Goal: Task Accomplishment & Management: Manage account settings

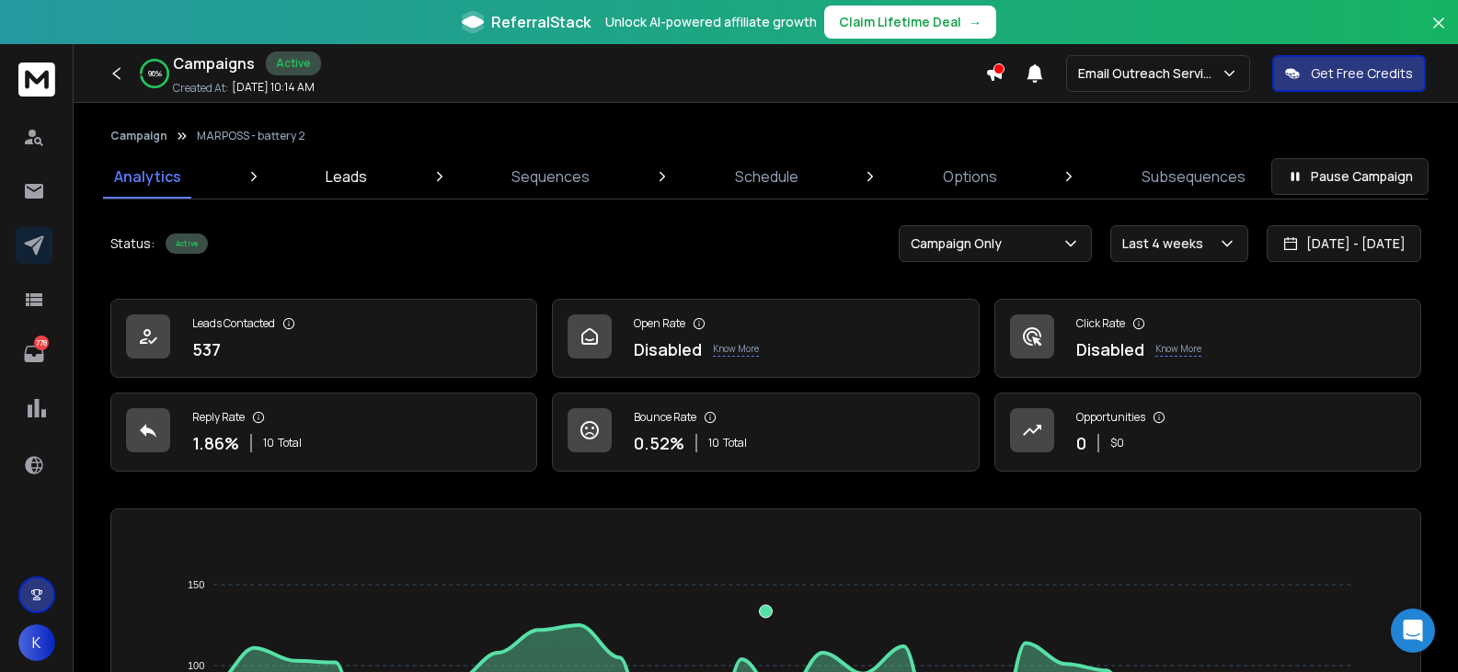
click at [365, 183] on p "Leads" at bounding box center [346, 177] width 41 height 22
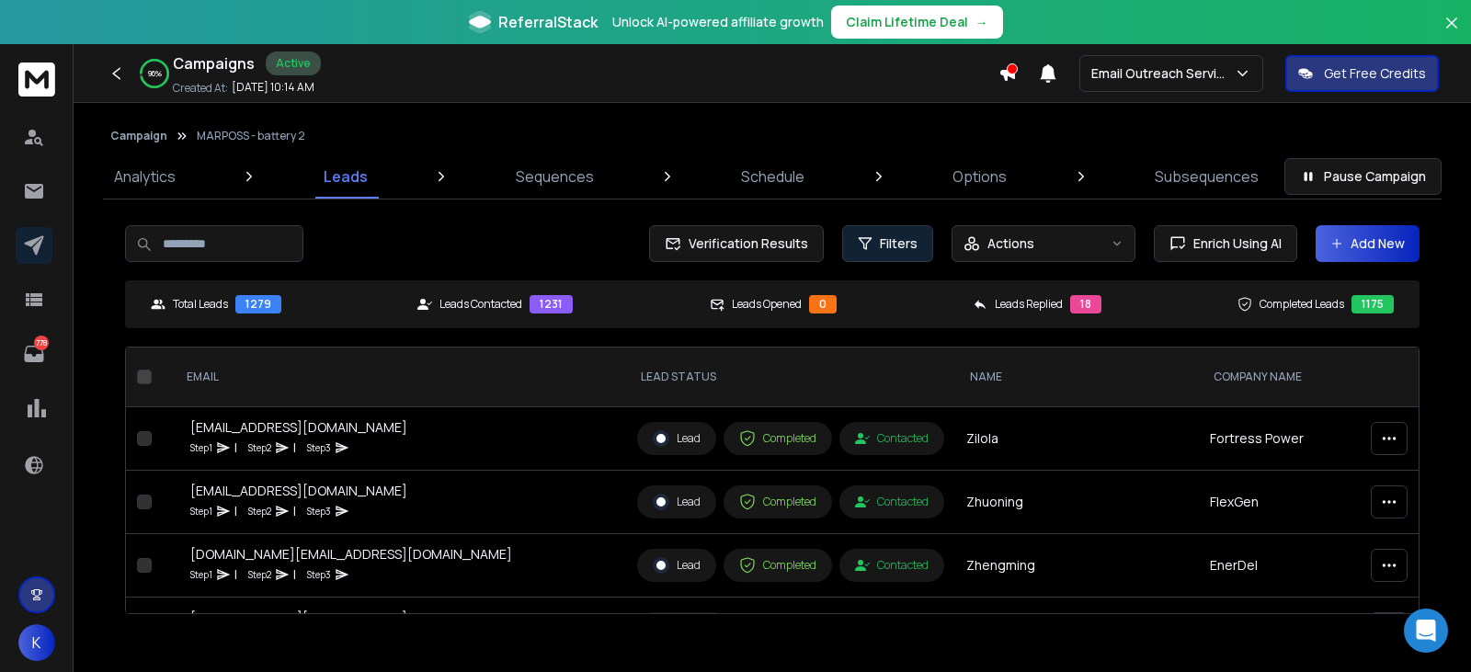
click at [894, 243] on span "Filters" at bounding box center [899, 243] width 38 height 18
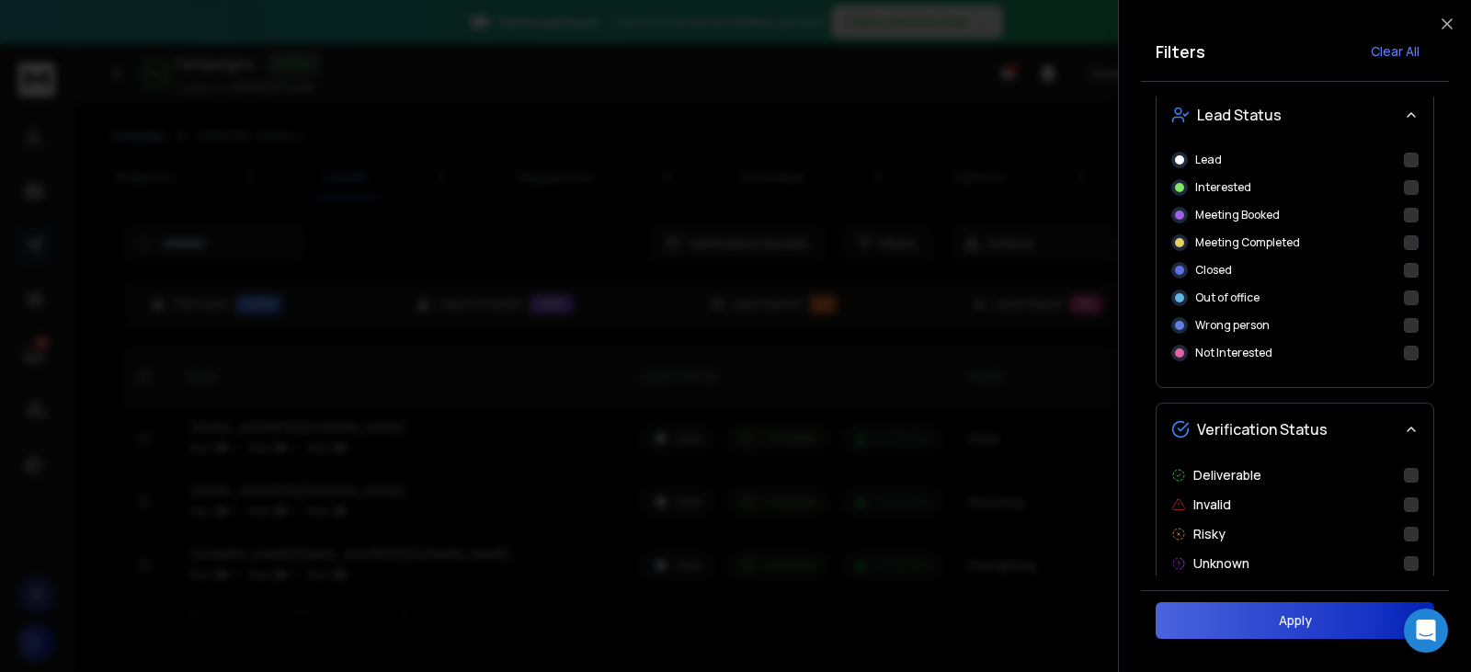
scroll to position [828, 0]
click at [1404, 189] on button "Interested" at bounding box center [1411, 186] width 15 height 15
click at [1304, 612] on button "Apply" at bounding box center [1295, 620] width 279 height 37
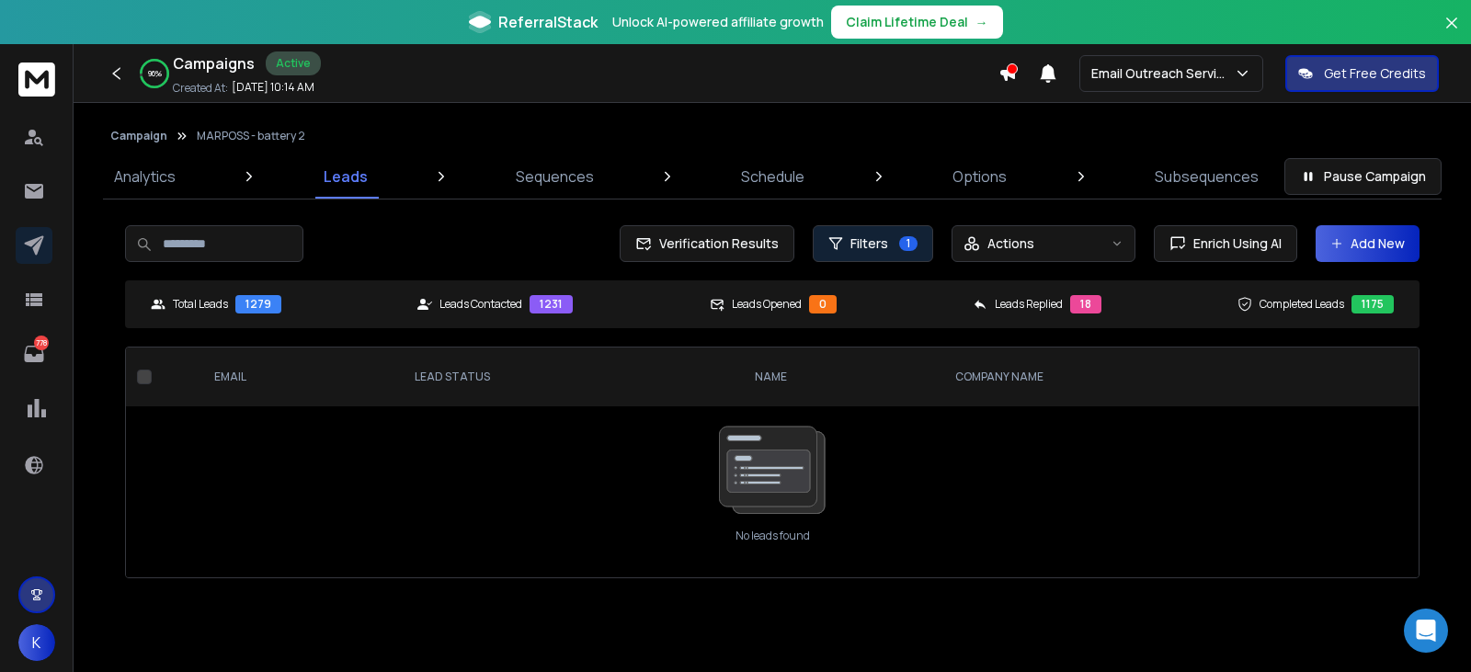
click at [855, 241] on span "Filters" at bounding box center [870, 243] width 38 height 18
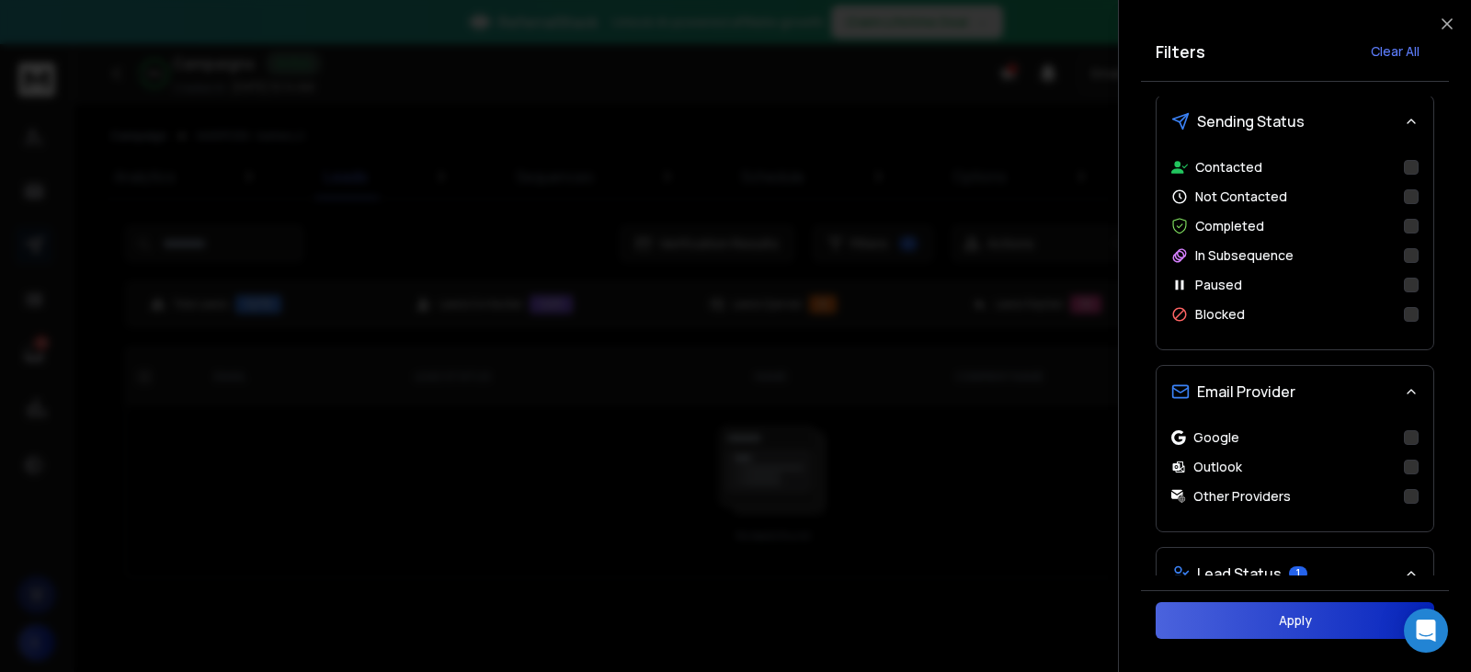
scroll to position [552, 0]
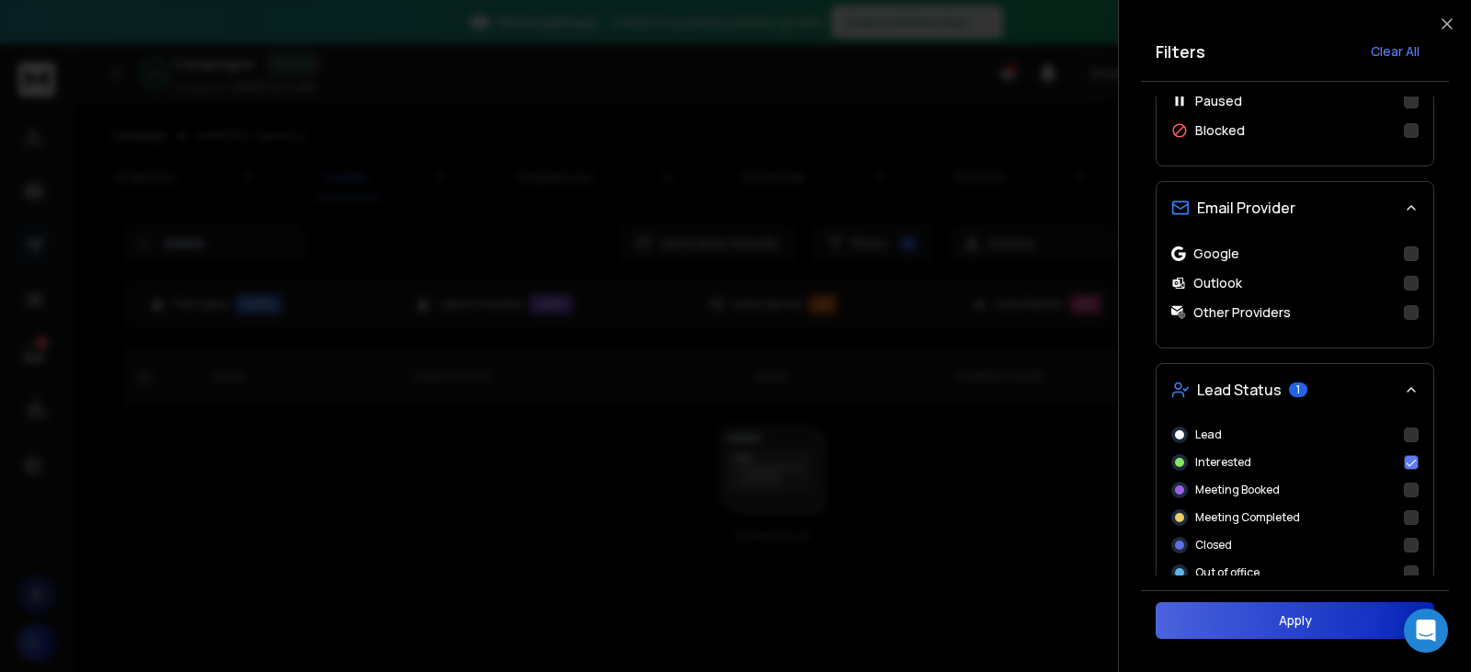
click at [917, 387] on div at bounding box center [735, 336] width 1471 height 672
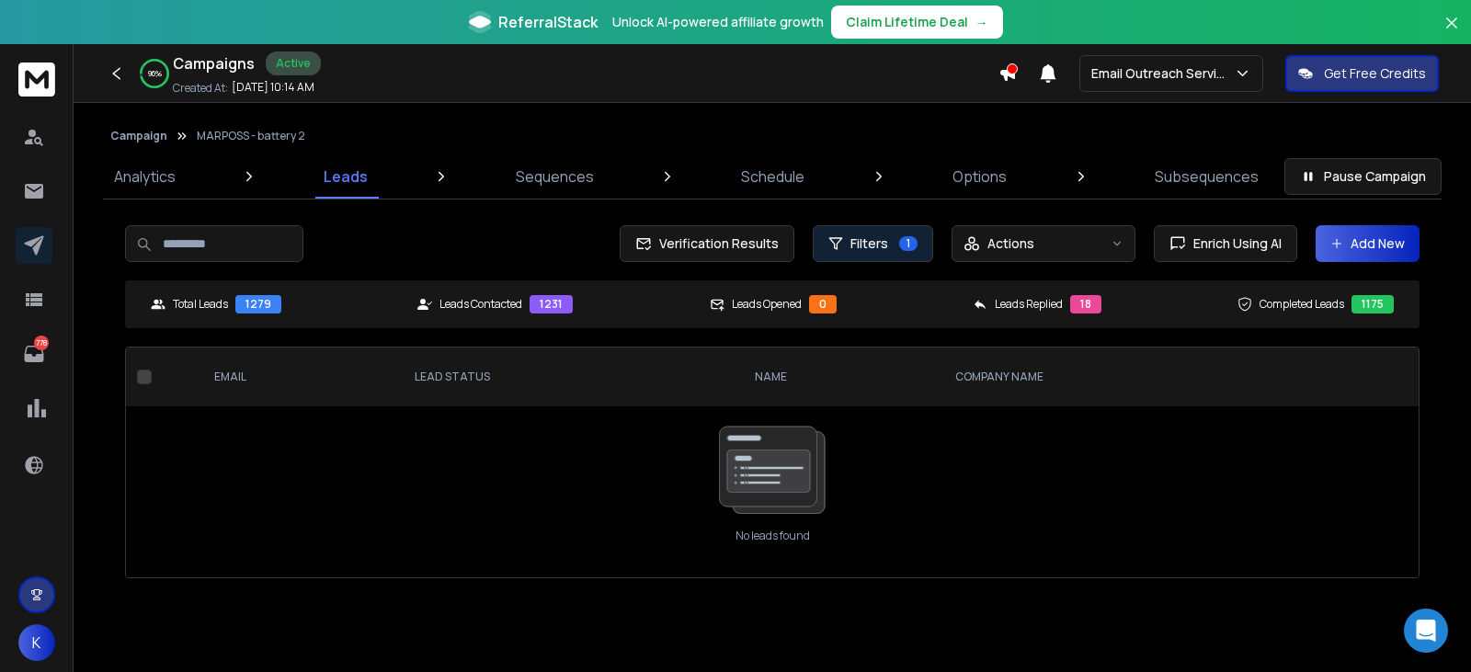
click at [897, 229] on button "Filters 1" at bounding box center [873, 243] width 120 height 37
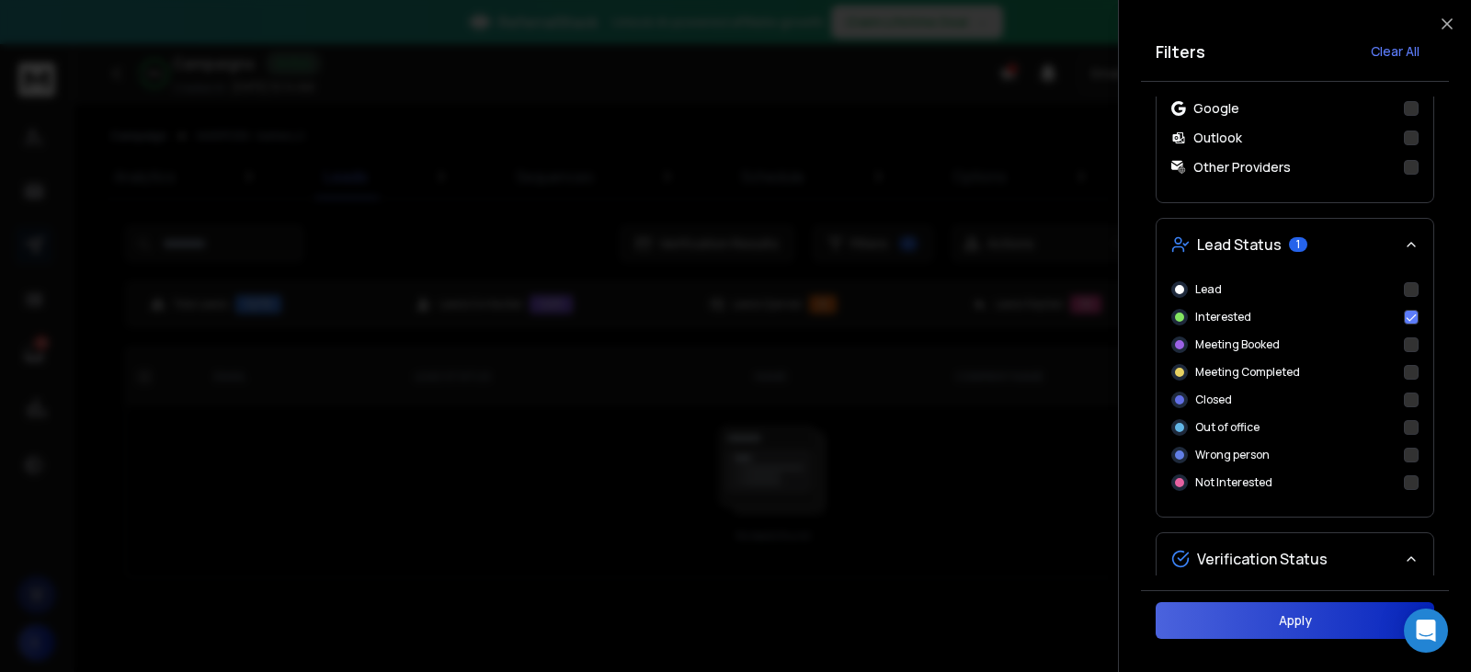
scroll to position [828, 0]
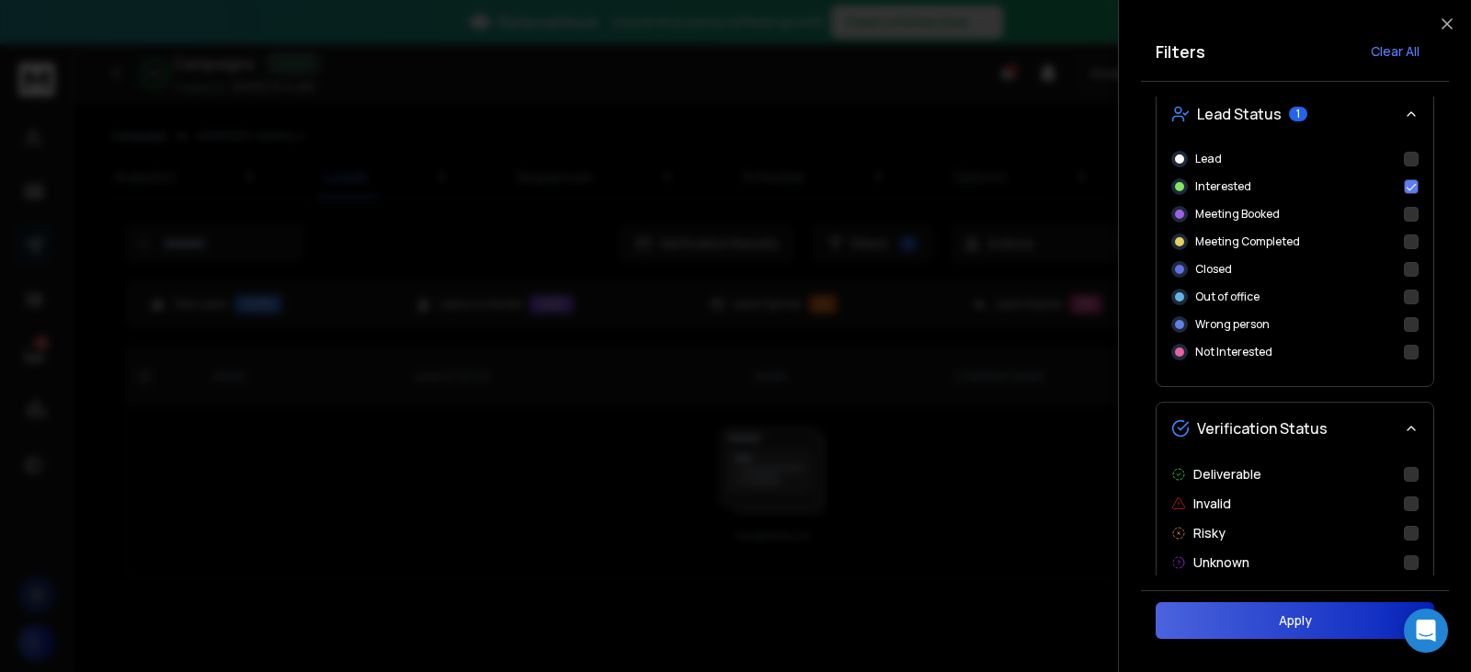
click at [1404, 186] on button "Interested" at bounding box center [1411, 186] width 15 height 15
click at [1404, 321] on person "Wrong person" at bounding box center [1411, 324] width 15 height 15
click at [1273, 631] on button "Apply" at bounding box center [1295, 620] width 279 height 37
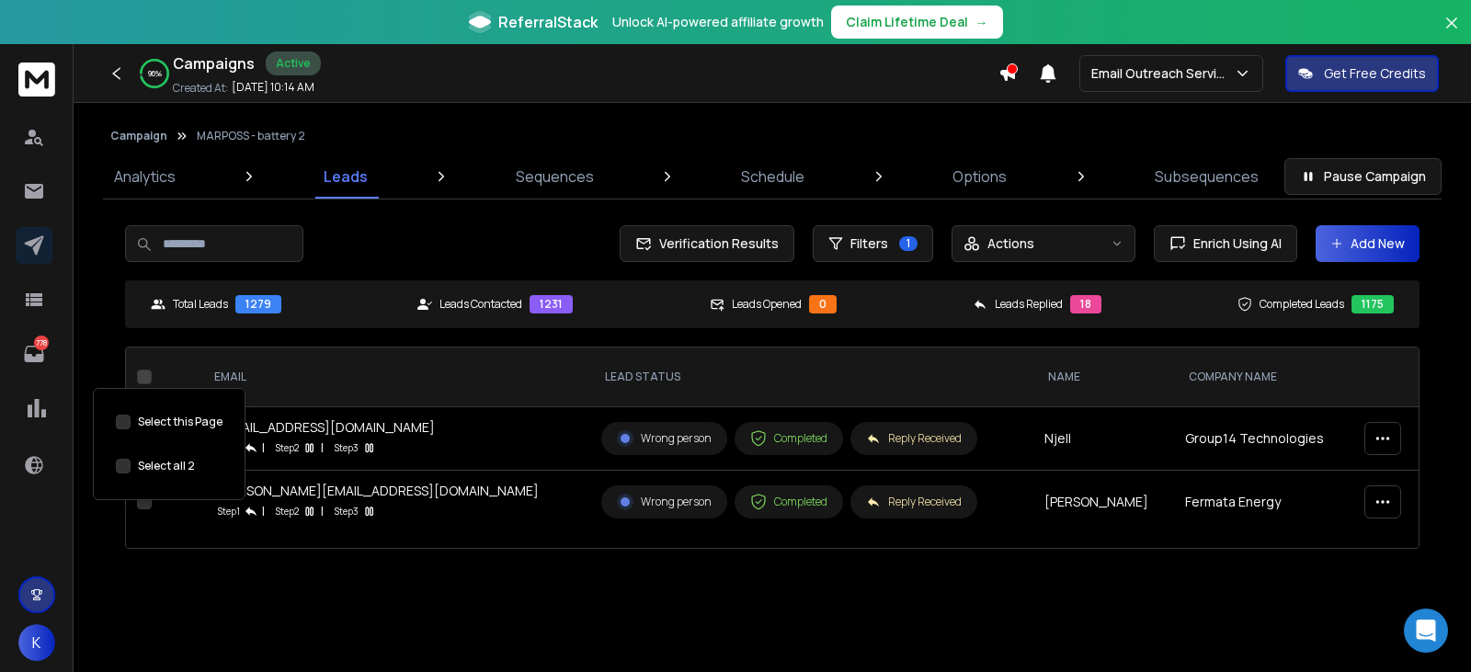
click at [124, 471] on button "Select this Page" at bounding box center [123, 466] width 15 height 15
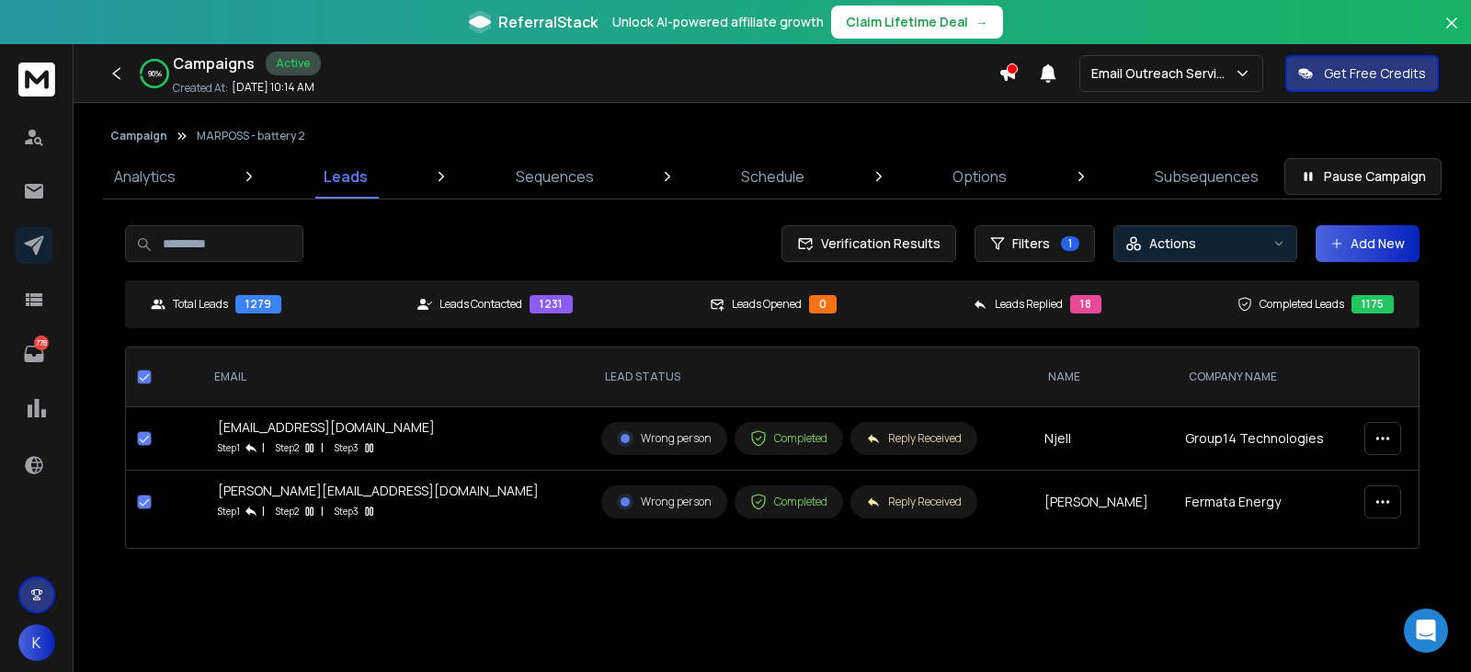
click at [1200, 229] on button "Actions" at bounding box center [1206, 243] width 184 height 37
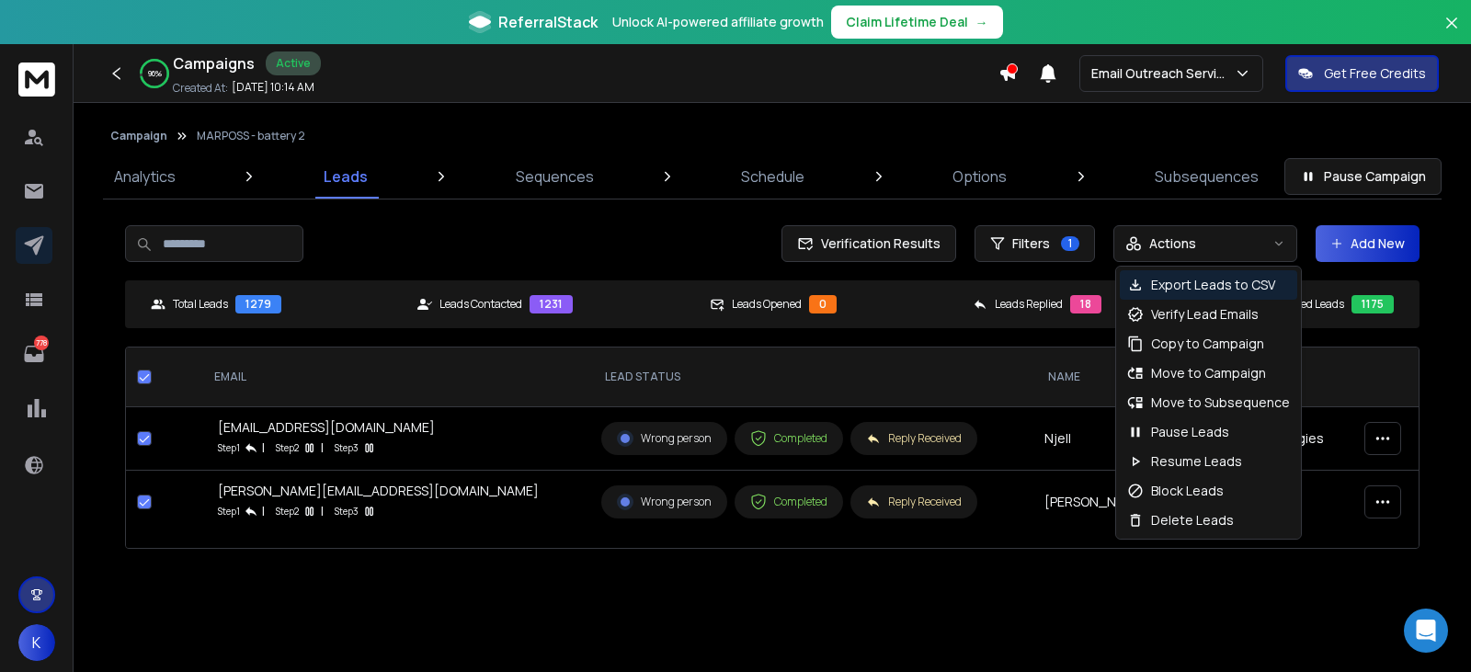
click at [1213, 283] on p "Export Leads to CSV" at bounding box center [1213, 285] width 124 height 18
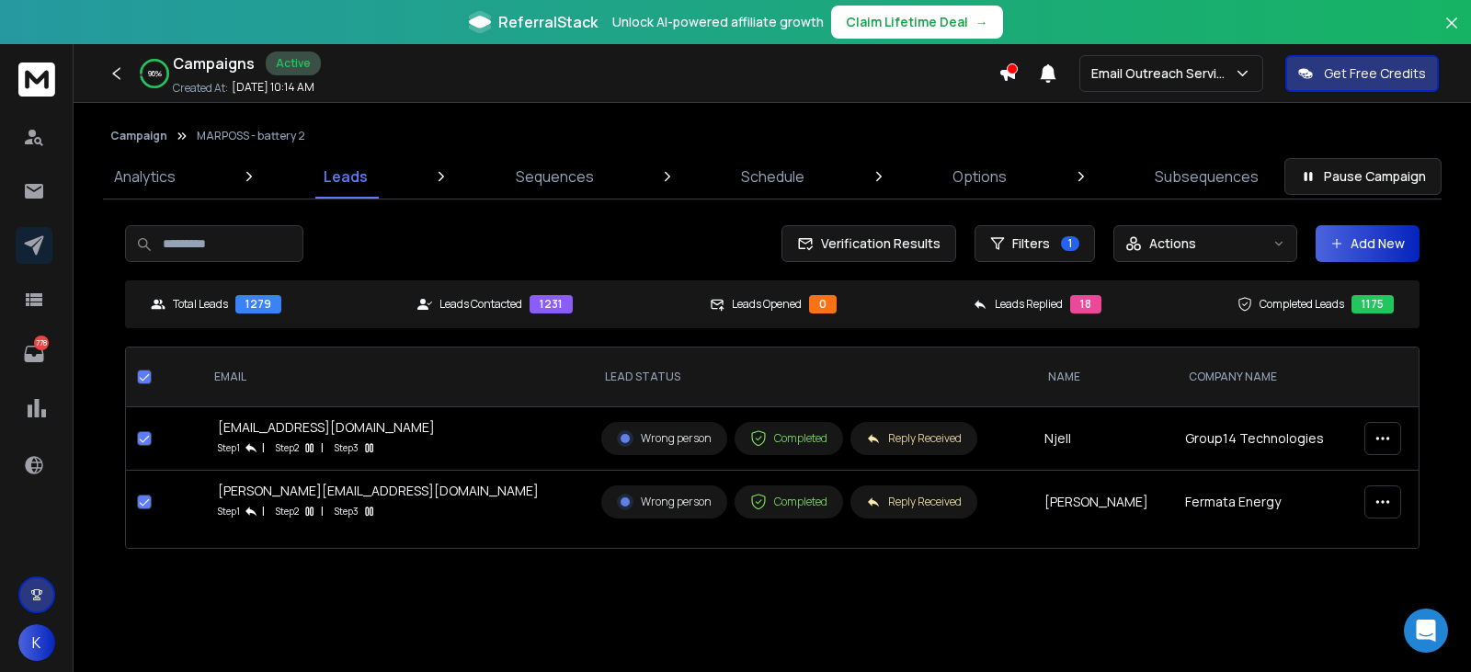
click at [990, 529] on td "Wrong person Completed Reply Received" at bounding box center [811, 502] width 443 height 63
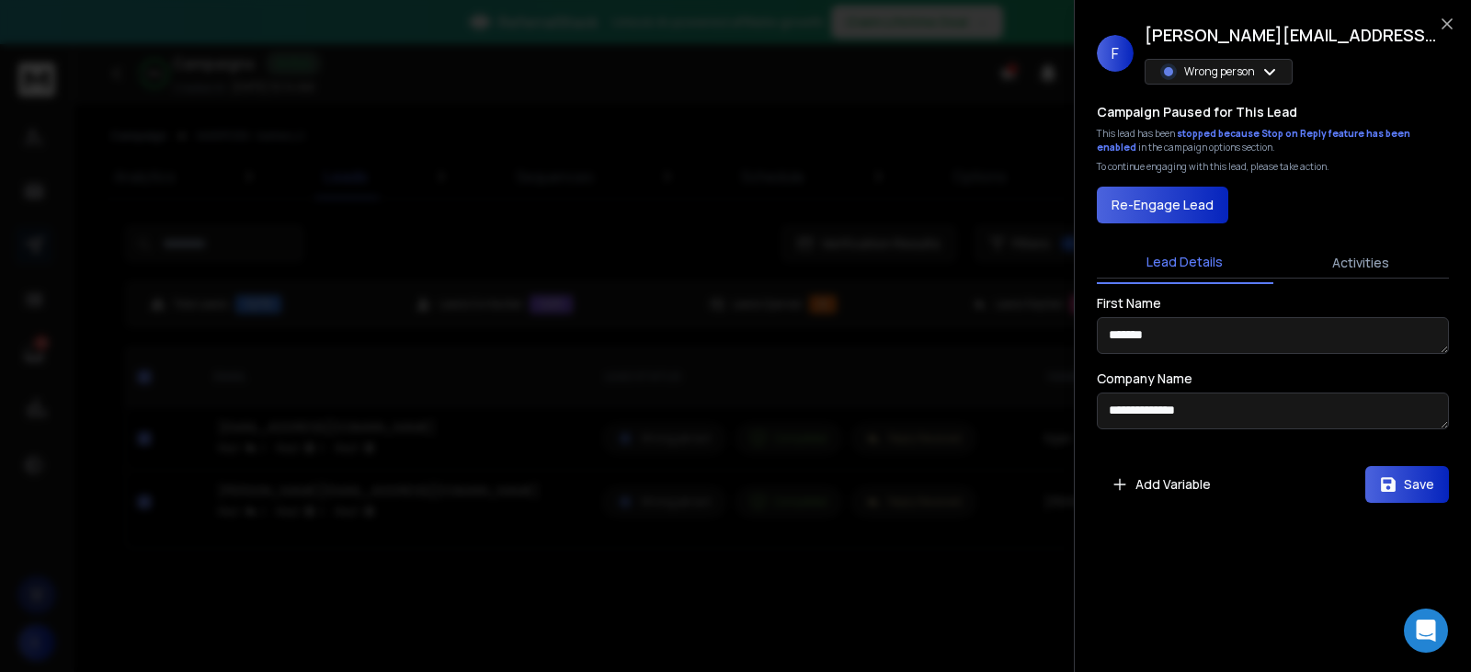
click at [949, 611] on div at bounding box center [735, 336] width 1471 height 672
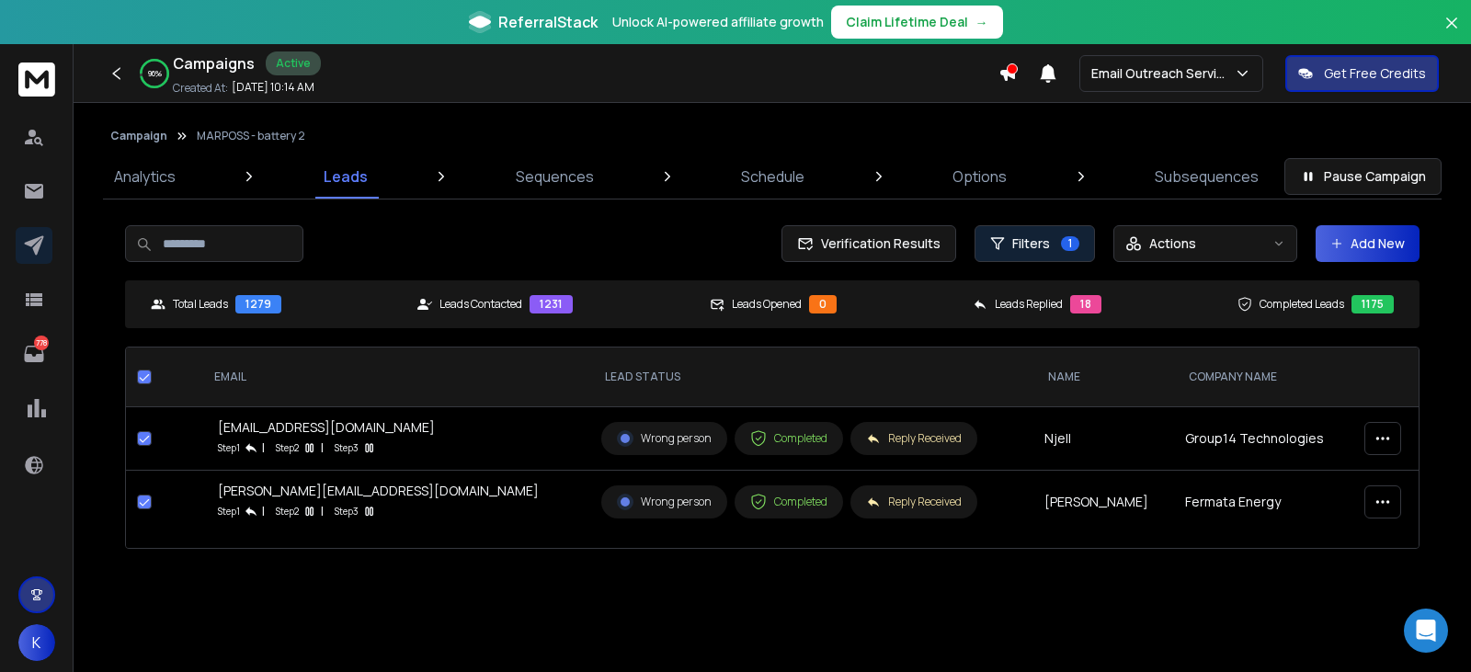
click at [1062, 245] on span "1" at bounding box center [1070, 243] width 18 height 15
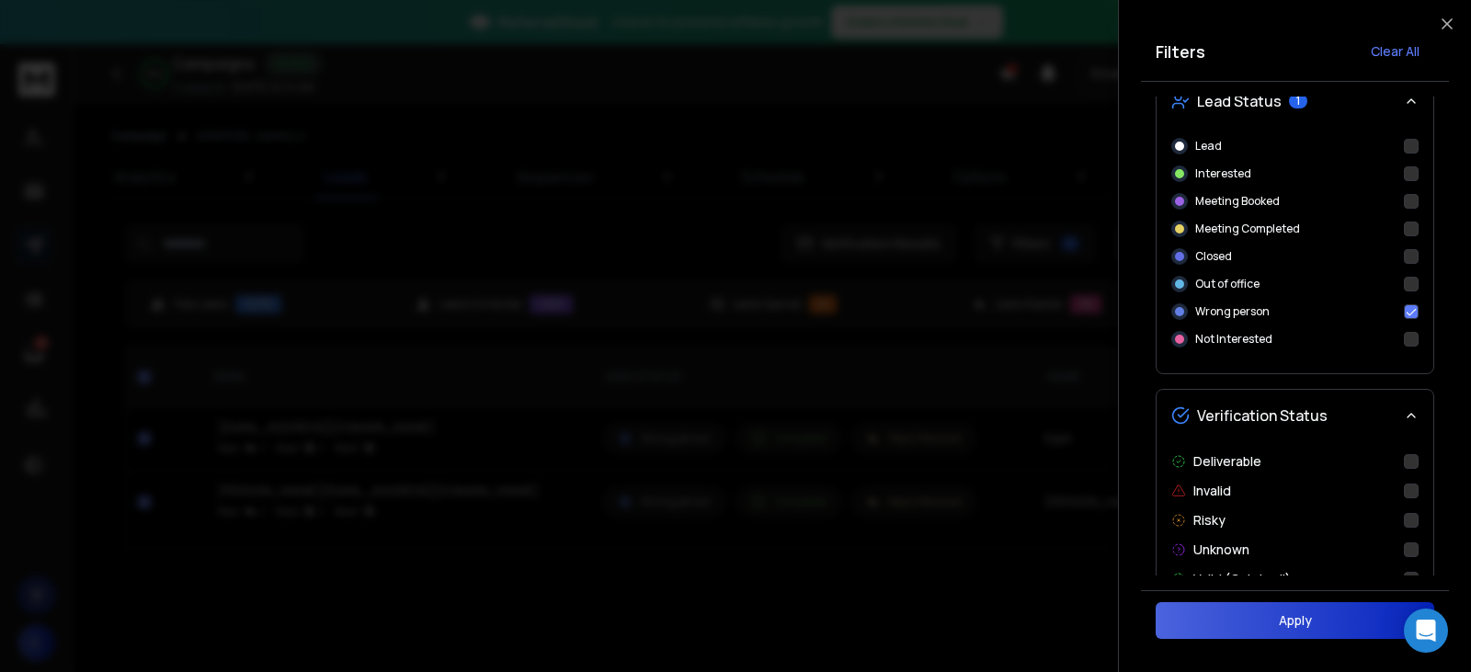
scroll to position [887, 0]
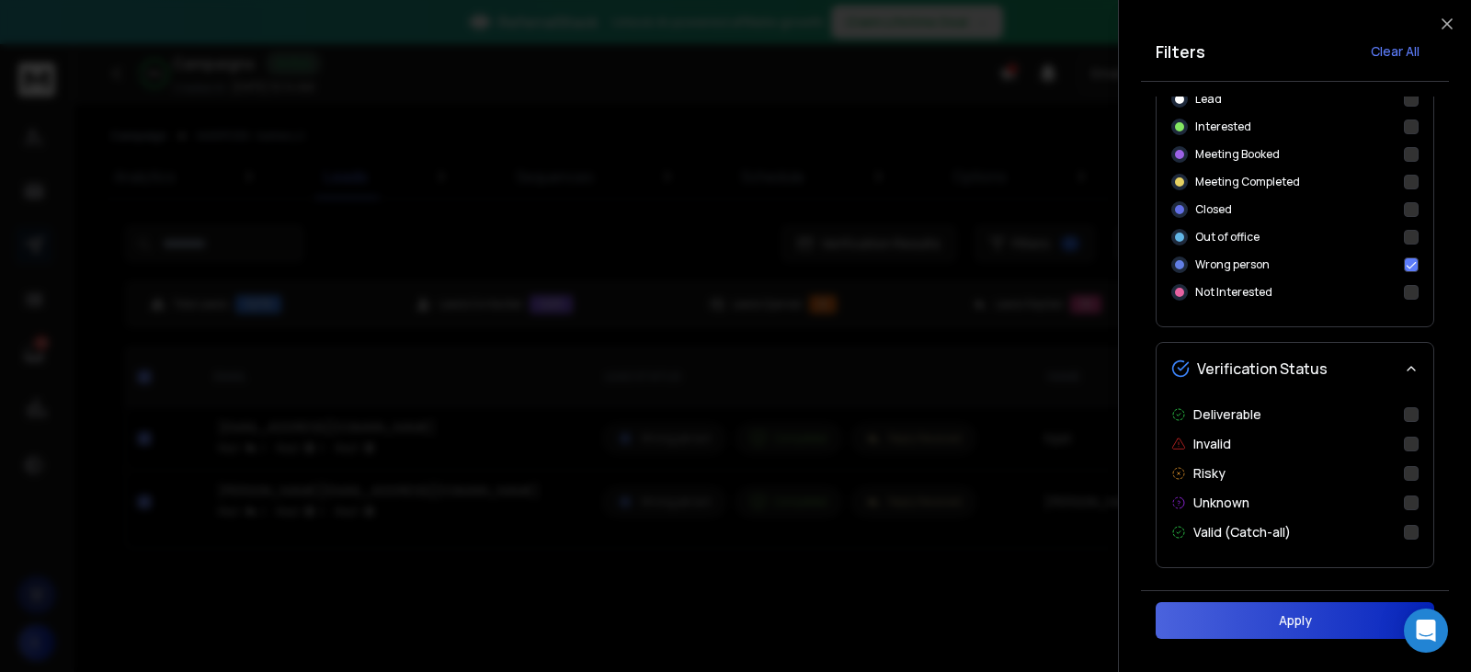
click at [1404, 266] on person "Wrong person" at bounding box center [1411, 264] width 15 height 15
click at [1404, 288] on Interested "Not Interested" at bounding box center [1411, 292] width 15 height 15
click at [1319, 619] on button "Apply" at bounding box center [1295, 620] width 279 height 37
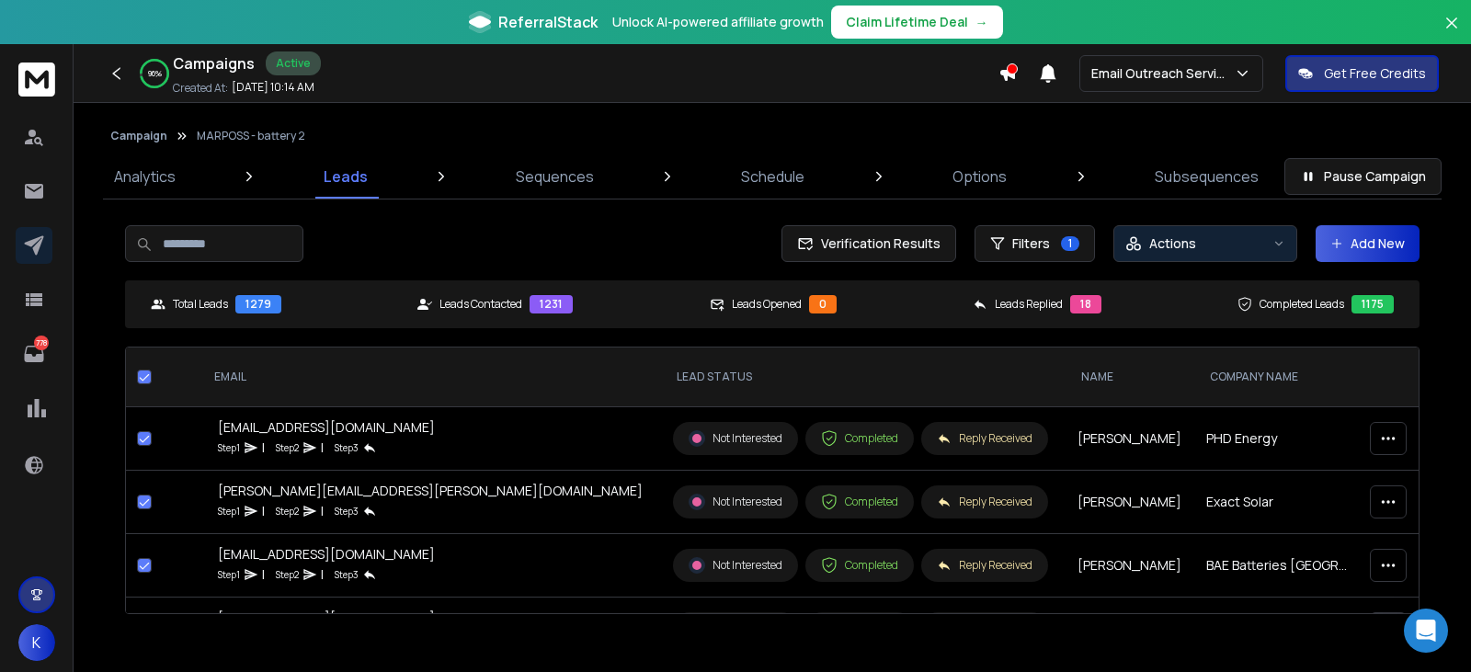
click at [1160, 231] on button "Actions" at bounding box center [1206, 243] width 184 height 37
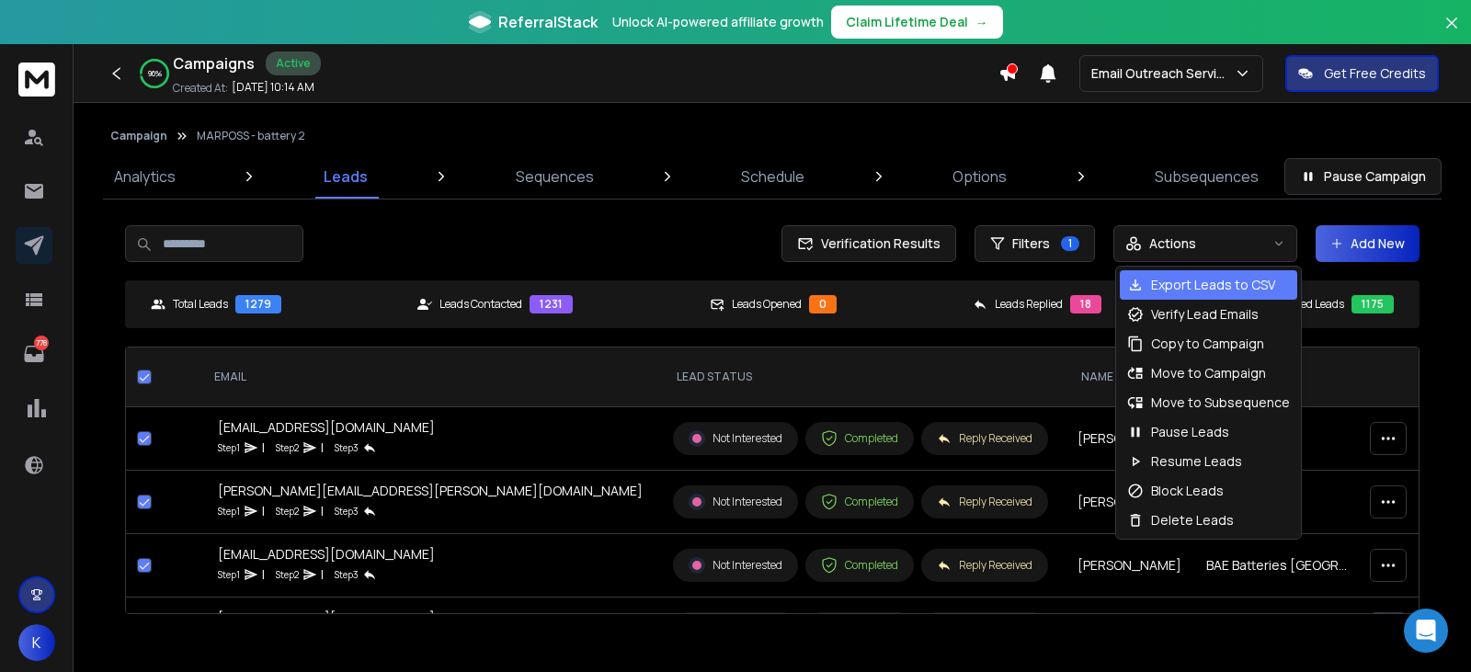
click at [1219, 291] on p "Export Leads to CSV" at bounding box center [1213, 285] width 124 height 18
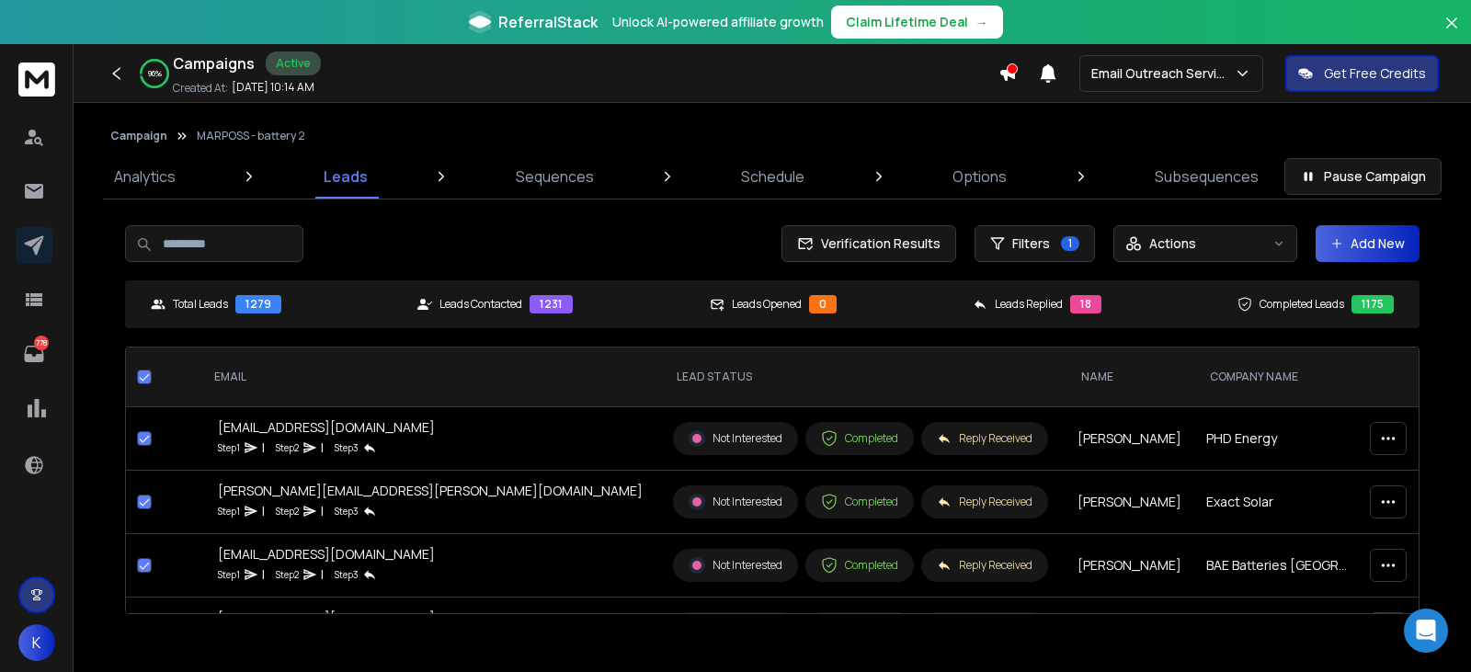
click at [1032, 143] on div "Campaign MARPOSS - battery 2" at bounding box center [772, 136] width 1324 height 15
click at [1058, 250] on button "Filters 1" at bounding box center [1035, 243] width 120 height 37
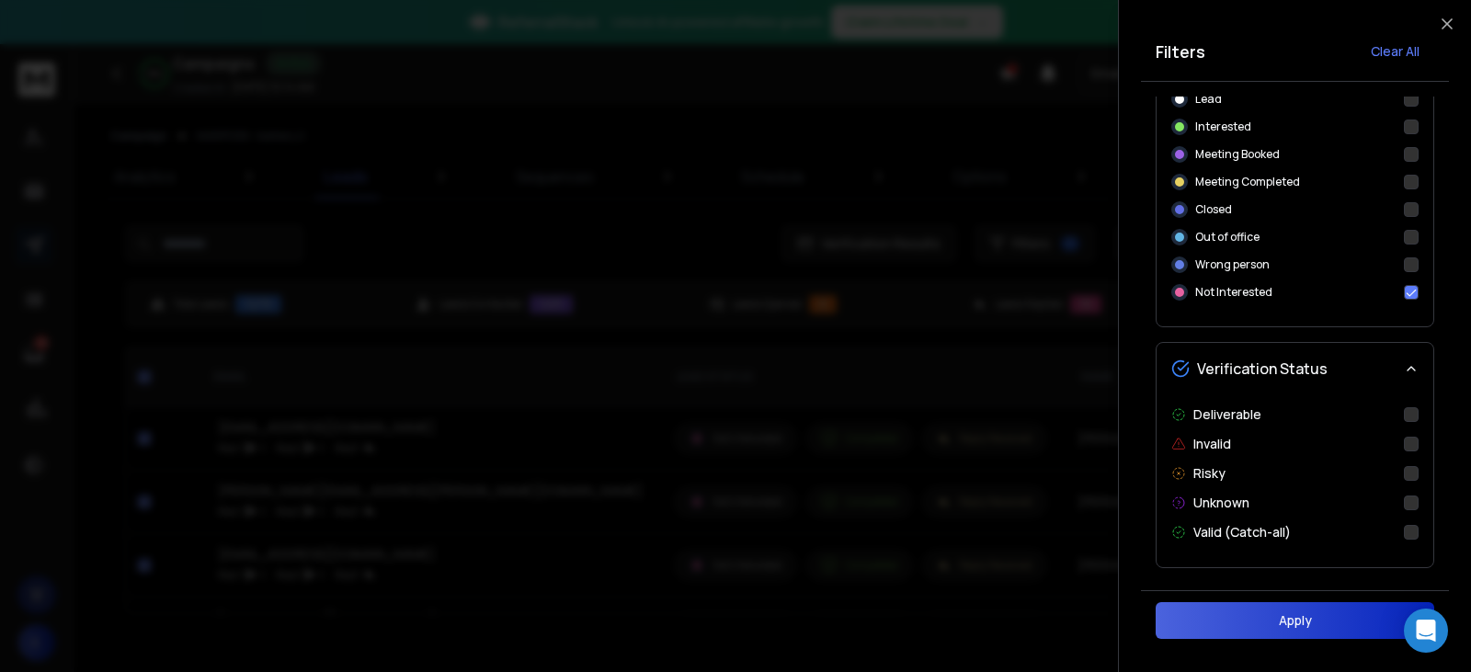
click at [1404, 295] on Interested "Not Interested" at bounding box center [1411, 292] width 15 height 15
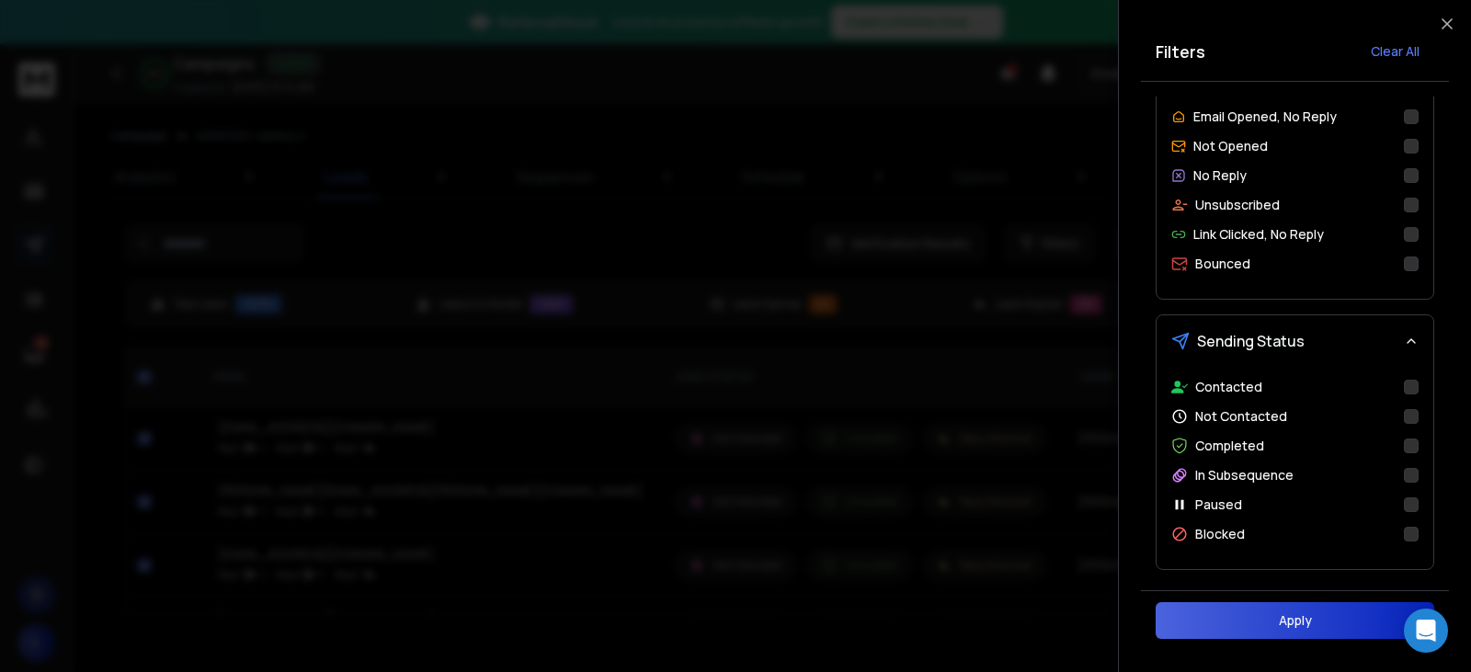
scroll to position [60, 0]
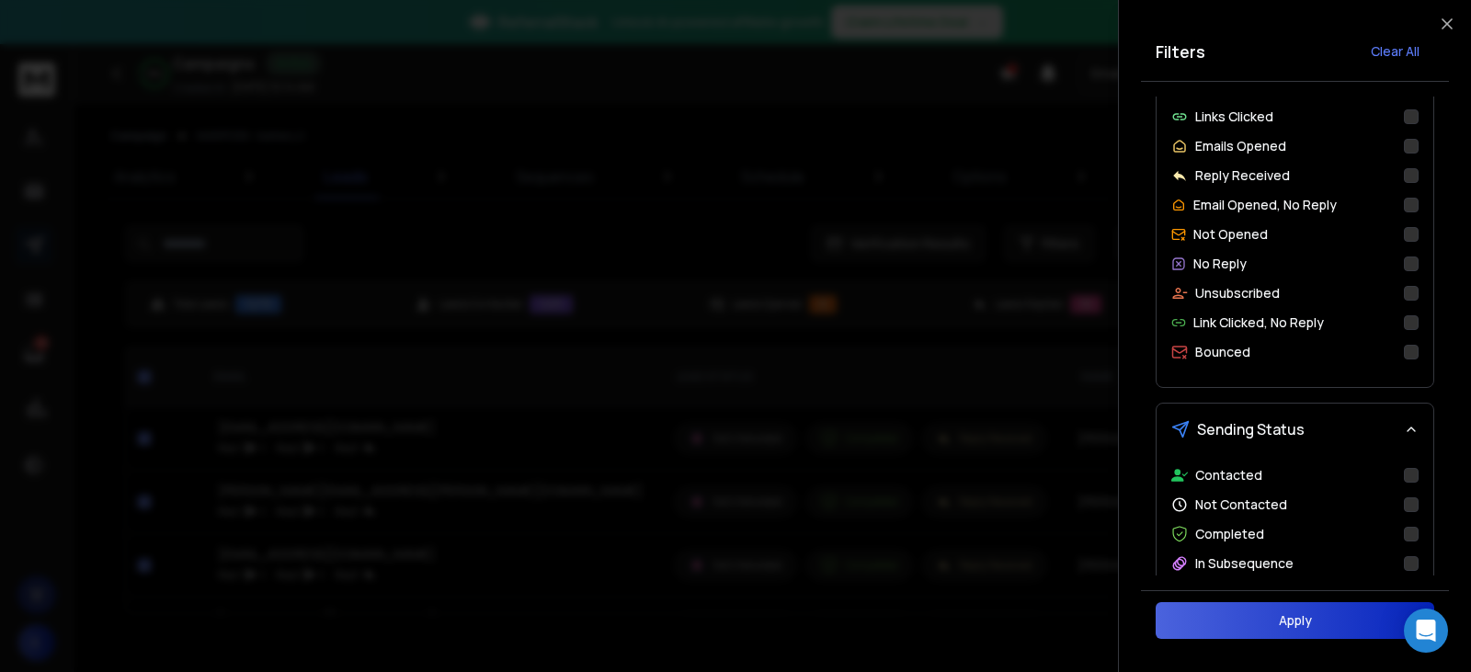
click at [1404, 352] on button "Bounced" at bounding box center [1411, 352] width 15 height 15
click at [1305, 619] on button "Apply" at bounding box center [1295, 620] width 279 height 37
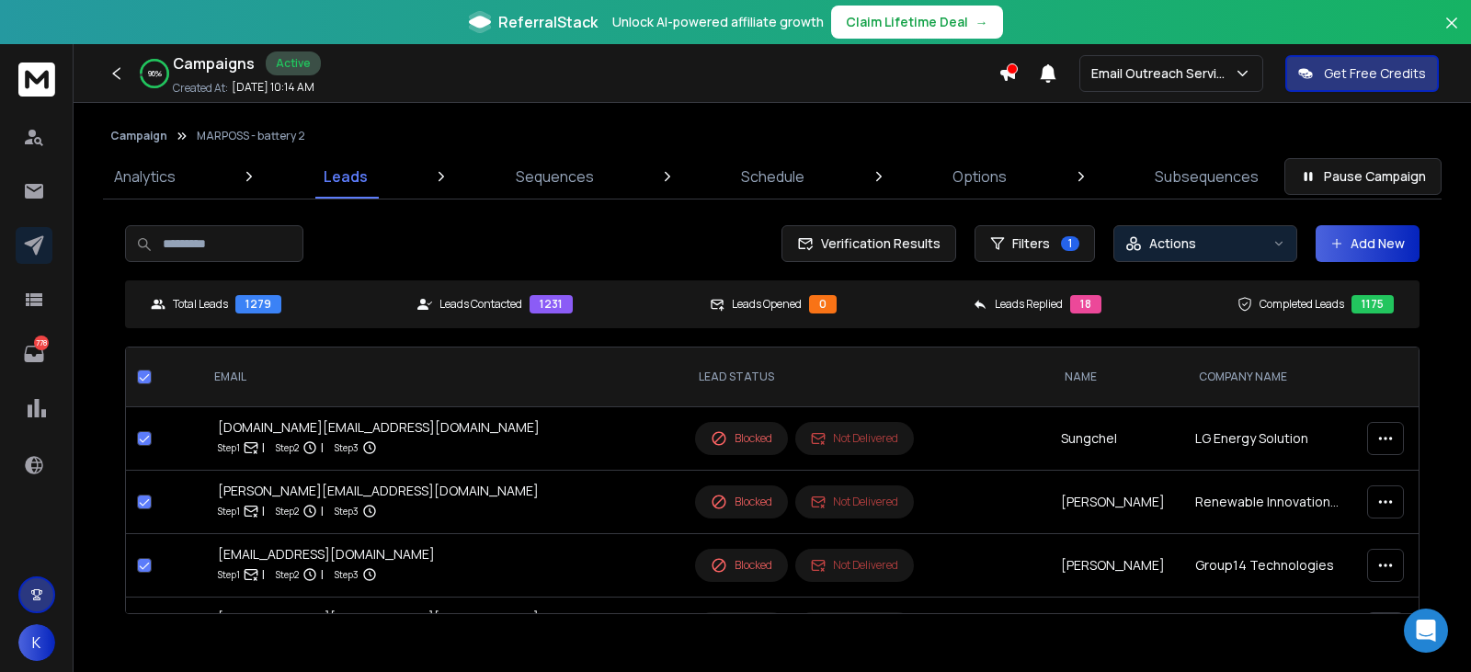
click at [1170, 234] on p "Actions" at bounding box center [1172, 243] width 47 height 18
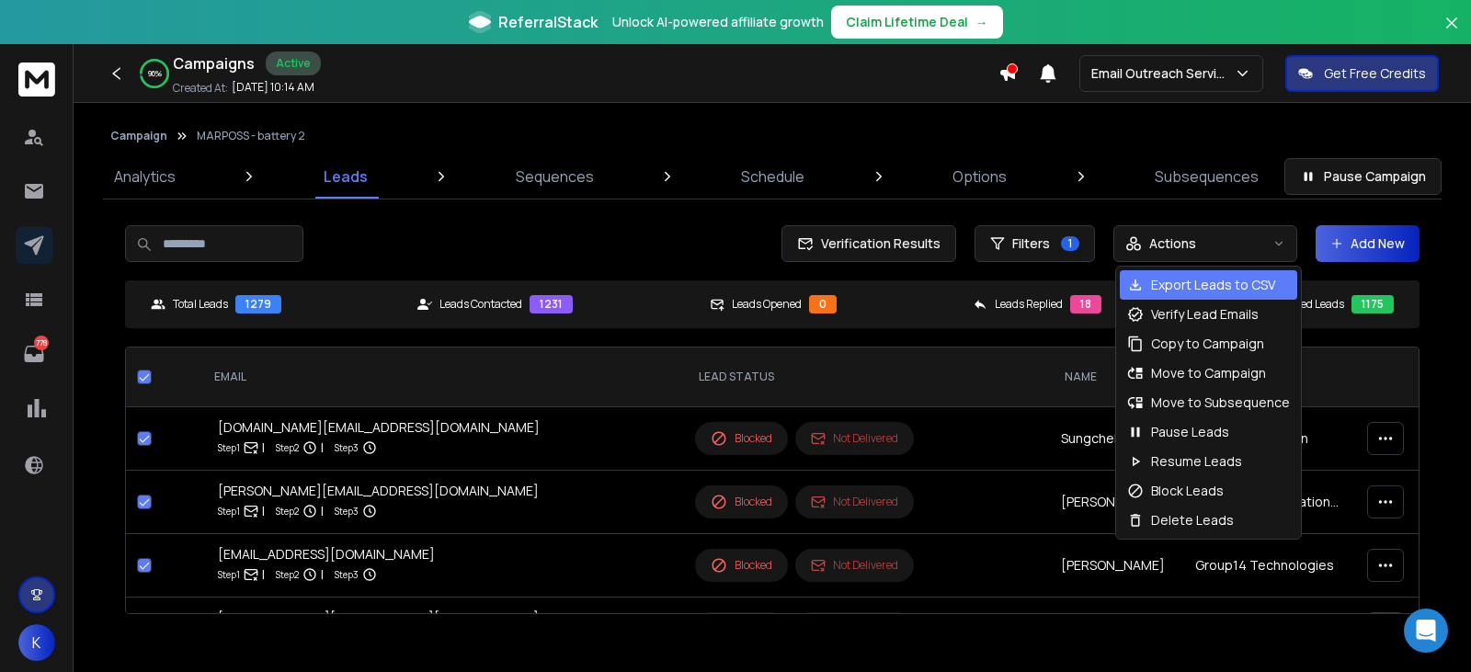
click at [1224, 288] on p "Export Leads to CSV" at bounding box center [1213, 285] width 124 height 18
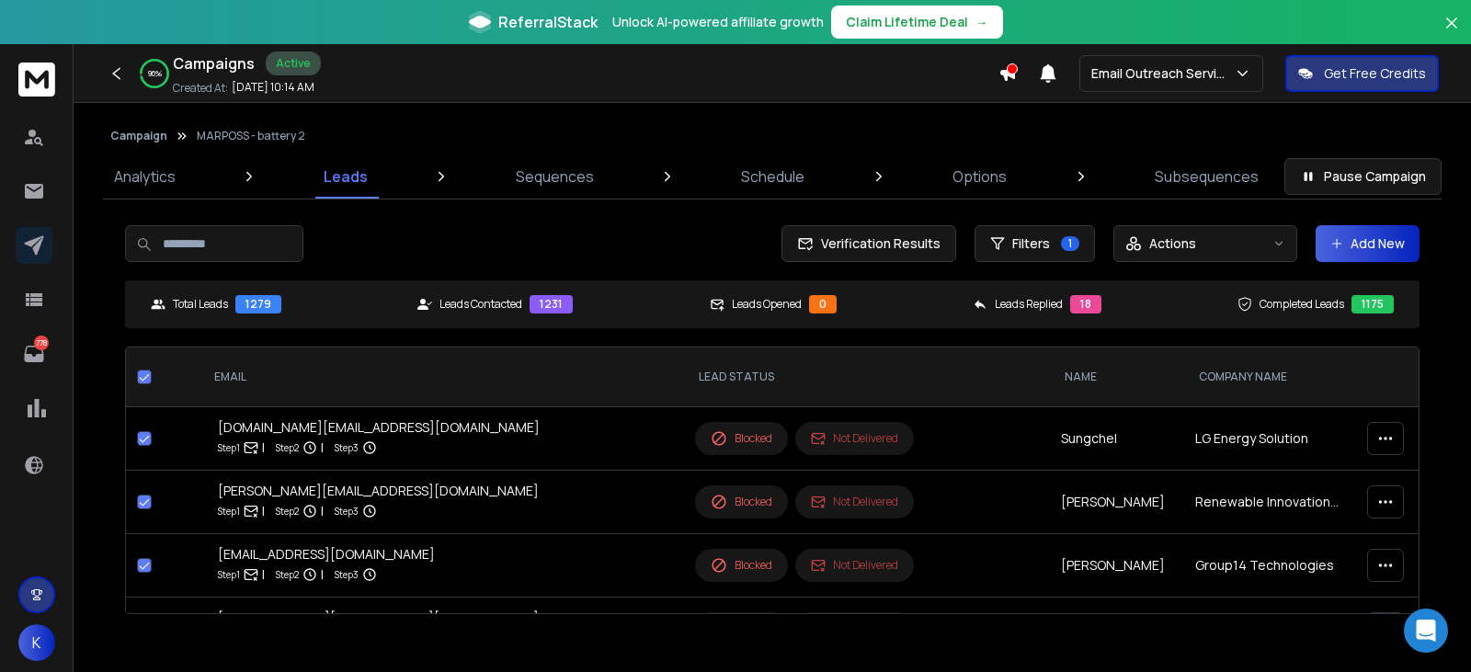
click at [933, 134] on div "Campaign MARPOSS - battery 2" at bounding box center [772, 136] width 1324 height 15
click at [996, 131] on div "Campaign MARPOSS - battery 2" at bounding box center [772, 136] width 1324 height 15
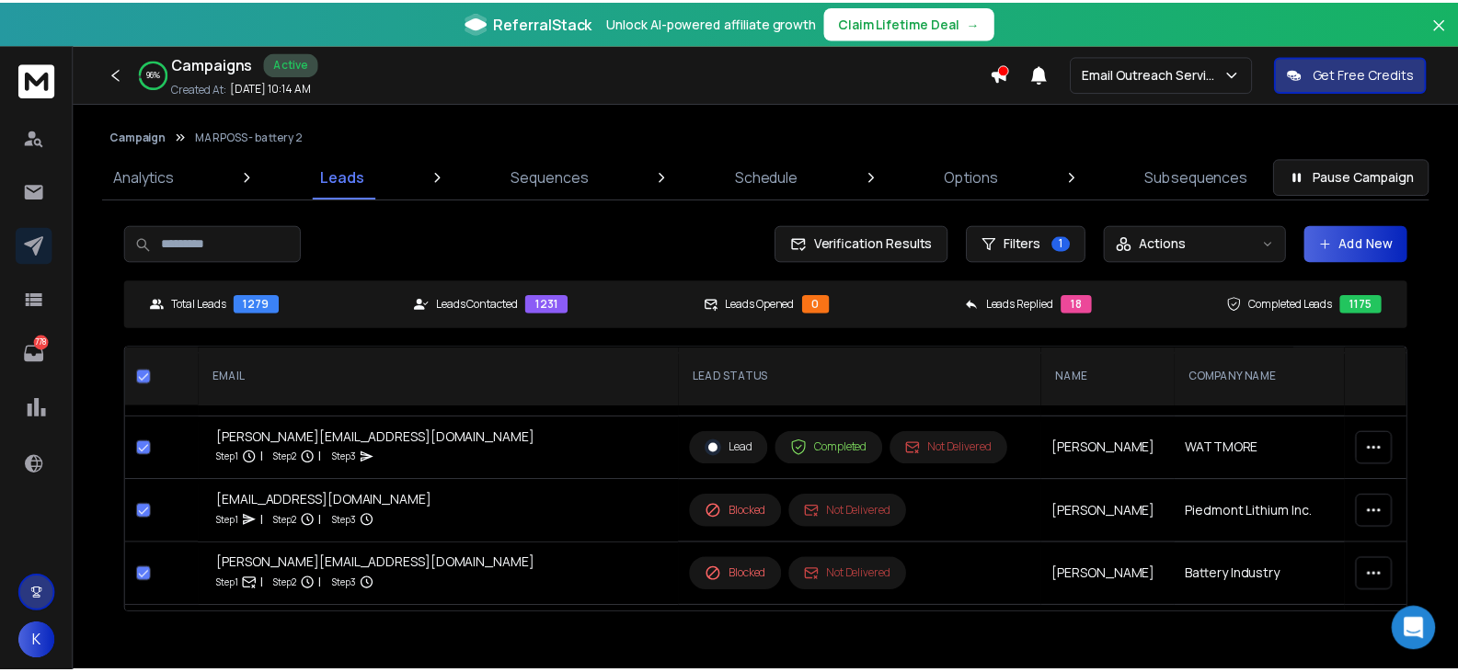
scroll to position [0, 0]
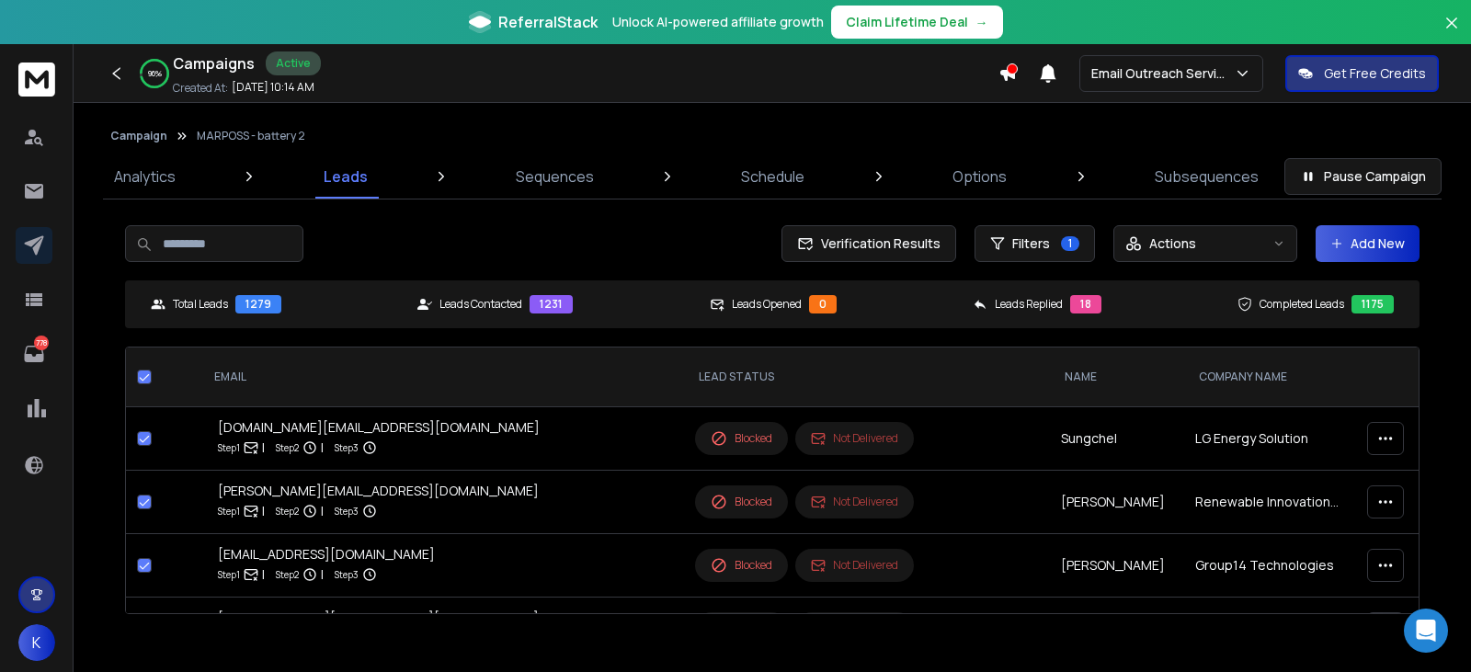
click at [777, 116] on div "Campaign MARPOSS - battery 2 Analytics Leads Sequences Schedule Options Subsequ…" at bounding box center [773, 362] width 1398 height 519
click at [815, 116] on div "Campaign MARPOSS - battery 2 Analytics Leads Sequences Schedule Options Subsequ…" at bounding box center [773, 362] width 1398 height 519
click at [1037, 237] on span "Filters" at bounding box center [1031, 243] width 38 height 18
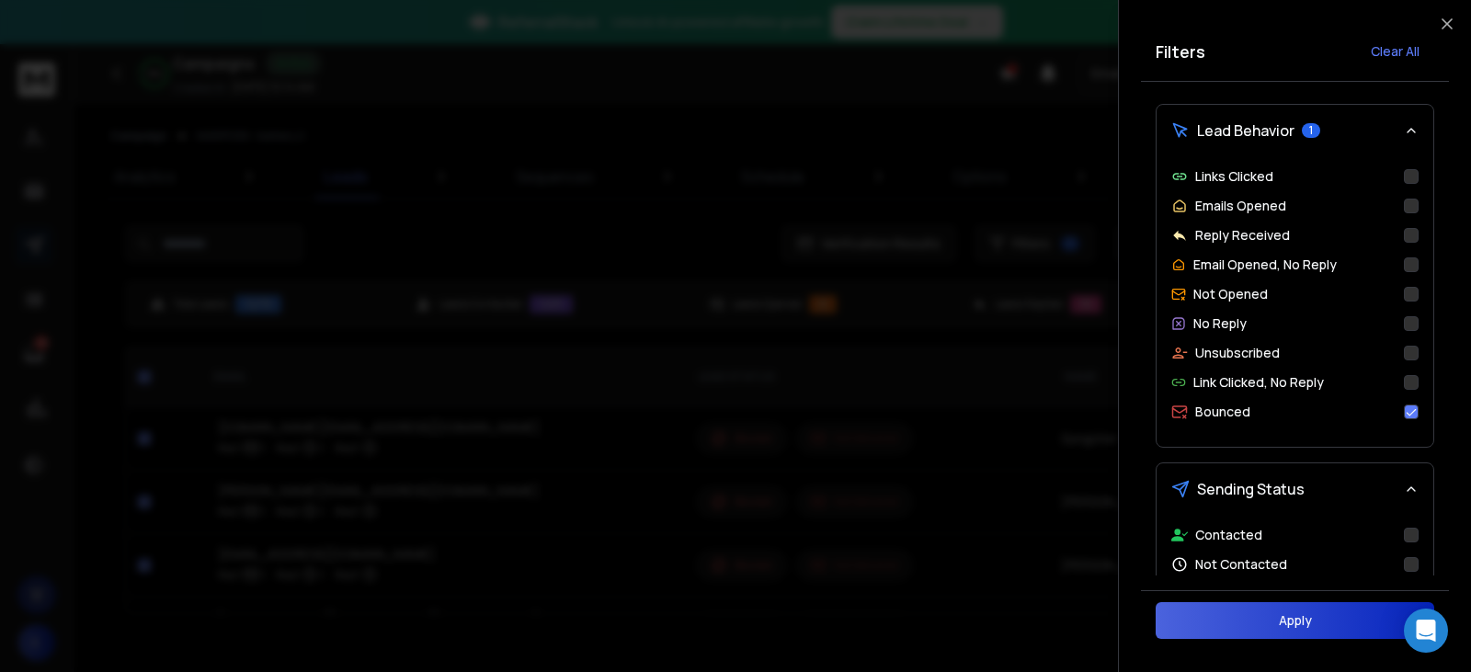
click at [1411, 411] on div "Links Clicked Emails Opened Reply Received Email Opened, No Reply Not Opened No…" at bounding box center [1295, 307] width 277 height 280
click at [1406, 408] on div "Links Clicked Emails Opened Reply Received Email Opened, No Reply Not Opened No…" at bounding box center [1295, 307] width 277 height 280
click at [1404, 408] on button "Bounced" at bounding box center [1411, 412] width 15 height 15
click at [1295, 625] on button "Apply" at bounding box center [1295, 620] width 279 height 37
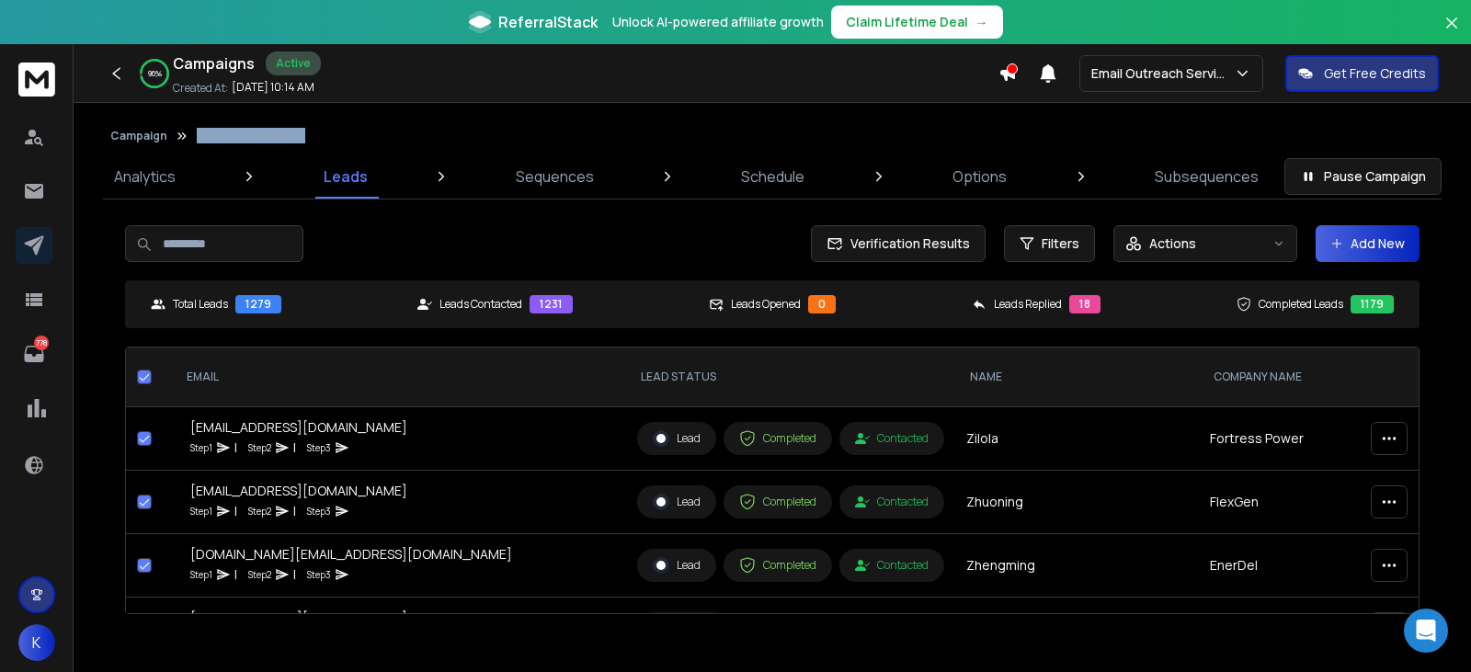
drag, startPoint x: 312, startPoint y: 130, endPoint x: 199, endPoint y: 136, distance: 113.3
click at [199, 136] on div "Campaign MARPOSS - battery 2" at bounding box center [772, 136] width 1324 height 15
copy p "MARPOSS - battery 2"
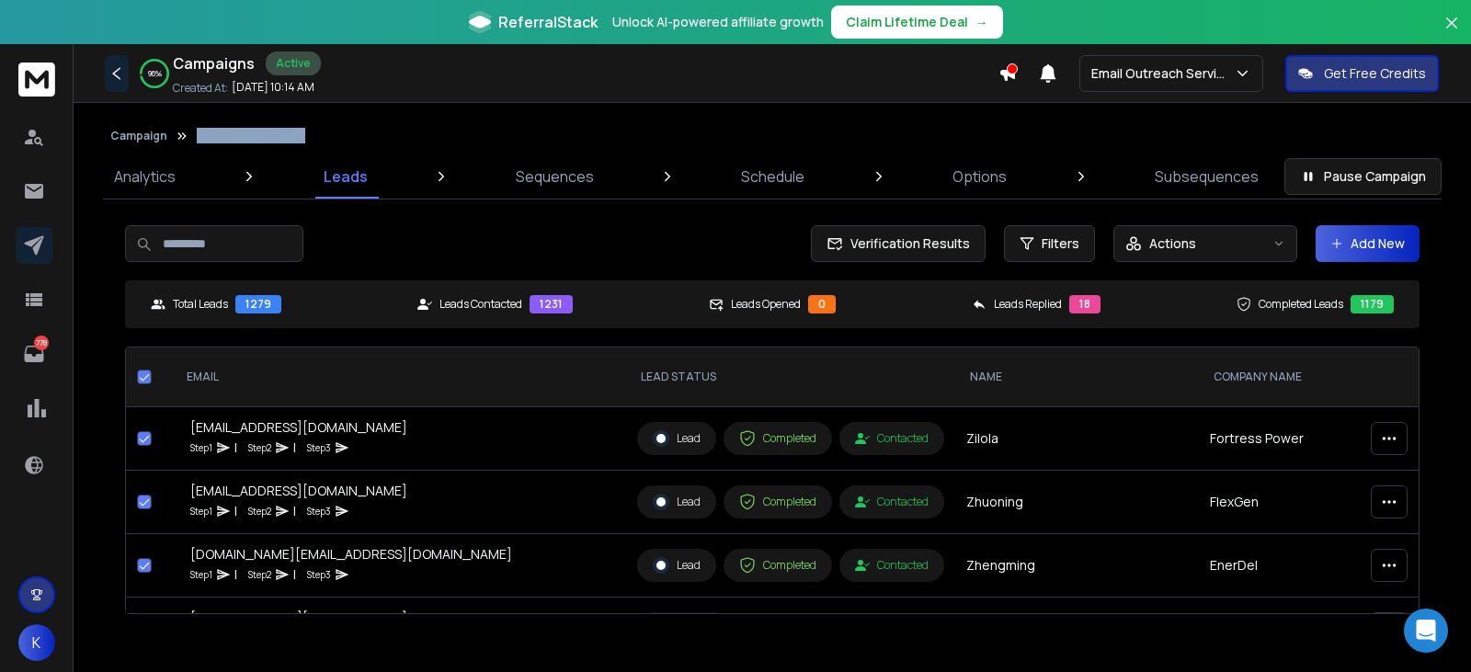
click at [115, 68] on icon at bounding box center [117, 73] width 17 height 17
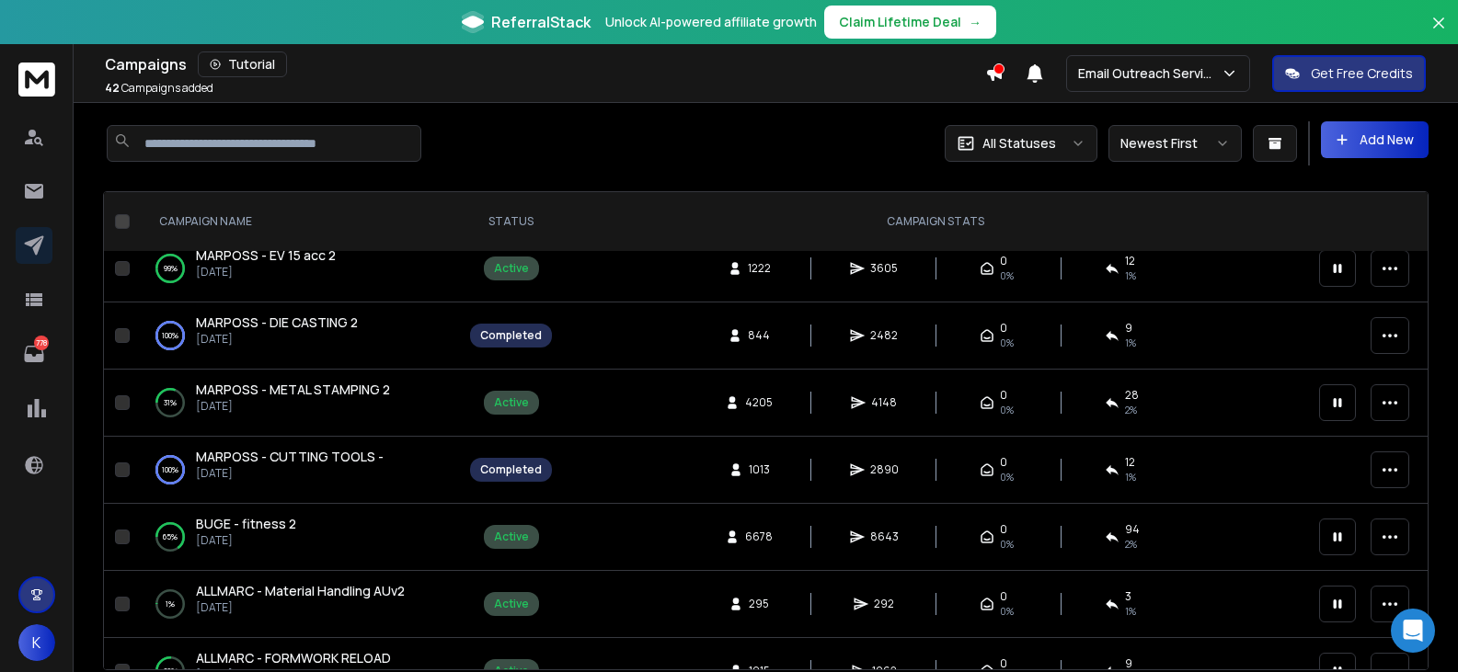
scroll to position [2115, 0]
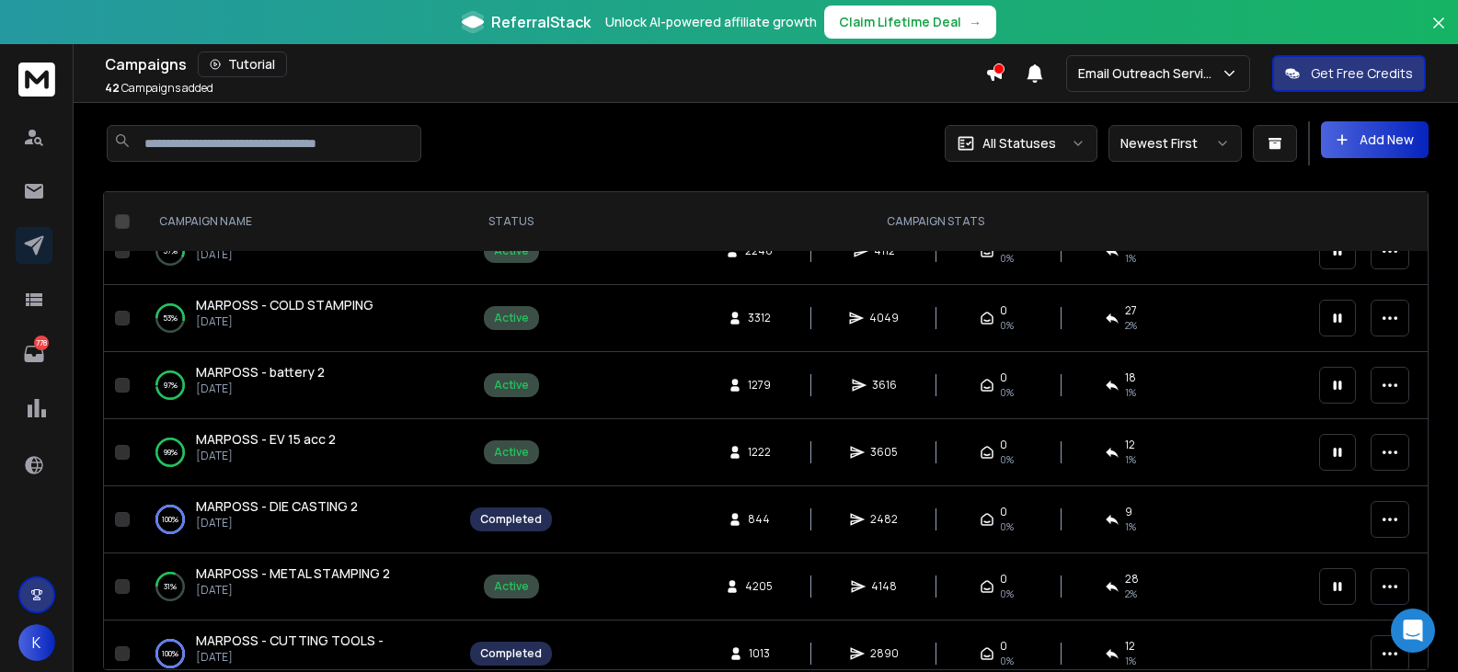
click at [1381, 383] on icon "button" at bounding box center [1389, 385] width 18 height 18
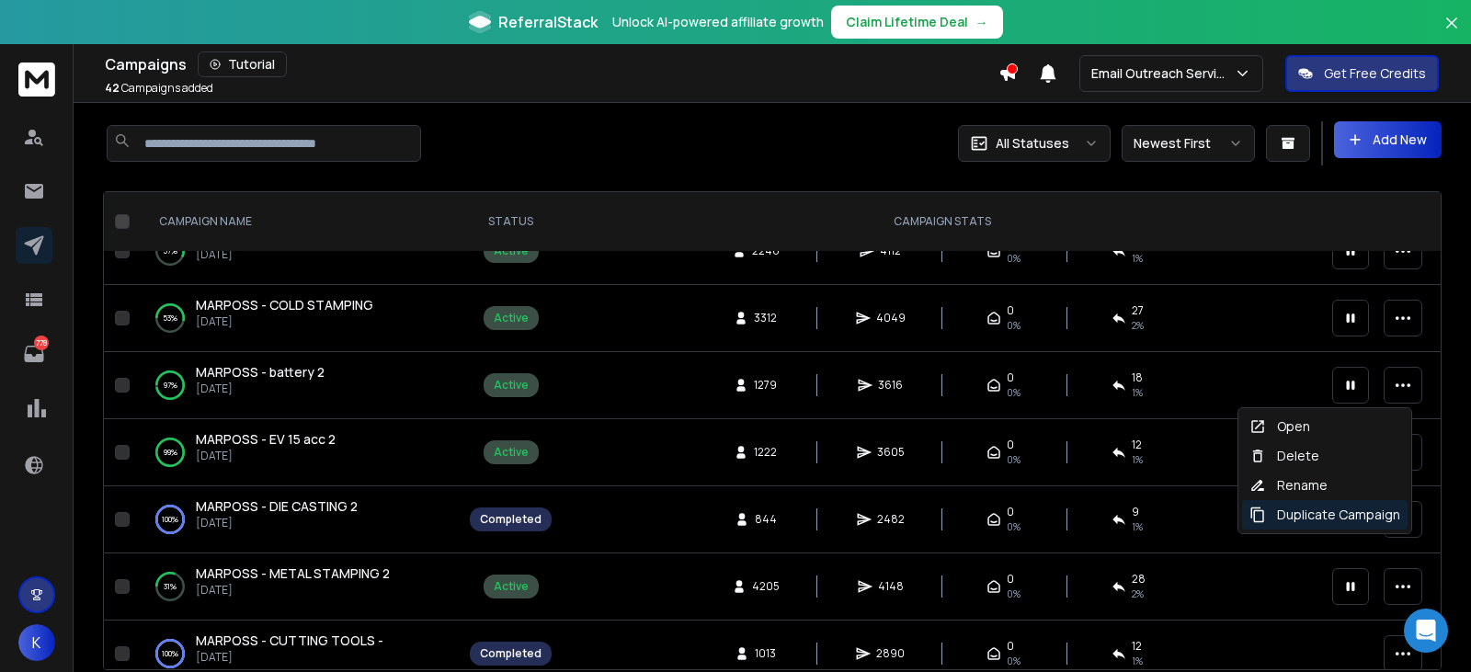
click at [1337, 519] on div "Duplicate Campaign" at bounding box center [1325, 515] width 151 height 18
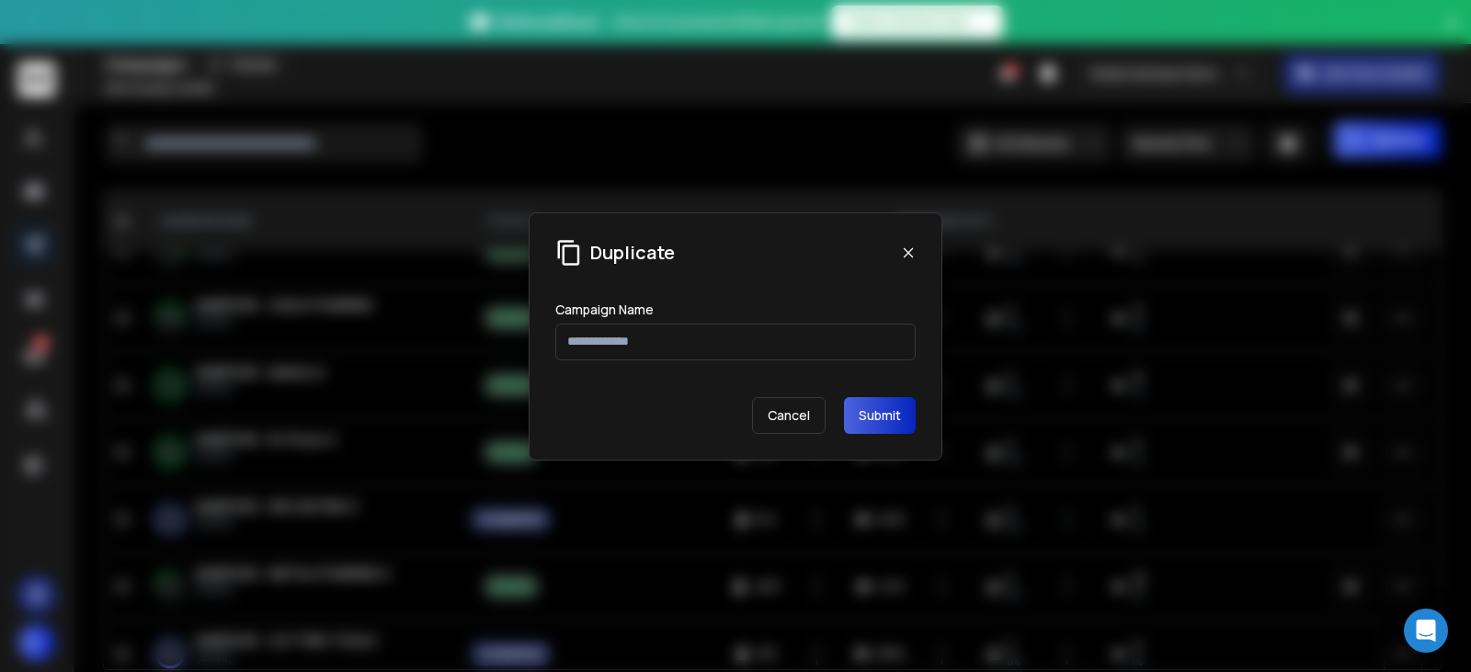
click at [769, 337] on input "text" at bounding box center [735, 342] width 360 height 37
paste input "**********"
type input "**********"
click at [892, 415] on button "Submit" at bounding box center [880, 415] width 72 height 37
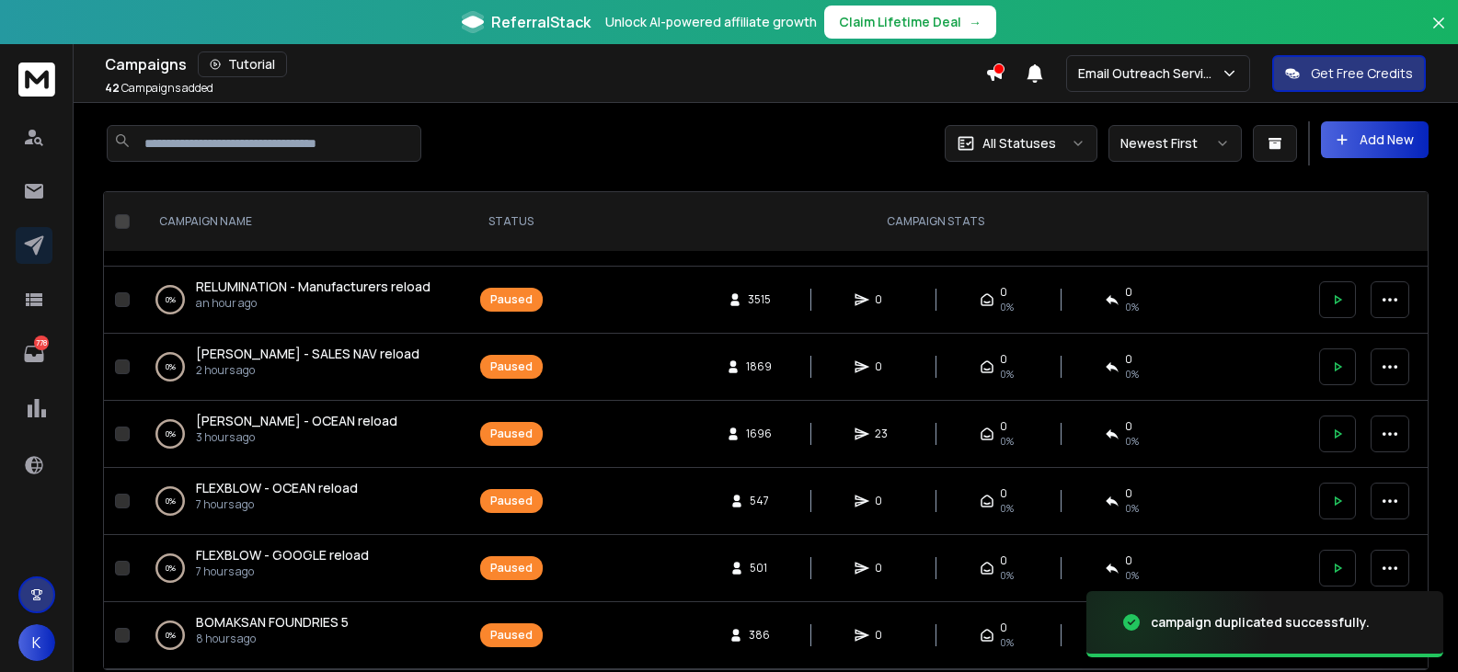
scroll to position [0, 0]
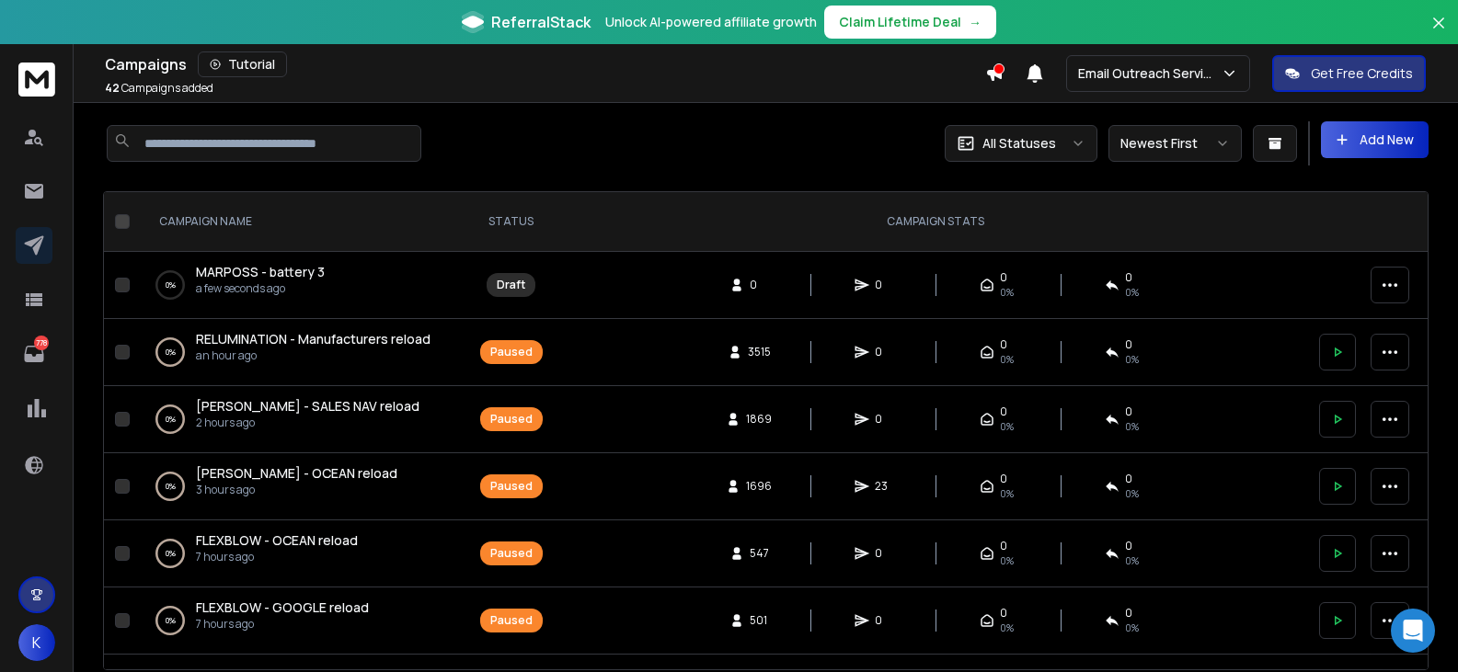
click at [402, 301] on div "0 % MARPOSS - battery 3 a few seconds ago" at bounding box center [297, 285] width 285 height 44
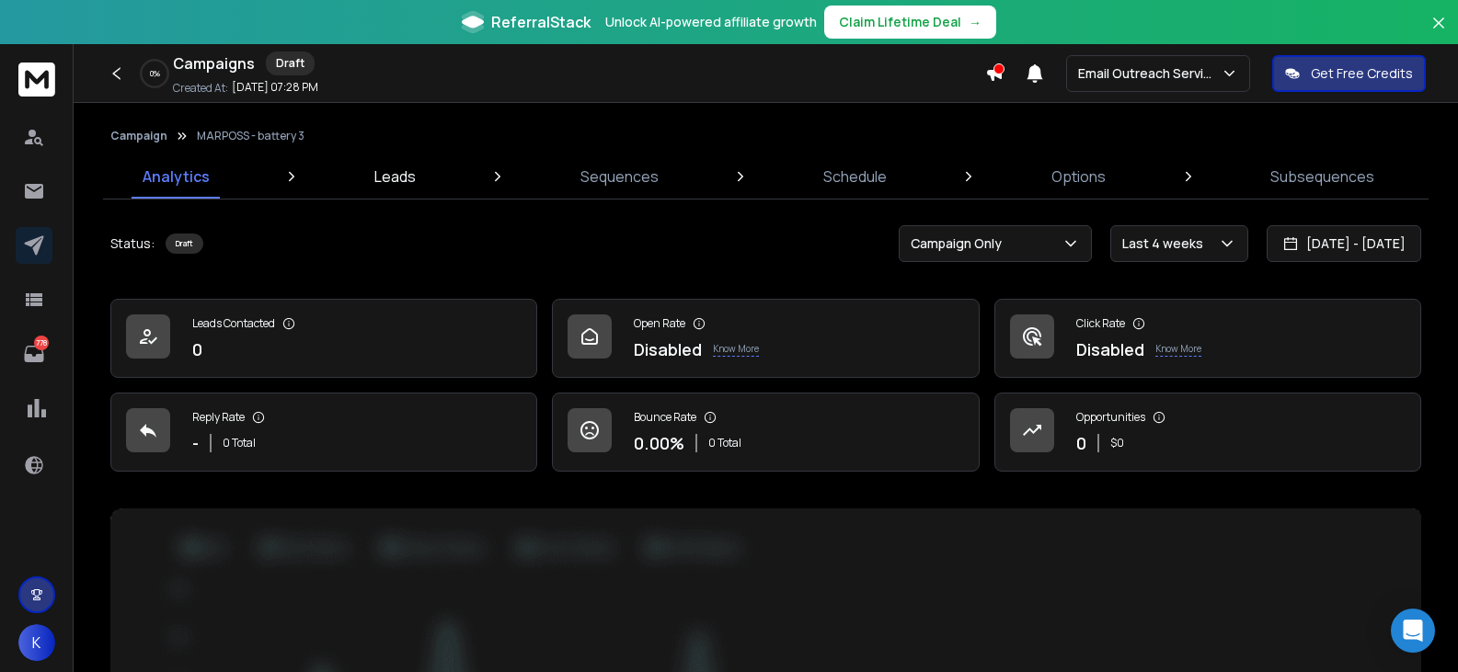
click at [388, 180] on p "Leads" at bounding box center [394, 177] width 41 height 22
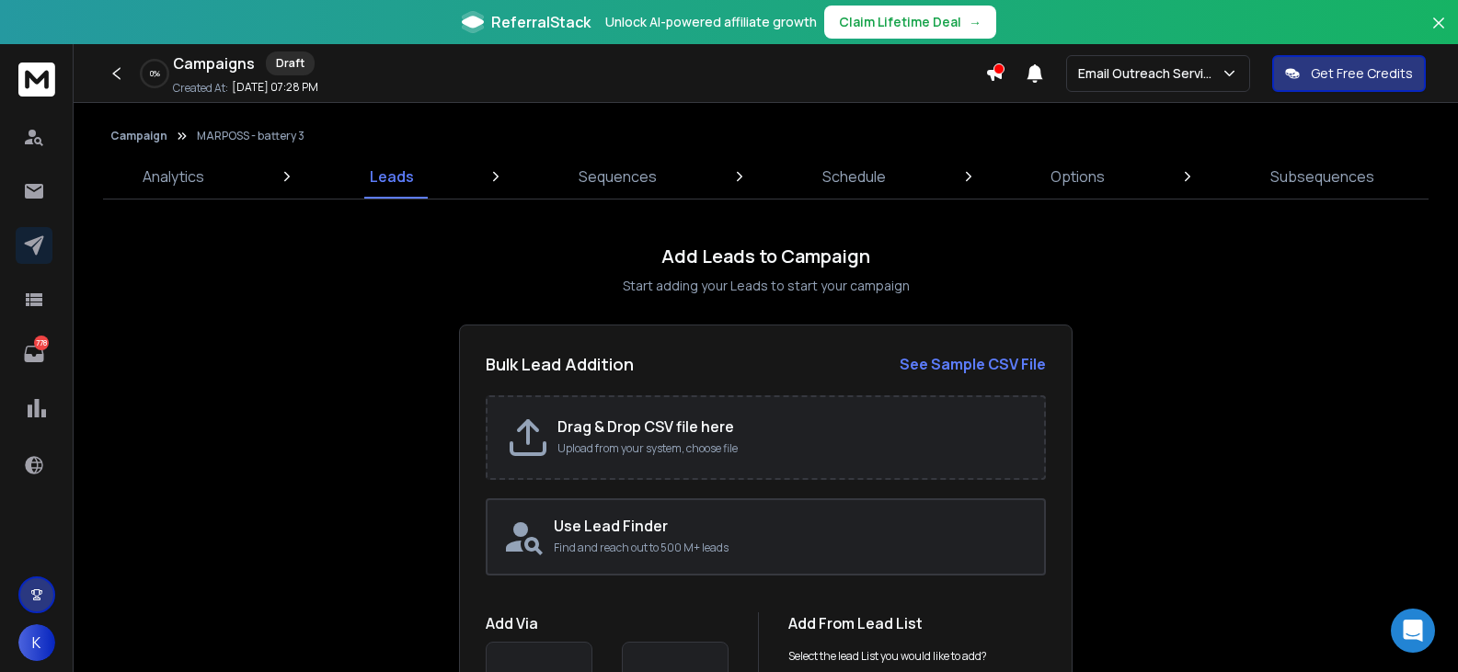
click at [638, 441] on p "Upload from your system, choose file" at bounding box center [791, 448] width 468 height 15
type input "**********"
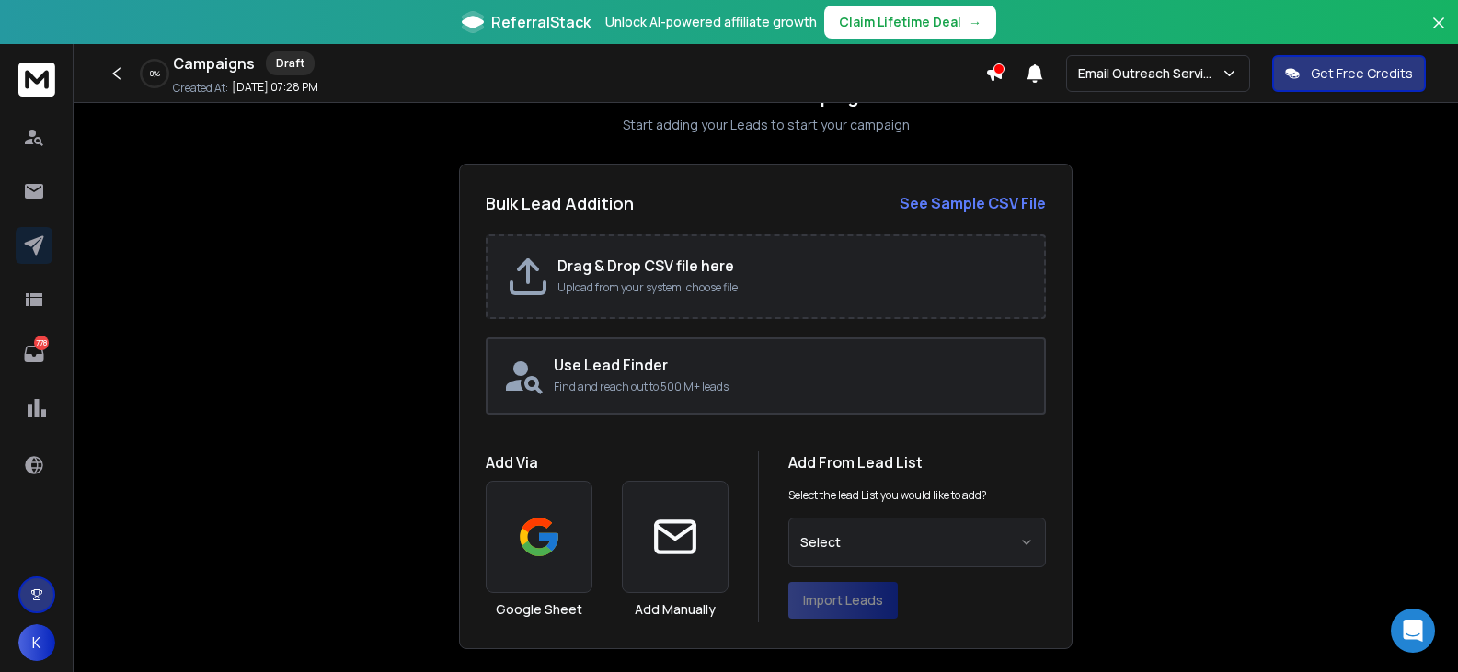
scroll to position [164, 0]
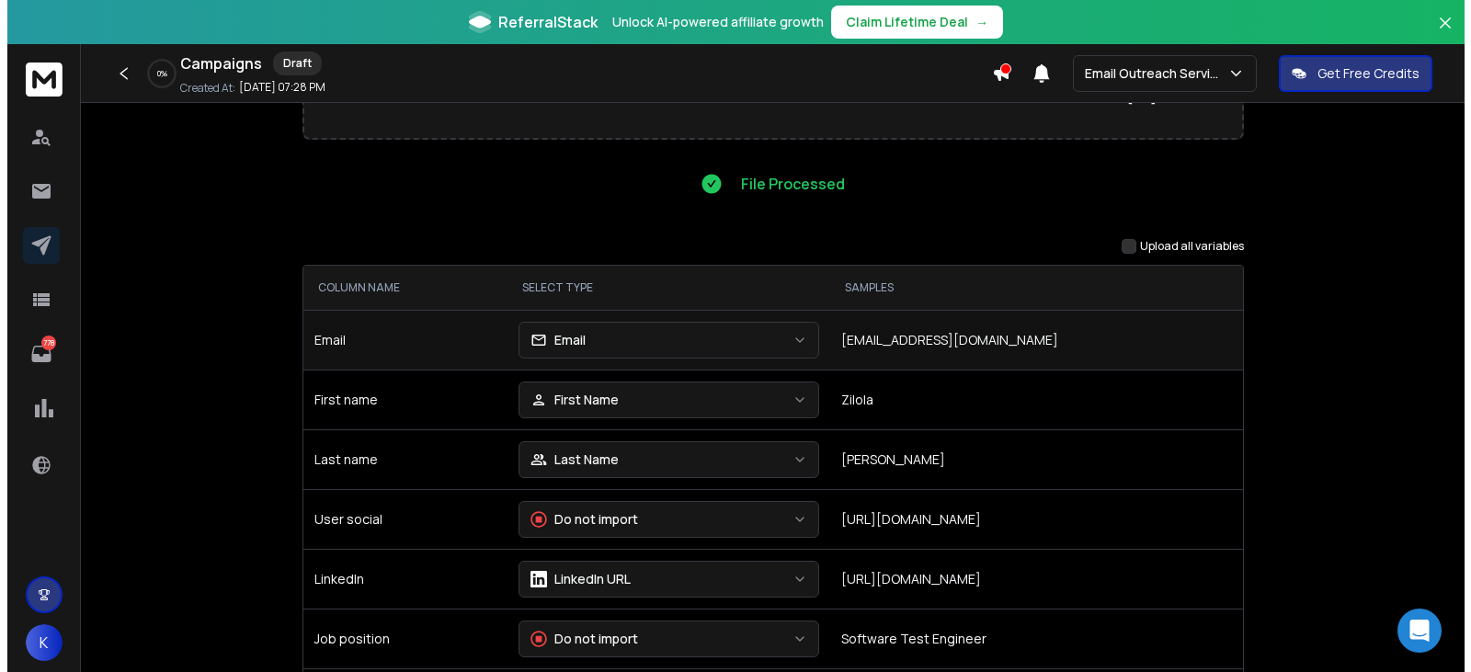
scroll to position [184, 0]
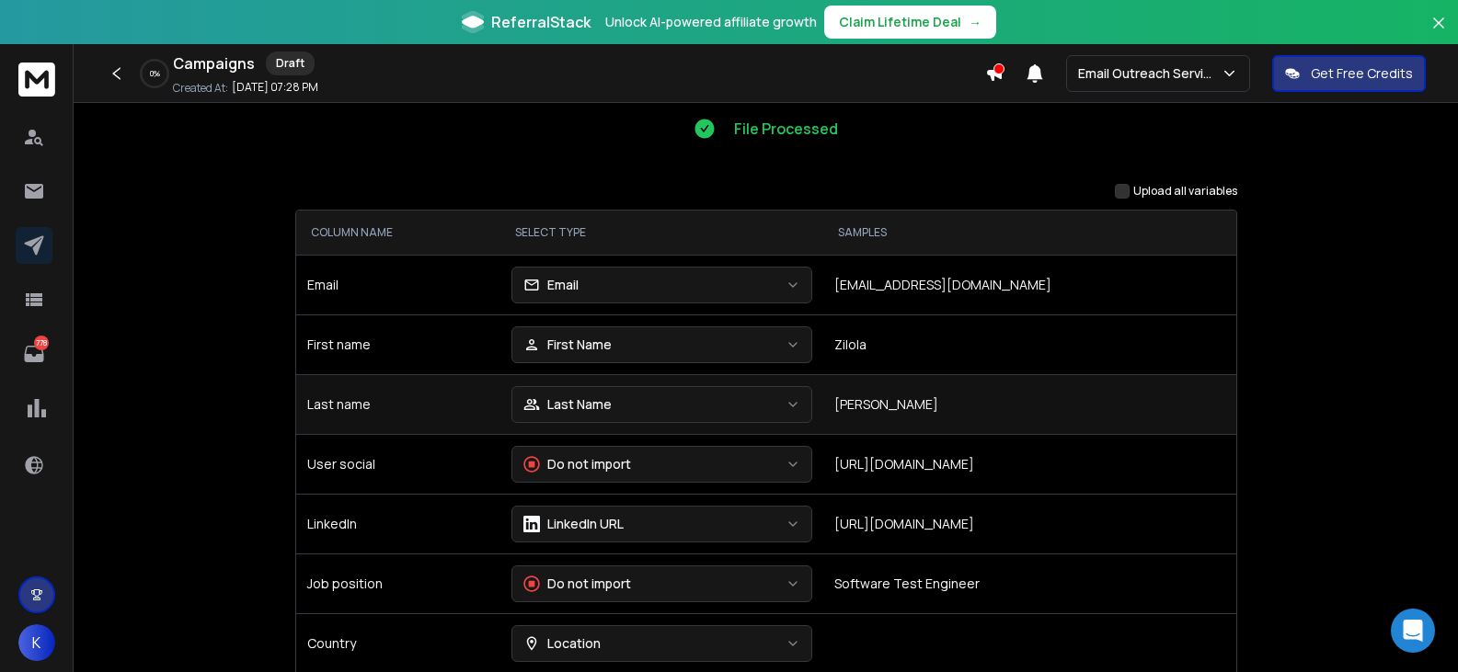
click at [652, 415] on button "Last Name" at bounding box center [662, 404] width 302 height 37
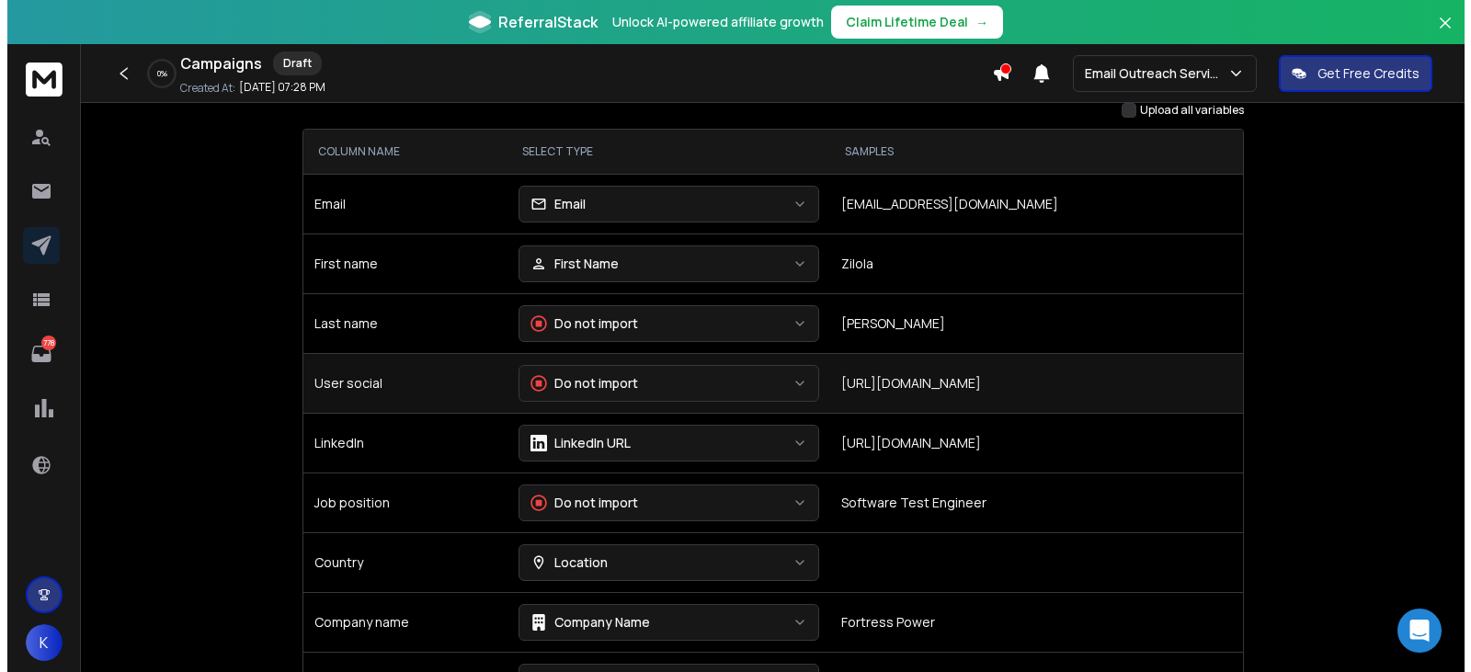
scroll to position [460, 0]
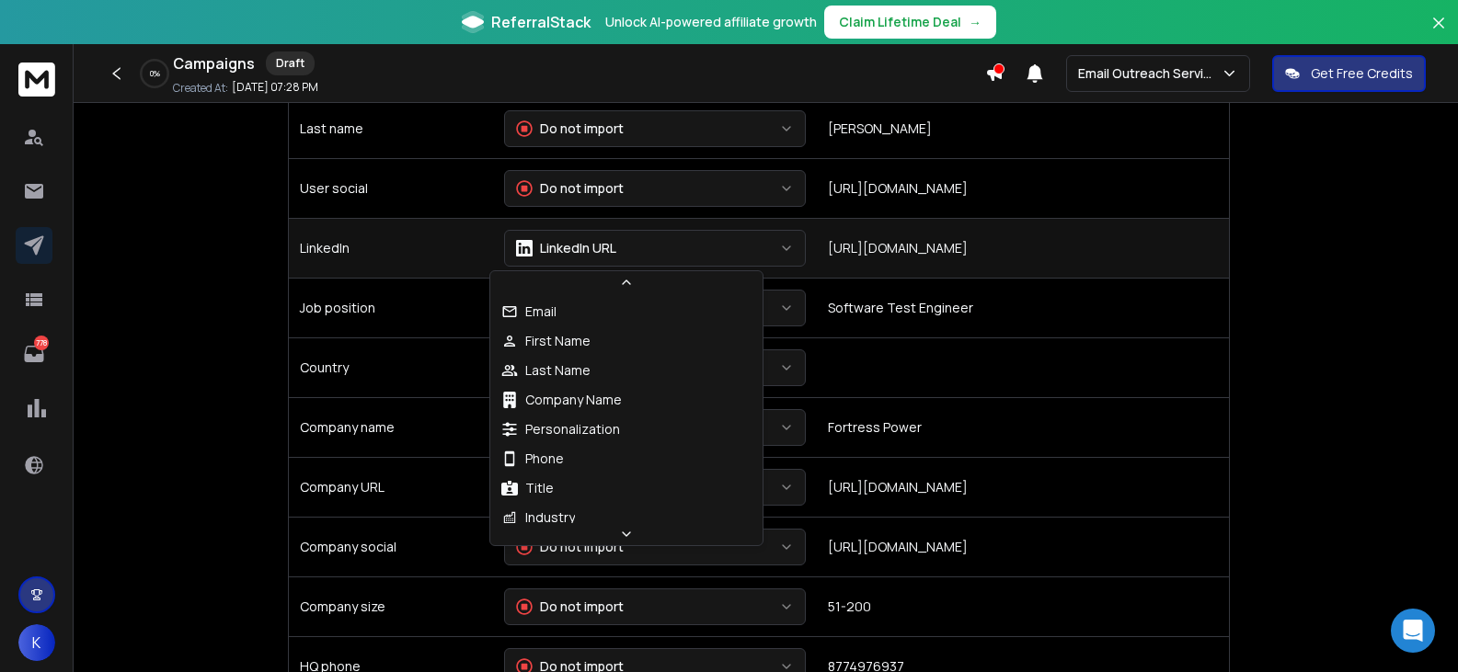
click at [646, 252] on button "LinkedIn URL" at bounding box center [655, 248] width 302 height 37
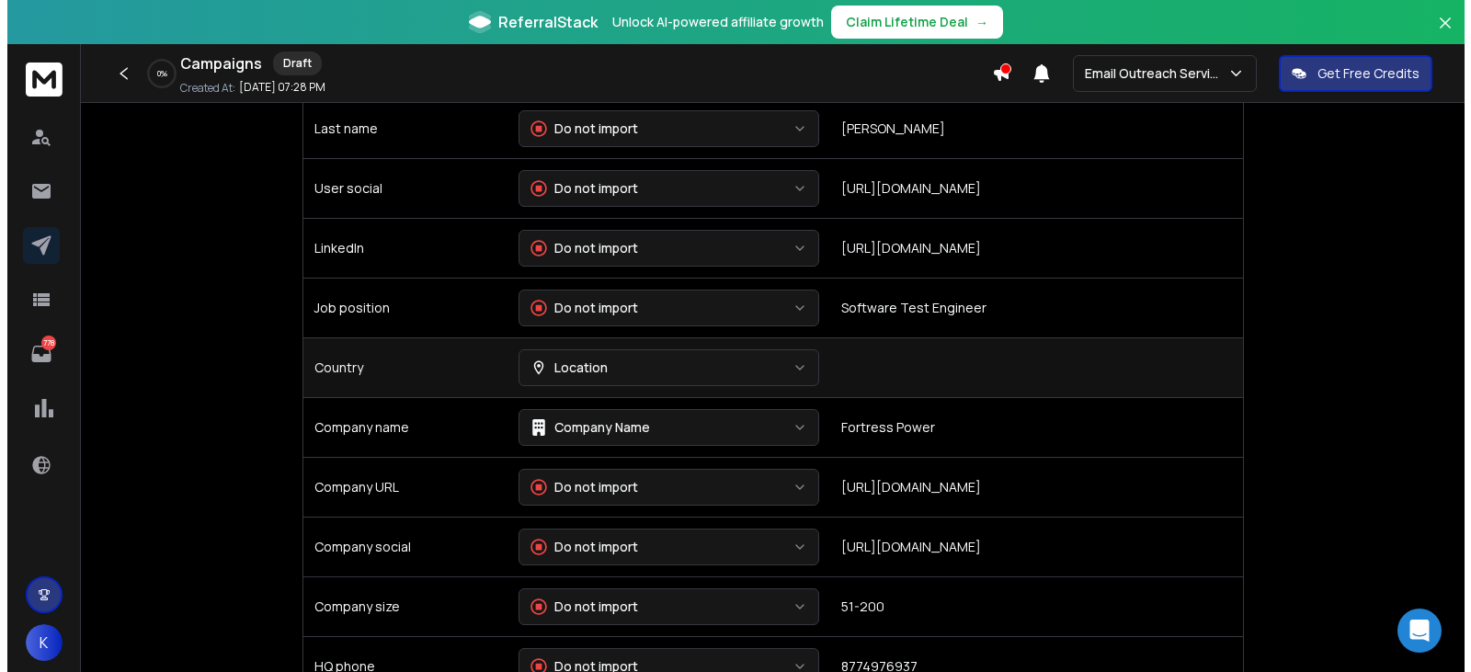
scroll to position [368, 0]
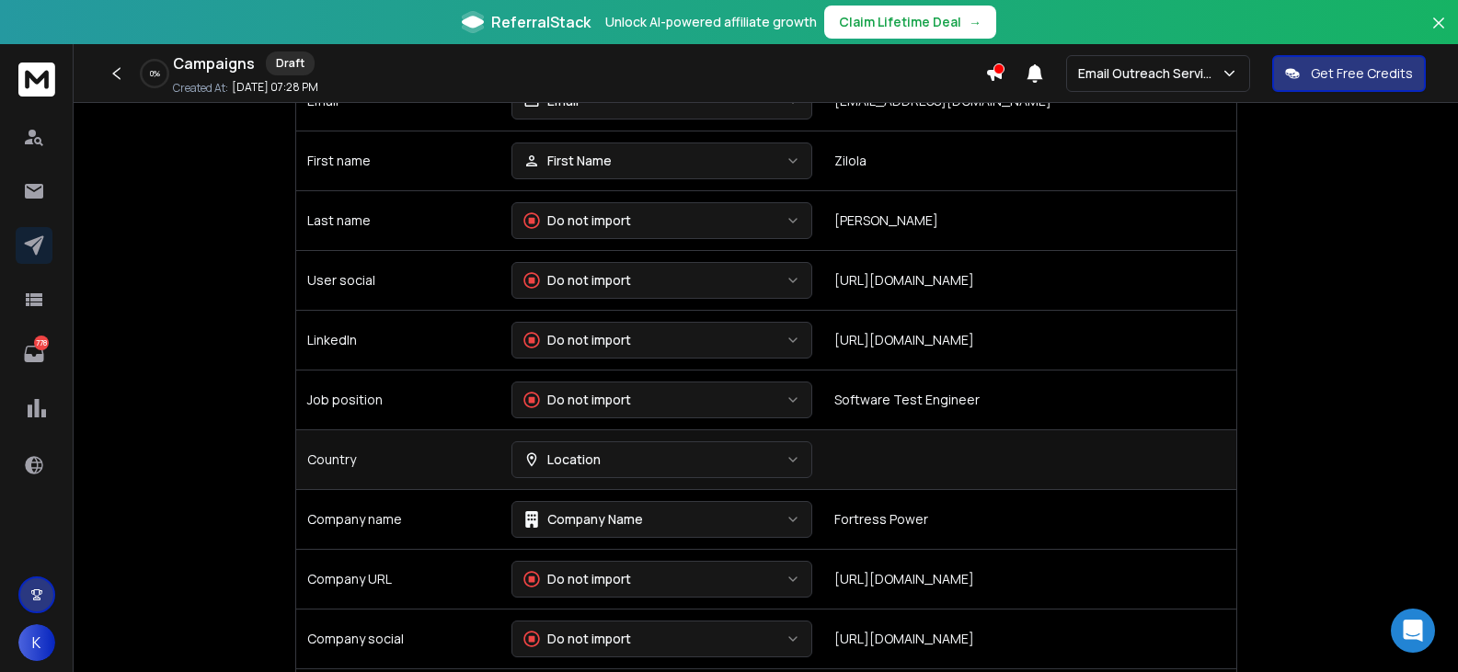
click at [677, 475] on button "Location" at bounding box center [662, 459] width 302 height 37
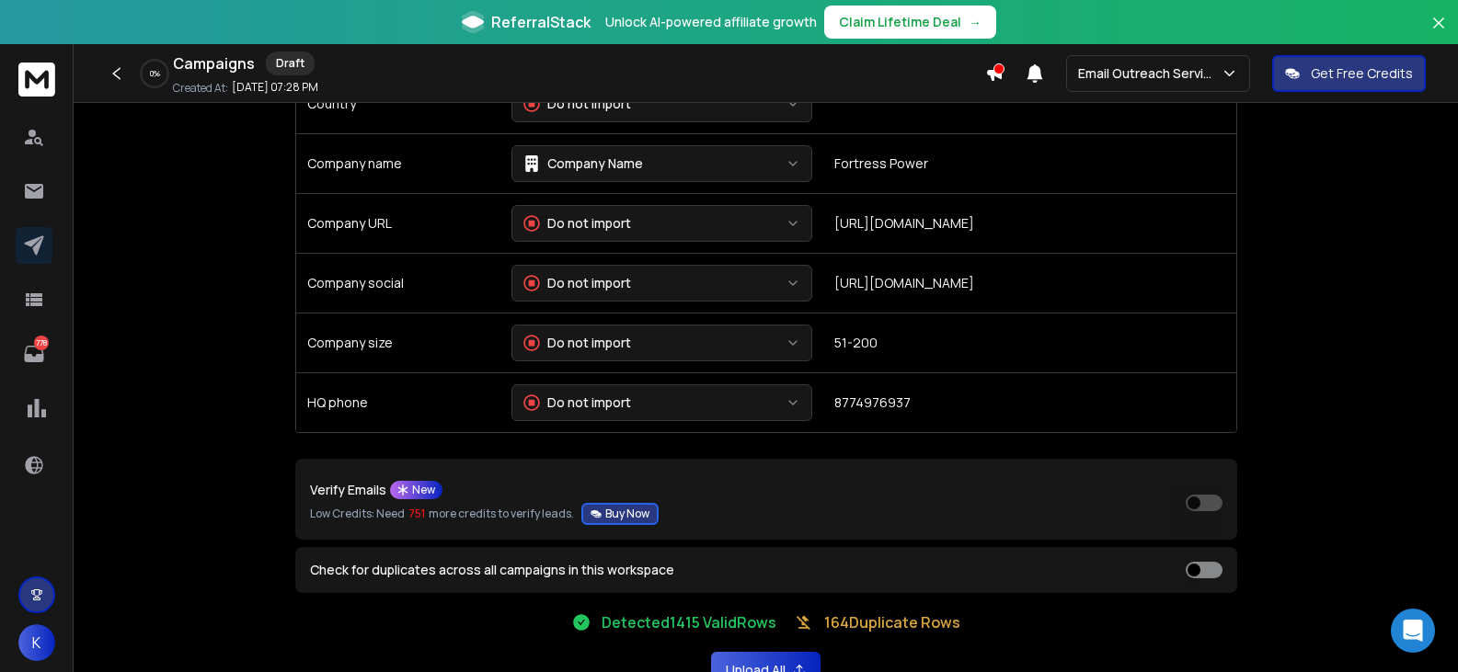
scroll to position [736, 0]
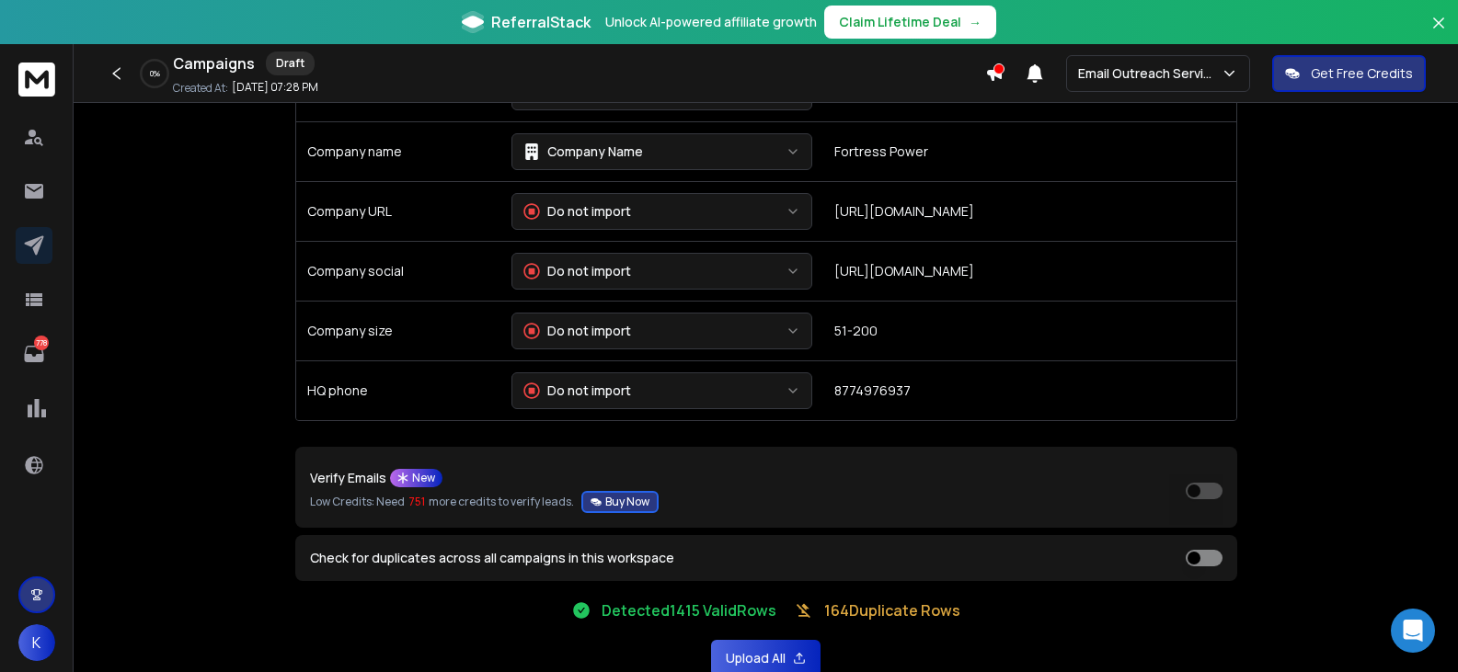
click at [783, 642] on button "Upload All" at bounding box center [765, 658] width 109 height 37
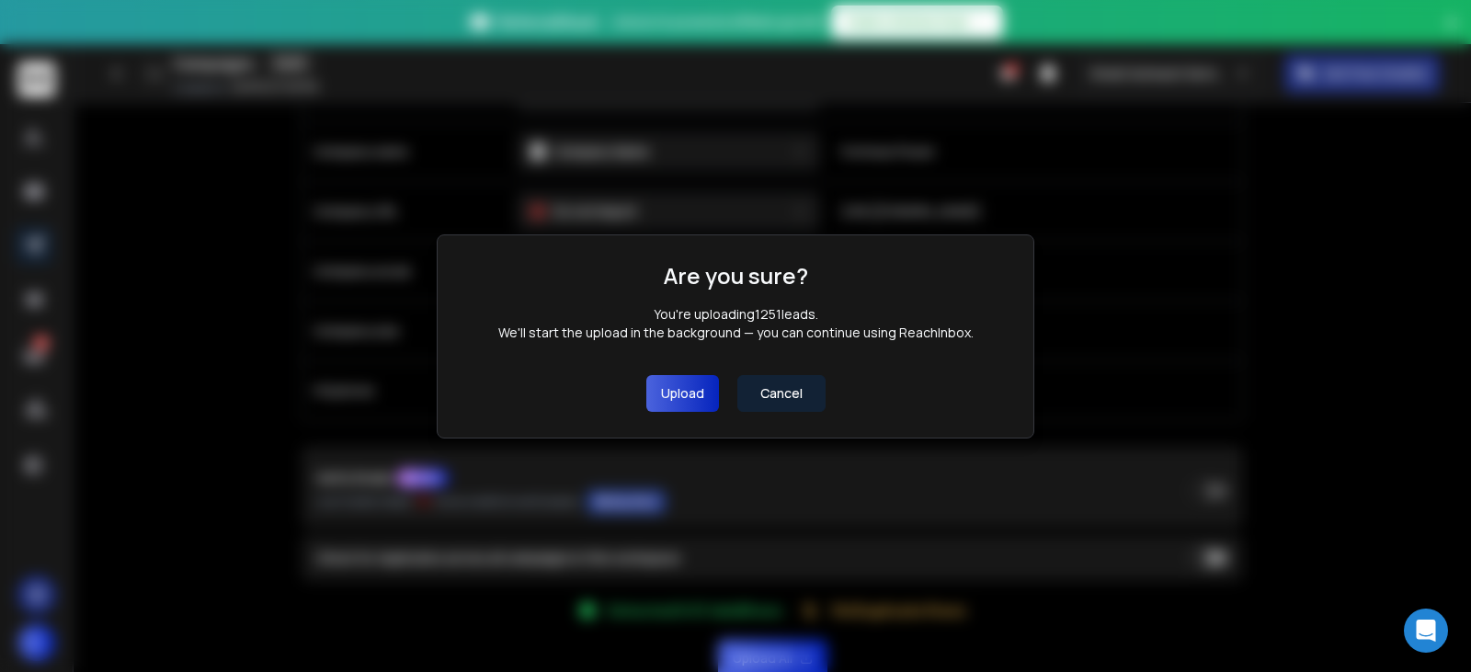
click at [675, 386] on button "Upload" at bounding box center [682, 393] width 73 height 37
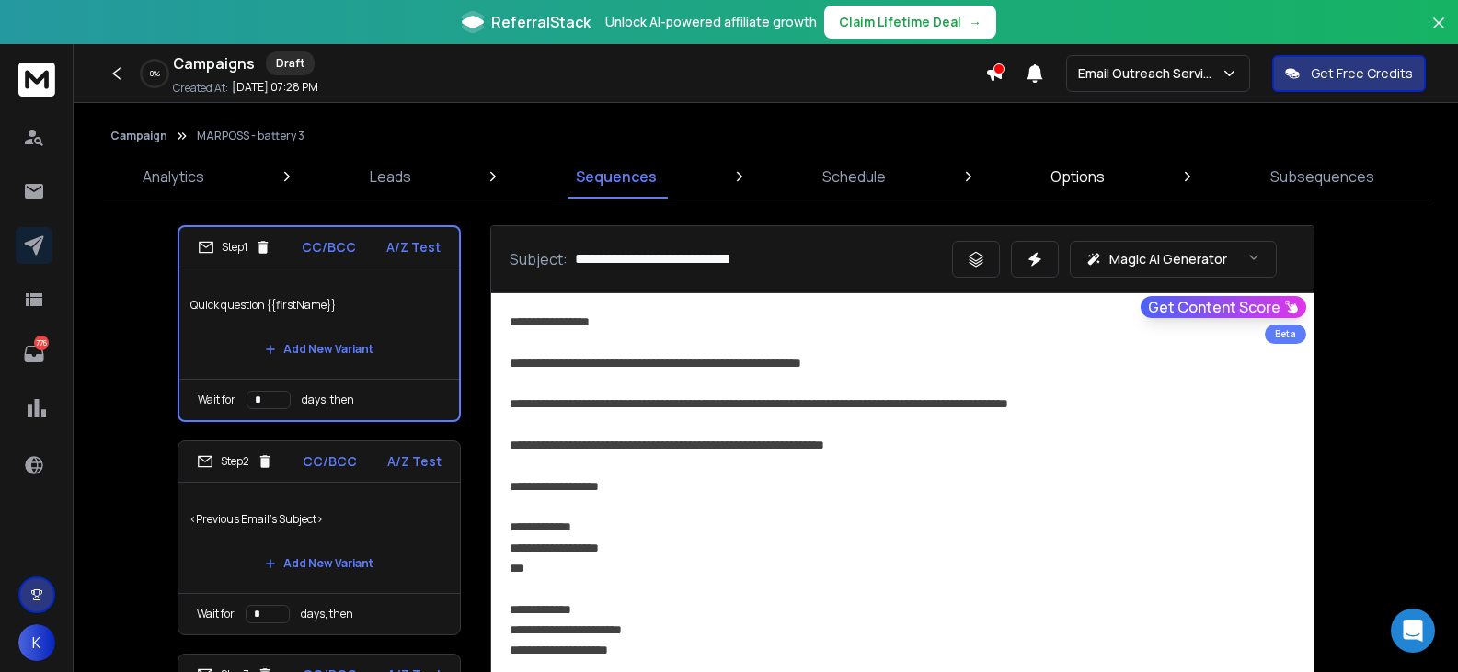
click at [1068, 172] on p "Options" at bounding box center [1077, 177] width 54 height 22
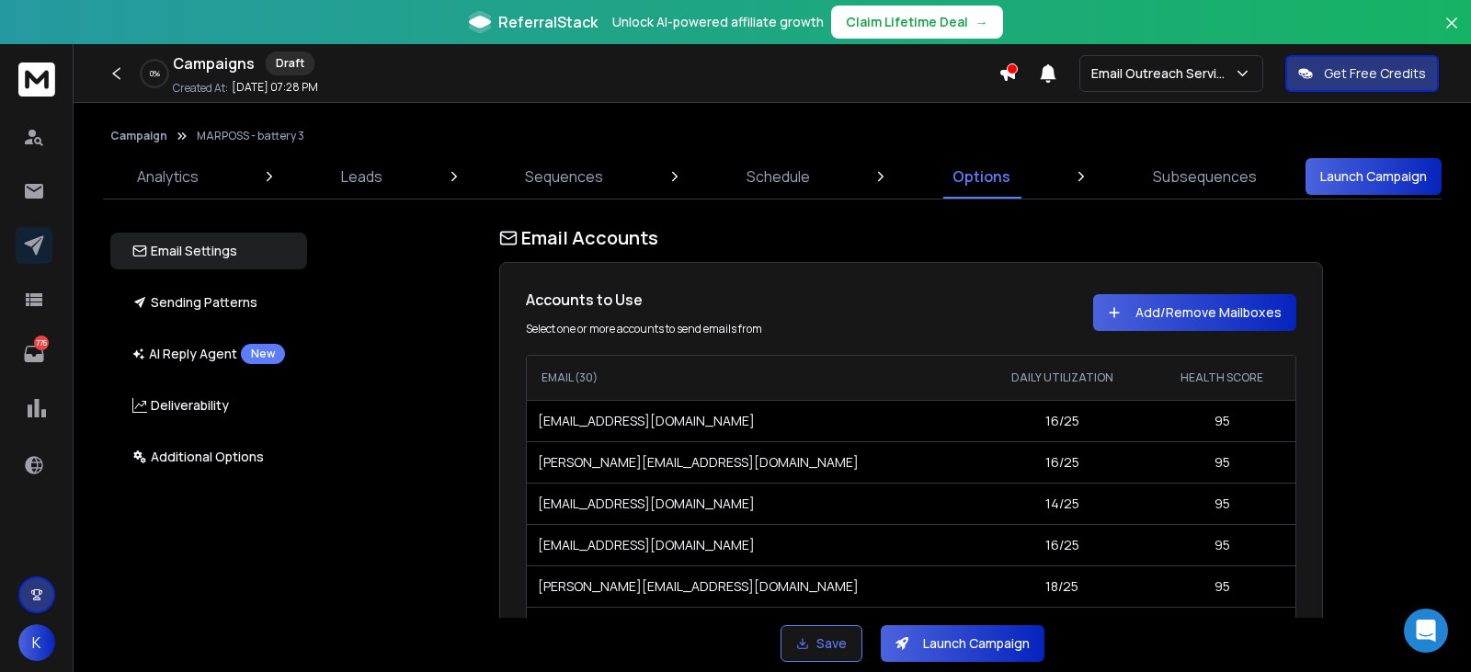
click at [1388, 181] on button "Launch Campaign" at bounding box center [1374, 176] width 136 height 37
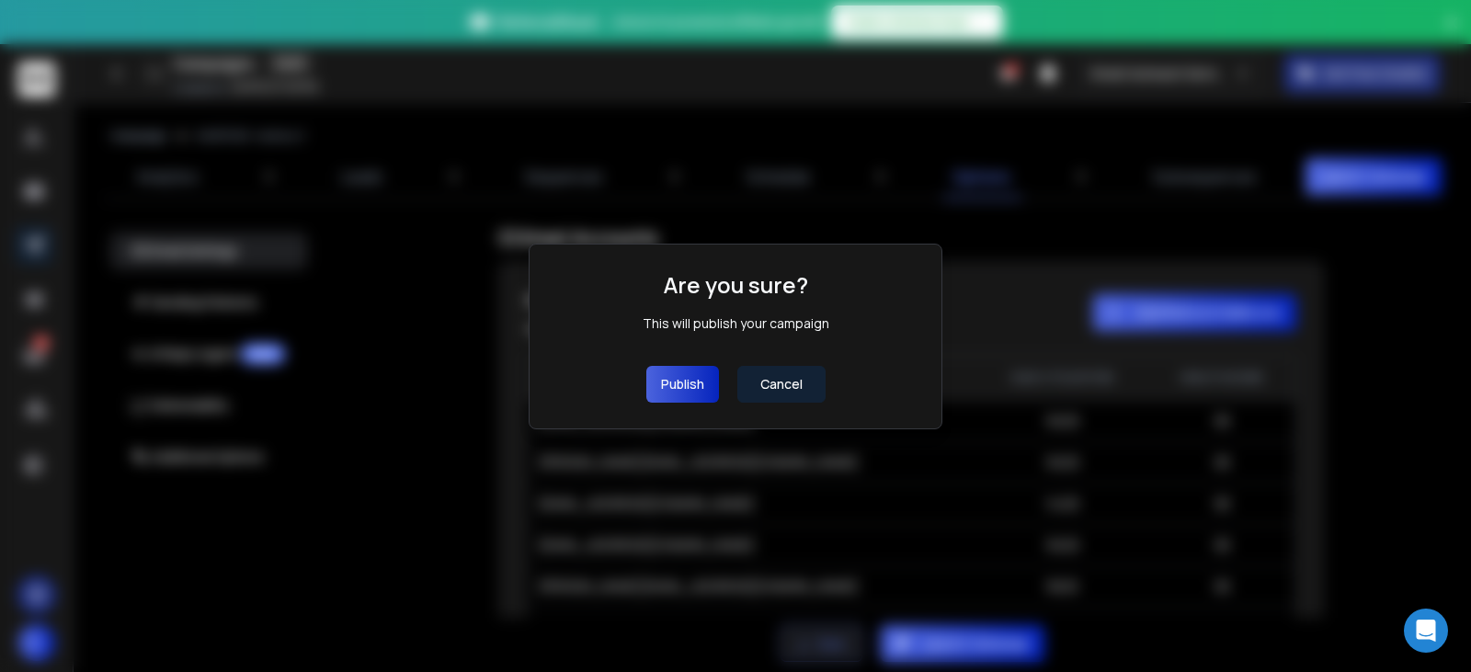
click at [702, 379] on button "Publish" at bounding box center [682, 384] width 73 height 37
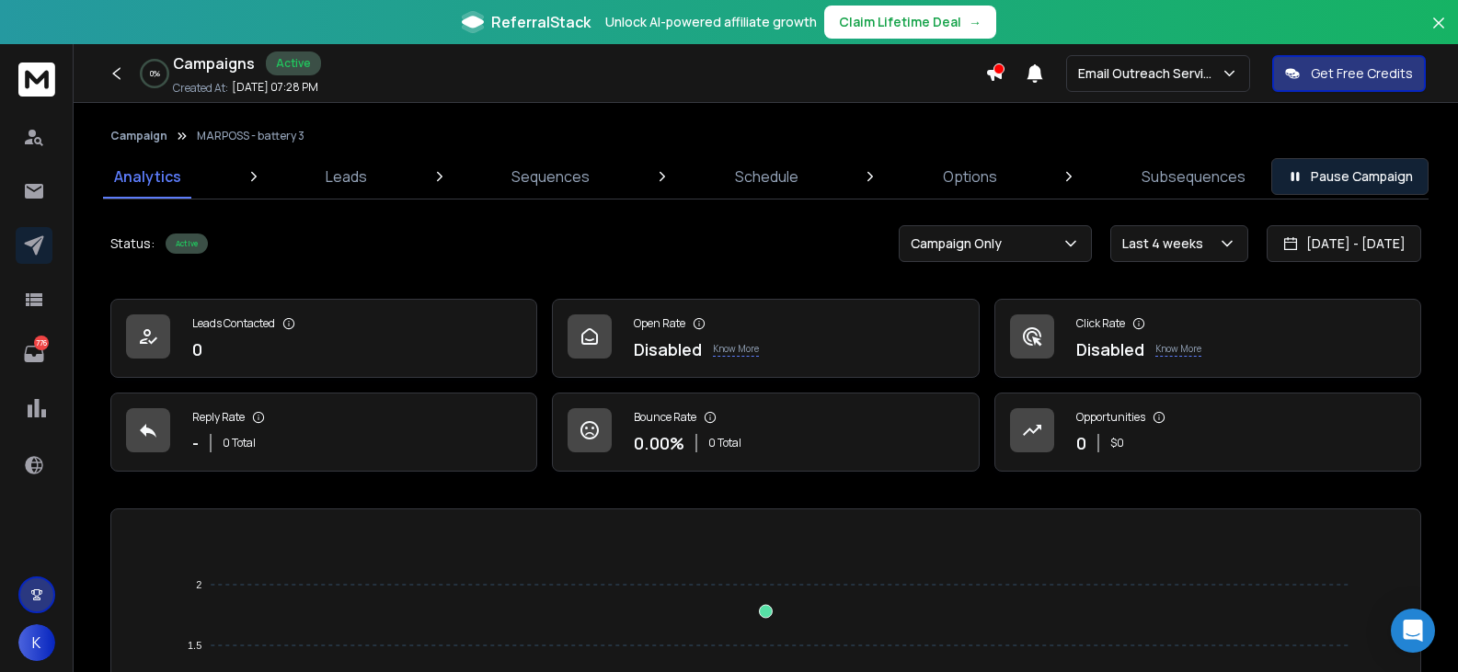
click at [1340, 171] on button "Pause Campaign" at bounding box center [1349, 176] width 157 height 37
click at [372, 166] on link "Leads" at bounding box center [346, 176] width 63 height 44
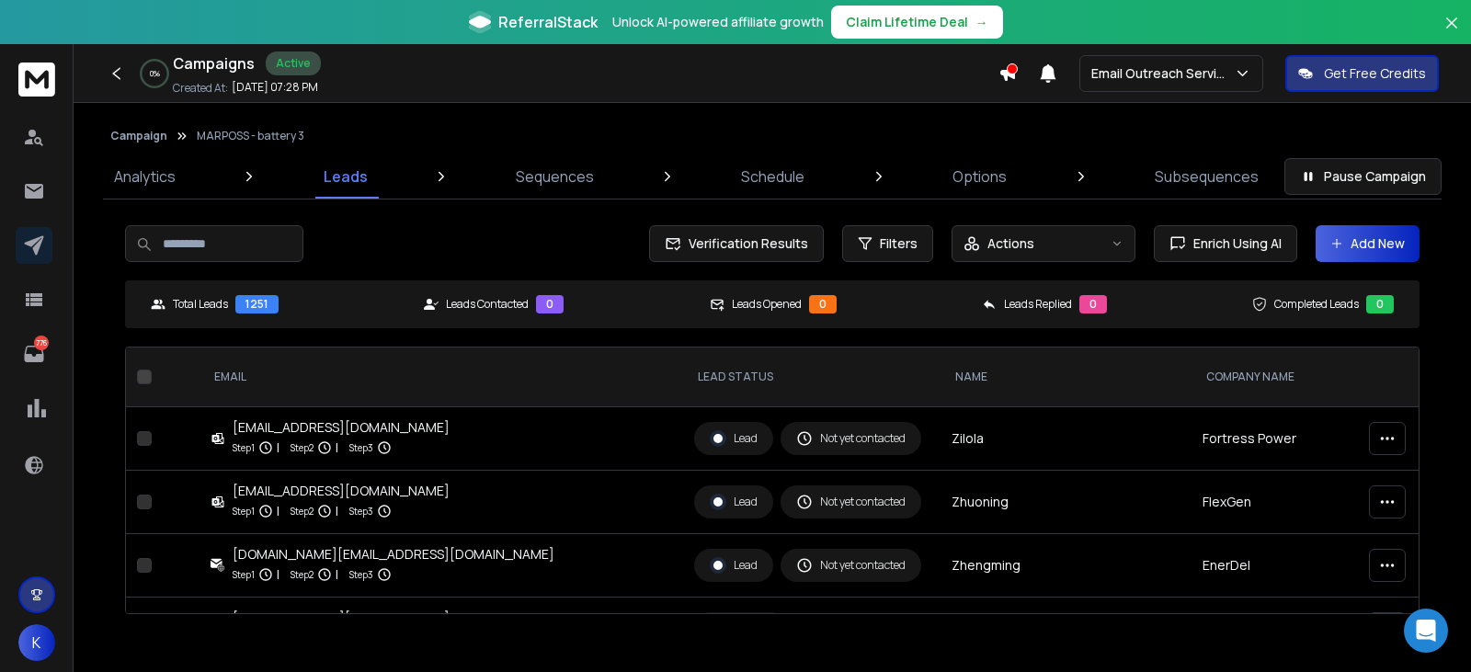
click at [201, 179] on div "Analytics Leads Sequences Schedule Options Subsequences" at bounding box center [686, 176] width 1167 height 44
click at [174, 172] on p "Analytics" at bounding box center [145, 177] width 62 height 22
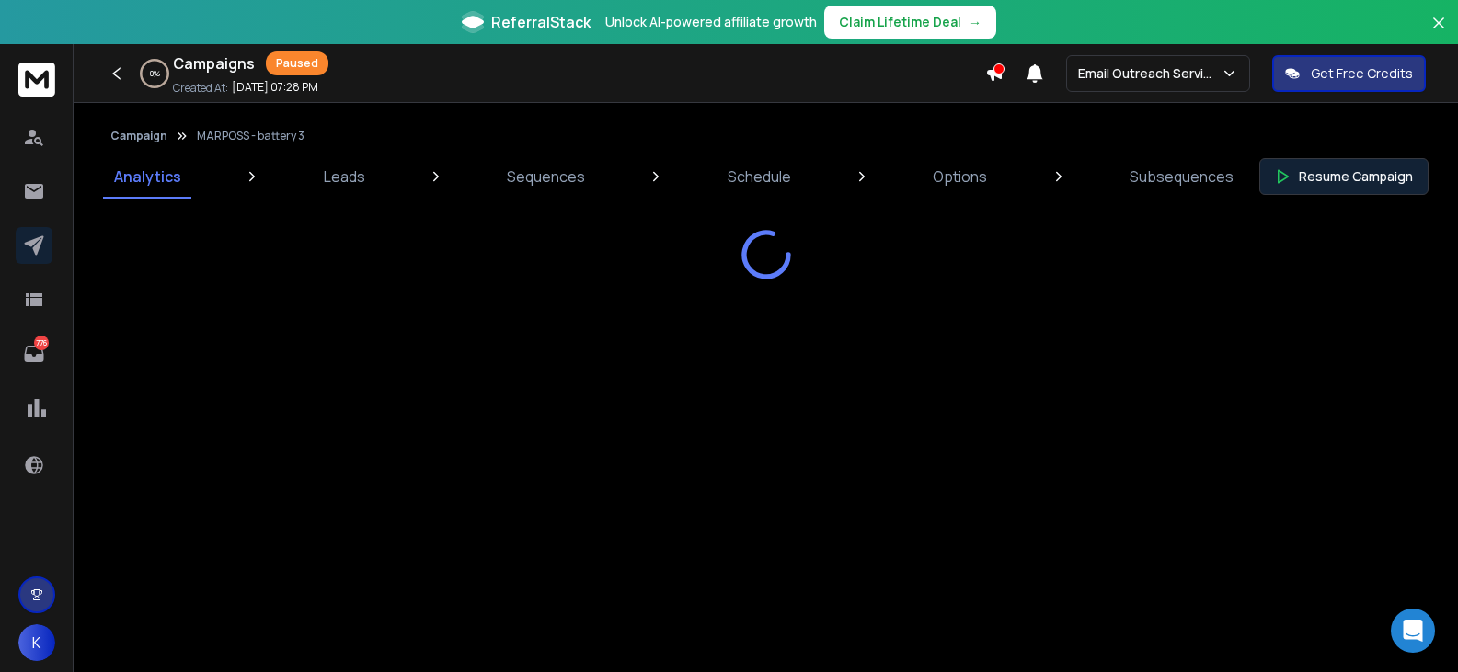
click at [1345, 178] on button "Resume Campaign" at bounding box center [1343, 176] width 169 height 37
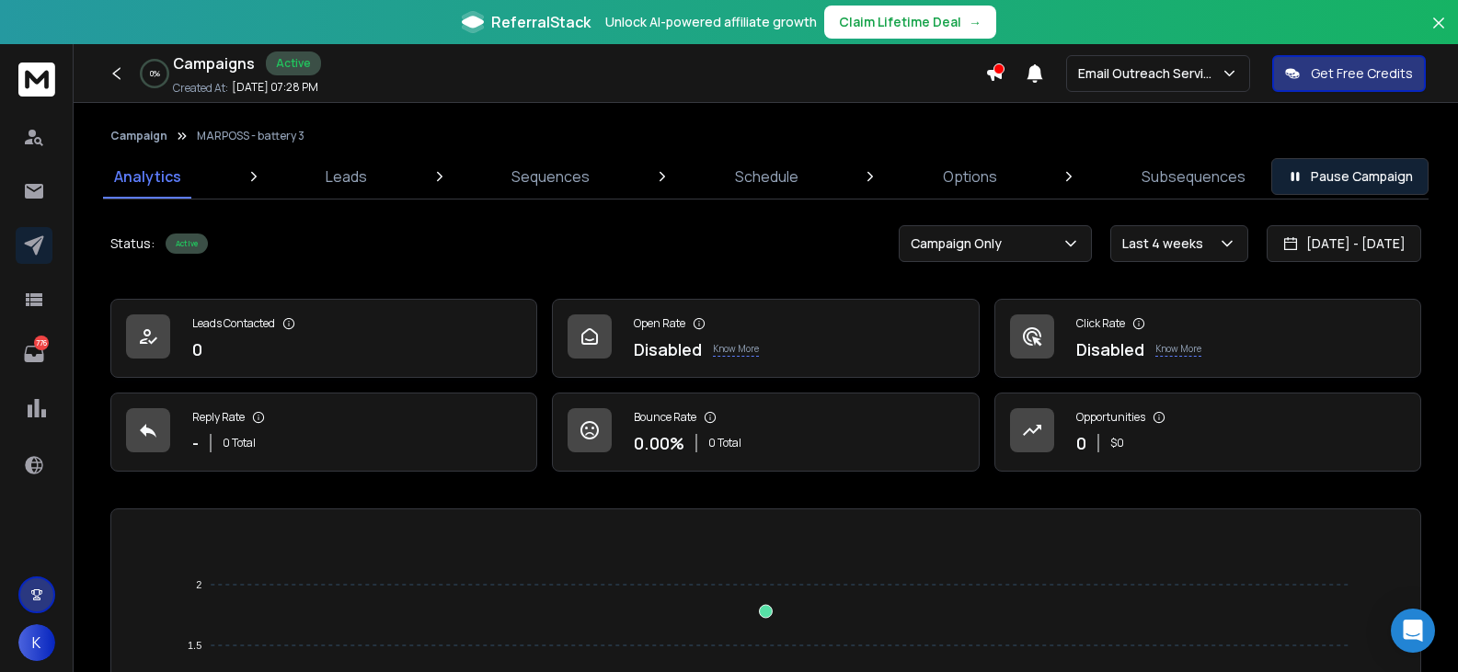
click at [1340, 175] on button "Pause Campaign" at bounding box center [1349, 176] width 157 height 37
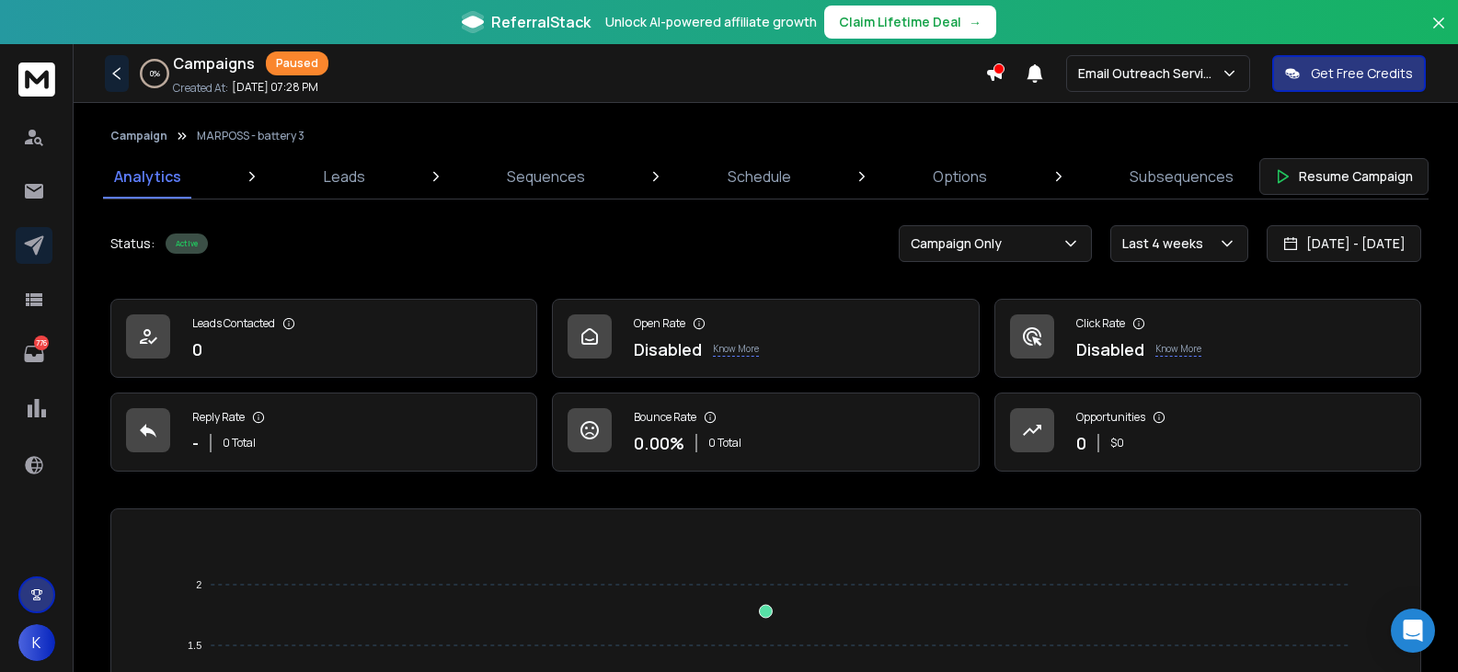
click at [107, 65] on button at bounding box center [117, 73] width 24 height 37
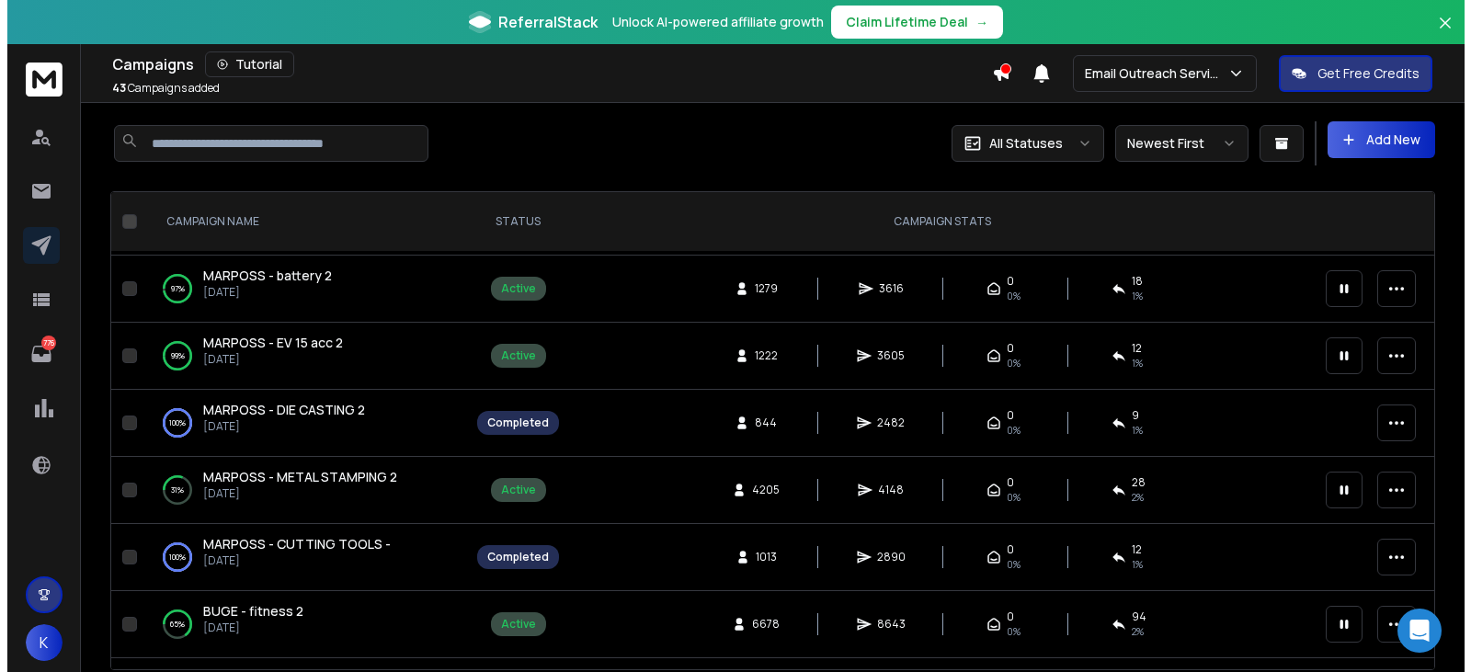
scroll to position [2299, 0]
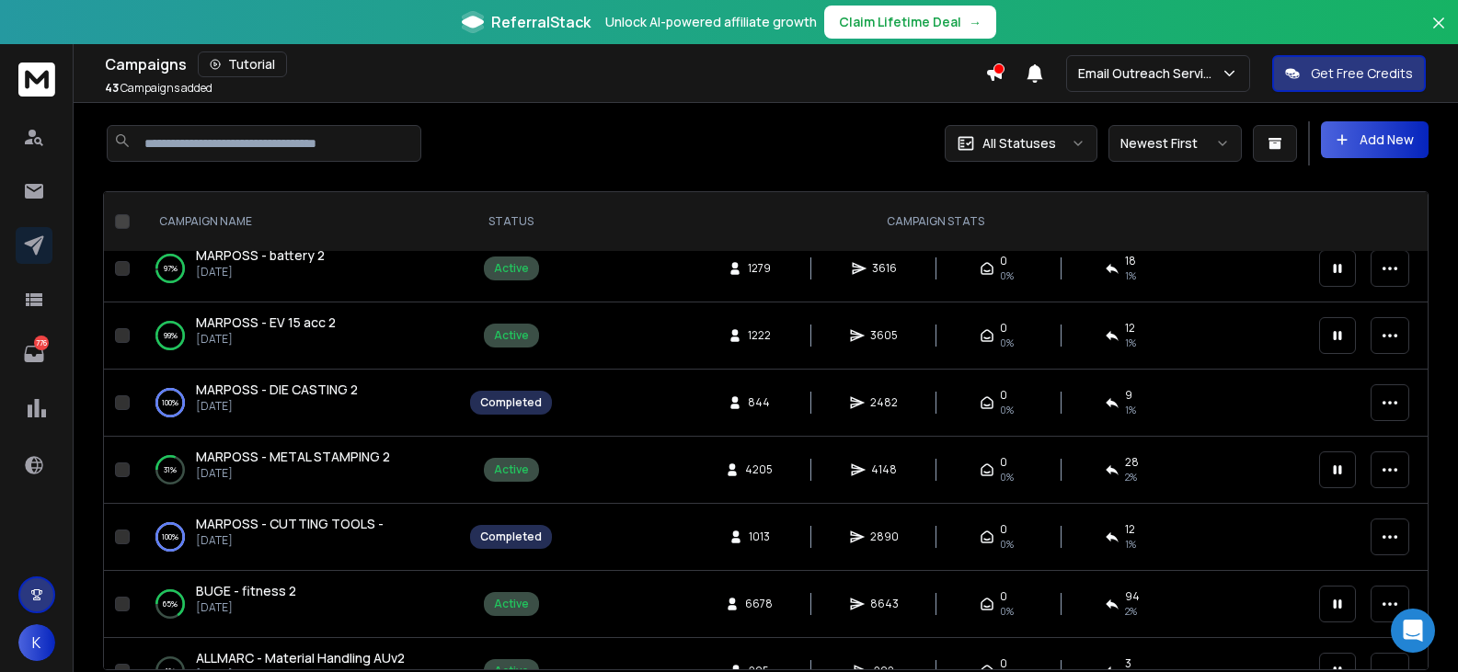
click at [371, 331] on div "99 % MARPOSS - EV 15 acc 2 2 months ago" at bounding box center [297, 336] width 285 height 44
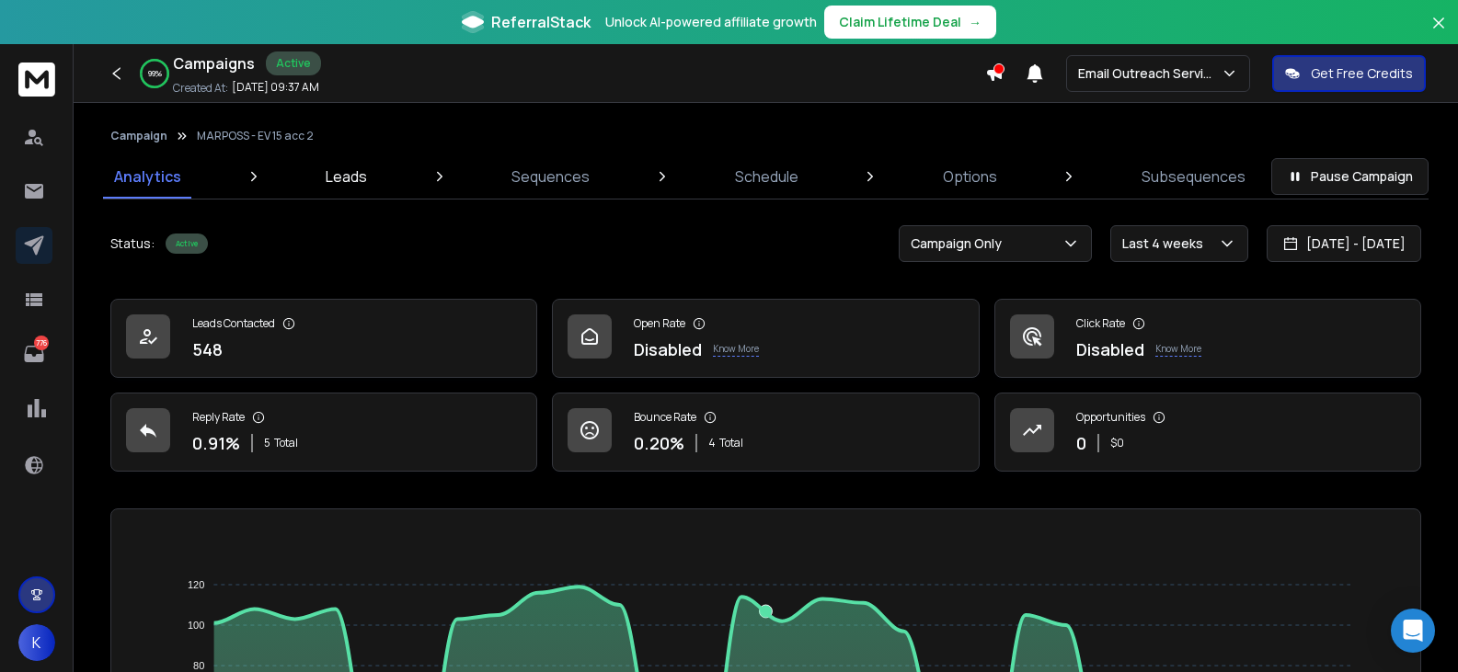
click at [337, 180] on p "Leads" at bounding box center [346, 177] width 41 height 22
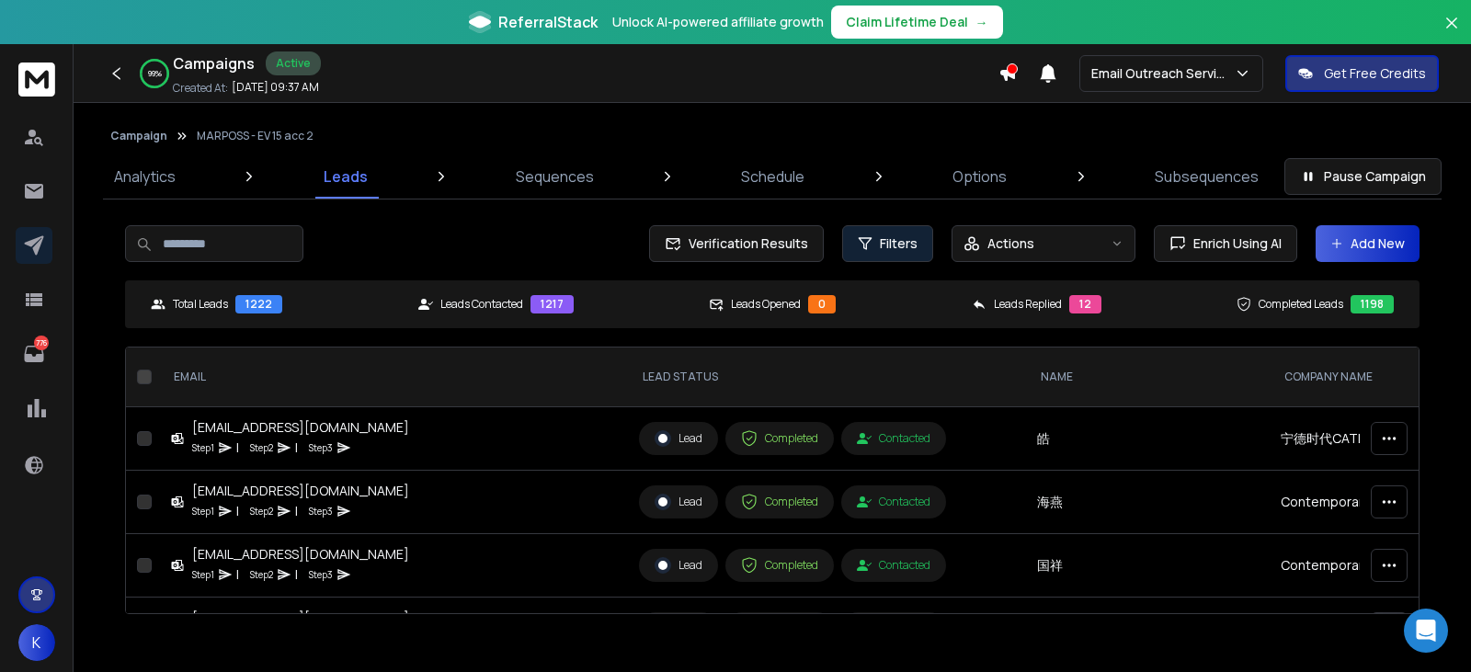
click at [892, 247] on span "Filters" at bounding box center [899, 243] width 38 height 18
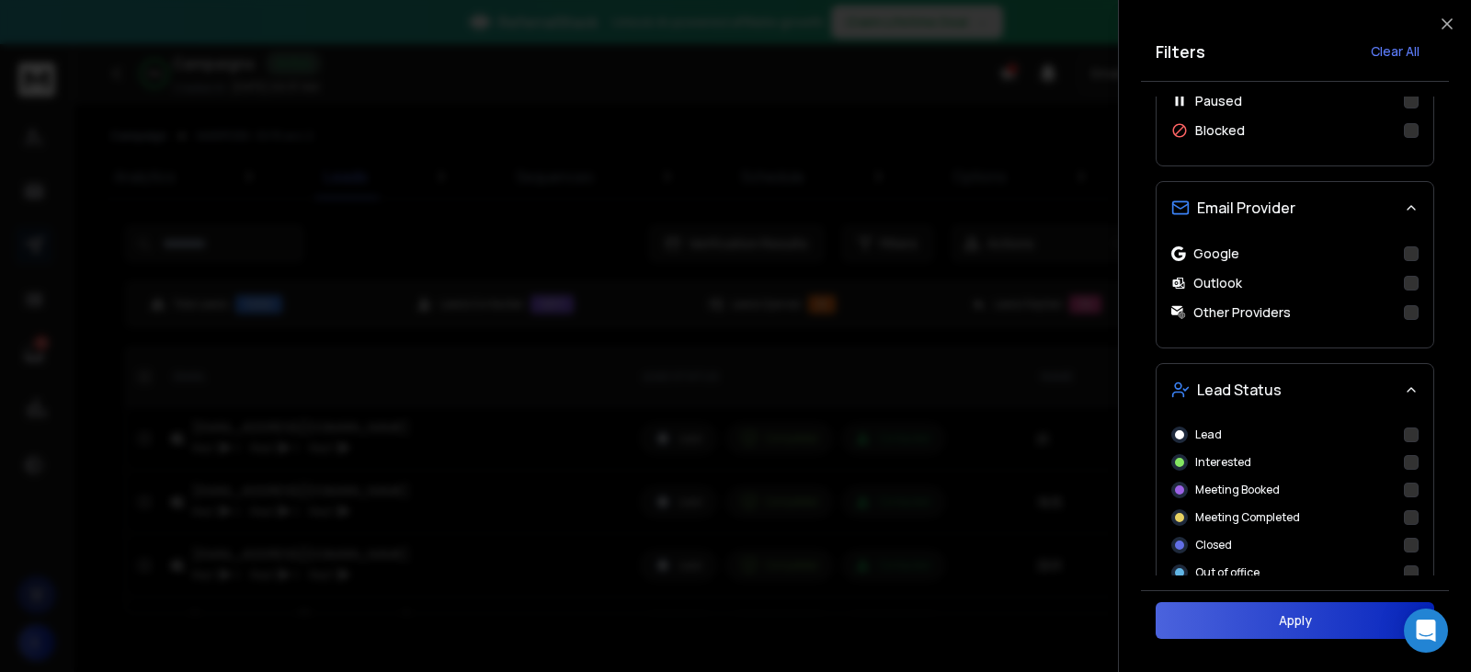
scroll to position [828, 0]
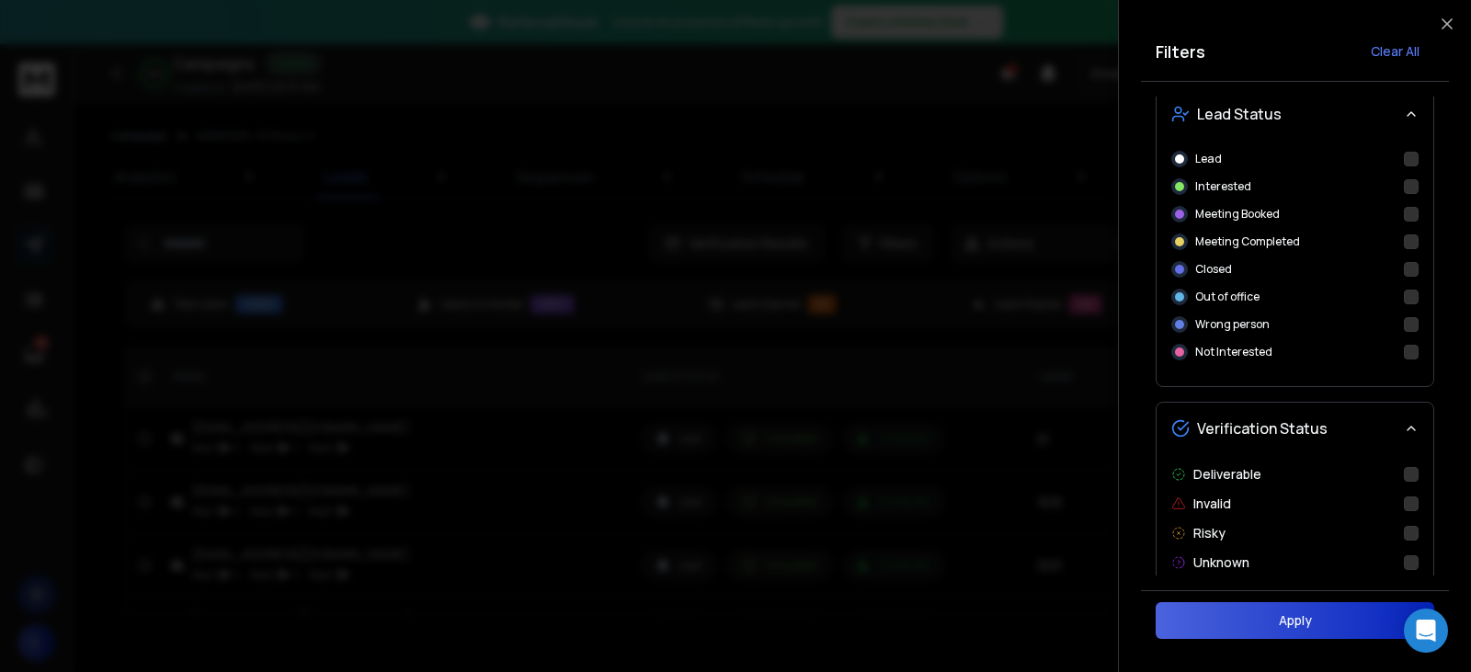
click at [1404, 187] on button "Interested" at bounding box center [1411, 186] width 15 height 15
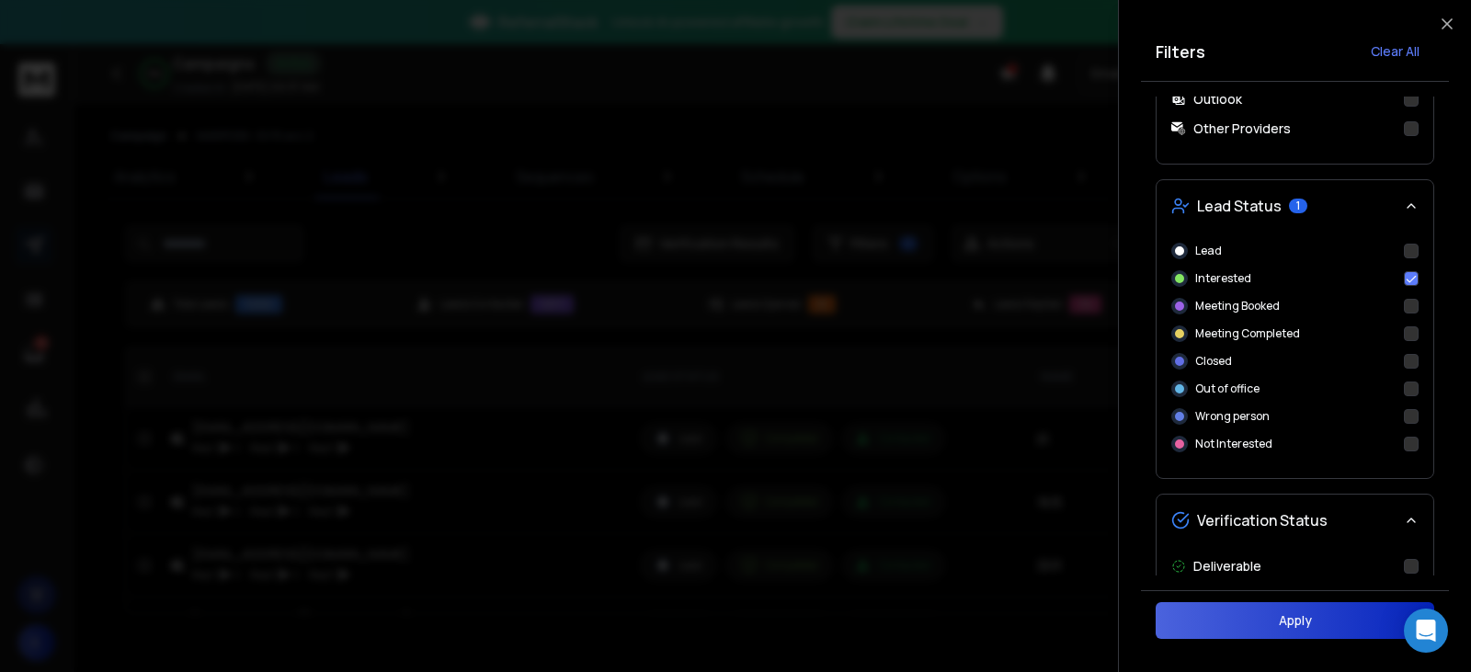
click at [1295, 628] on button "Apply" at bounding box center [1295, 620] width 279 height 37
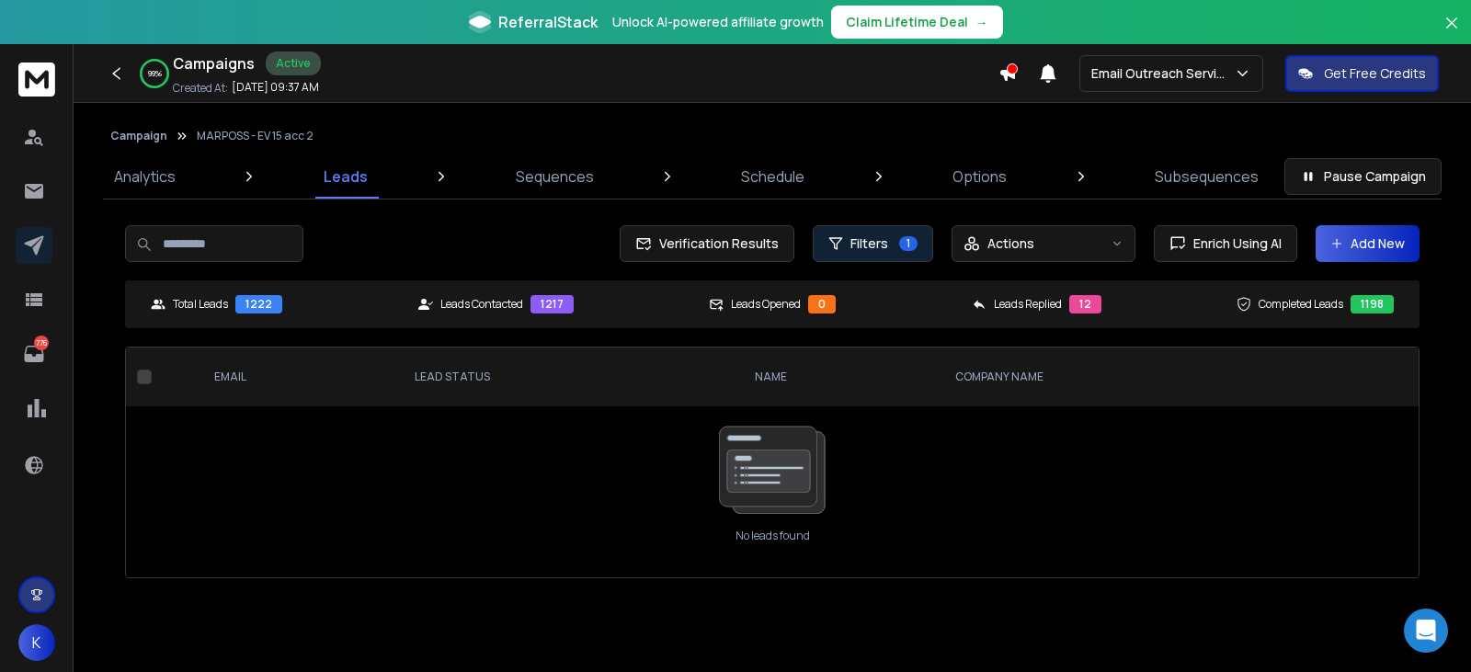
click at [891, 246] on button "Filters 1" at bounding box center [873, 243] width 120 height 37
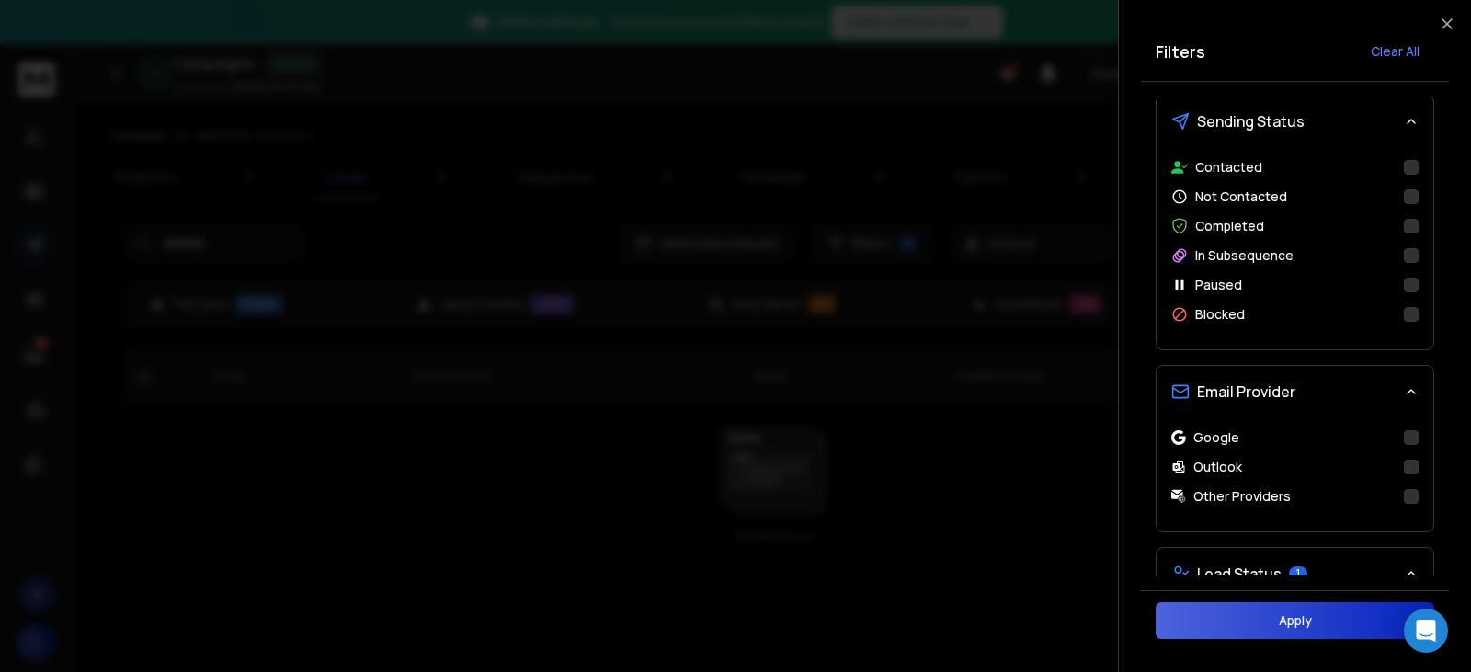
scroll to position [644, 0]
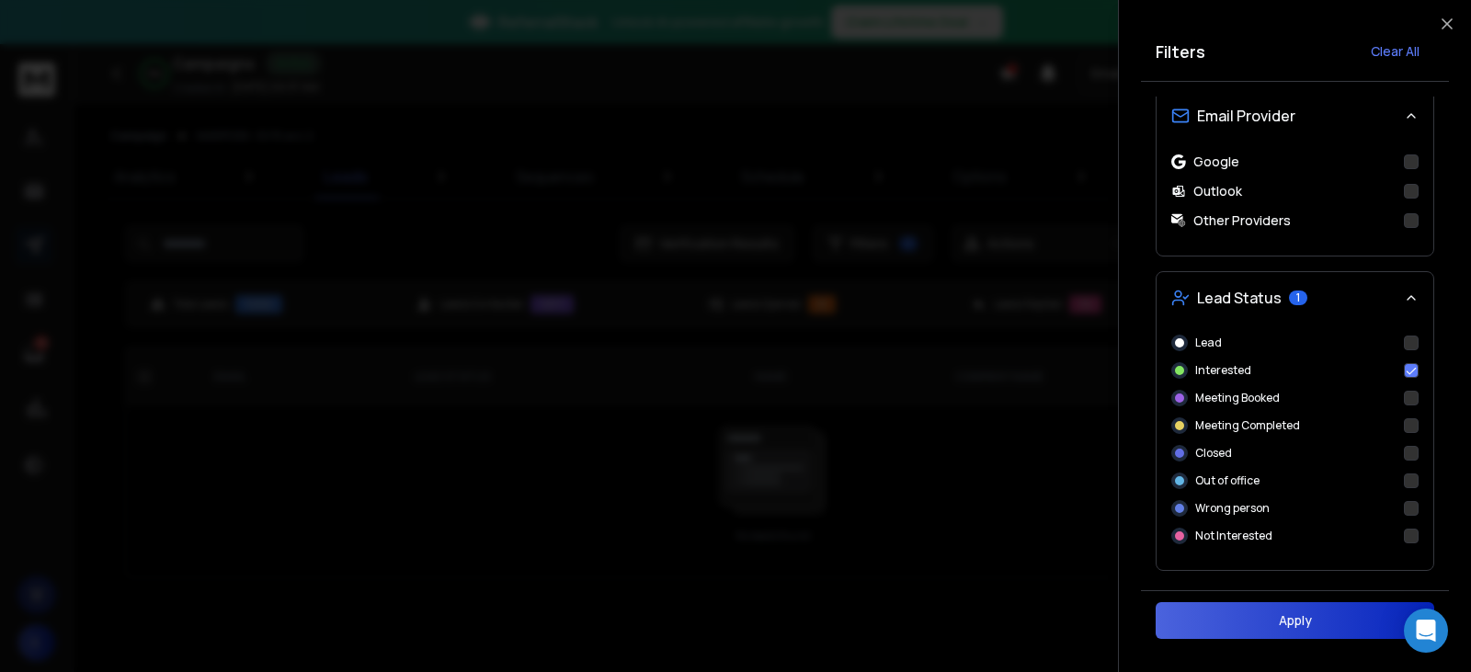
click at [1404, 367] on button "Interested" at bounding box center [1411, 370] width 15 height 15
click at [1404, 513] on person "Wrong person" at bounding box center [1411, 508] width 15 height 15
click at [1356, 630] on button "Apply" at bounding box center [1295, 620] width 279 height 37
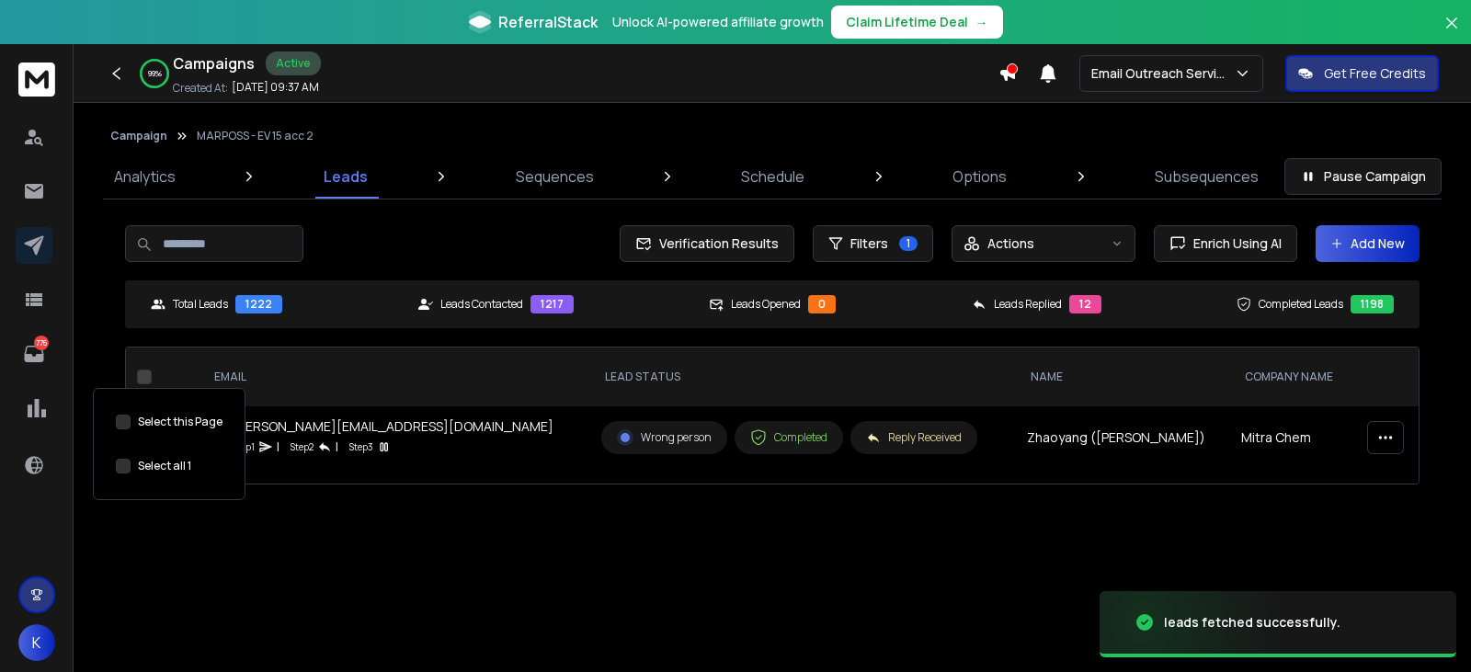
click at [128, 461] on button "Select this Page" at bounding box center [123, 466] width 15 height 15
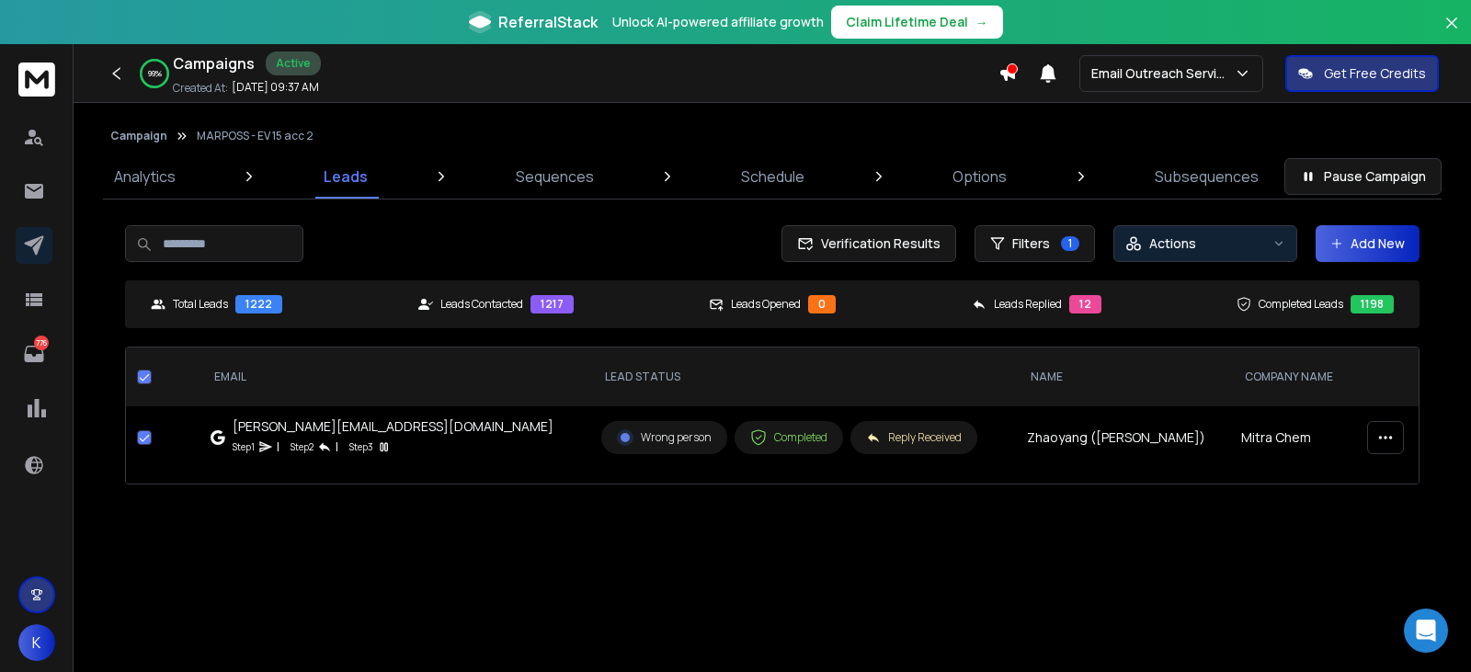
click at [1188, 246] on p "Actions" at bounding box center [1172, 243] width 47 height 18
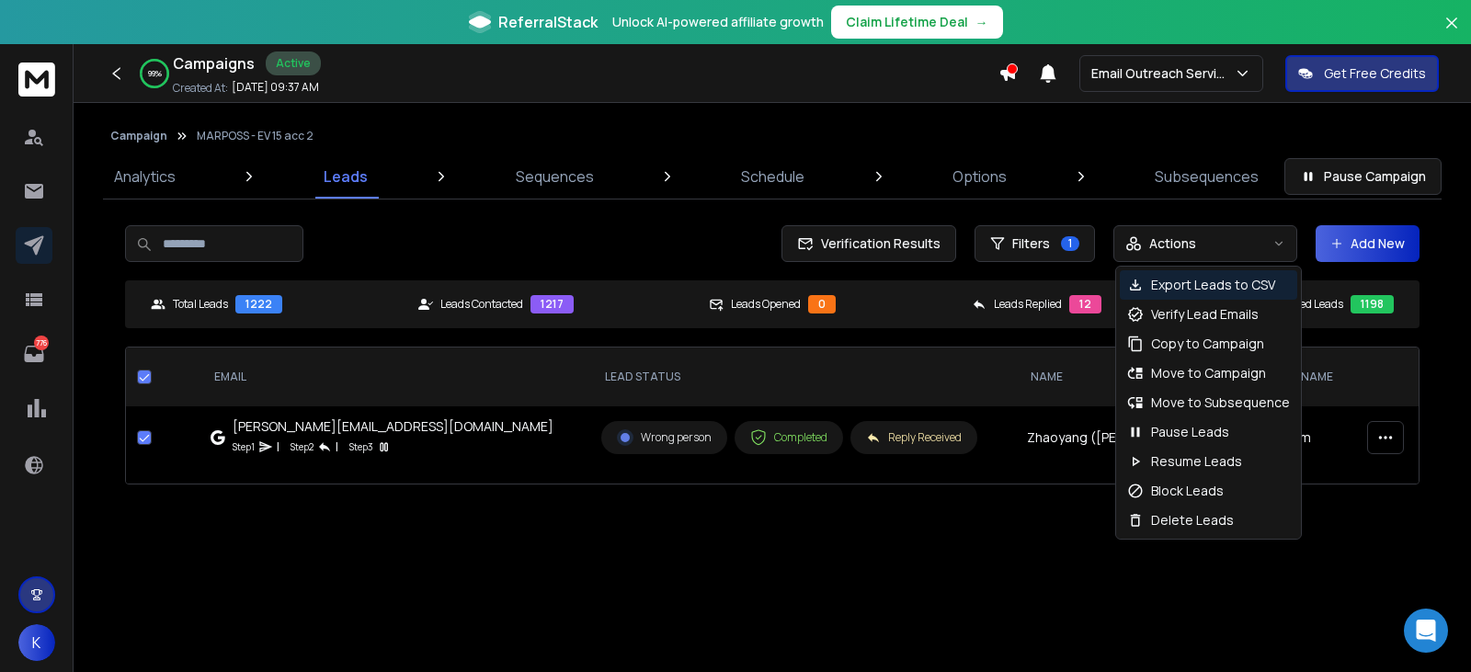
click at [1211, 291] on p "Export Leads to CSV" at bounding box center [1213, 285] width 124 height 18
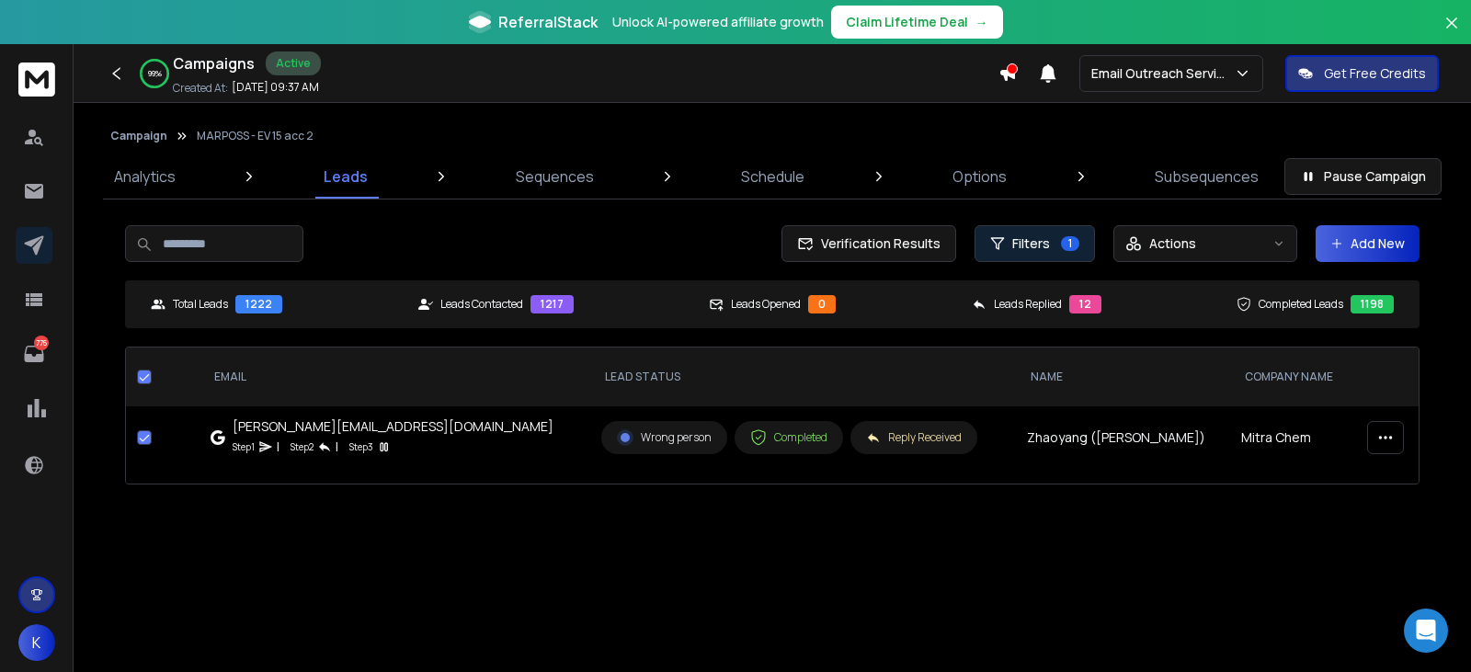
click at [1020, 250] on span "Filters" at bounding box center [1031, 243] width 38 height 18
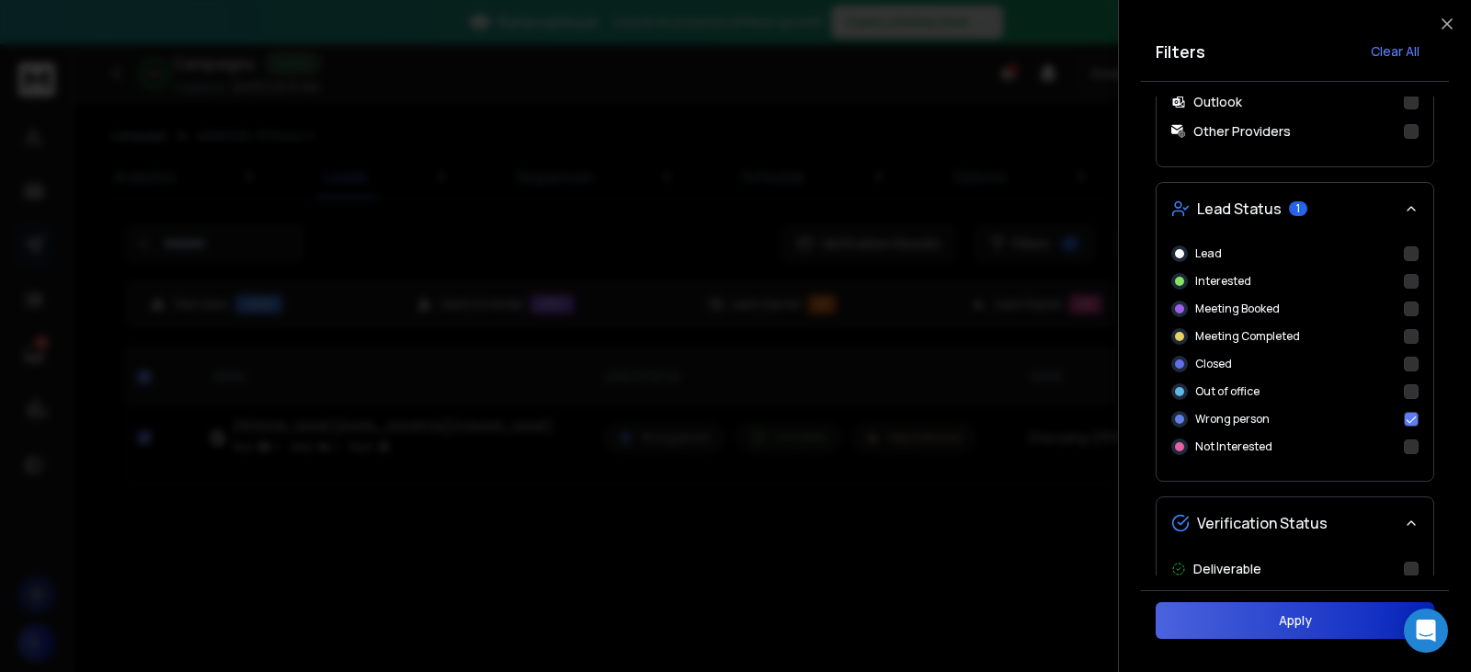
scroll to position [736, 0]
click at [1404, 419] on person "Wrong person" at bounding box center [1411, 416] width 15 height 15
click at [1404, 437] on Interested "Not Interested" at bounding box center [1411, 444] width 15 height 15
click at [1301, 620] on button "Apply" at bounding box center [1295, 620] width 279 height 37
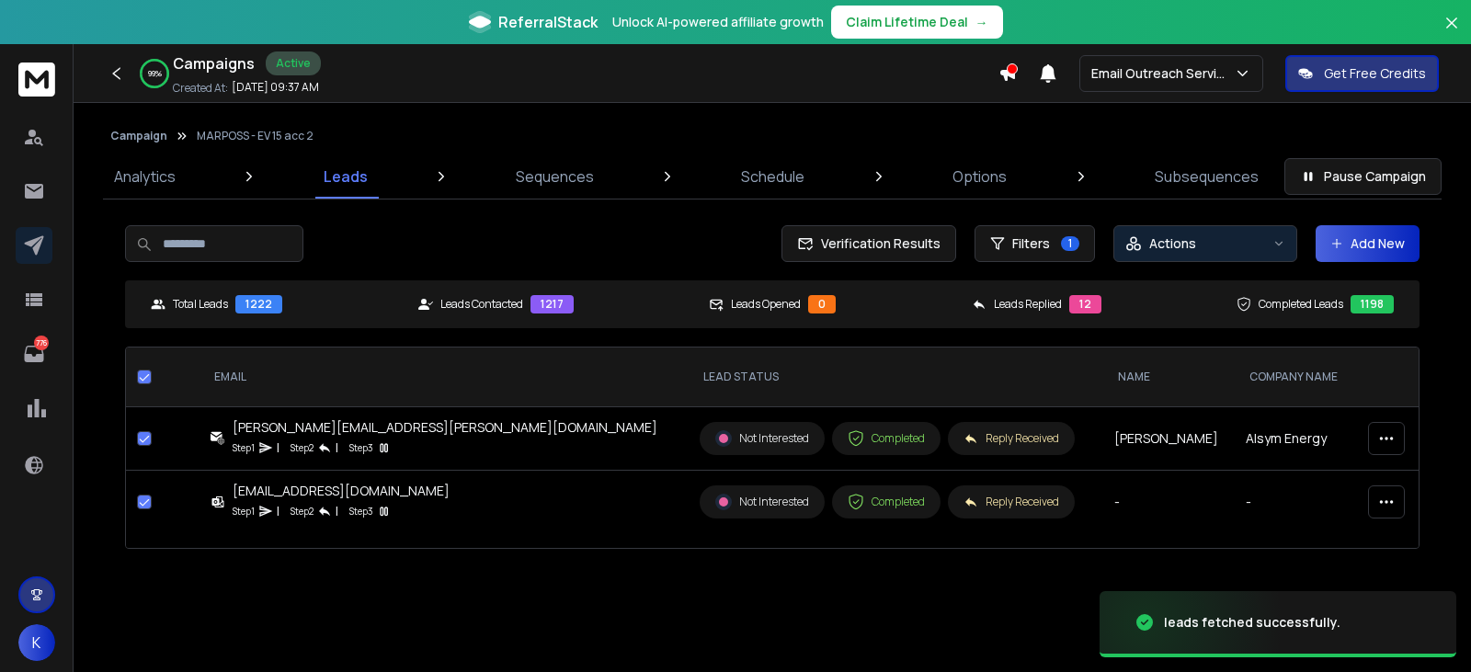
click at [1207, 249] on div "Actions" at bounding box center [1196, 243] width 140 height 18
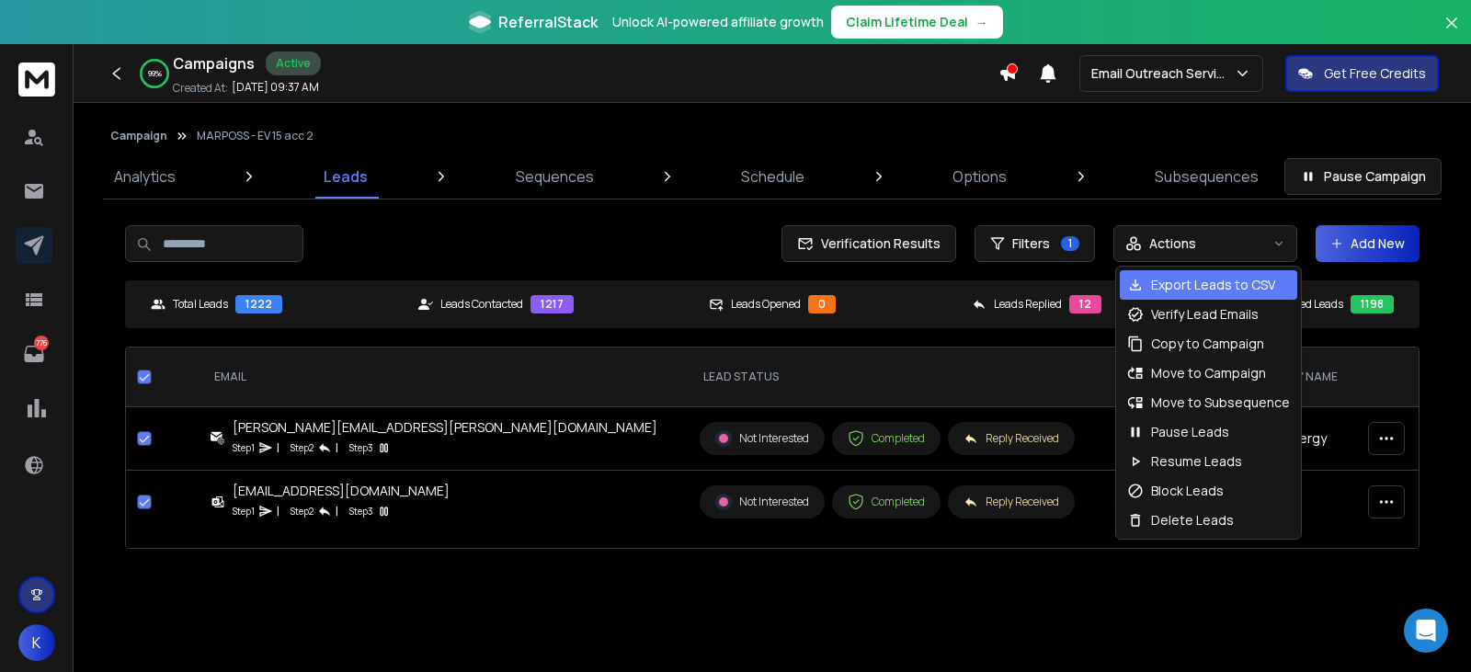
click at [1229, 292] on p "Export Leads to CSV" at bounding box center [1213, 285] width 124 height 18
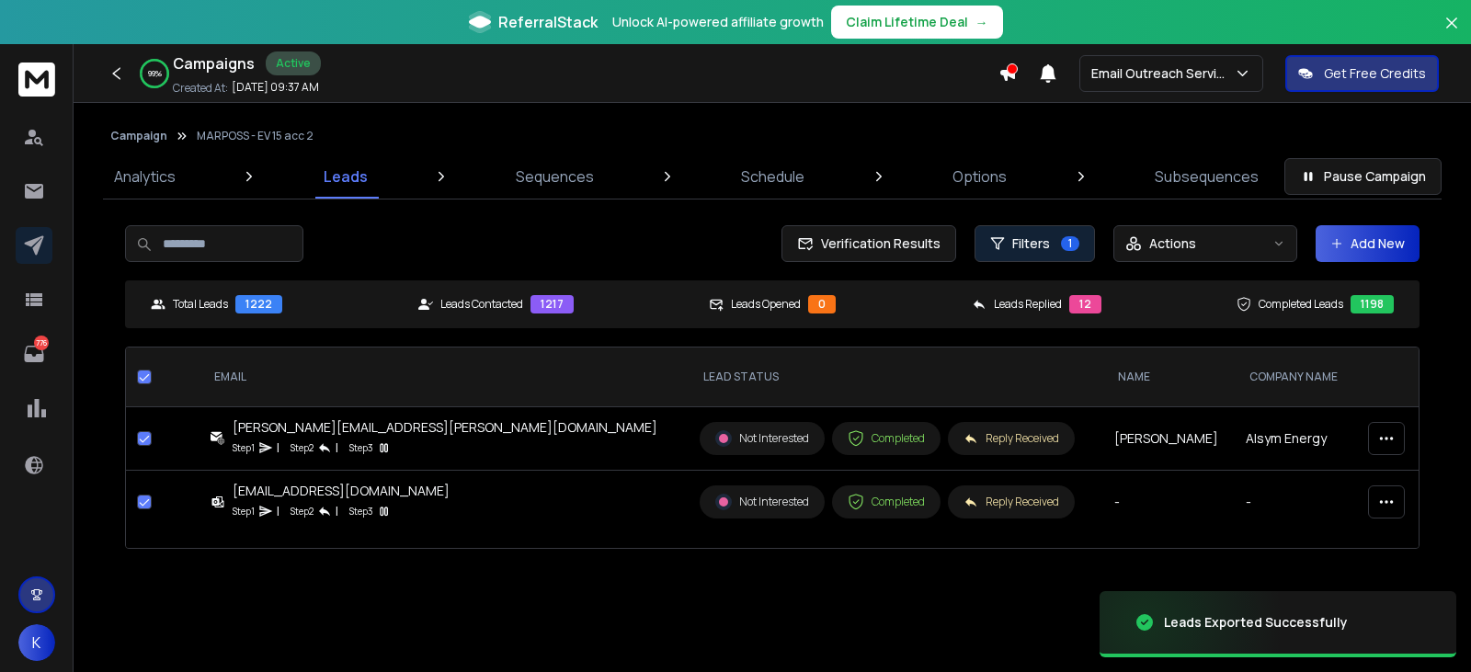
click at [1060, 255] on button "Filters 1" at bounding box center [1035, 243] width 120 height 37
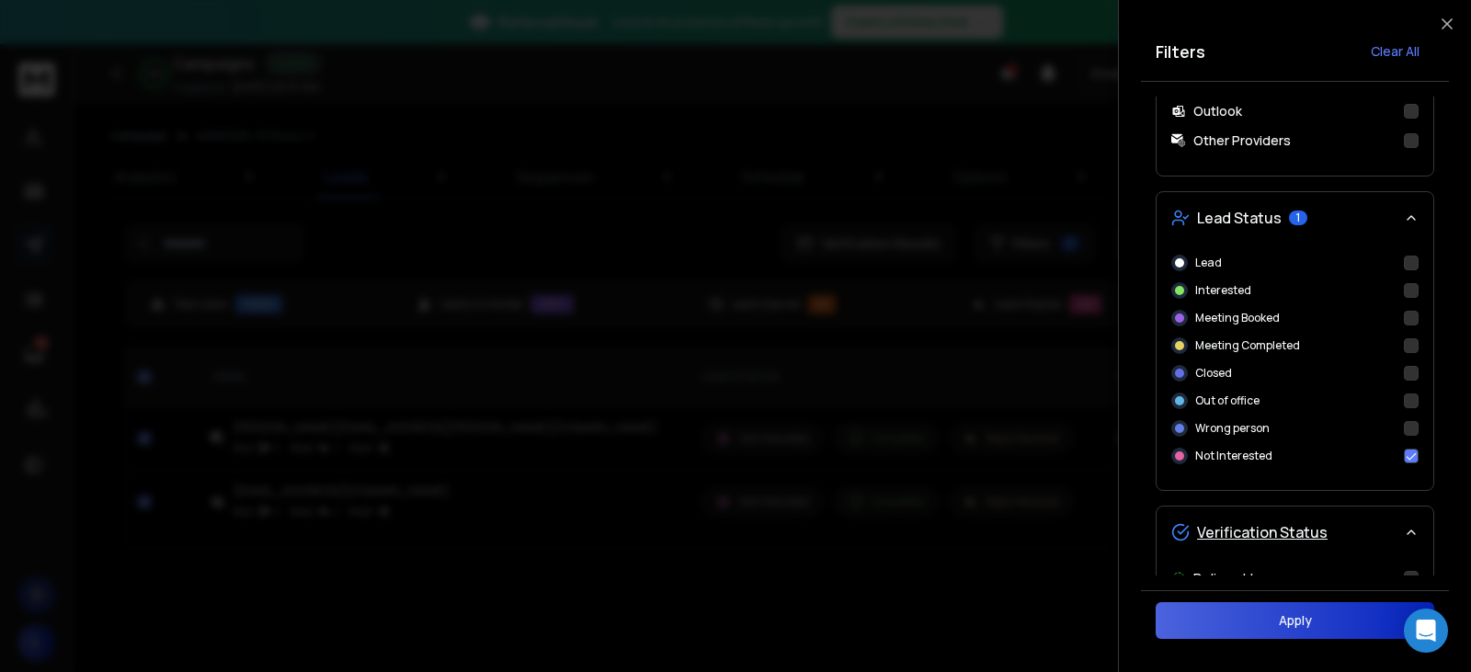
scroll to position [828, 0]
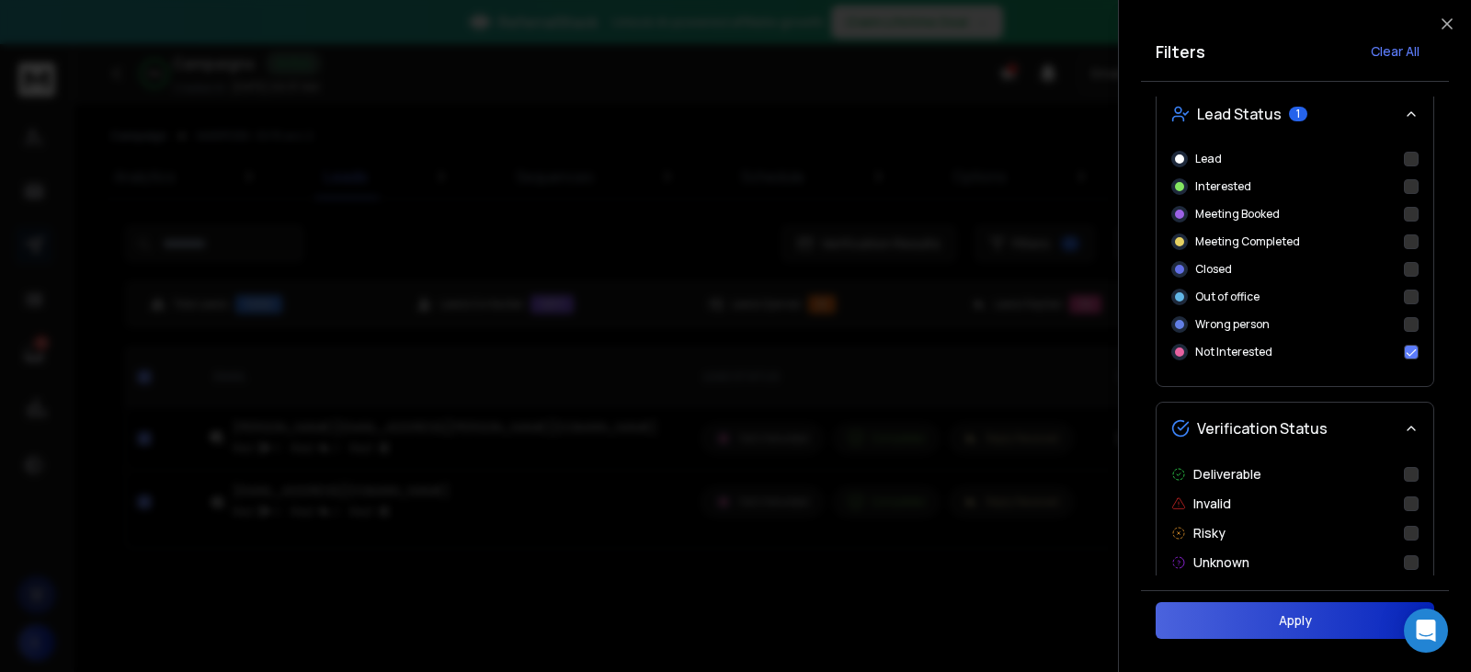
click at [1404, 348] on Interested "Not Interested" at bounding box center [1411, 352] width 15 height 15
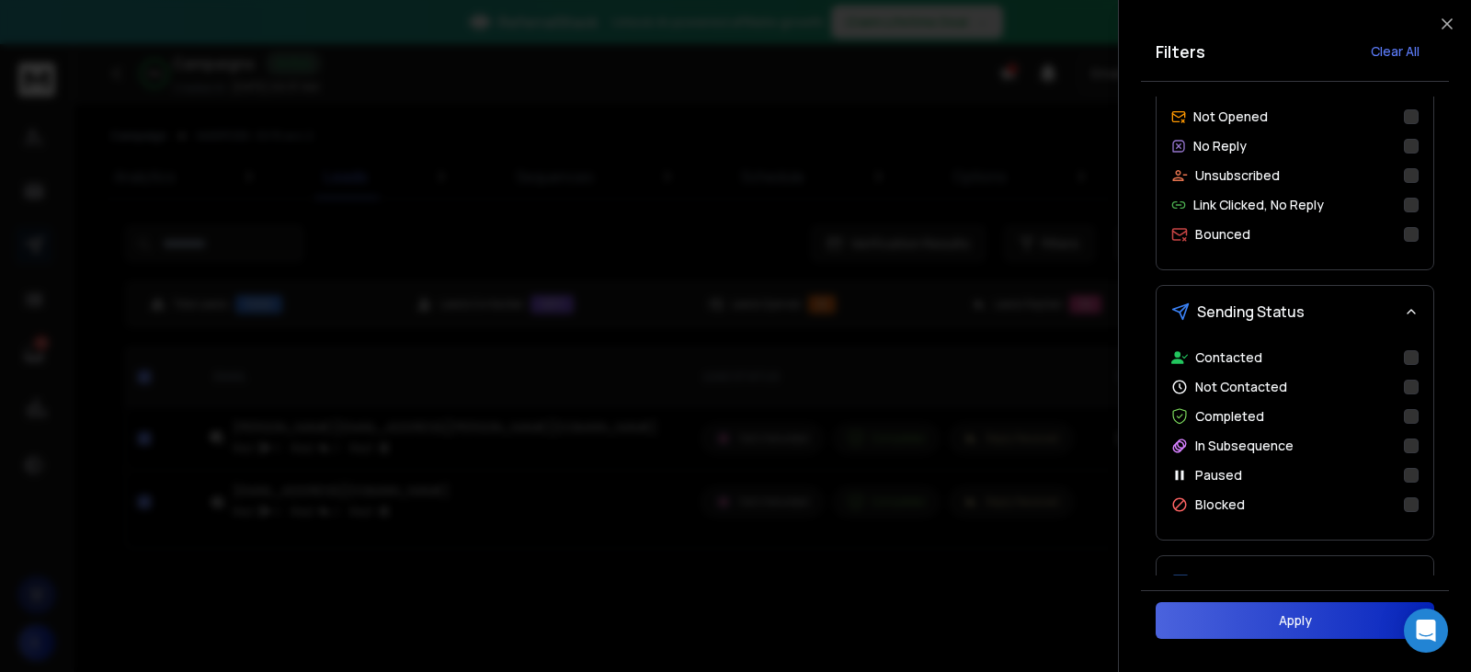
scroll to position [152, 0]
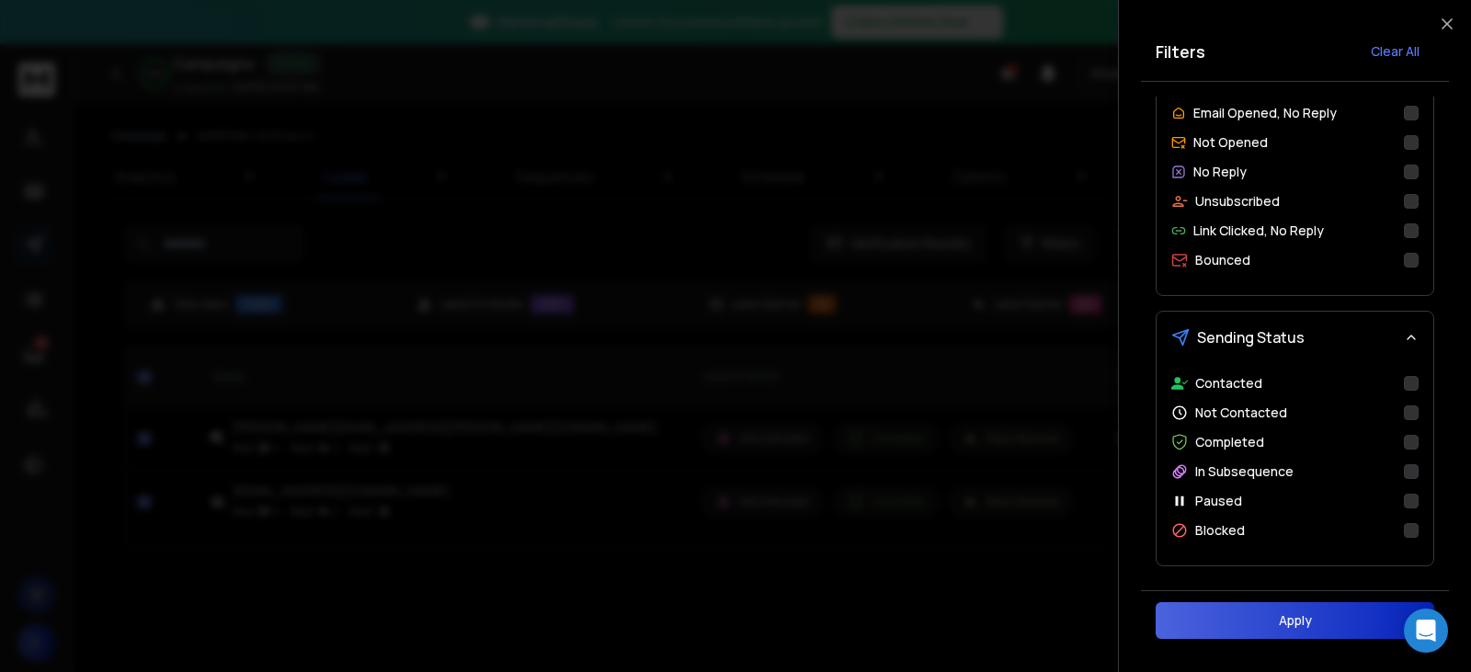
click at [1404, 260] on button "Bounced" at bounding box center [1411, 260] width 15 height 15
click at [1332, 615] on button "Apply" at bounding box center [1295, 620] width 279 height 37
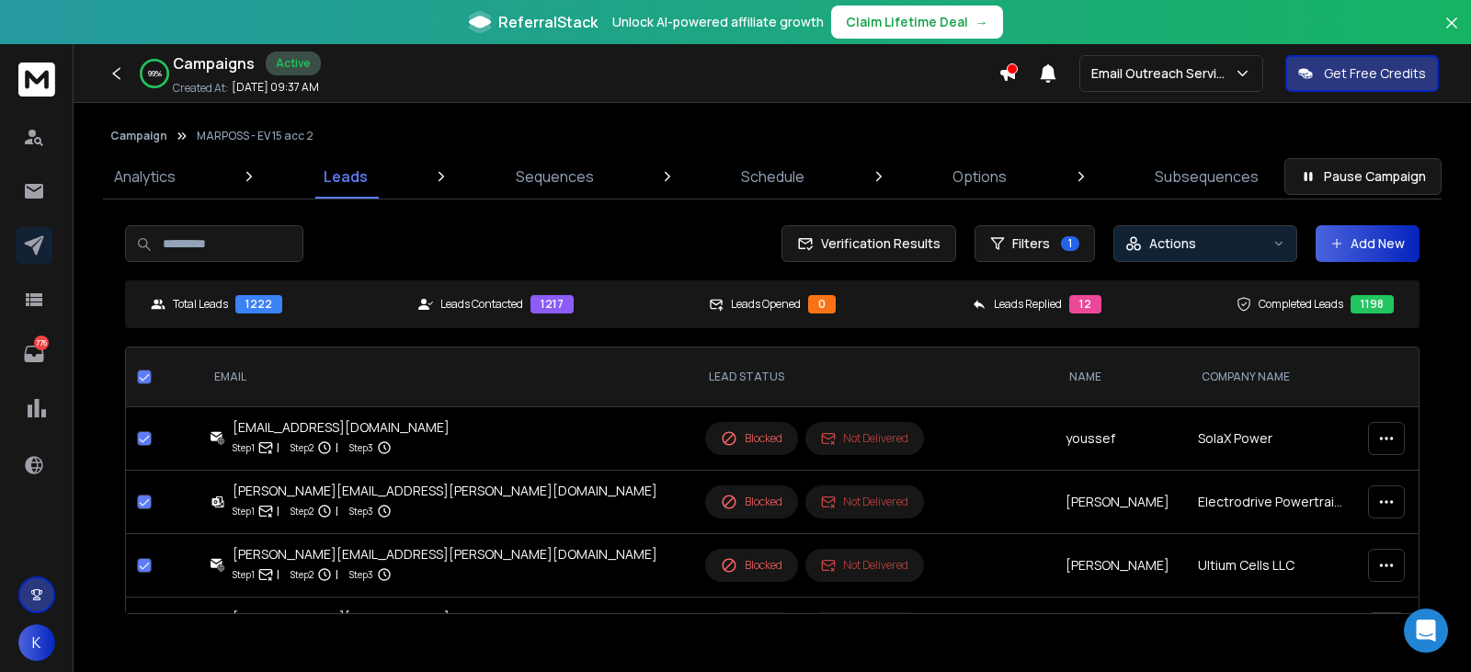
click at [1194, 242] on p "Actions" at bounding box center [1172, 243] width 47 height 18
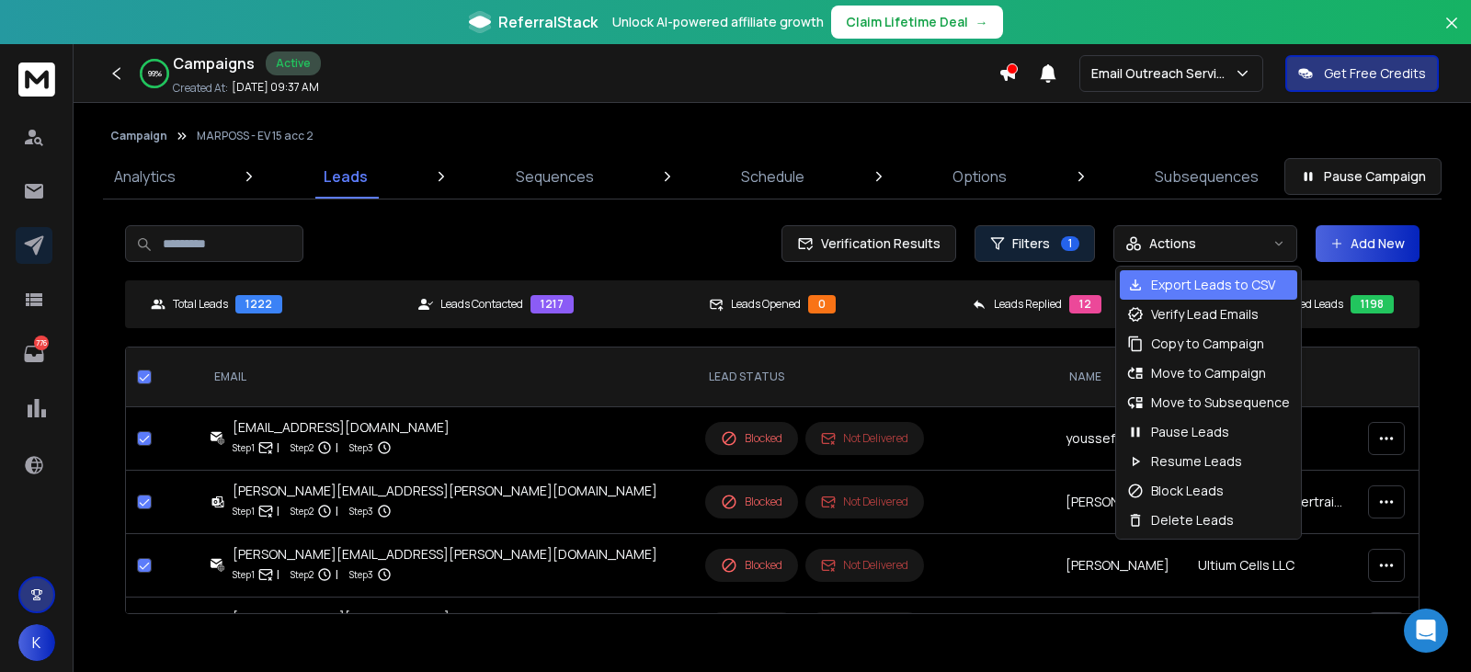
click at [1047, 252] on span "Filters" at bounding box center [1031, 243] width 38 height 18
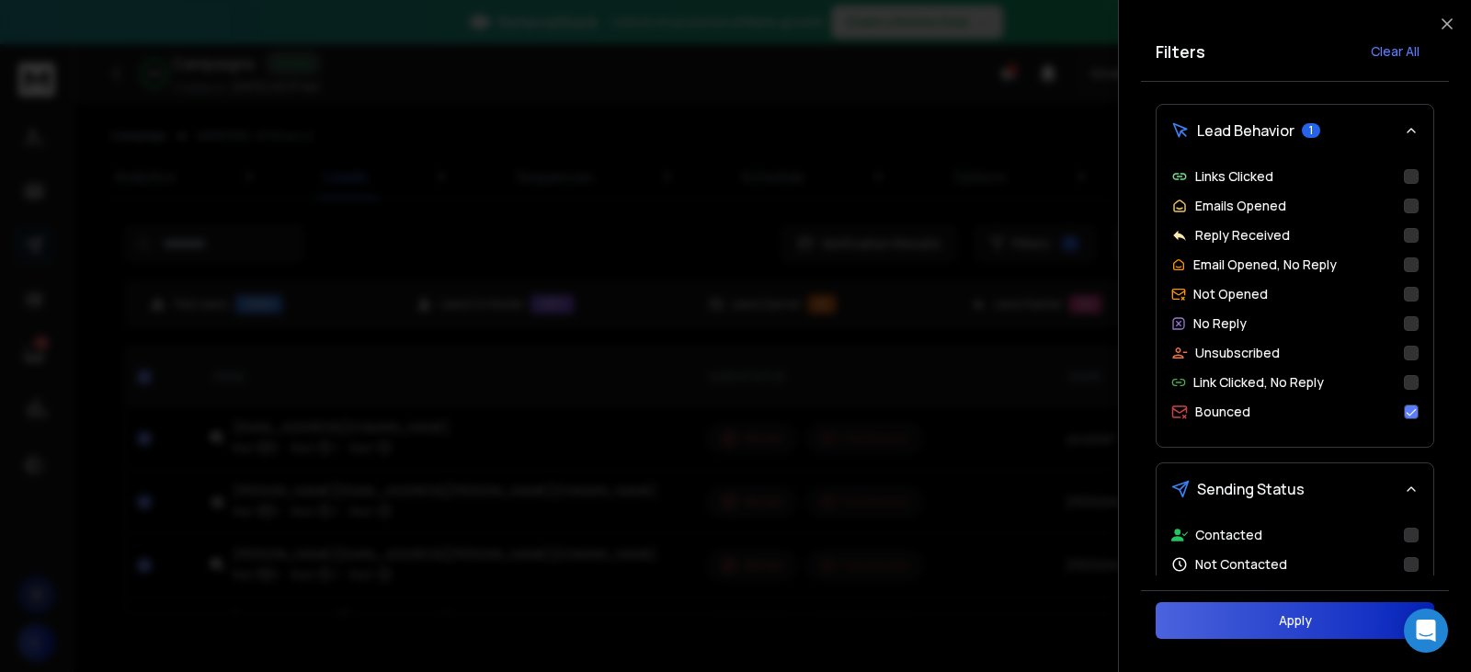
click at [924, 130] on div at bounding box center [735, 336] width 1471 height 672
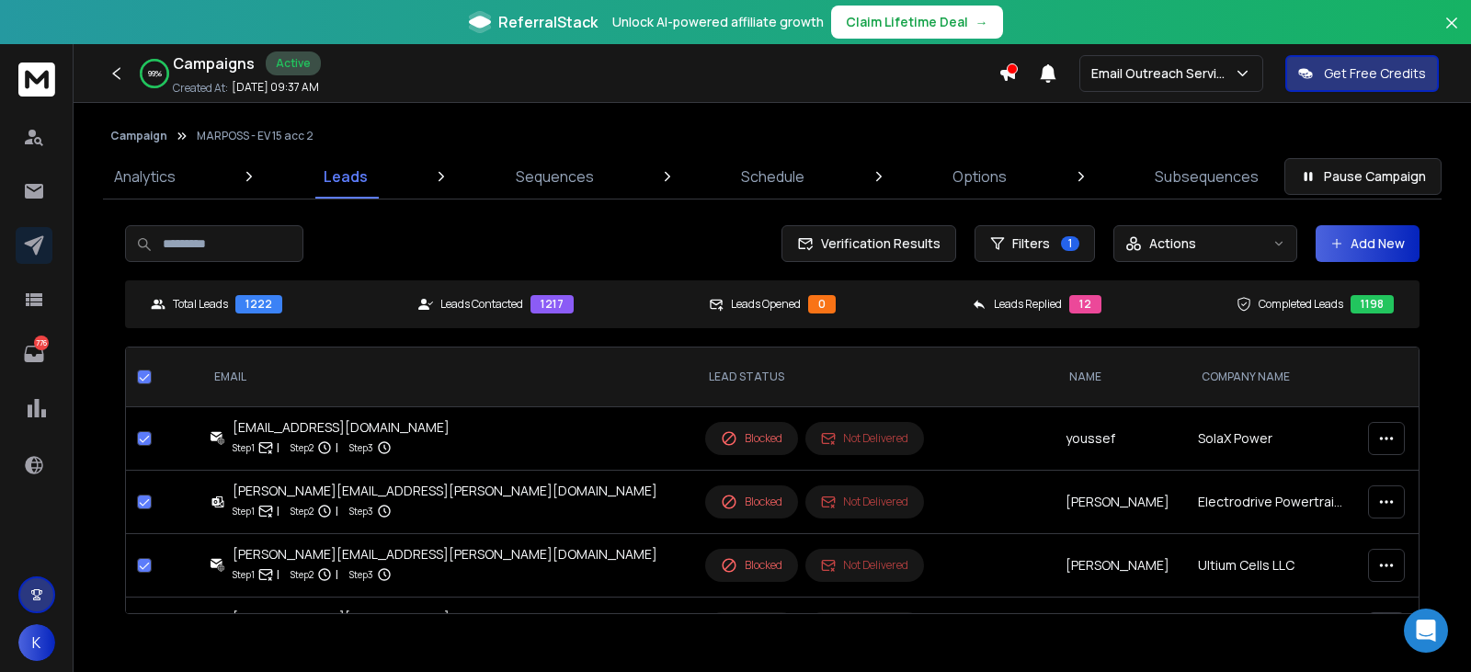
click at [1184, 223] on div "Verification Results Filters 1 Actions Add New Total Leads 1222 Leads Contacted…" at bounding box center [772, 410] width 1339 height 385
click at [1190, 240] on p "Actions" at bounding box center [1172, 243] width 47 height 18
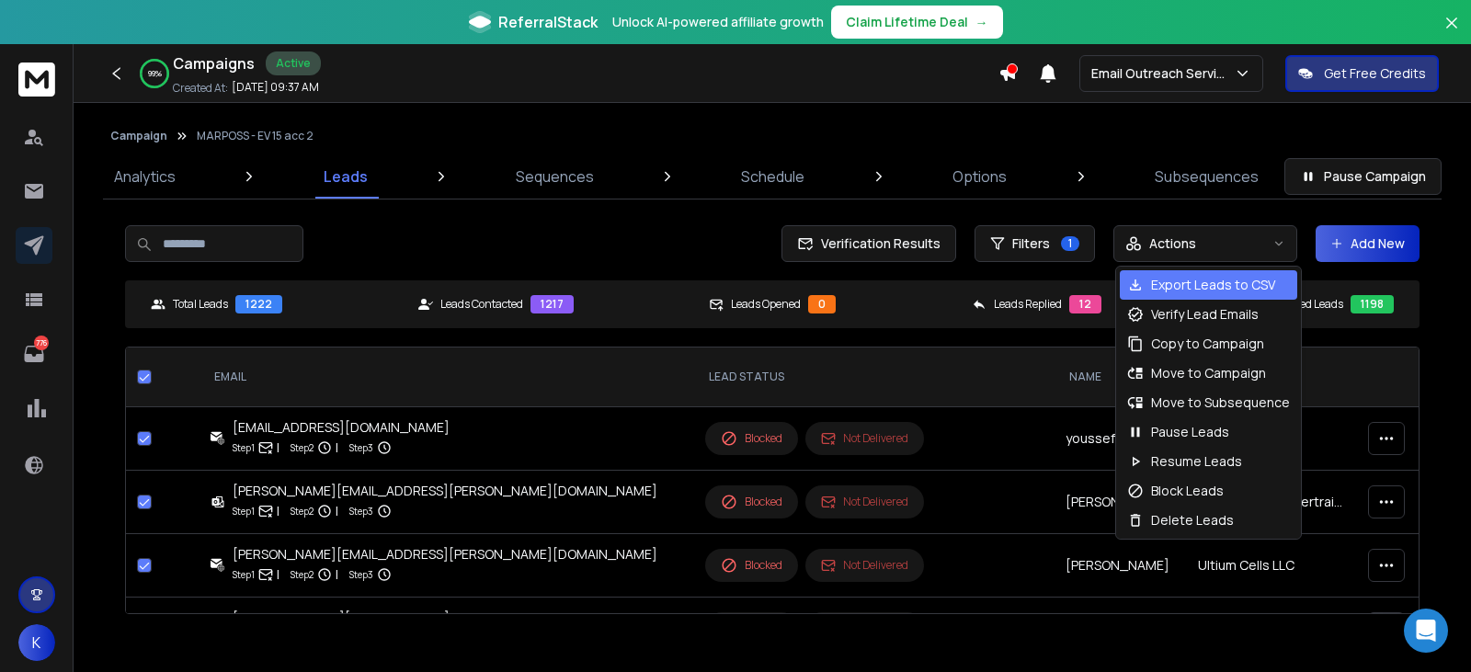
click at [1209, 276] on p "Export Leads to CSV" at bounding box center [1213, 285] width 124 height 18
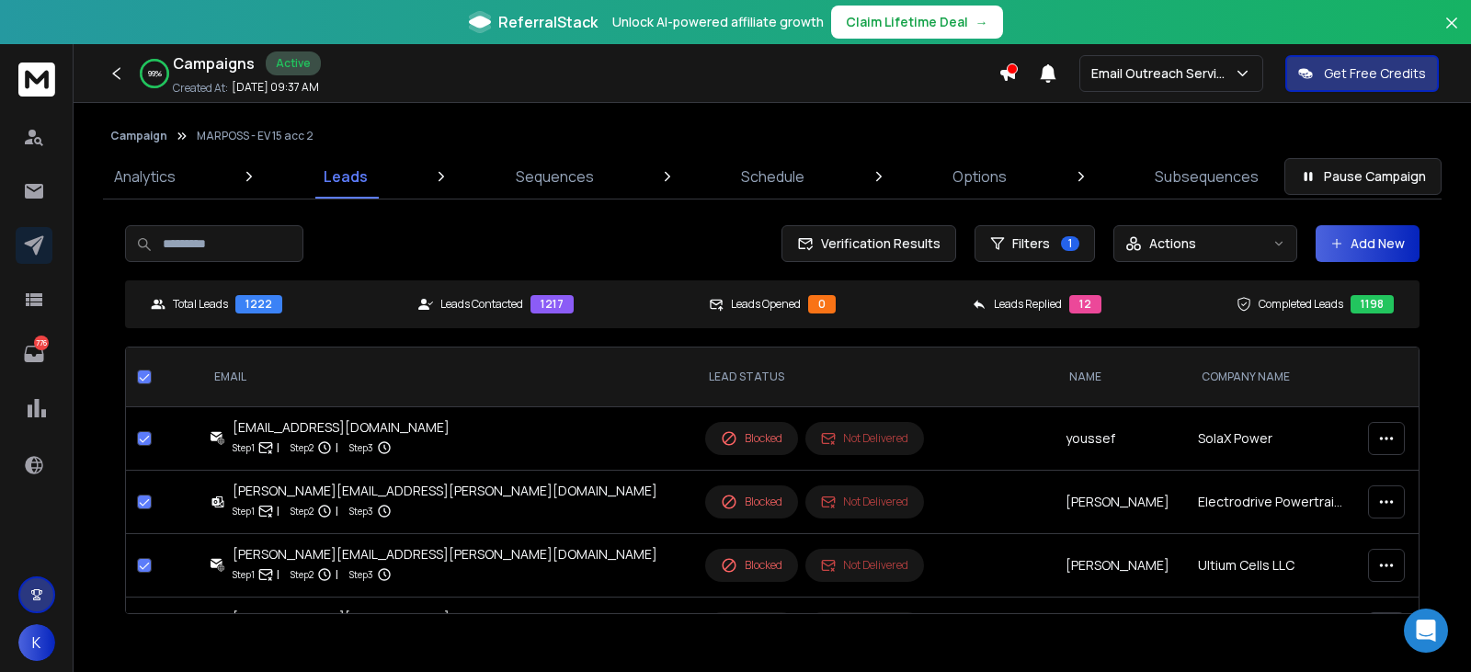
click at [1024, 133] on div "Campaign MARPOSS - EV 15 acc 2" at bounding box center [772, 136] width 1324 height 15
click at [1044, 237] on span "Filters" at bounding box center [1031, 243] width 38 height 18
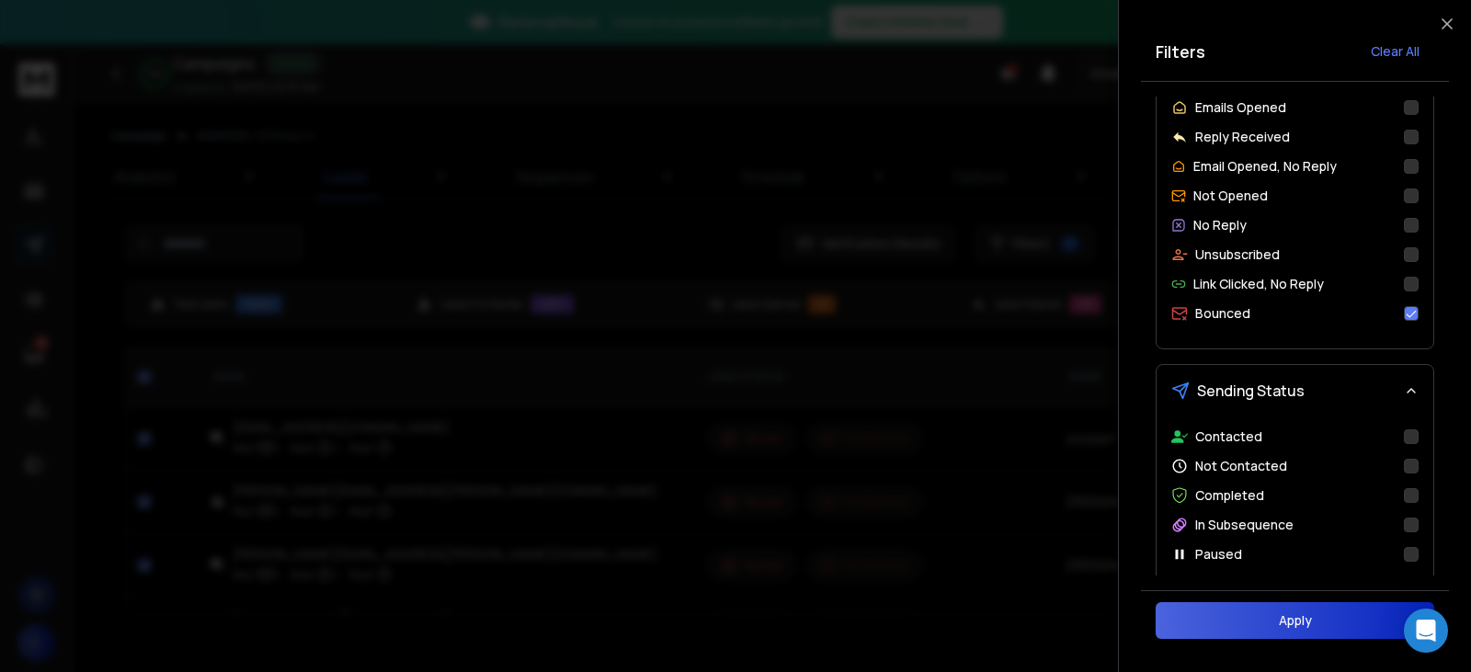
scroll to position [92, 0]
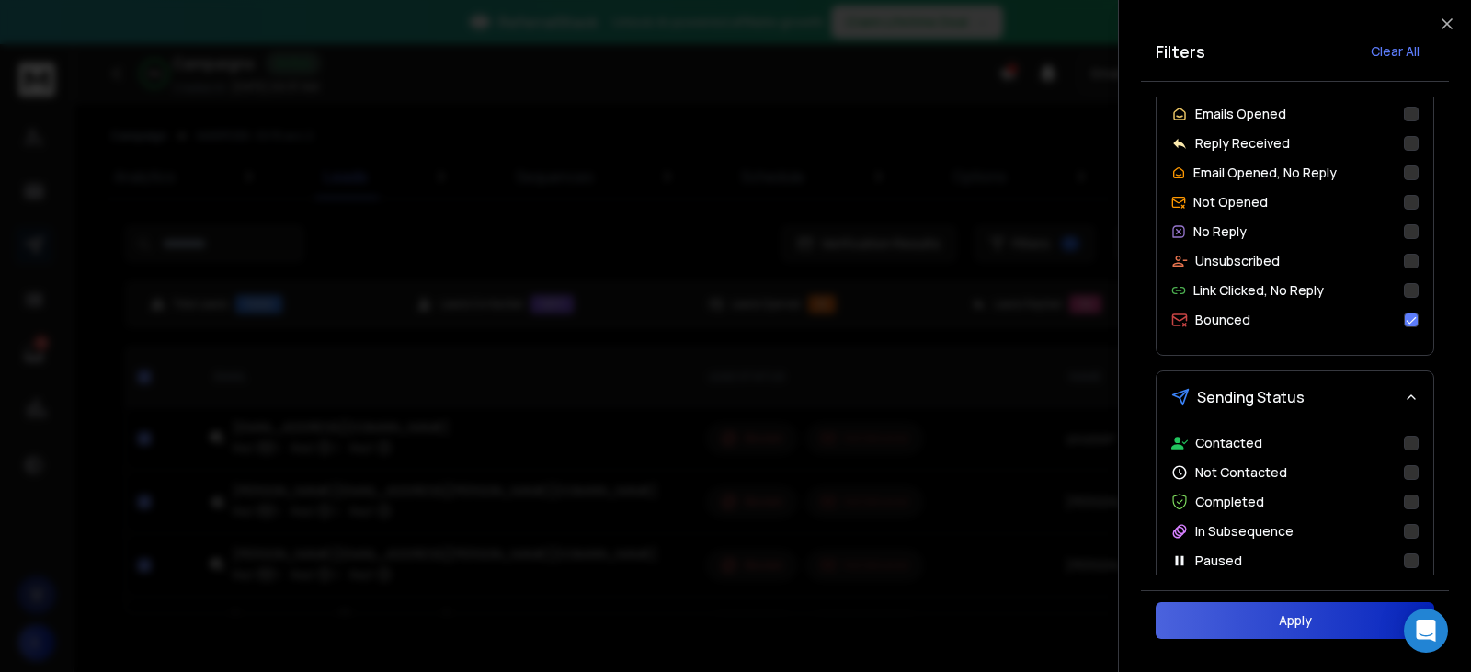
click at [1404, 320] on button "Bounced" at bounding box center [1411, 320] width 15 height 15
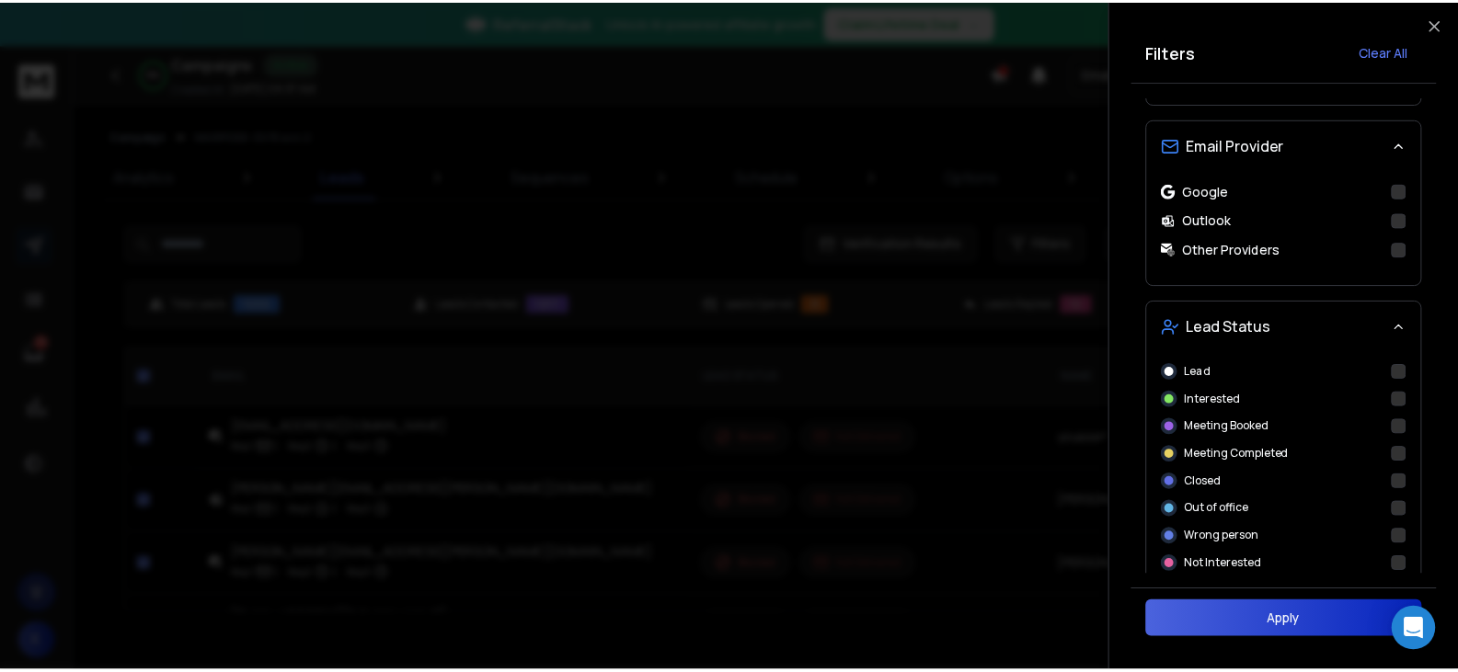
scroll to position [736, 0]
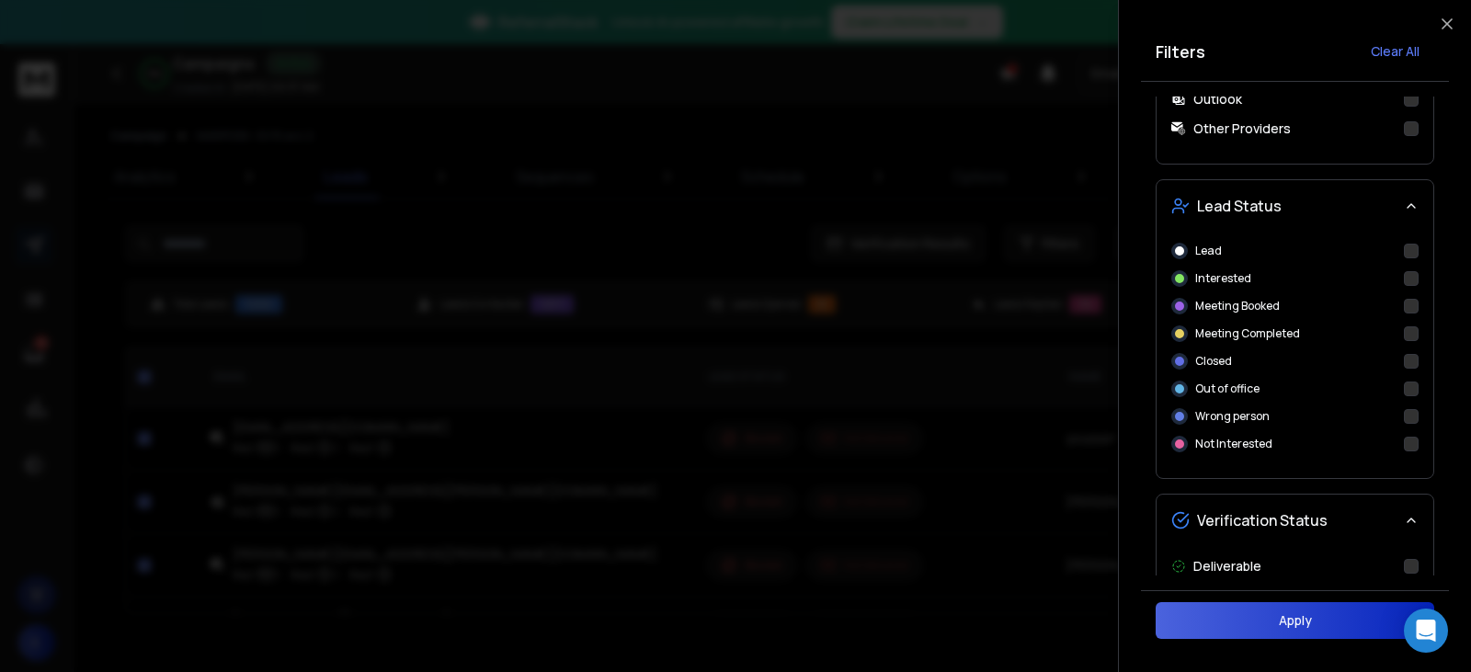
click at [1404, 279] on button "Interested" at bounding box center [1411, 278] width 15 height 15
click at [1300, 610] on button "Apply" at bounding box center [1295, 620] width 279 height 37
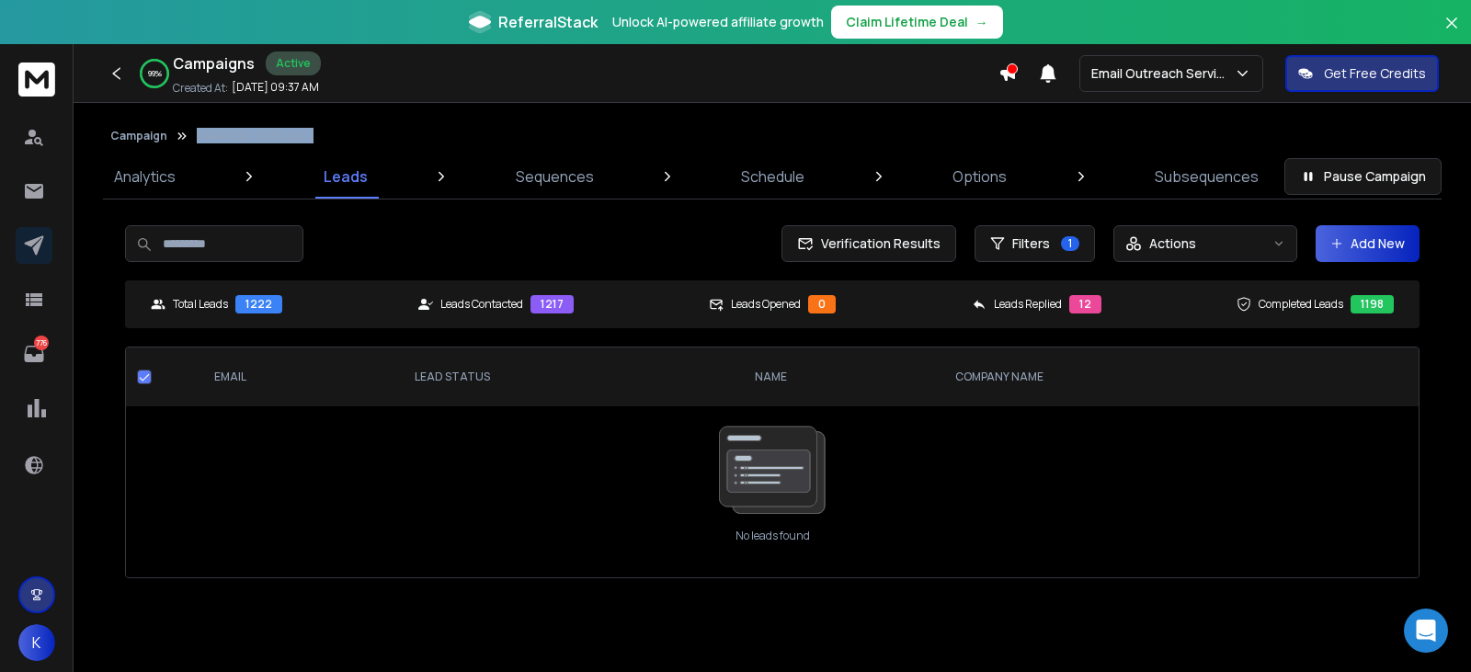
drag, startPoint x: 321, startPoint y: 135, endPoint x: 198, endPoint y: 132, distance: 123.3
click at [198, 132] on div "Campaign MARPOSS - EV 15 acc 2" at bounding box center [772, 136] width 1324 height 15
copy p "MARPOSS - EV 15 acc 2"
click at [119, 65] on icon at bounding box center [117, 73] width 17 height 17
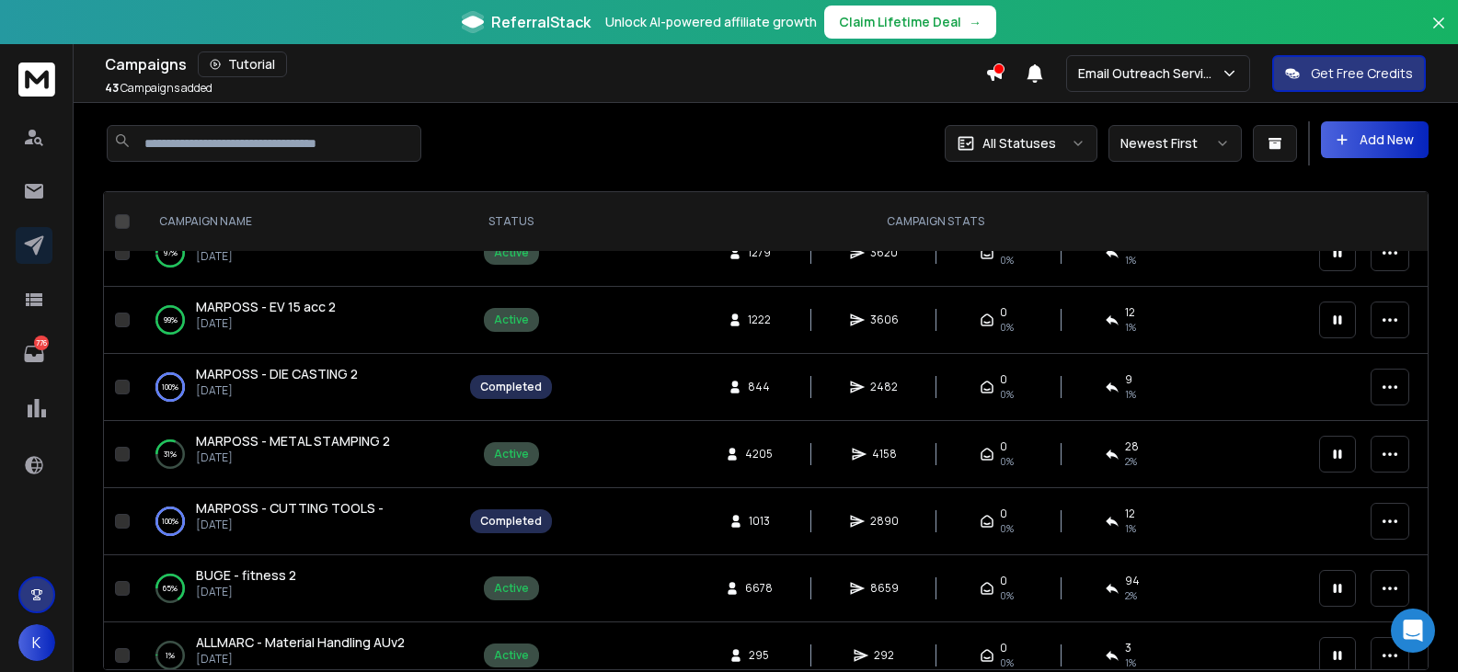
scroll to position [2314, 0]
click at [1380, 315] on icon "button" at bounding box center [1389, 321] width 18 height 18
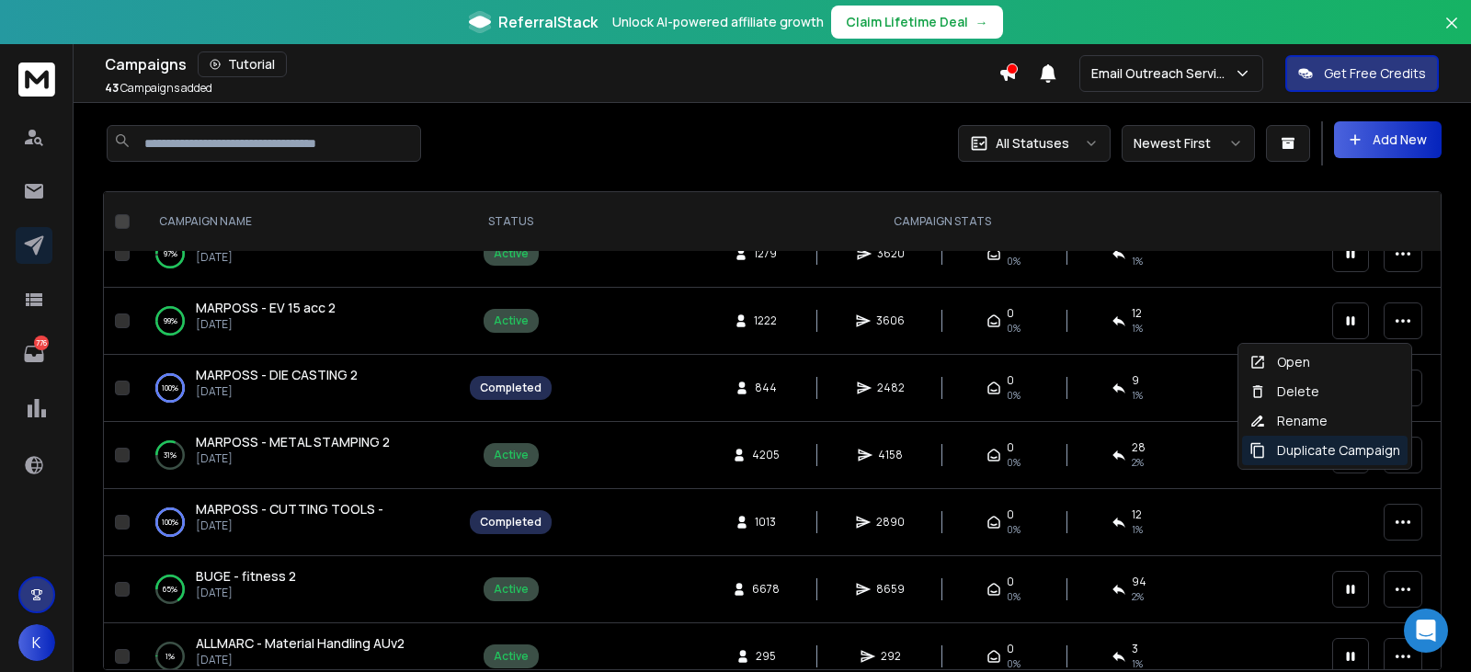
click at [1340, 446] on div "Duplicate Campaign" at bounding box center [1325, 450] width 151 height 18
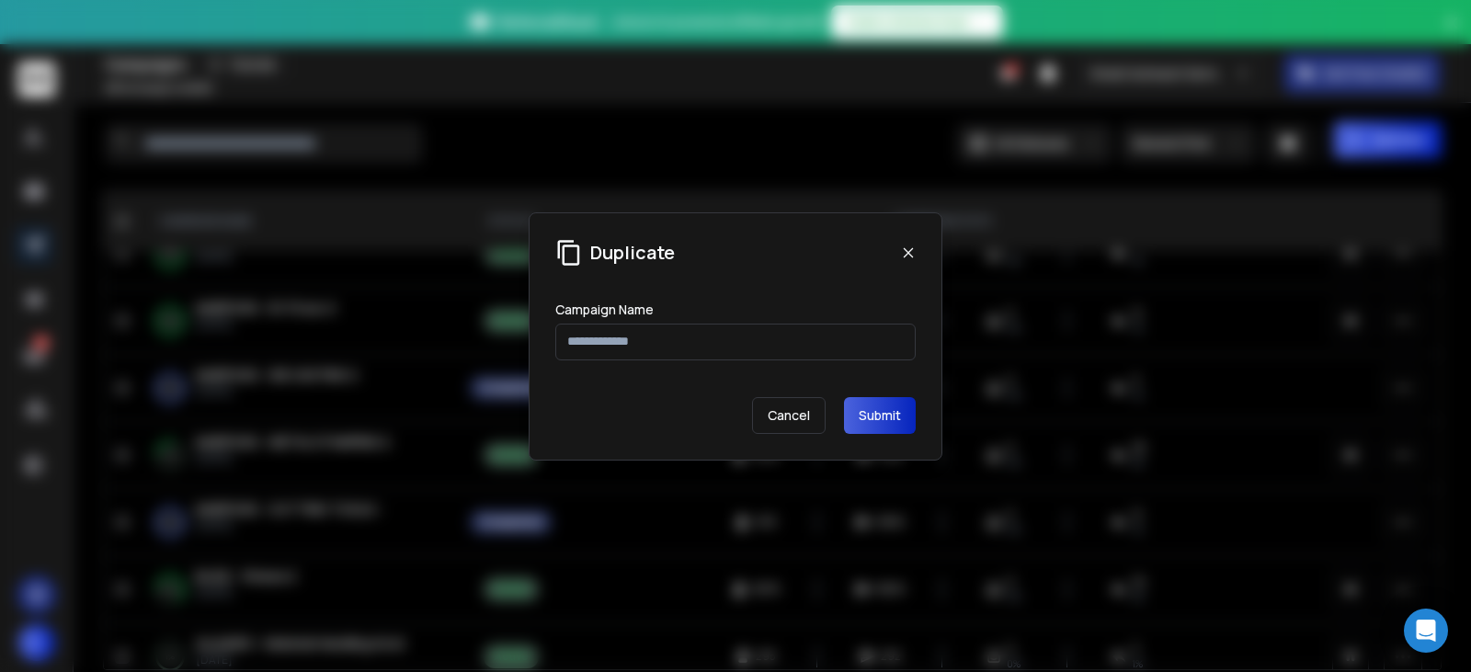
click at [628, 332] on input "text" at bounding box center [735, 342] width 360 height 37
paste input "**********"
type input "**********"
click at [889, 400] on button "Submit" at bounding box center [880, 415] width 72 height 37
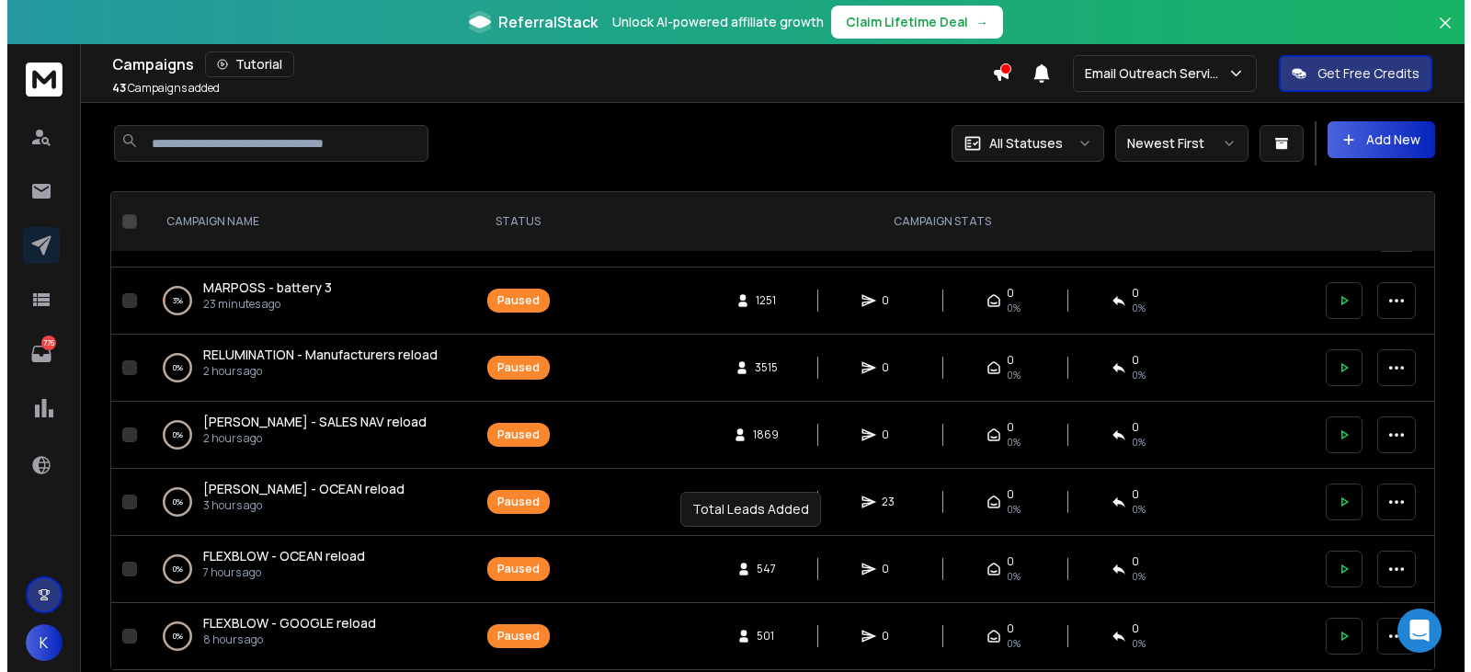
scroll to position [0, 0]
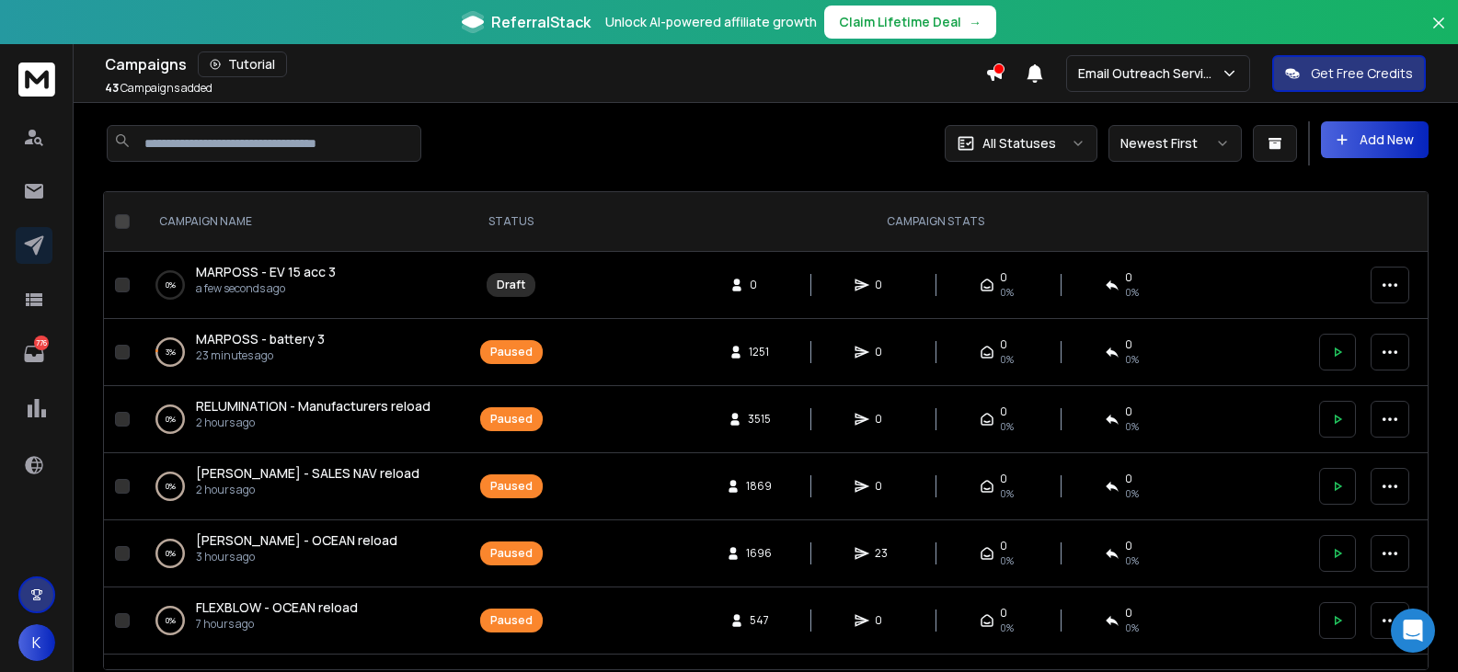
click at [611, 288] on div "0 0 0 0% 0 0%" at bounding box center [935, 284] width 723 height 29
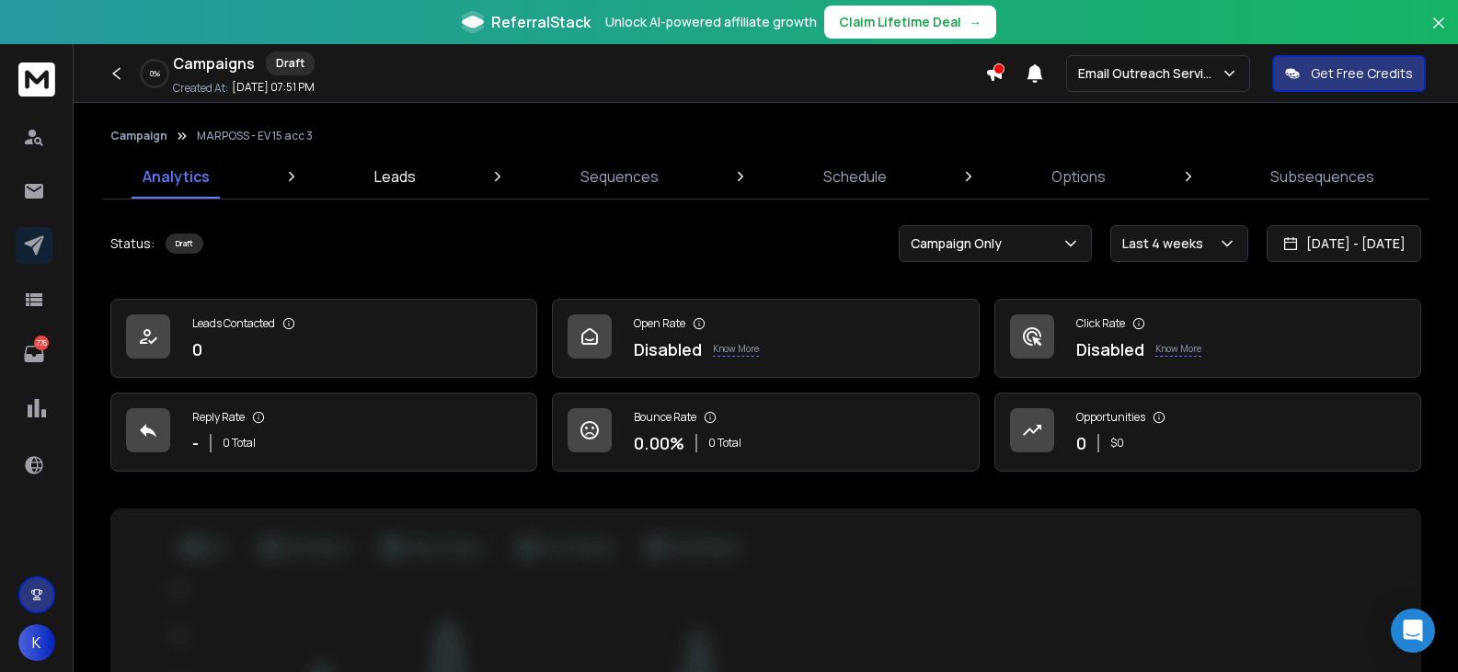
click at [386, 185] on p "Leads" at bounding box center [394, 177] width 41 height 22
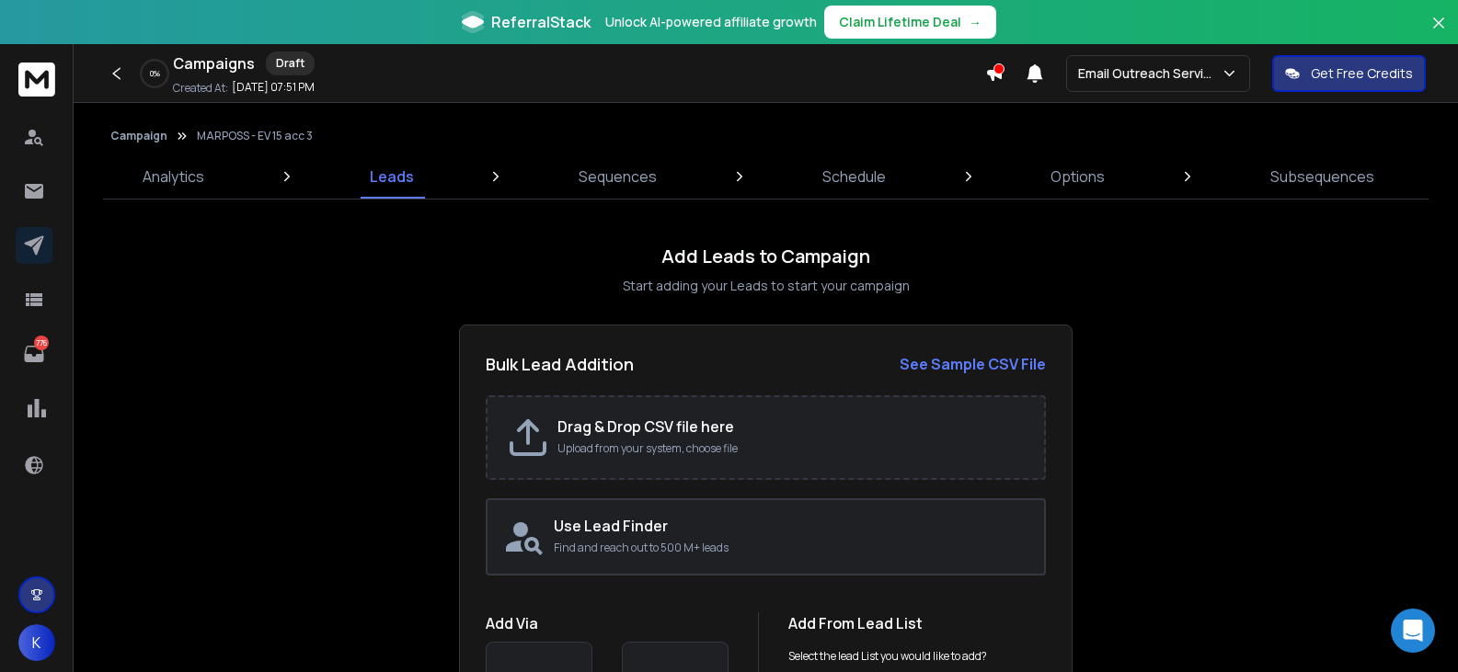
click at [671, 448] on p "Upload from your system, choose file" at bounding box center [791, 448] width 468 height 15
type input "**********"
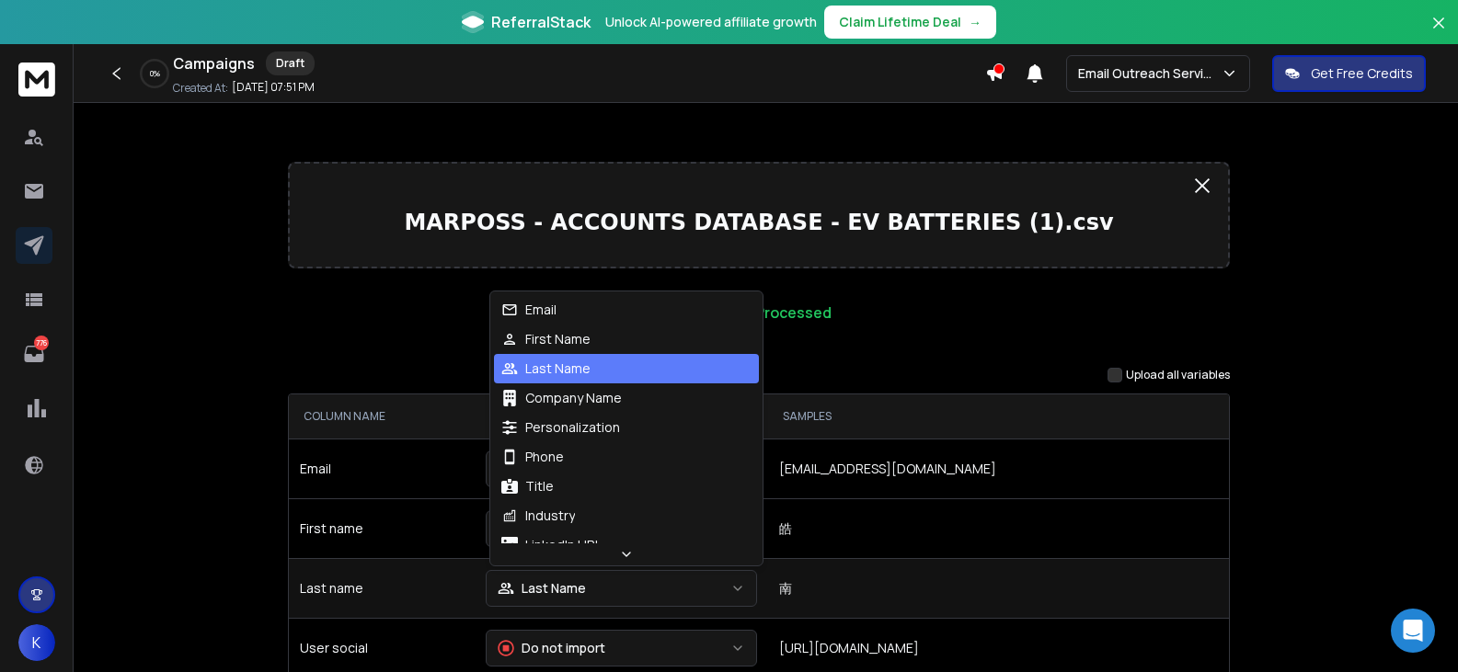
click at [721, 592] on button "Last Name" at bounding box center [621, 588] width 271 height 37
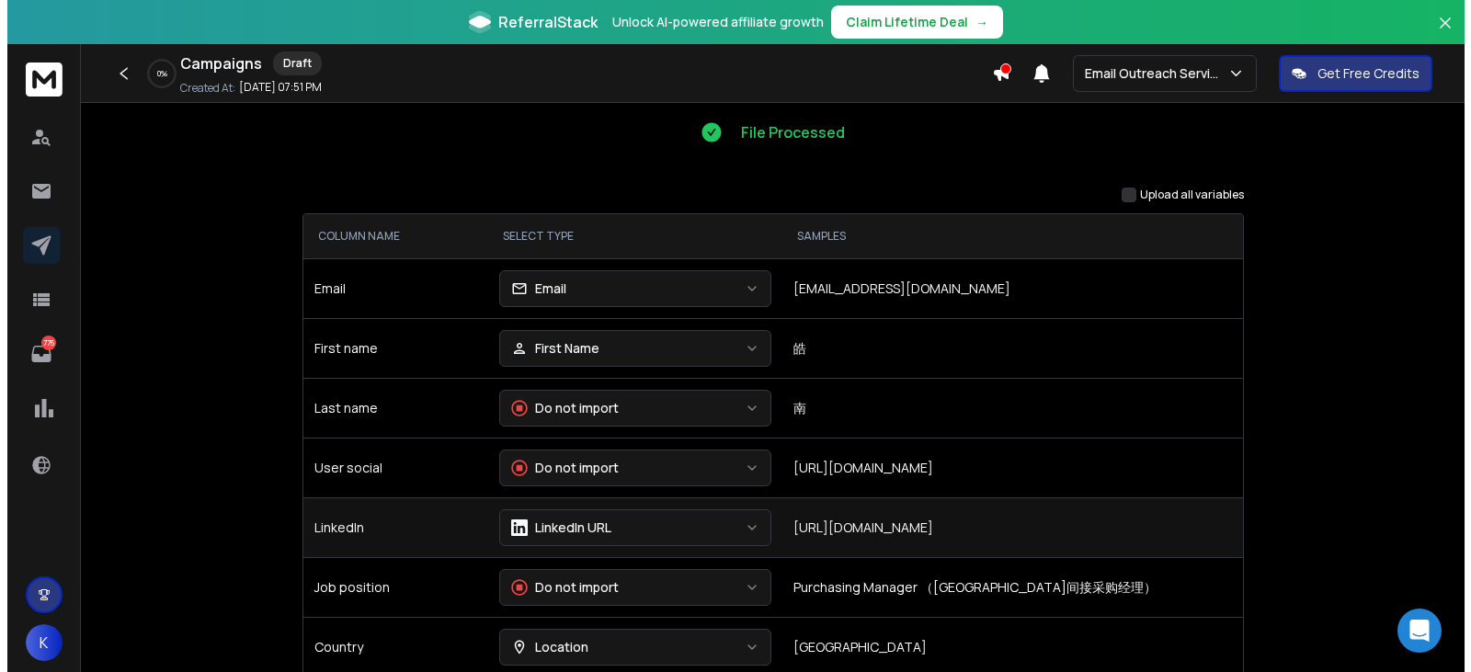
scroll to position [184, 0]
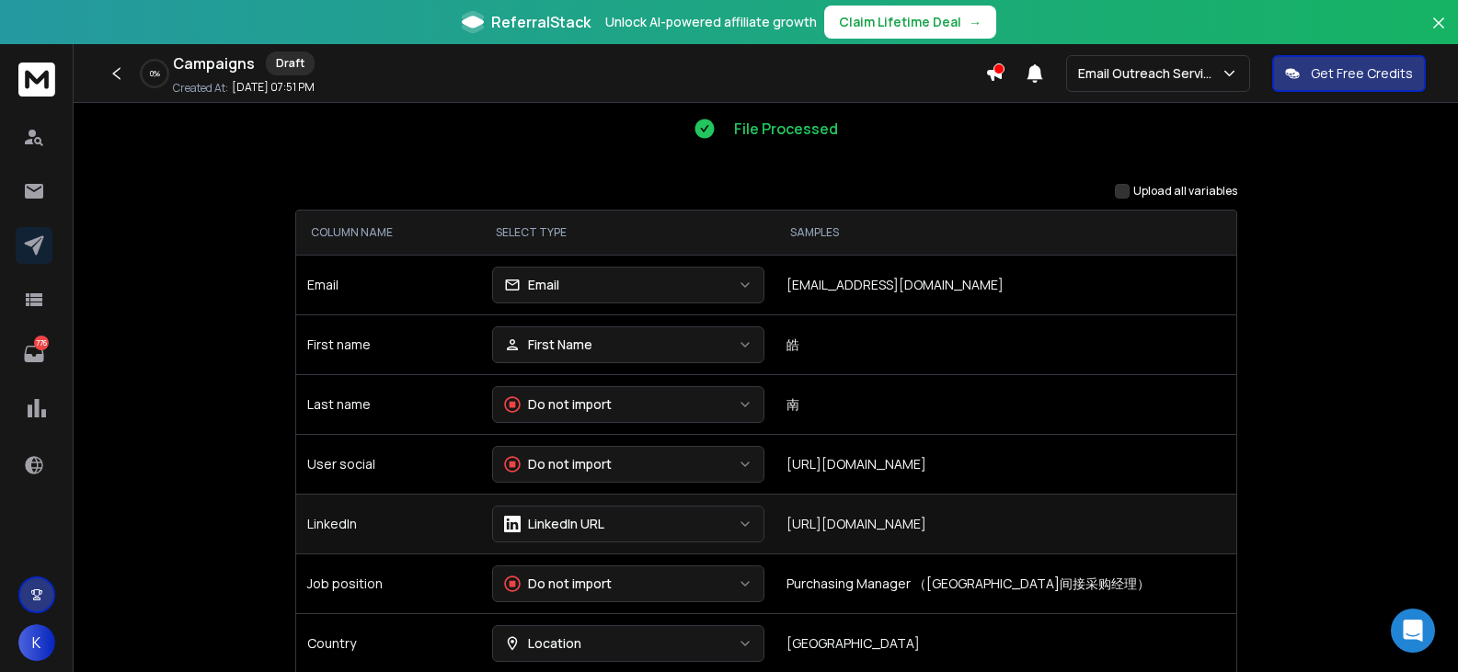
click at [635, 523] on button "LinkedIn URL" at bounding box center [627, 524] width 271 height 37
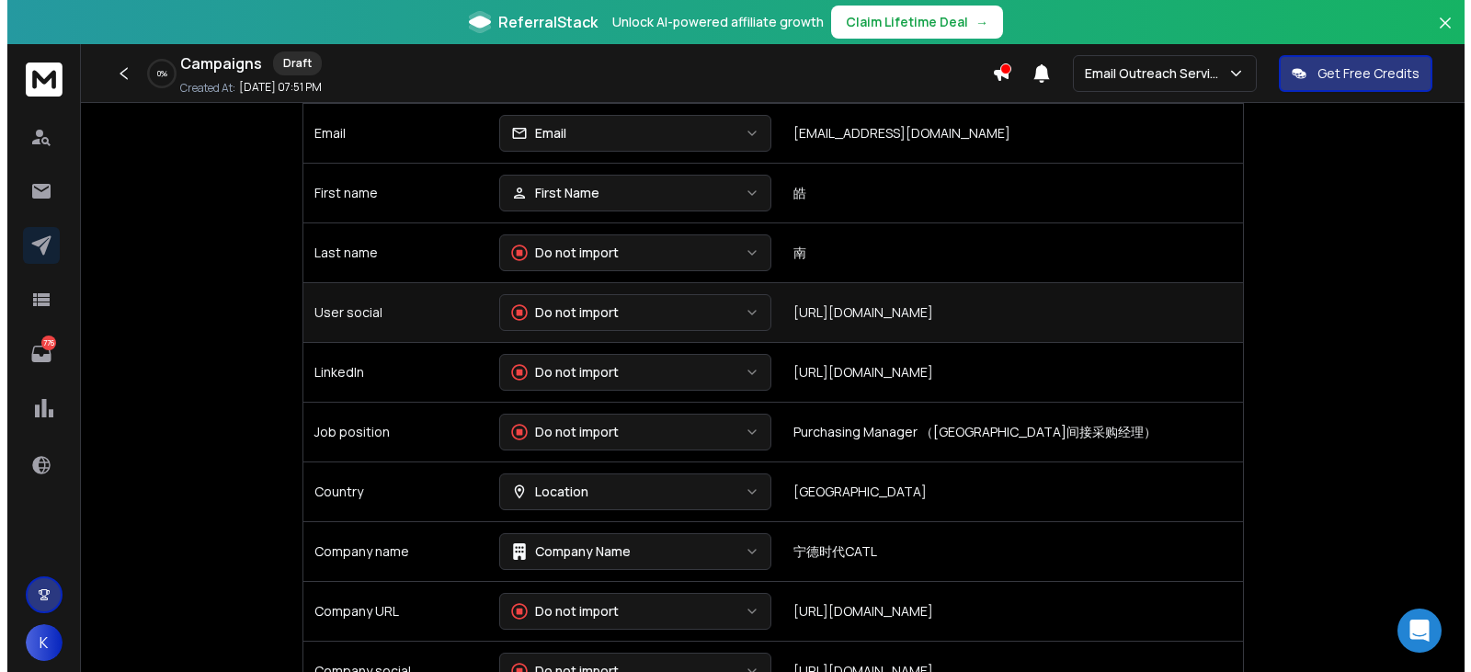
scroll to position [368, 0]
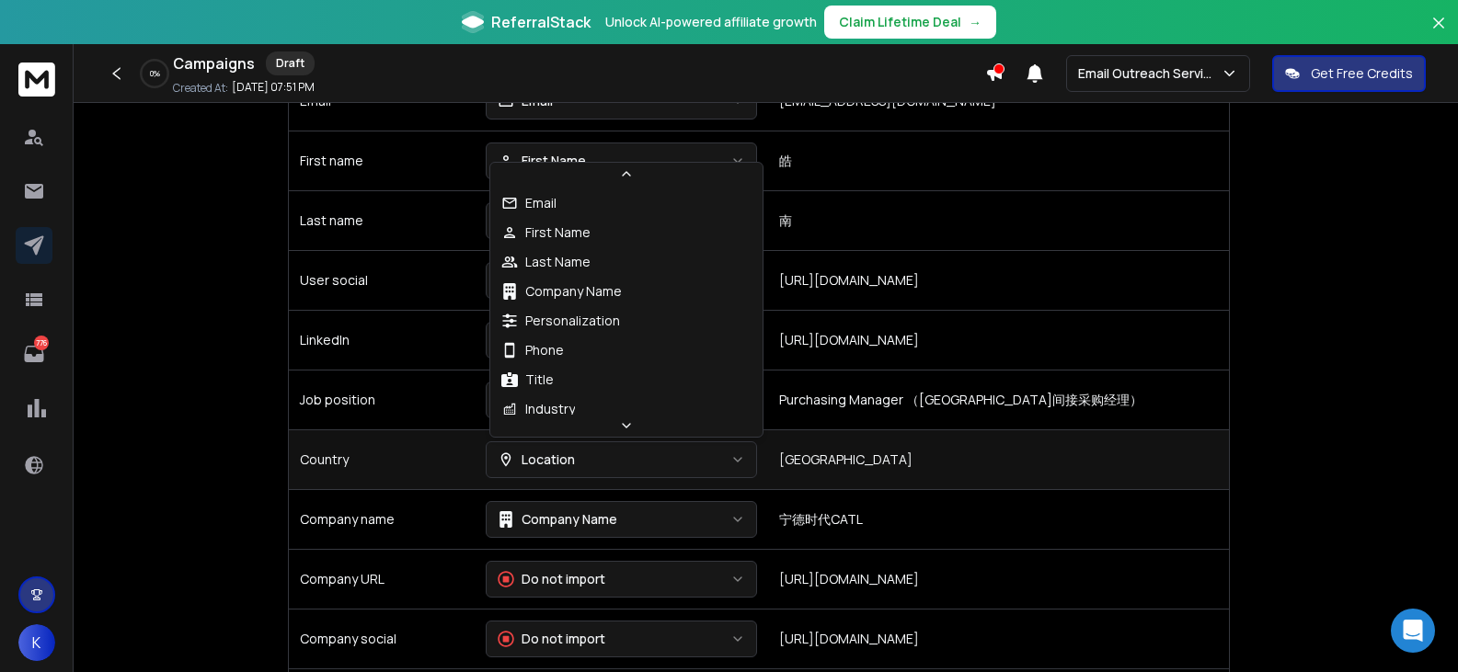
click at [615, 465] on button "Location" at bounding box center [621, 459] width 271 height 37
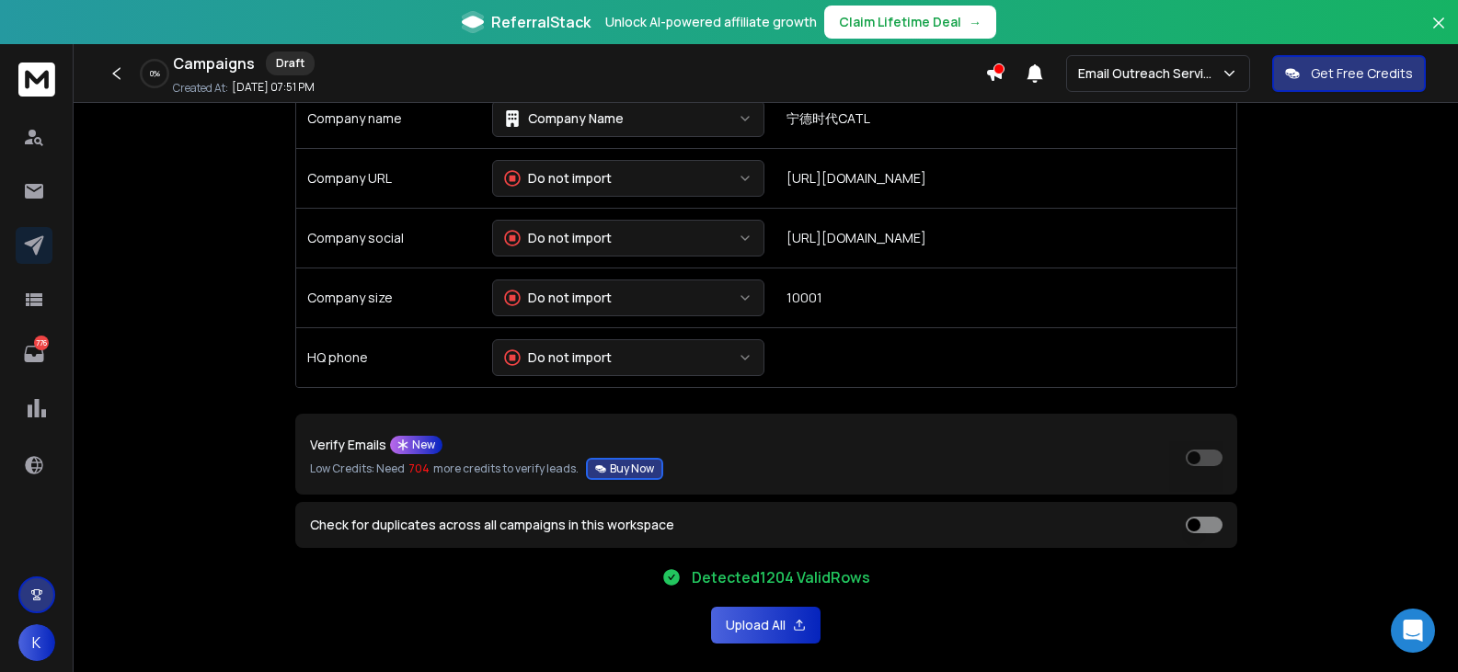
scroll to position [770, 0]
click at [776, 625] on button "Upload All" at bounding box center [765, 624] width 109 height 37
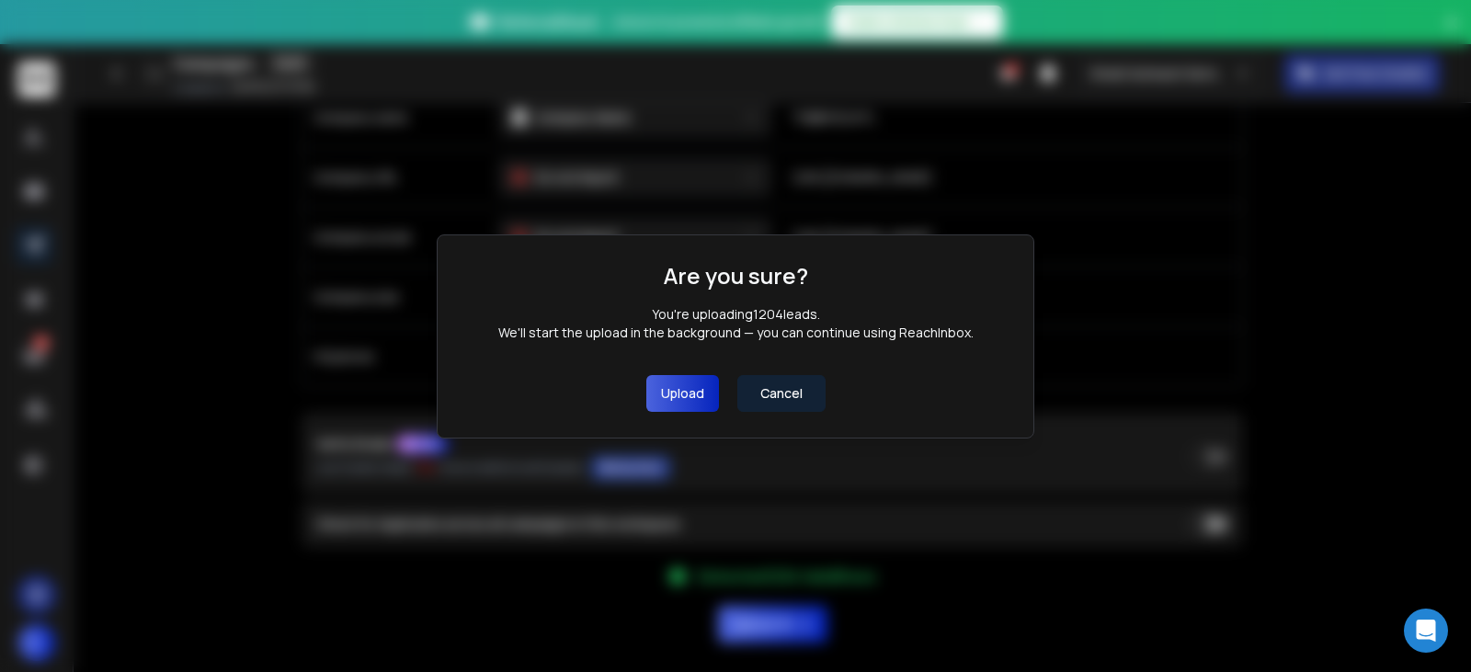
click at [669, 383] on button "Upload" at bounding box center [682, 393] width 73 height 37
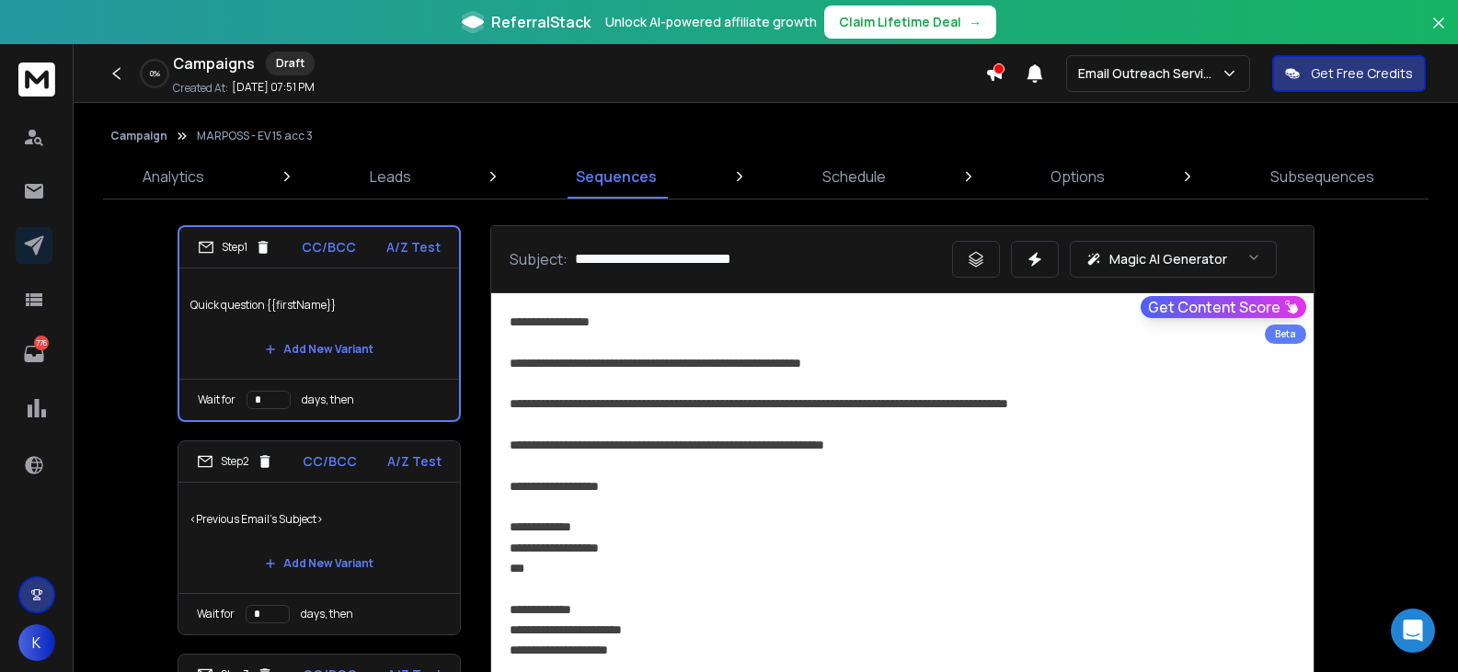
click at [1142, 177] on div "Analytics Leads Sequences Schedule Options Subsequences" at bounding box center [758, 176] width 1310 height 44
click at [1042, 177] on link "Options" at bounding box center [1077, 176] width 76 height 44
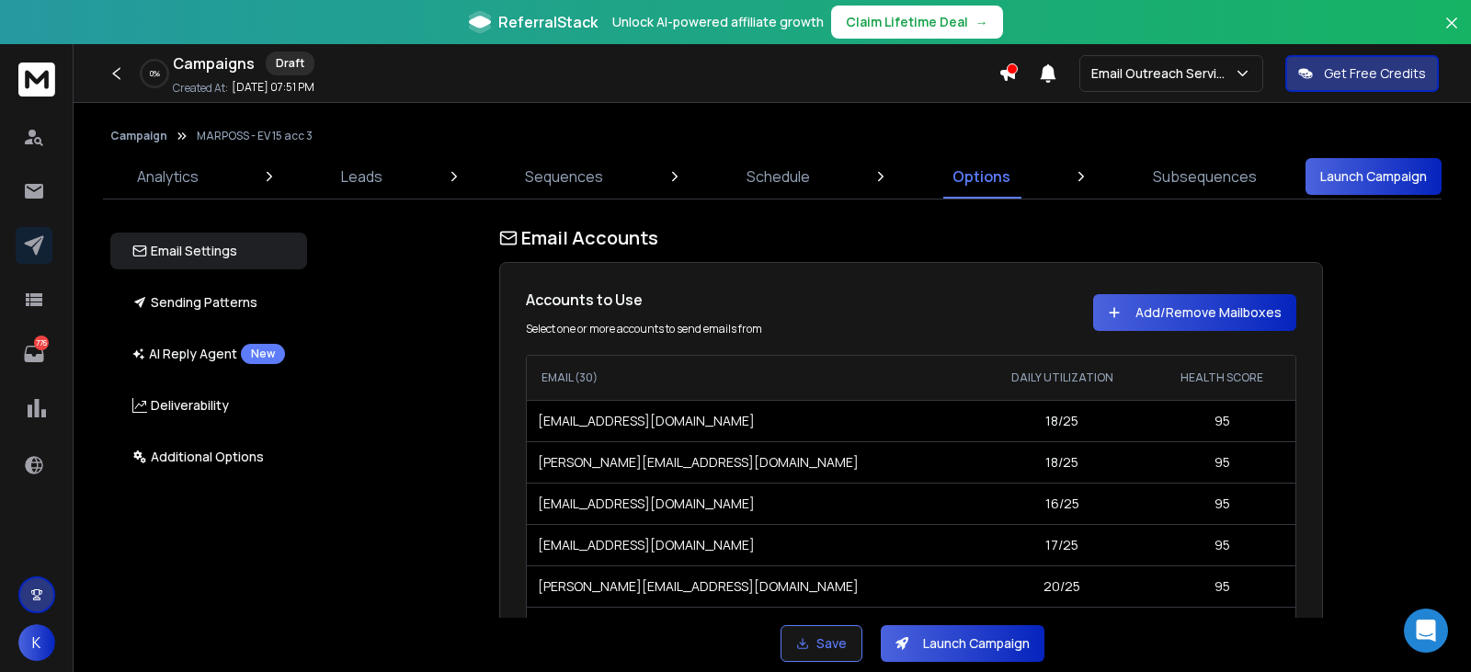
click at [1398, 174] on button "Launch Campaign" at bounding box center [1374, 176] width 136 height 37
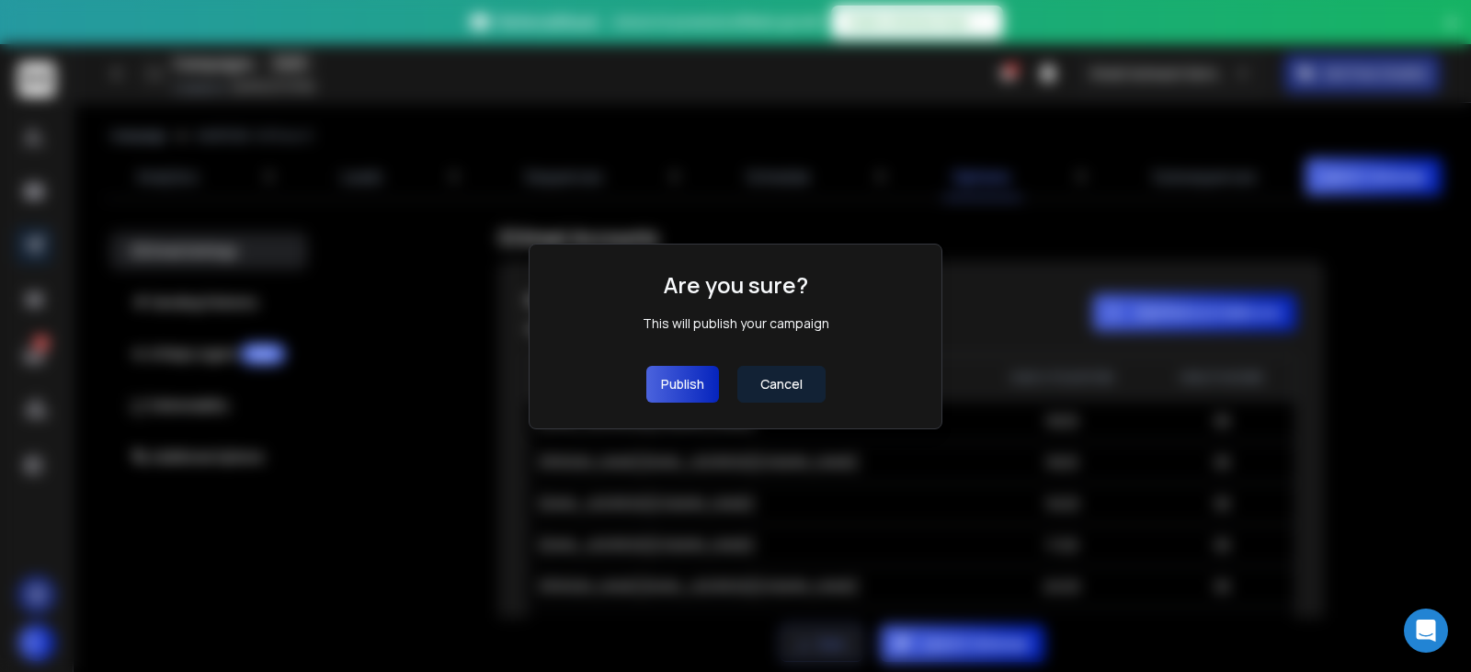
click at [676, 380] on button "Publish" at bounding box center [682, 384] width 73 height 37
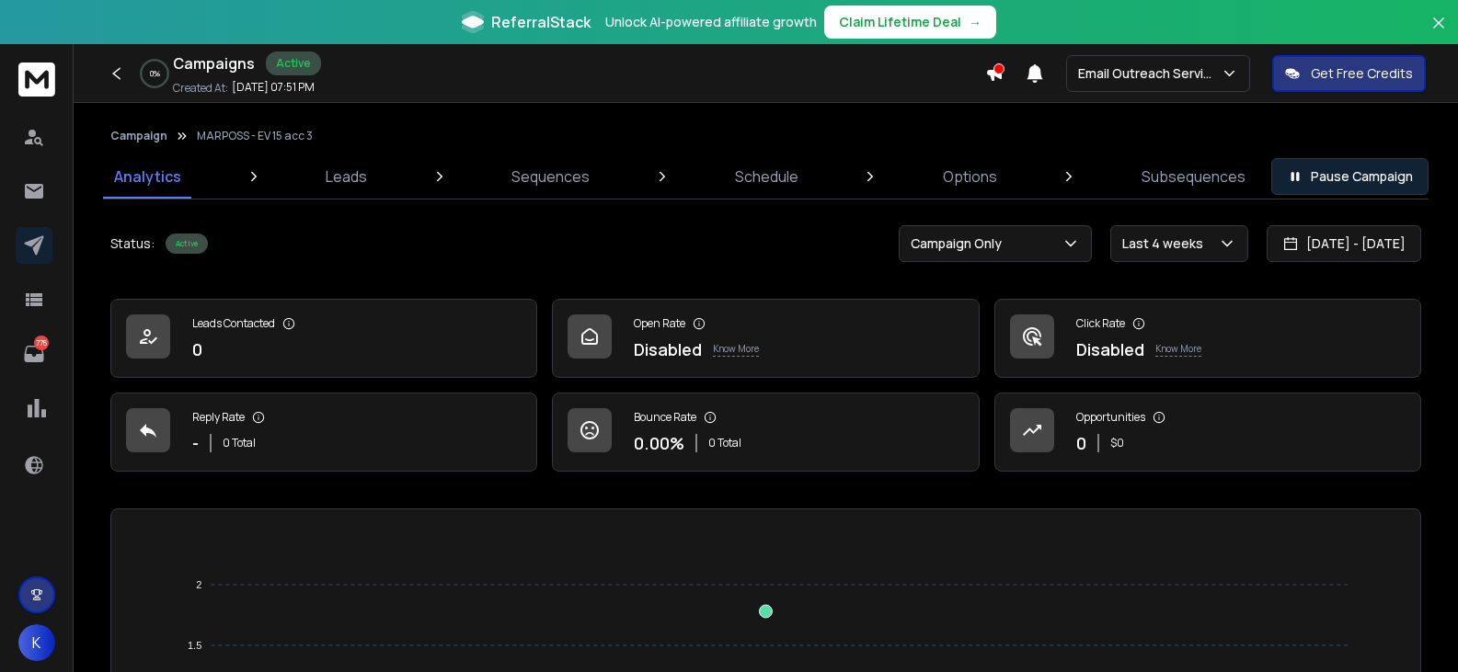
click at [1344, 180] on button "Pause Campaign" at bounding box center [1349, 176] width 157 height 37
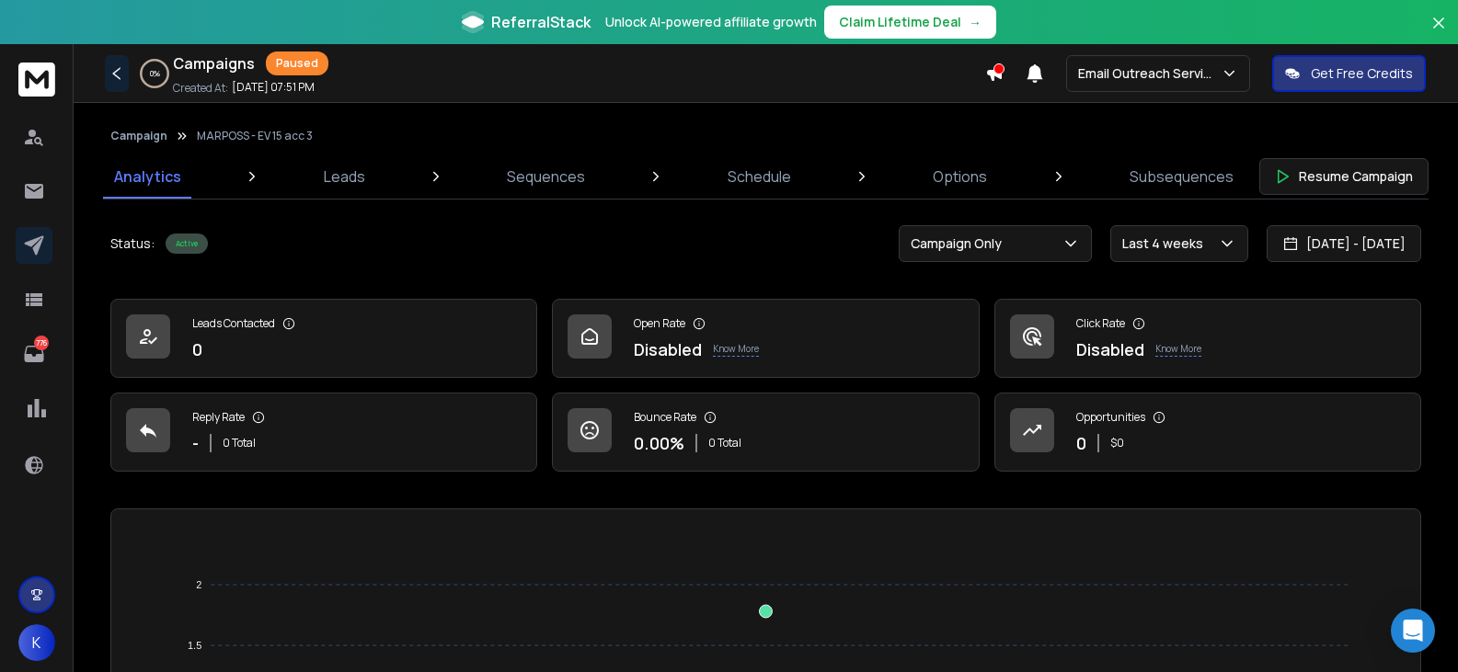
click at [116, 74] on icon at bounding box center [115, 73] width 7 height 12
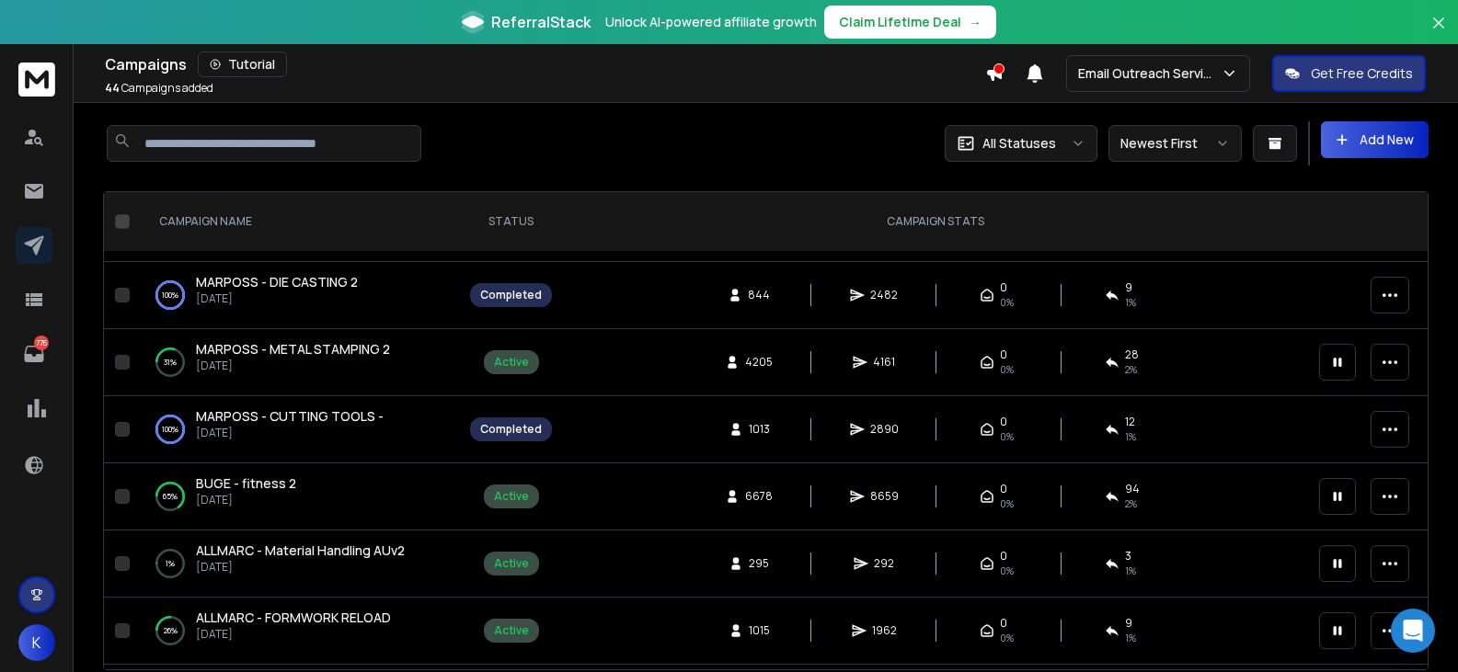
scroll to position [2473, 0]
click at [326, 425] on span "MARPOSS - CUTTING TOOLS -" at bounding box center [290, 416] width 188 height 17
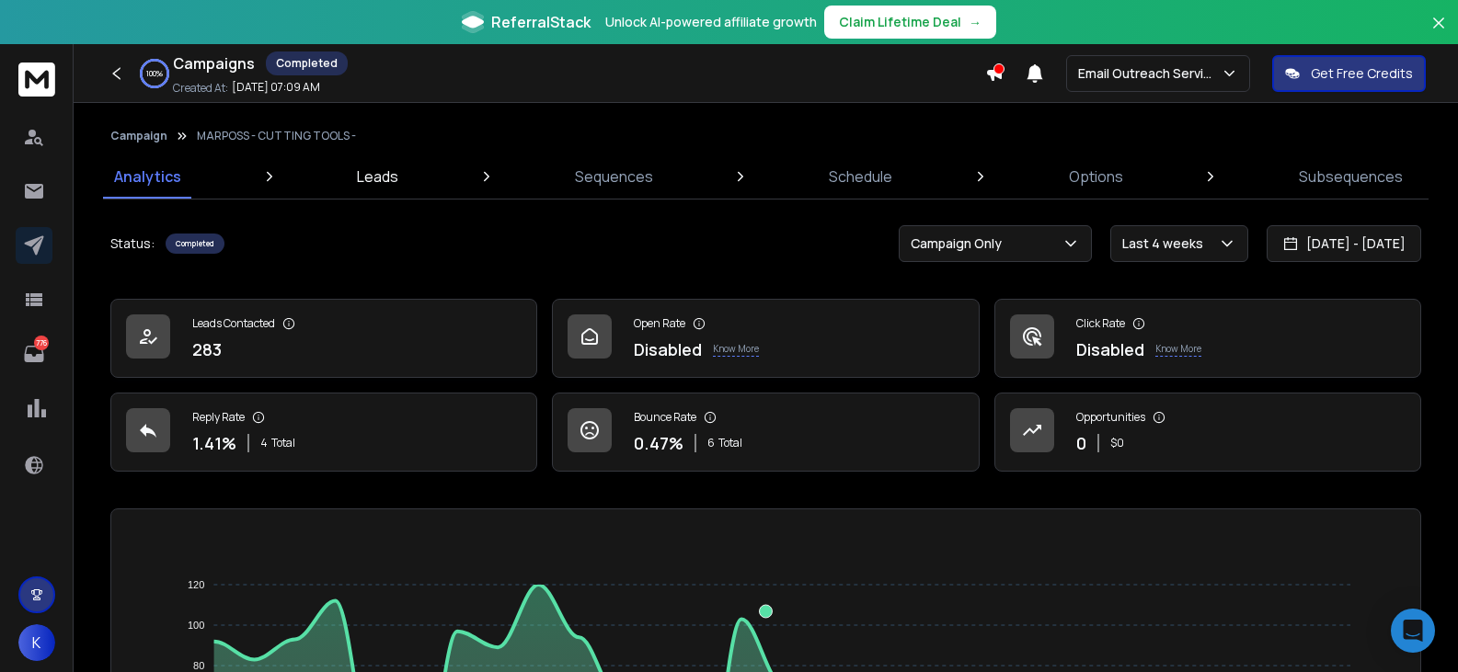
click at [386, 180] on p "Leads" at bounding box center [377, 177] width 41 height 22
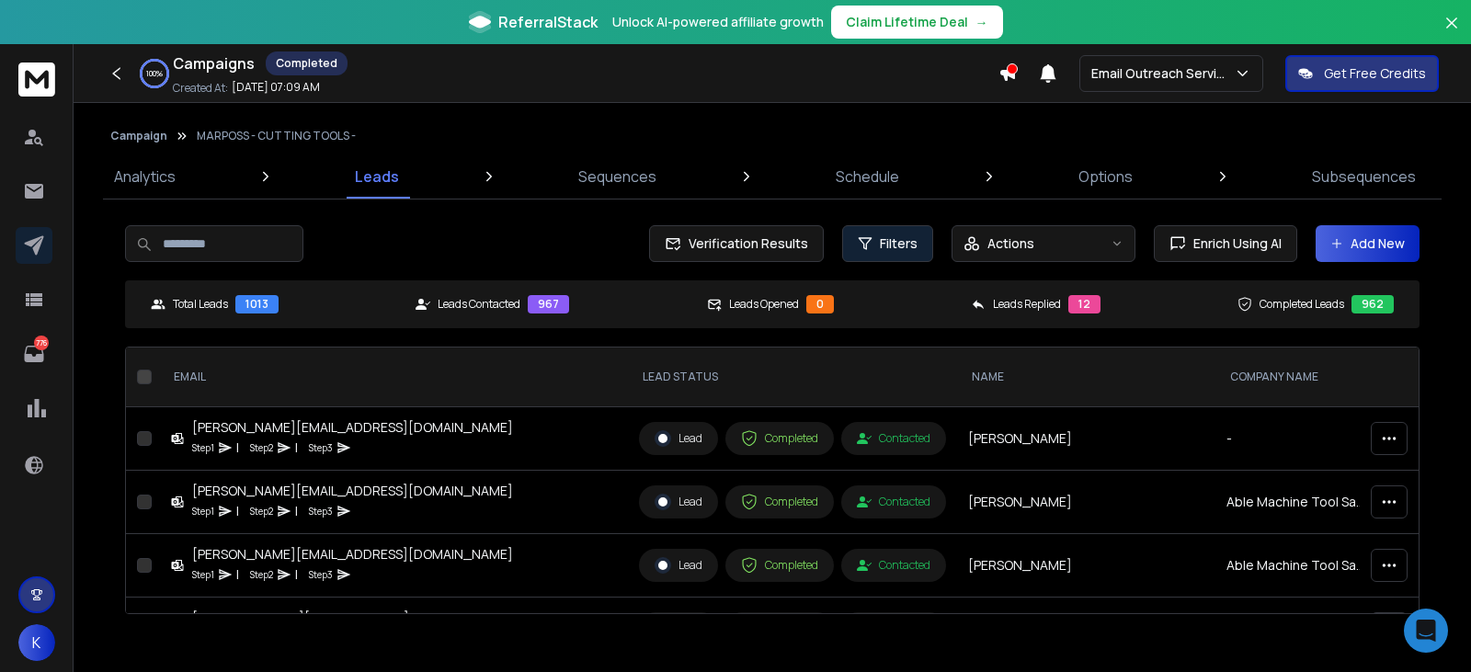
click at [914, 239] on span "Filters" at bounding box center [899, 243] width 38 height 18
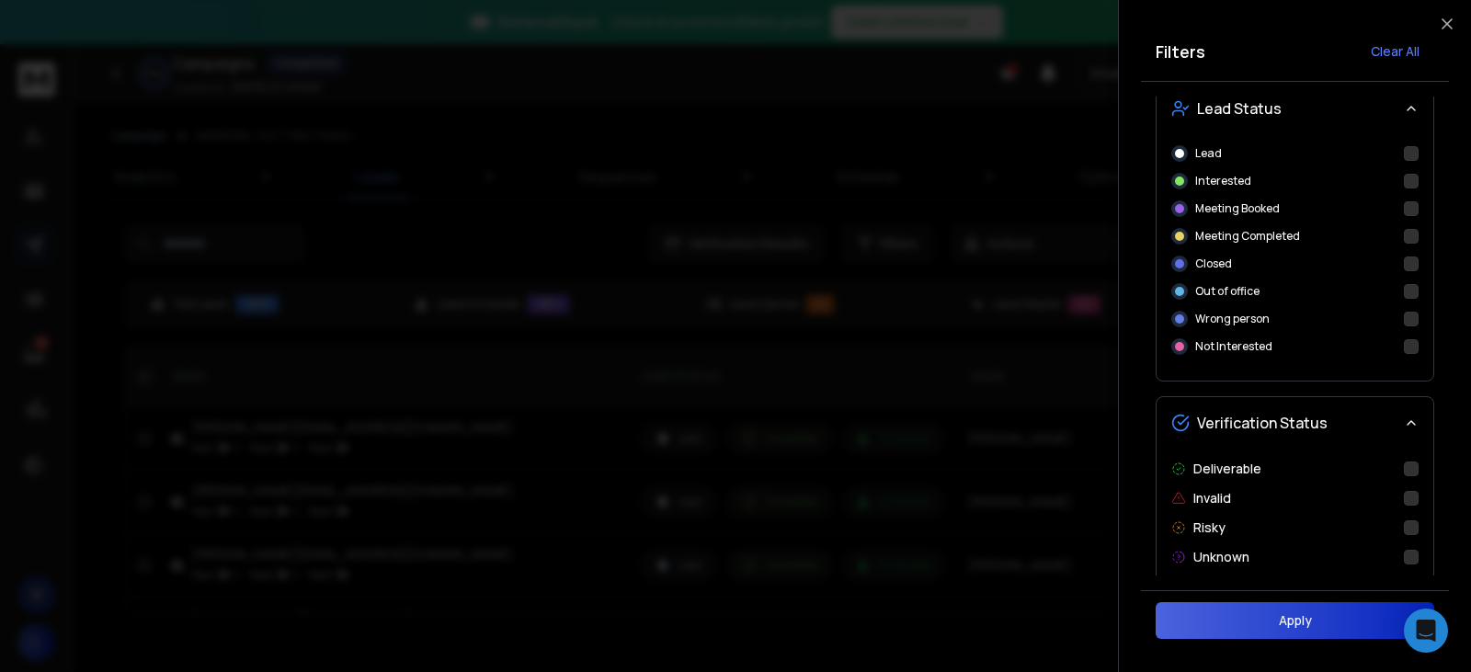
scroll to position [887, 0]
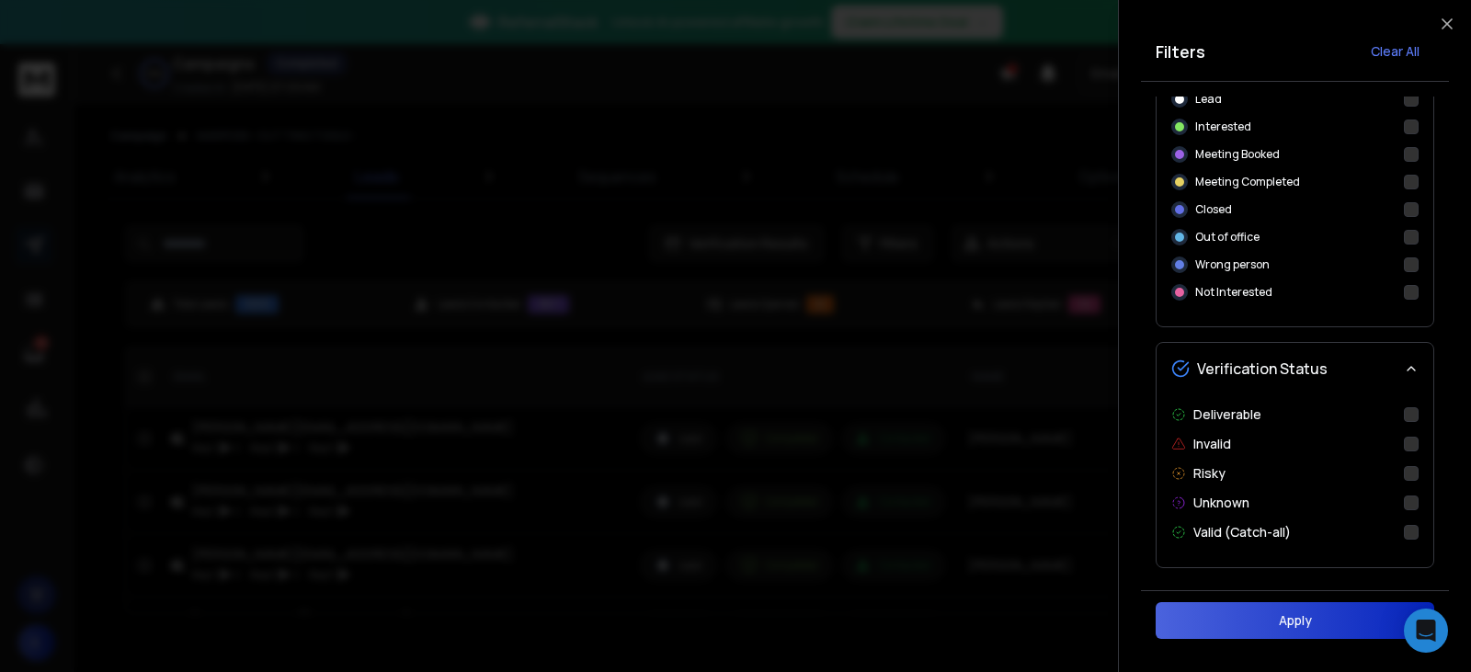
click at [1404, 129] on button "Interested" at bounding box center [1411, 127] width 15 height 15
click at [1297, 622] on button "Apply" at bounding box center [1295, 620] width 279 height 37
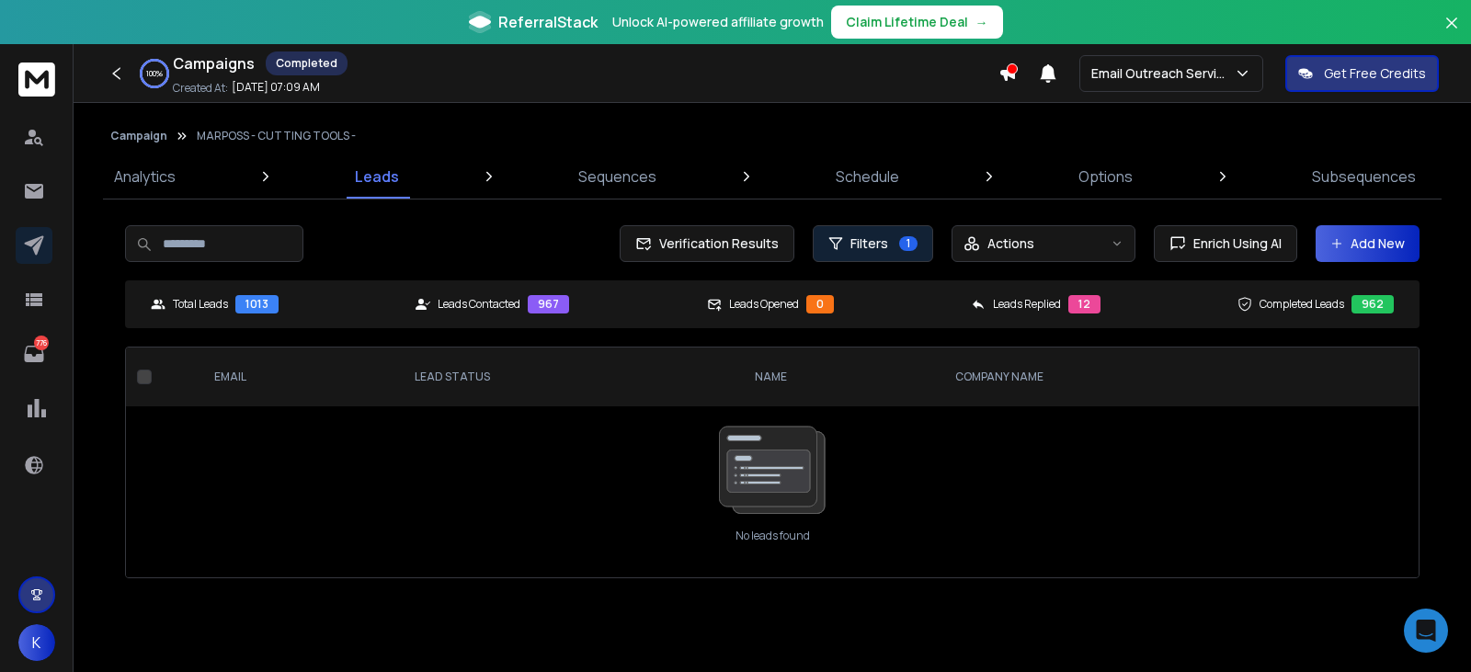
click at [886, 236] on span "Filters" at bounding box center [870, 243] width 38 height 18
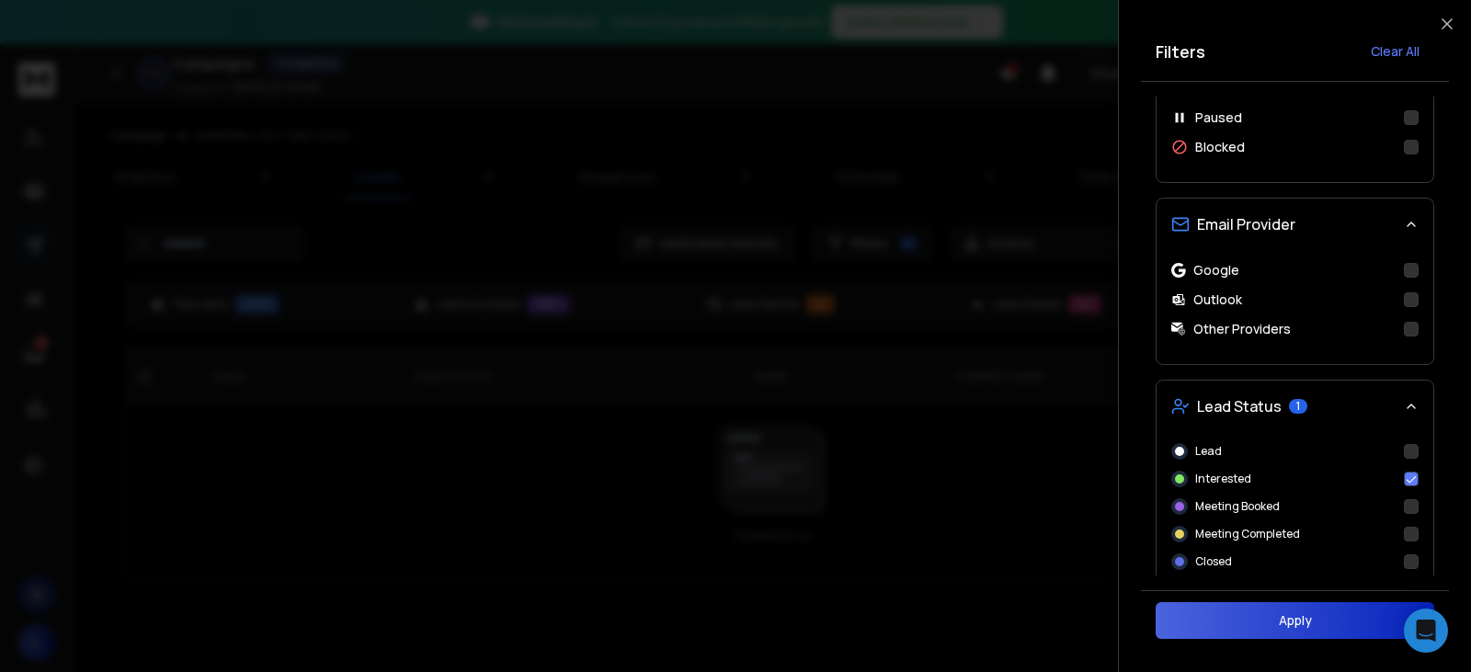
scroll to position [644, 0]
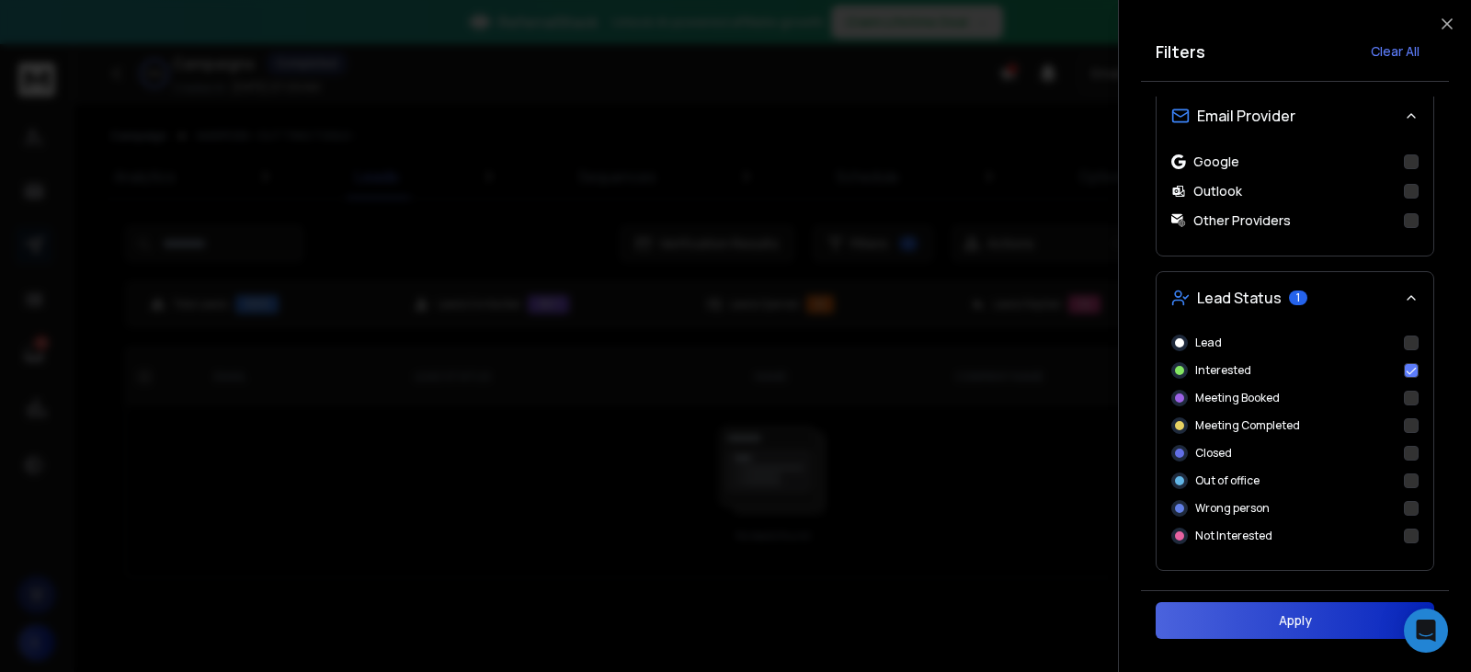
click at [1404, 508] on person "Wrong person" at bounding box center [1411, 508] width 15 height 15
click at [1404, 371] on button "Interested" at bounding box center [1411, 370] width 15 height 15
click at [1273, 618] on button "Apply" at bounding box center [1295, 620] width 279 height 37
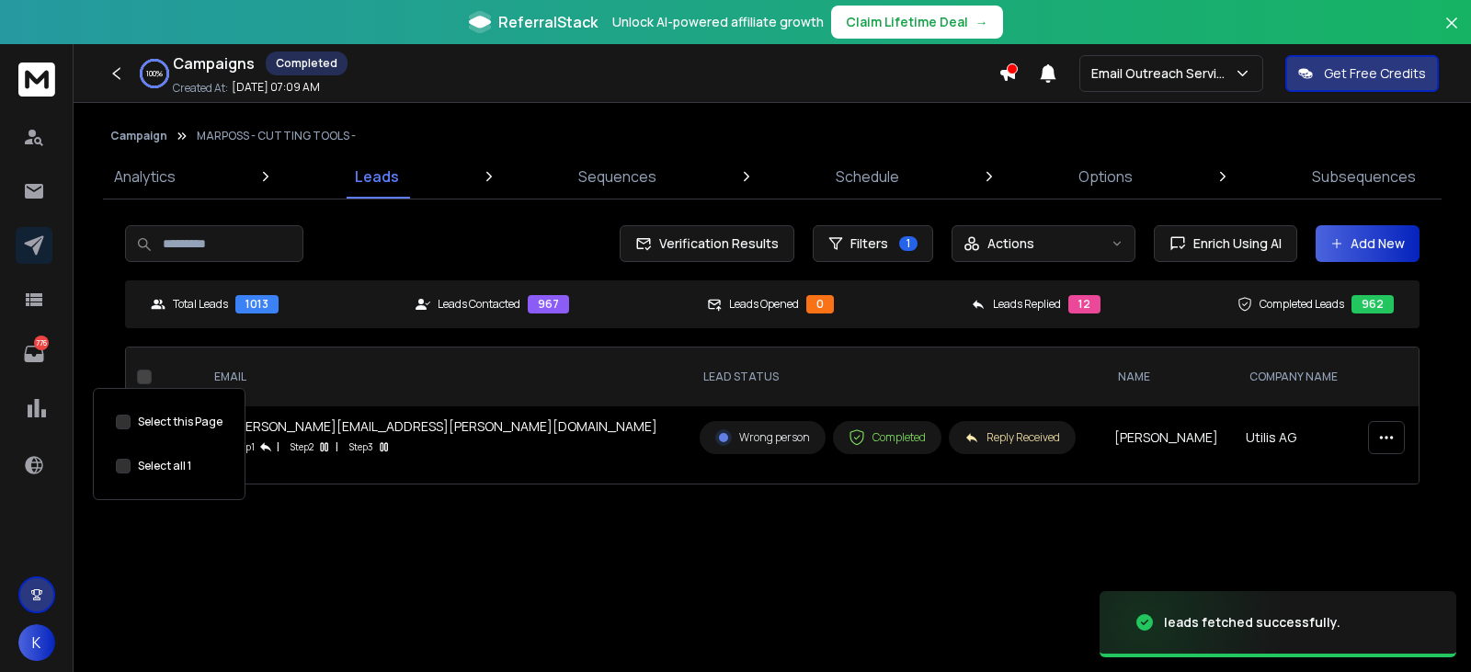
click at [126, 462] on button "Select this Page" at bounding box center [123, 466] width 15 height 15
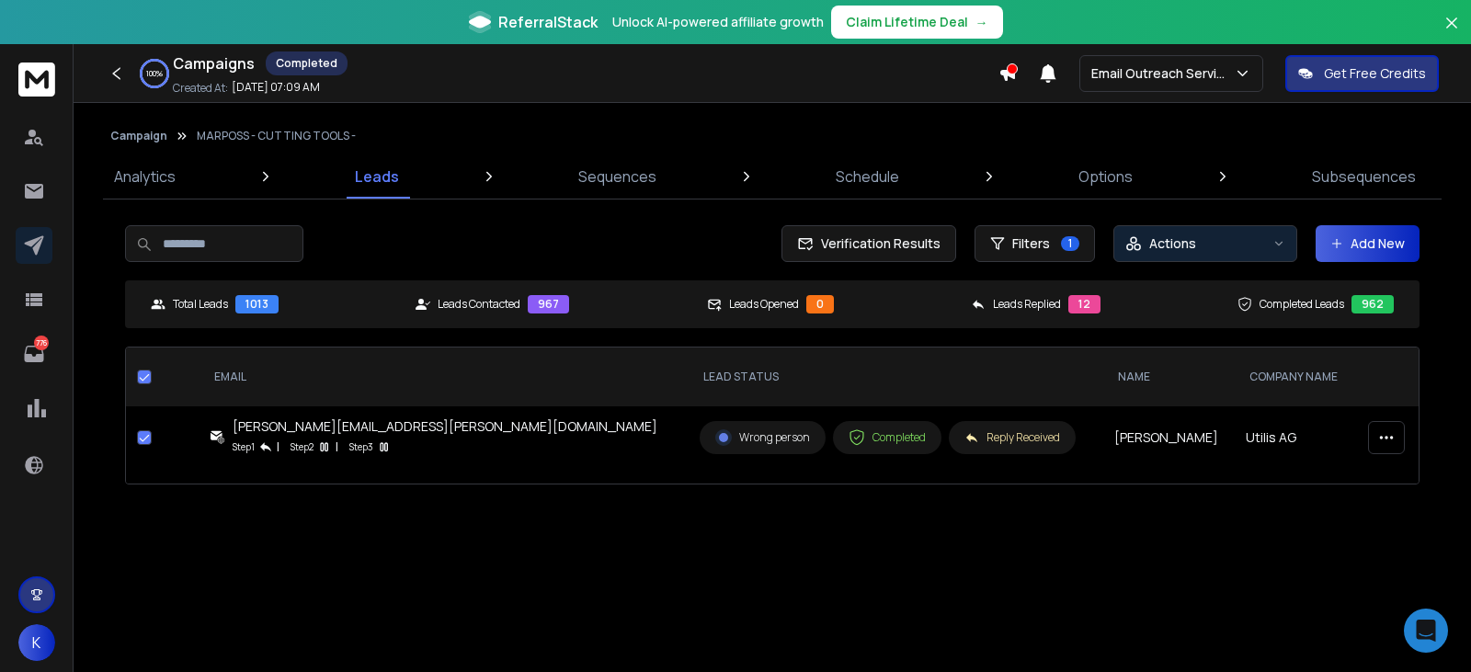
click at [1241, 244] on div "Actions" at bounding box center [1196, 243] width 140 height 18
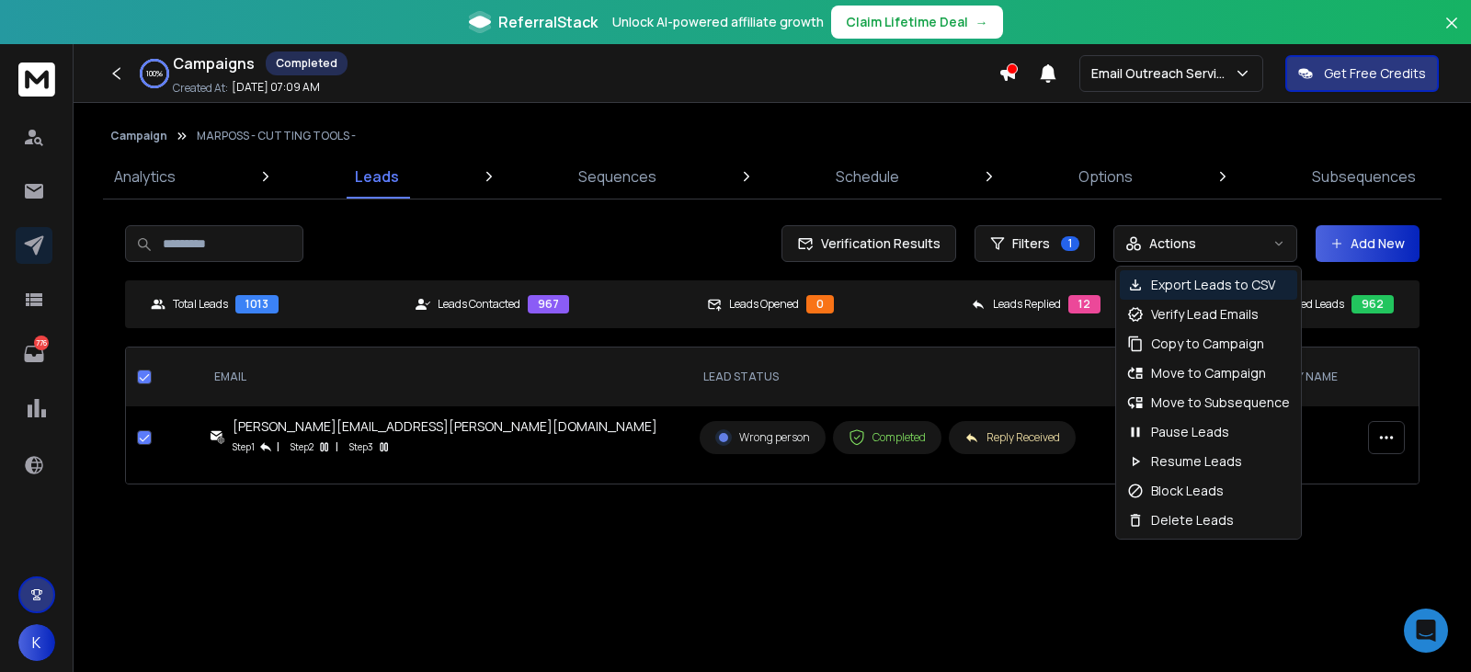
click at [1232, 289] on p "Export Leads to CSV" at bounding box center [1213, 285] width 124 height 18
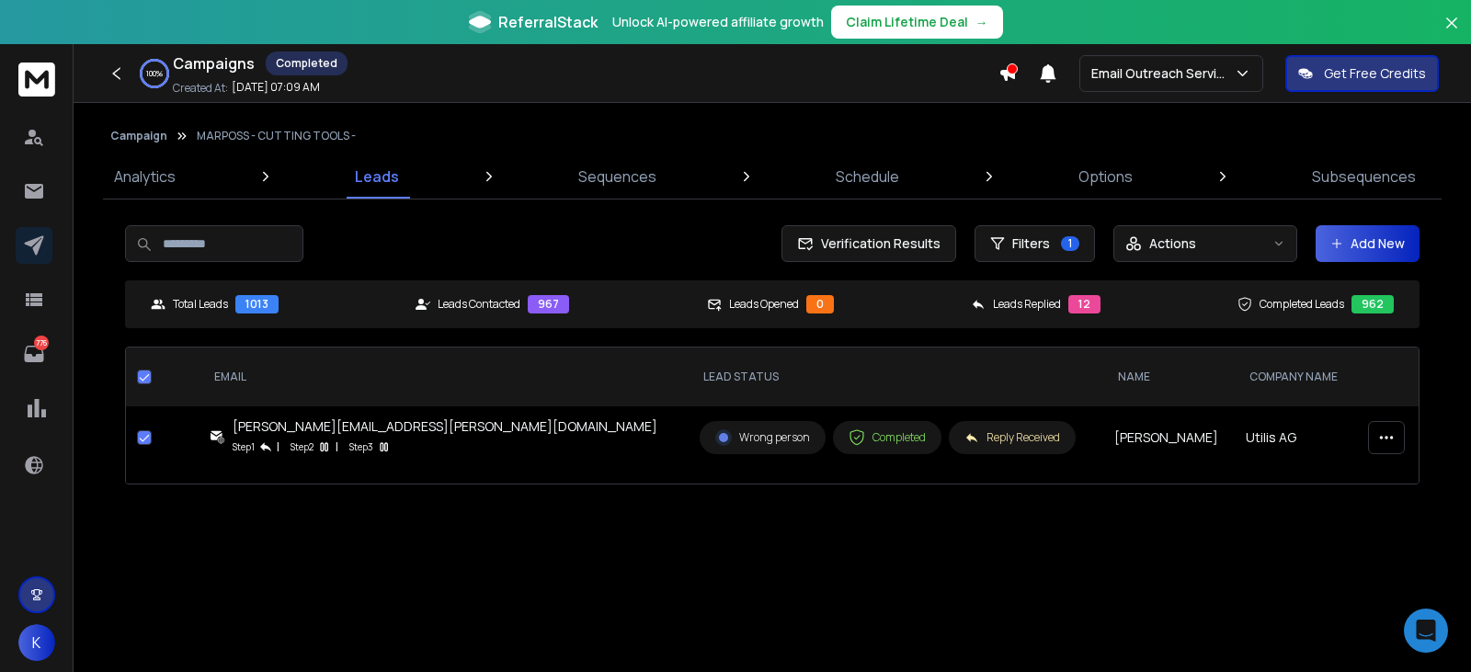
click at [886, 526] on div "ReferralStack Unlock AI-powered affiliate growth Lifetime Deals available! Clai…" at bounding box center [735, 336] width 1471 height 672
click at [1068, 246] on span "1" at bounding box center [1070, 243] width 18 height 15
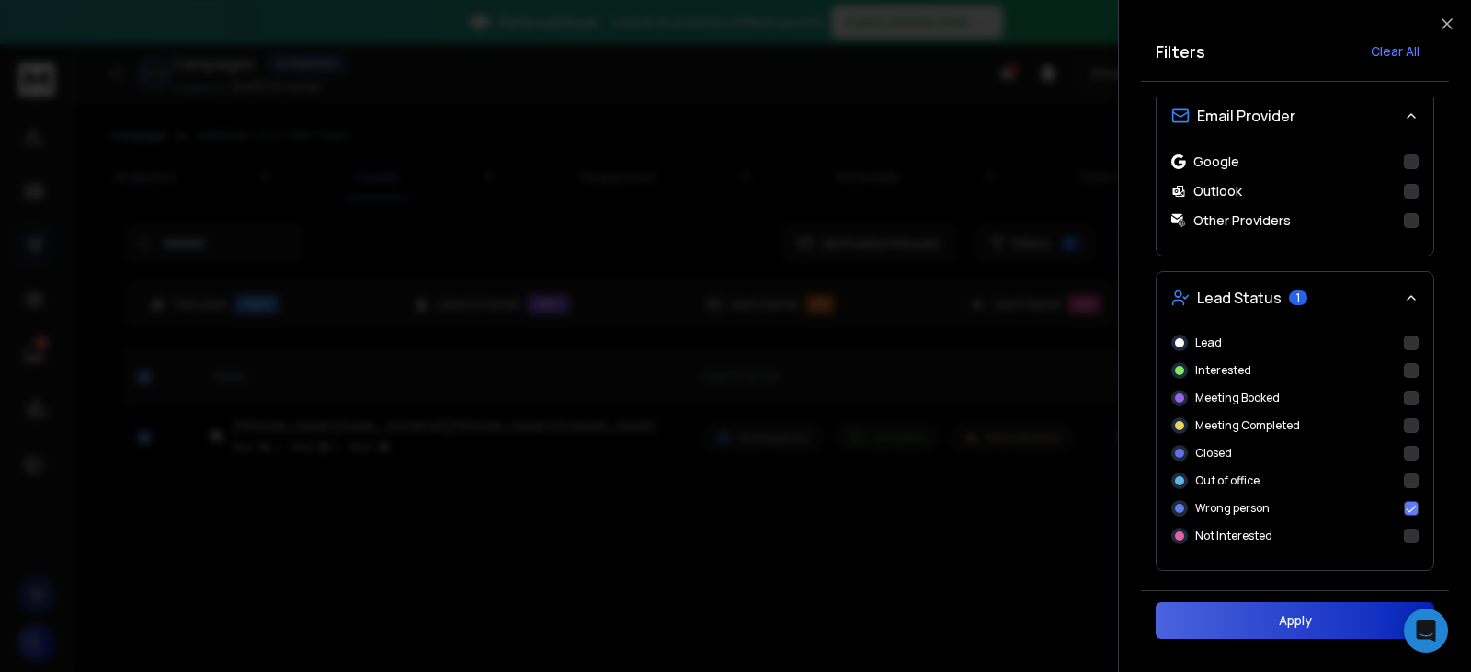
click at [1404, 507] on person "Wrong person" at bounding box center [1411, 508] width 15 height 15
click at [1404, 537] on Interested "Not Interested" at bounding box center [1411, 536] width 15 height 15
click at [1323, 623] on button "Apply" at bounding box center [1295, 620] width 279 height 37
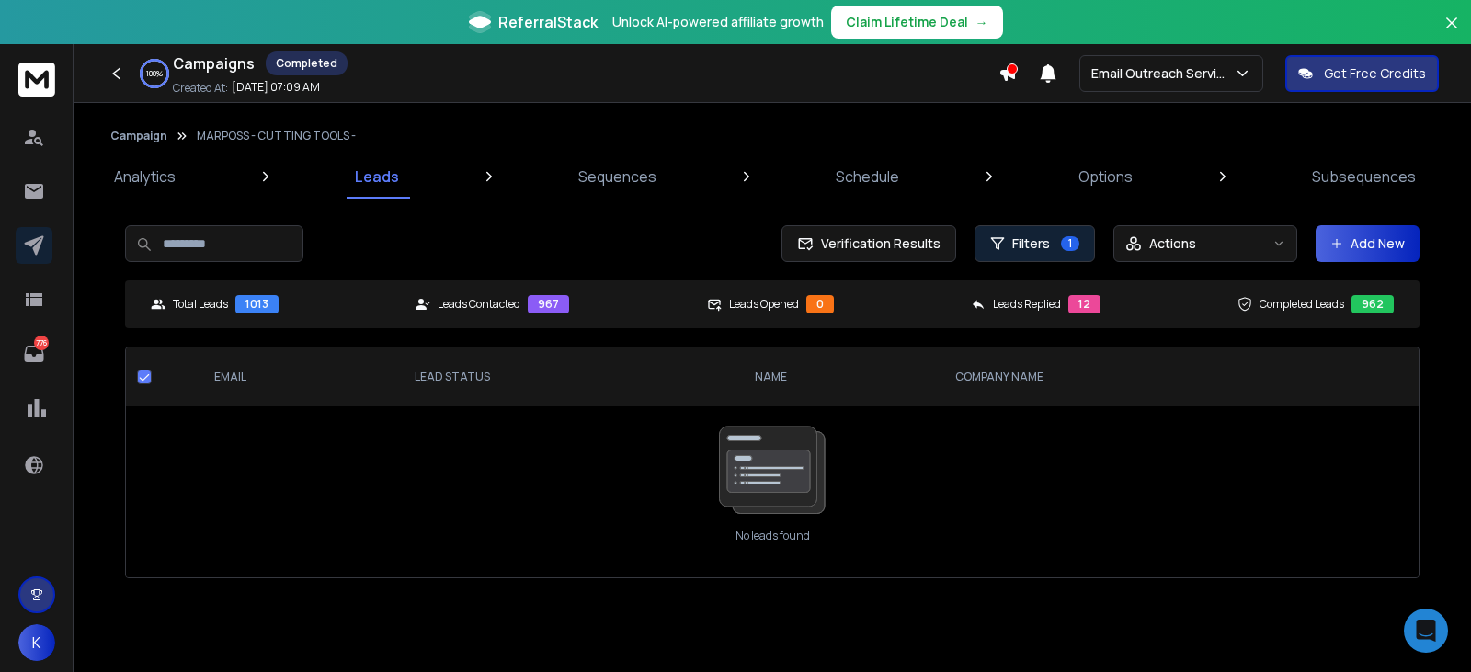
click at [1059, 251] on button "Filters 1" at bounding box center [1035, 243] width 120 height 37
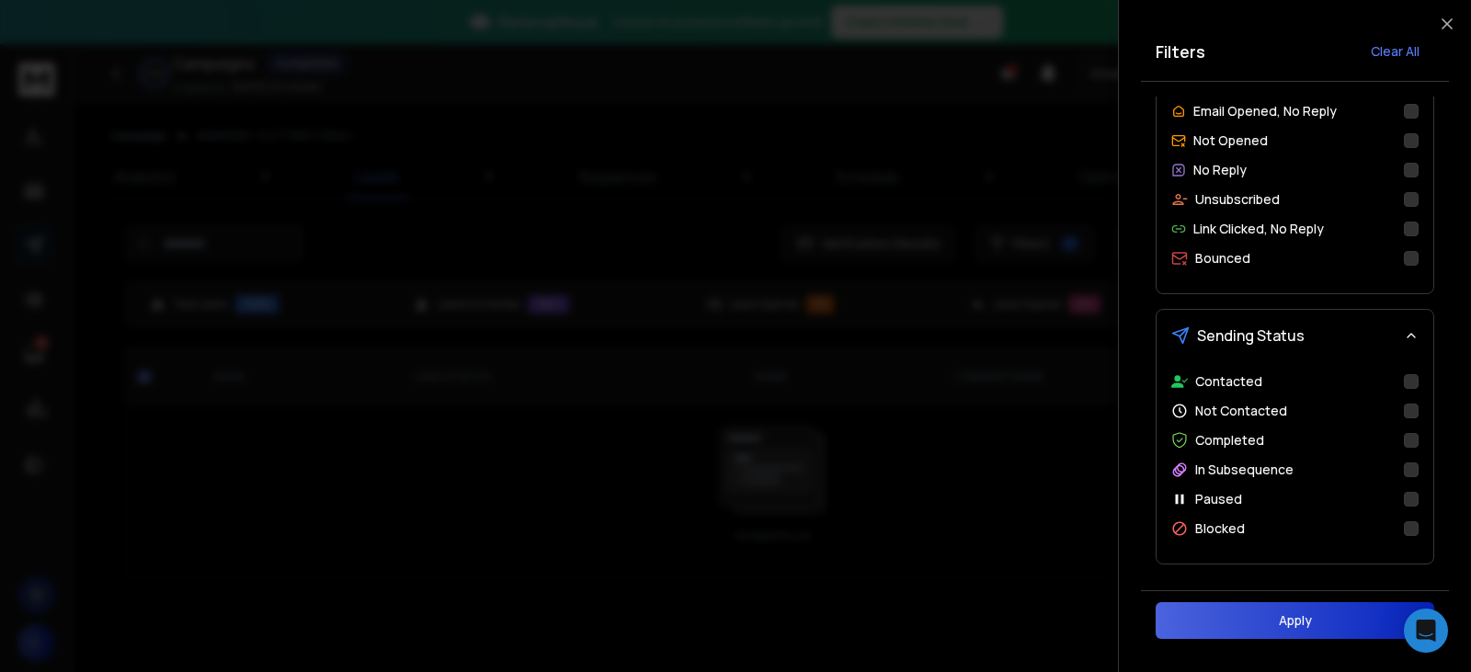
scroll to position [152, 0]
click at [1404, 259] on button "Bounced" at bounding box center [1411, 260] width 15 height 15
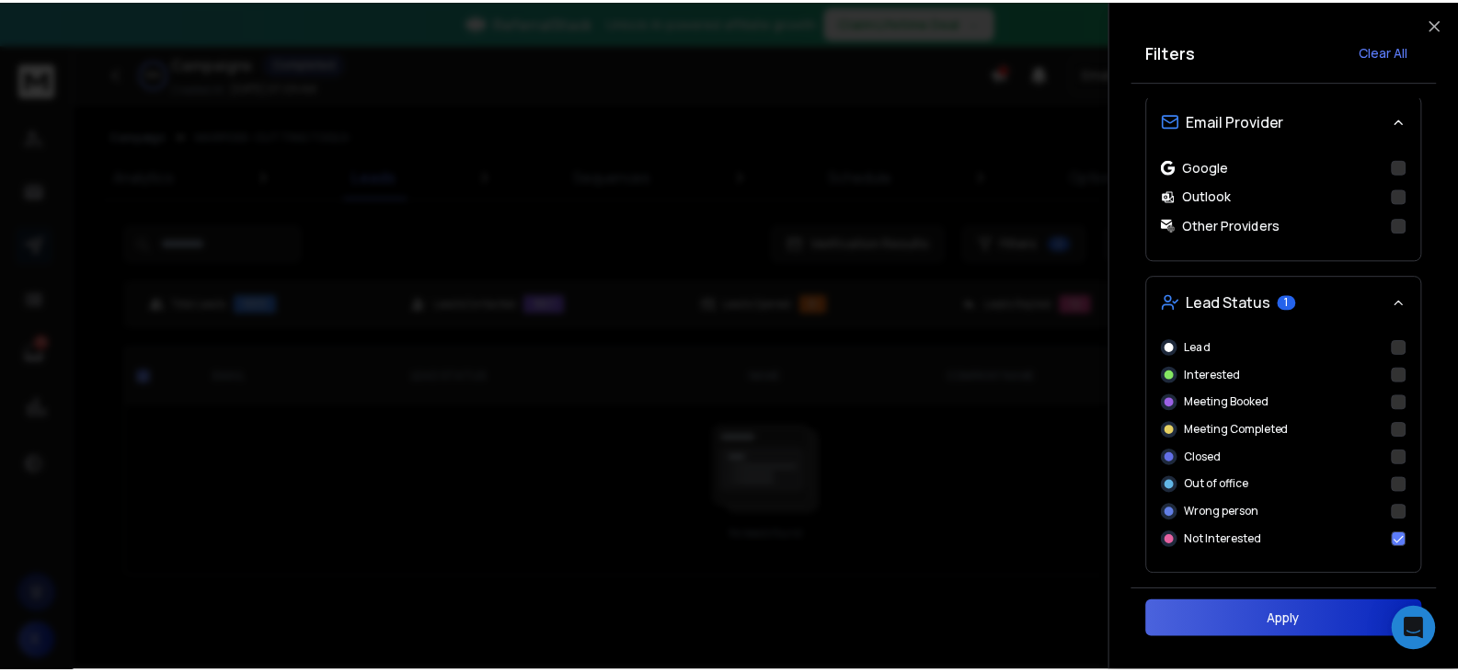
scroll to position [887, 0]
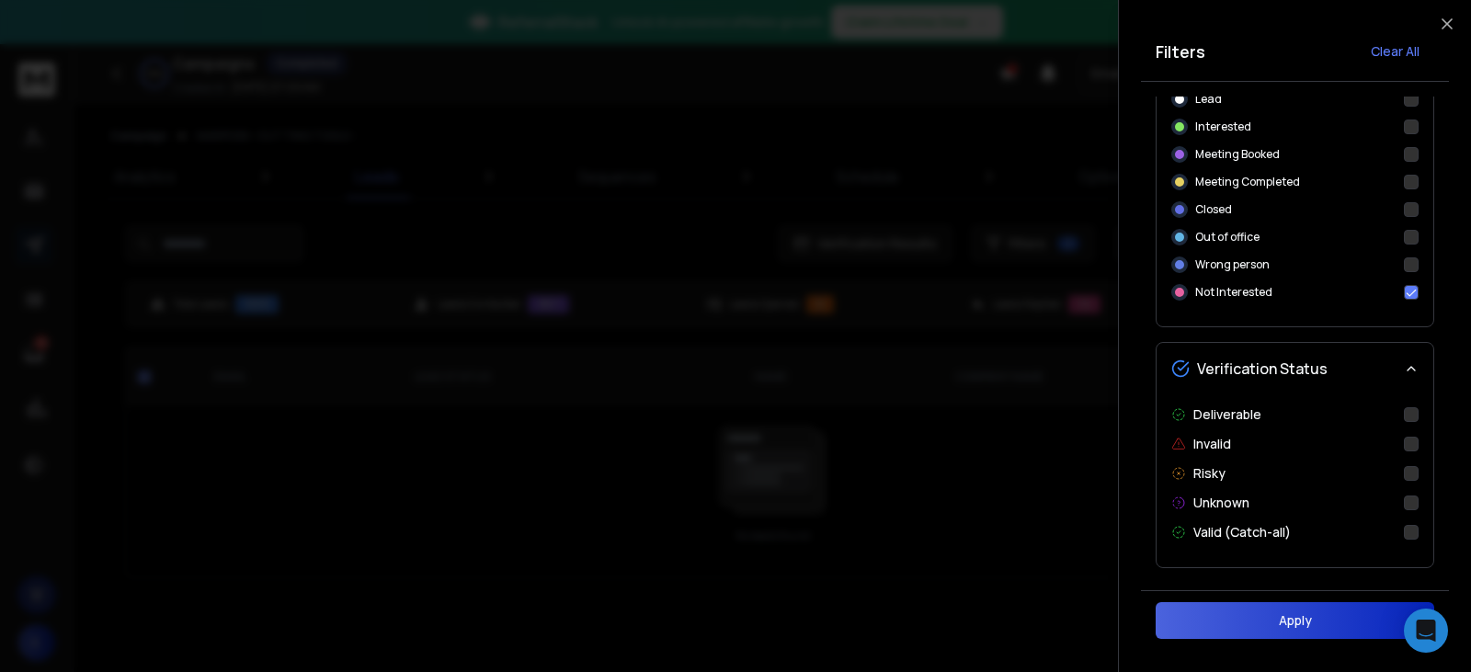
click at [1404, 291] on Interested "Not Interested" at bounding box center [1411, 292] width 15 height 15
click at [1297, 614] on button "Apply" at bounding box center [1295, 620] width 279 height 37
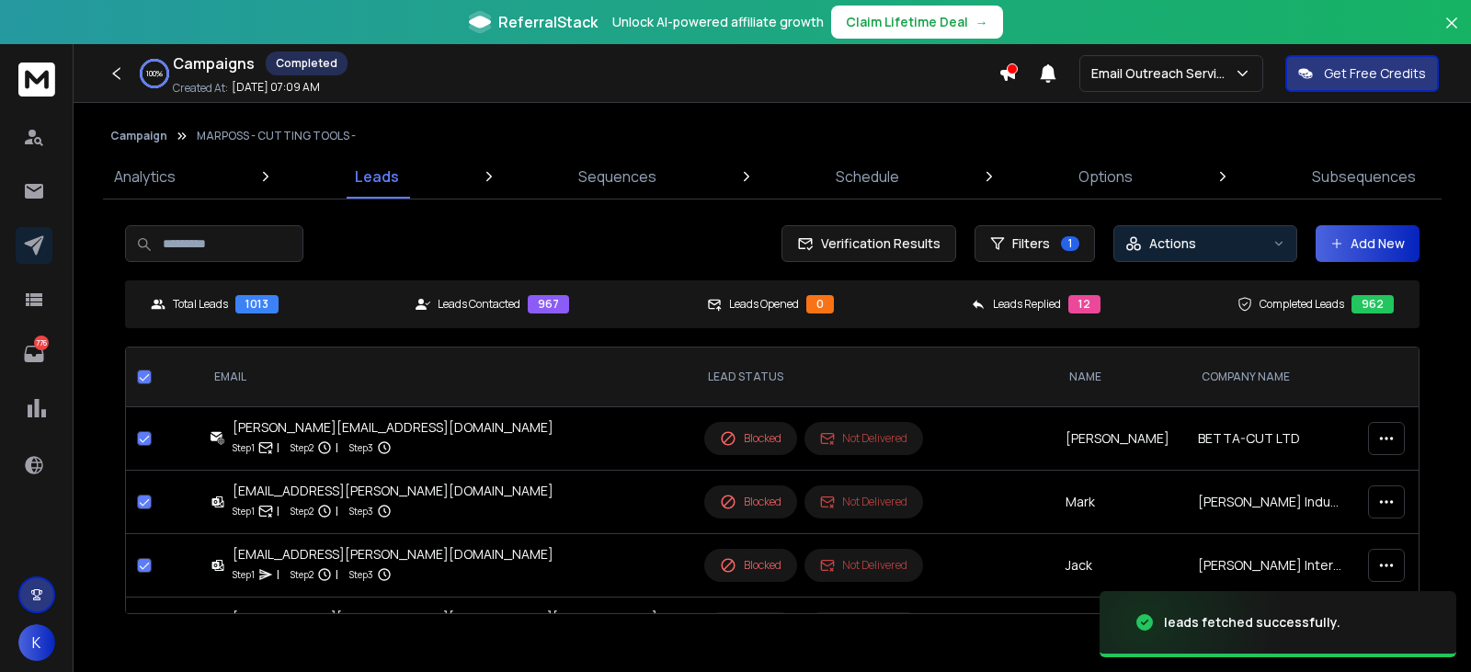
click at [1192, 234] on p "Actions" at bounding box center [1172, 243] width 47 height 18
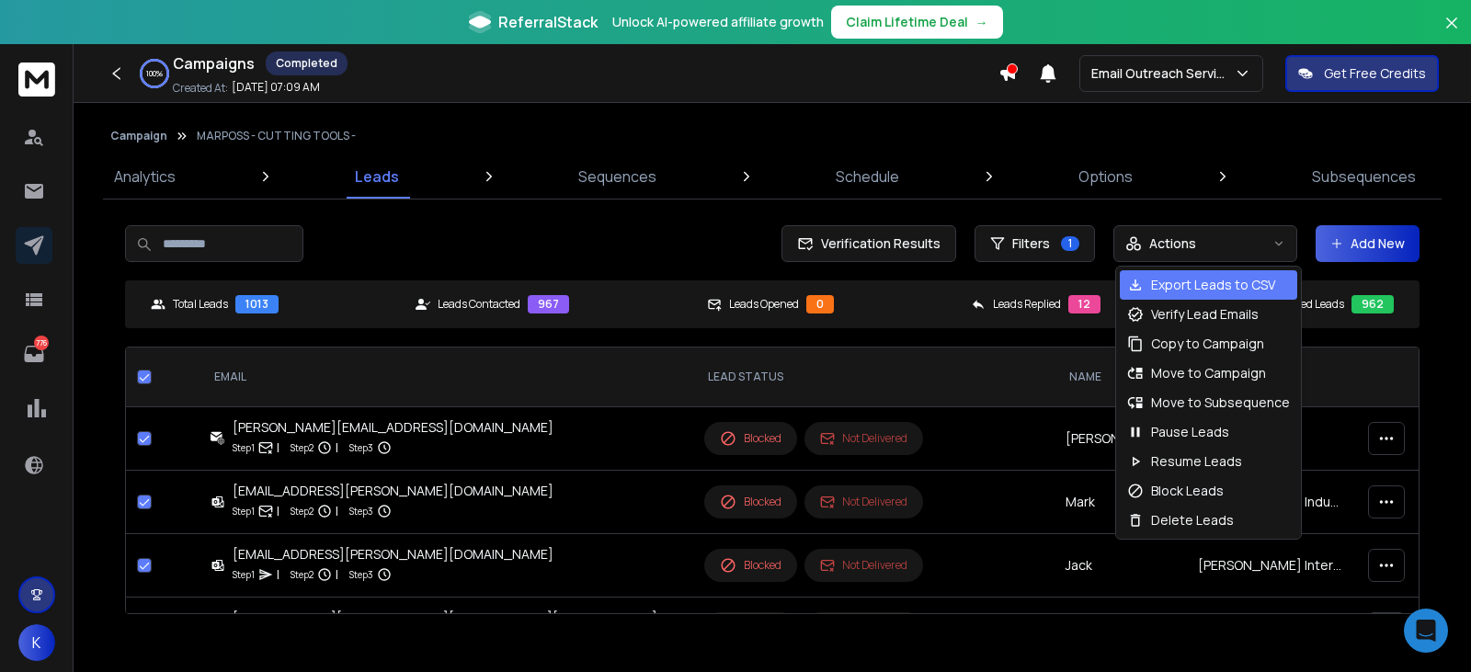
click at [1211, 282] on p "Export Leads to CSV" at bounding box center [1213, 285] width 124 height 18
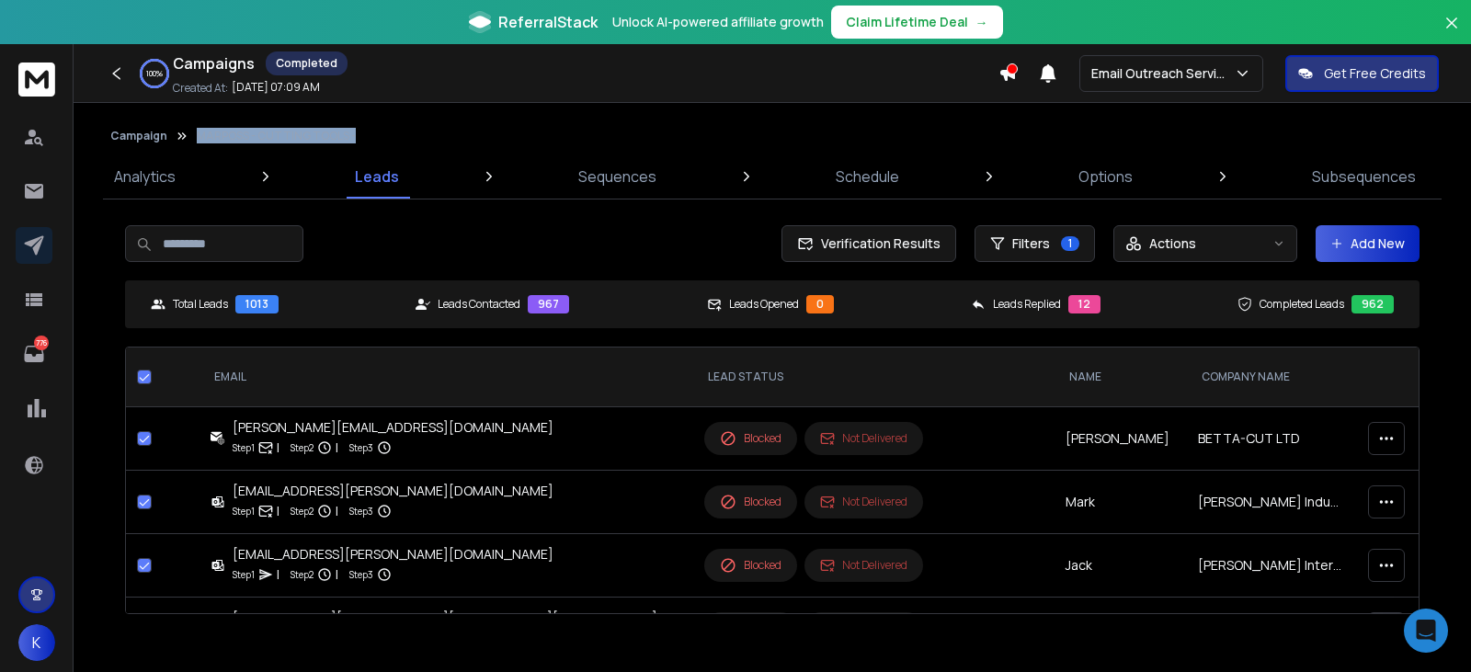
drag, startPoint x: 369, startPoint y: 132, endPoint x: 197, endPoint y: 132, distance: 172.0
click at [197, 132] on div "Campaign MARPOSS - CUTTING TOOLS -" at bounding box center [772, 136] width 1324 height 15
copy p "MARPOSS - CUTTING TOOLS -"
click at [126, 74] on button at bounding box center [117, 73] width 24 height 37
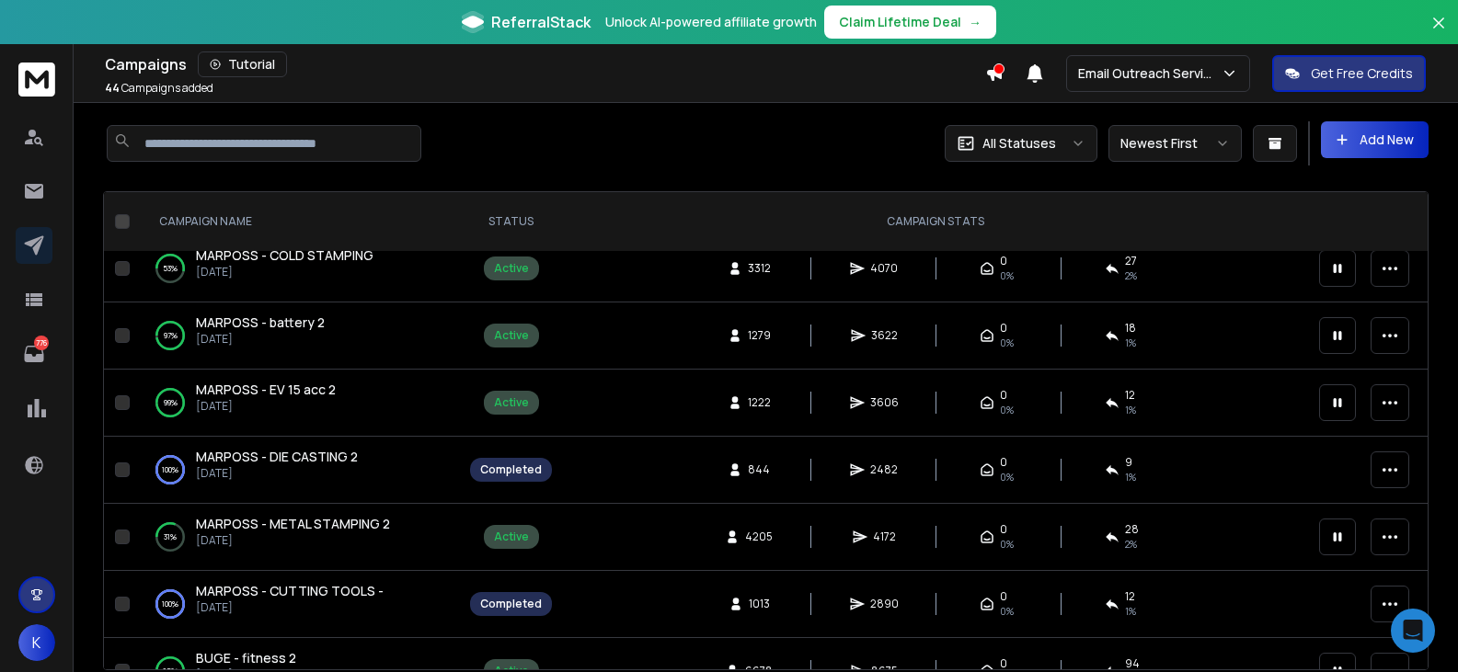
scroll to position [2391, 0]
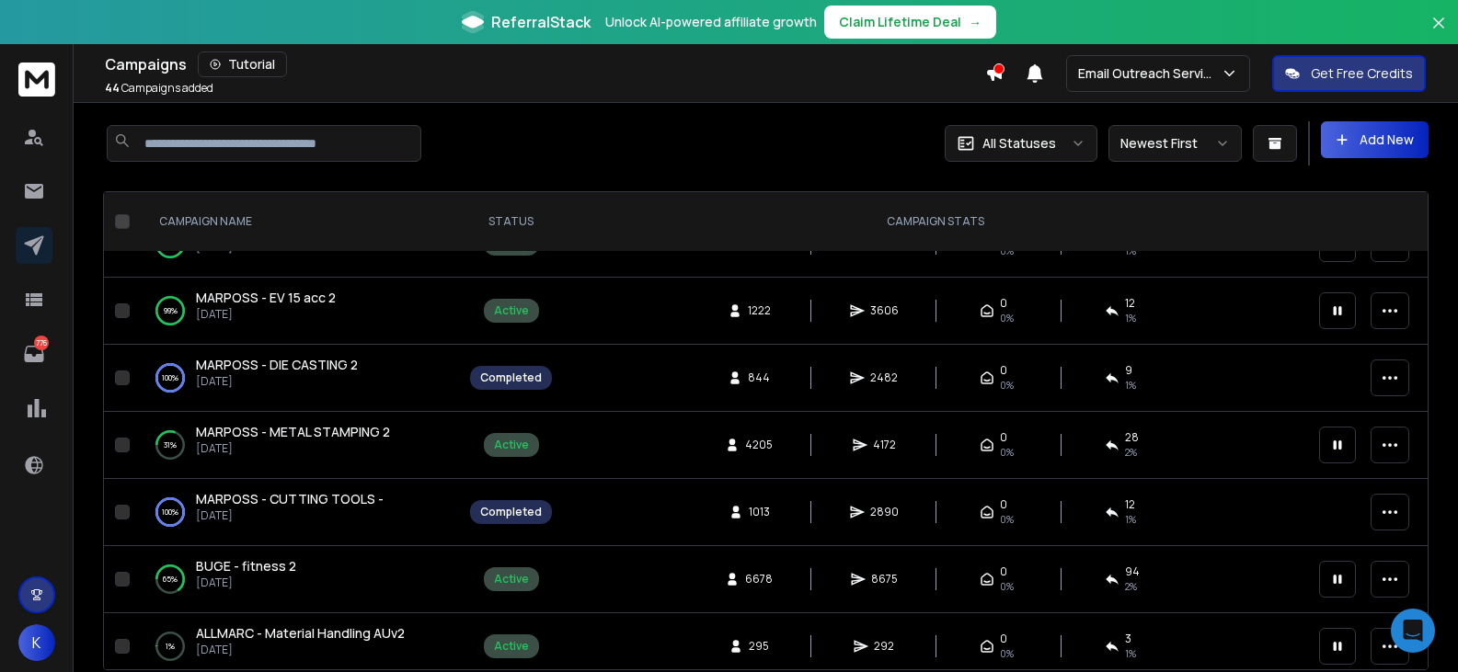
click at [1380, 514] on icon "button" at bounding box center [1389, 512] width 18 height 18
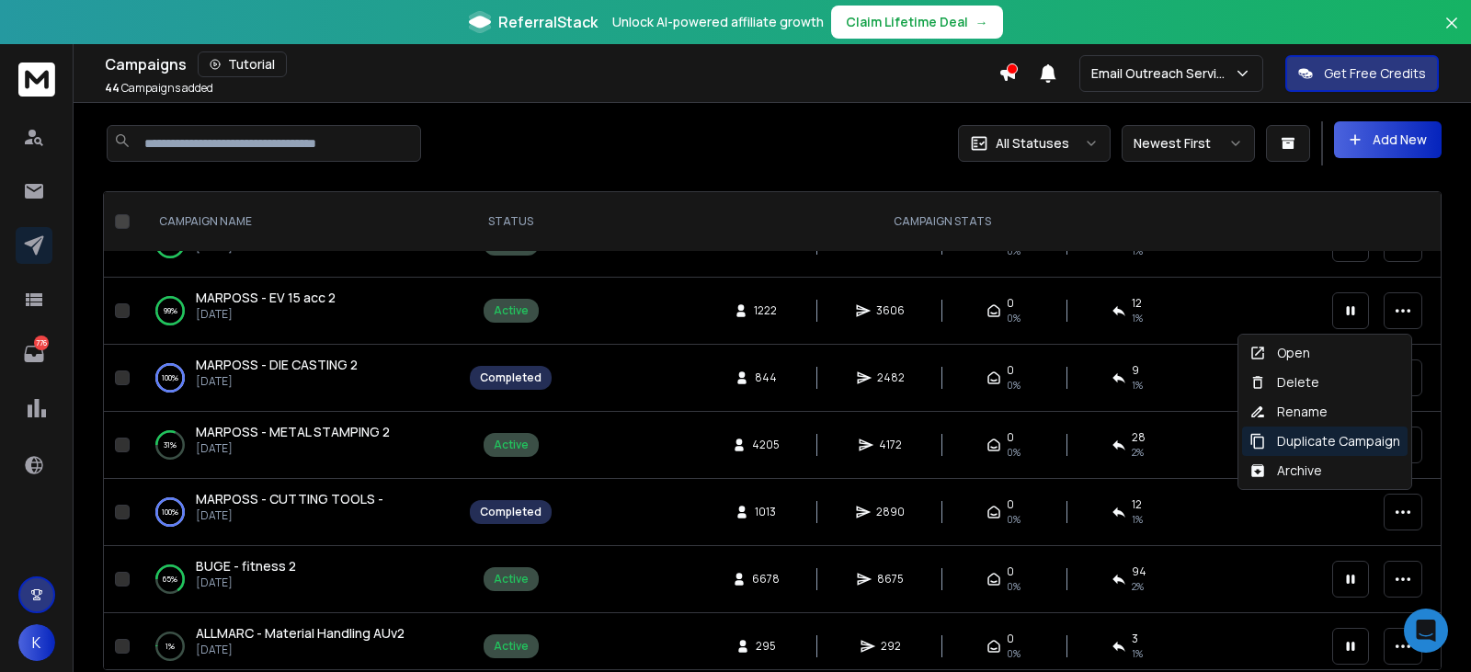
click at [1344, 441] on div "Duplicate Campaign" at bounding box center [1325, 441] width 151 height 18
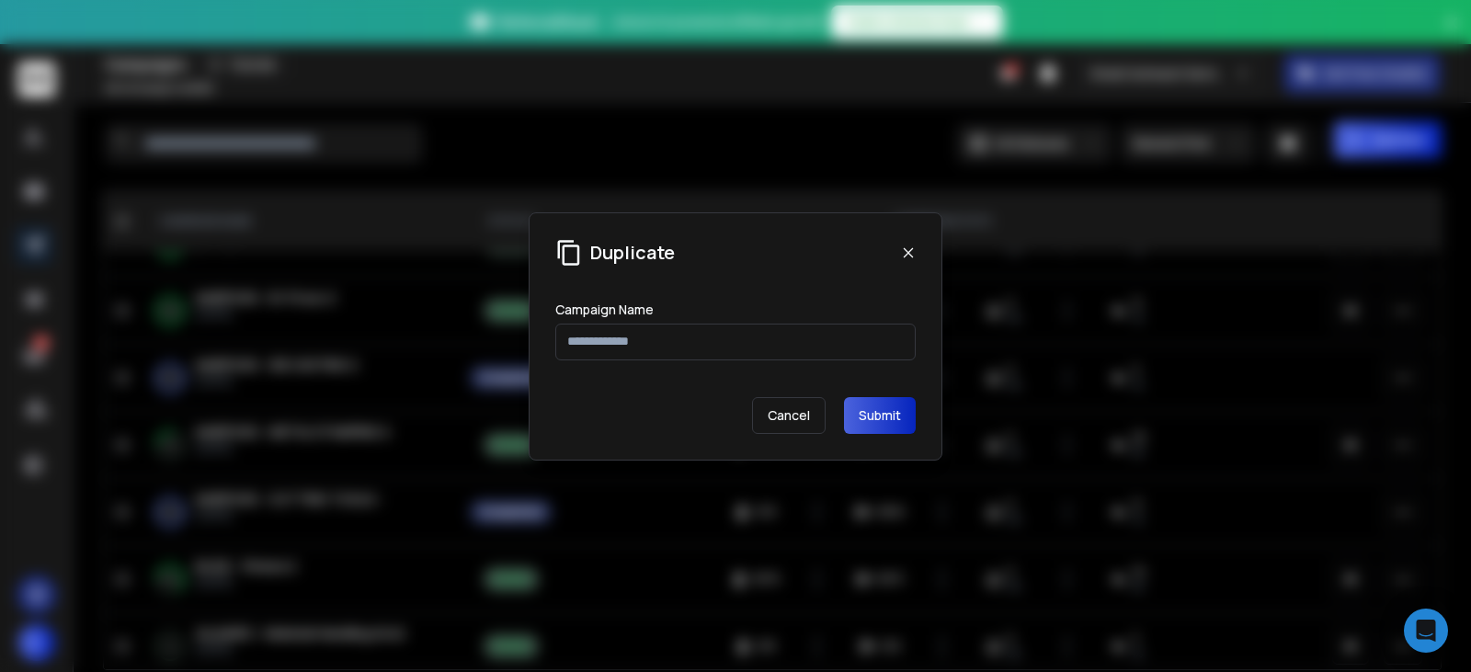
click at [722, 340] on input "text" at bounding box center [735, 342] width 360 height 37
paste input "**********"
type input "**********"
click at [873, 411] on button "Submit" at bounding box center [880, 415] width 72 height 37
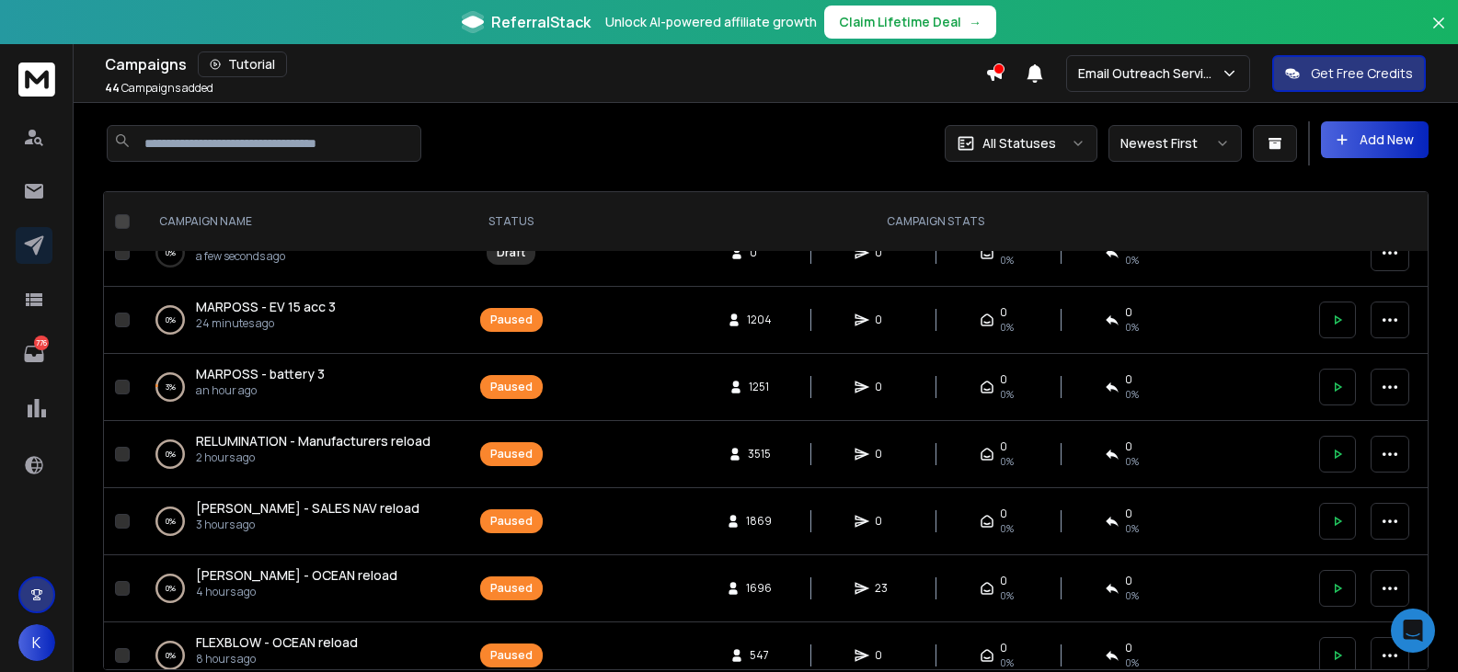
scroll to position [0, 0]
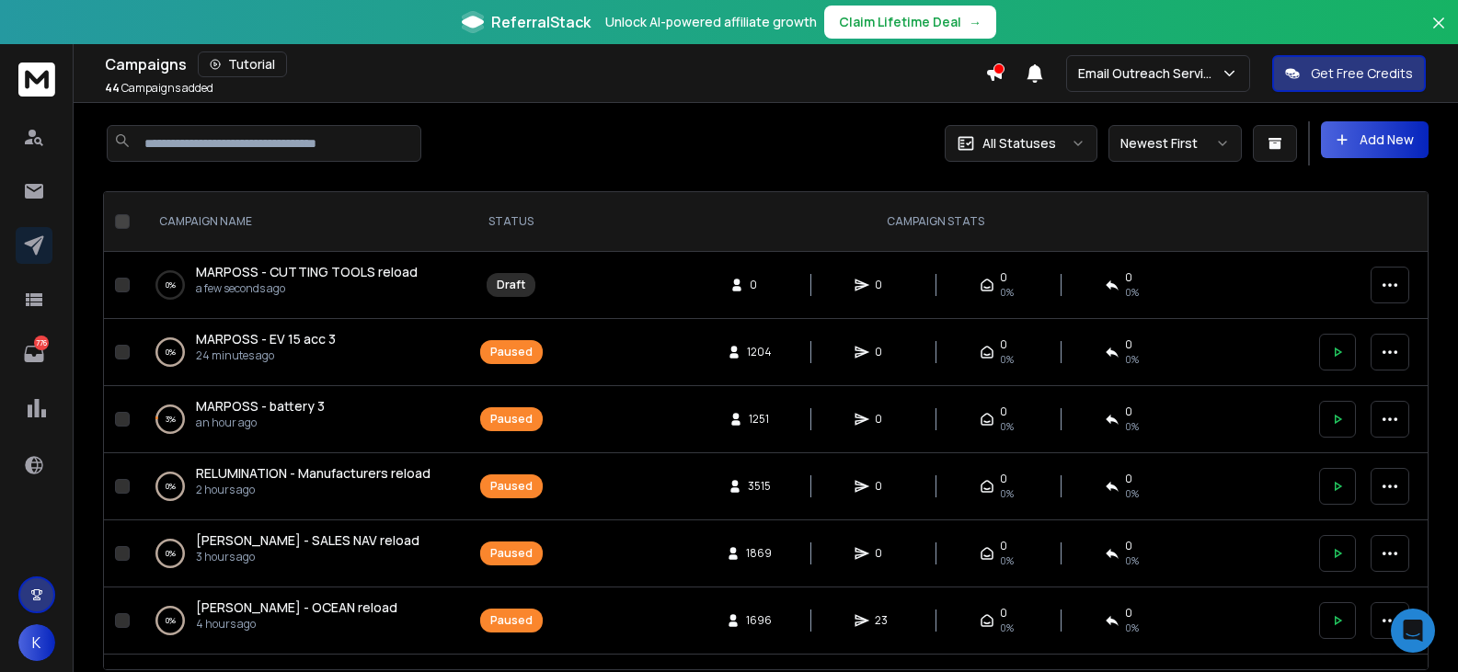
click at [579, 298] on div "0 0 0 0% 0 0%" at bounding box center [935, 284] width 723 height 29
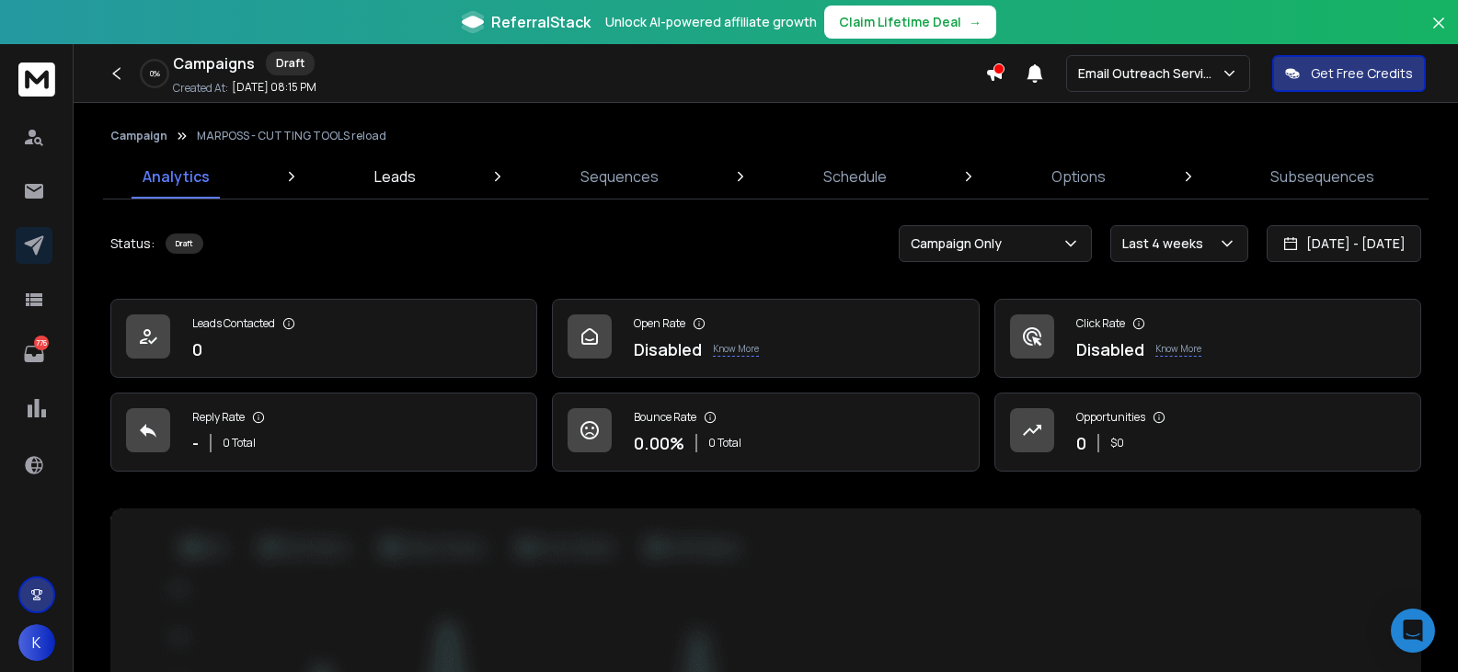
click at [424, 185] on link "Leads" at bounding box center [394, 176] width 63 height 44
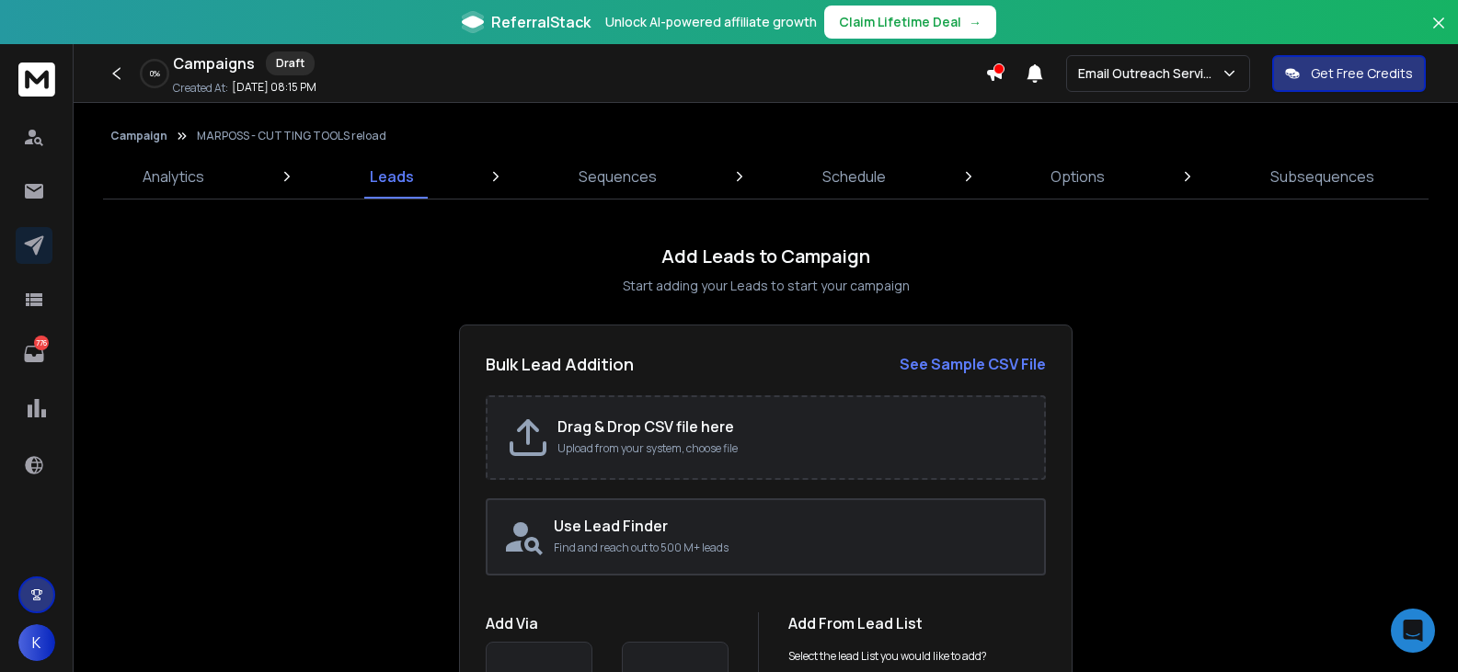
click at [685, 437] on h2 "Drag & Drop CSV file here" at bounding box center [791, 427] width 468 height 22
type input "**********"
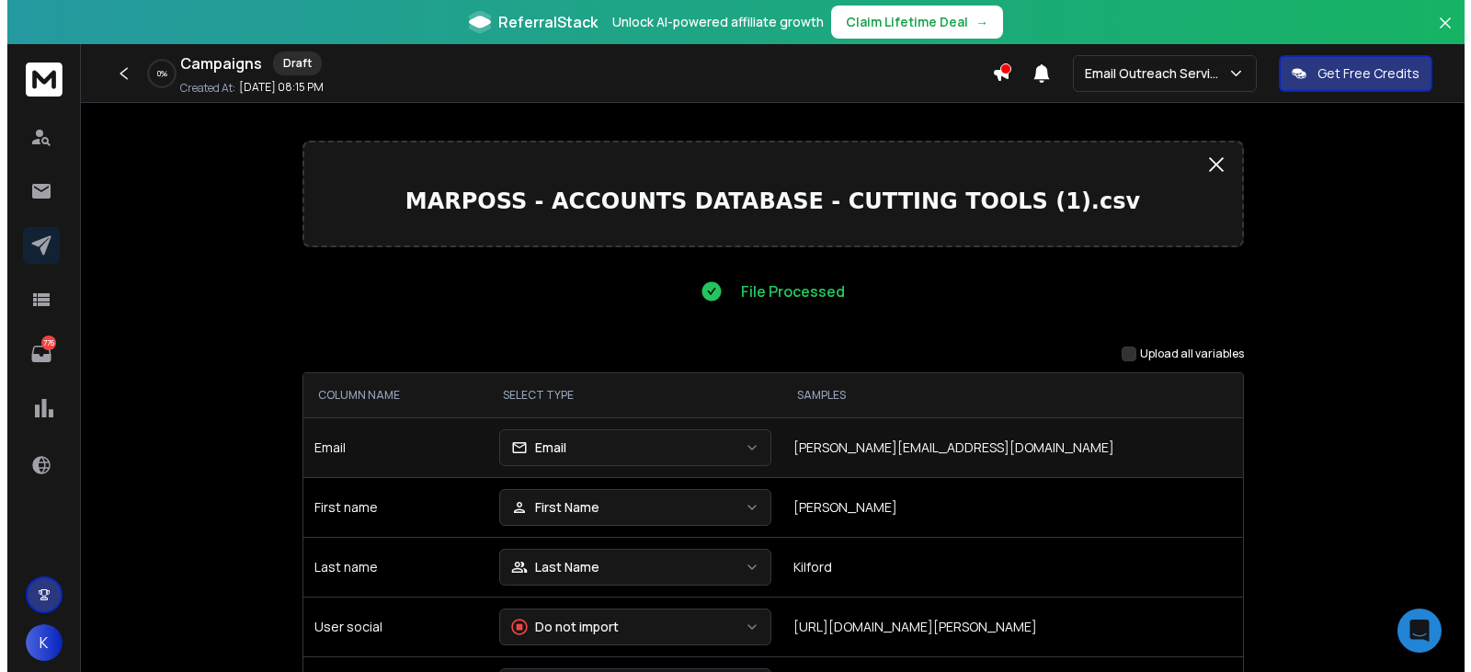
scroll to position [92, 0]
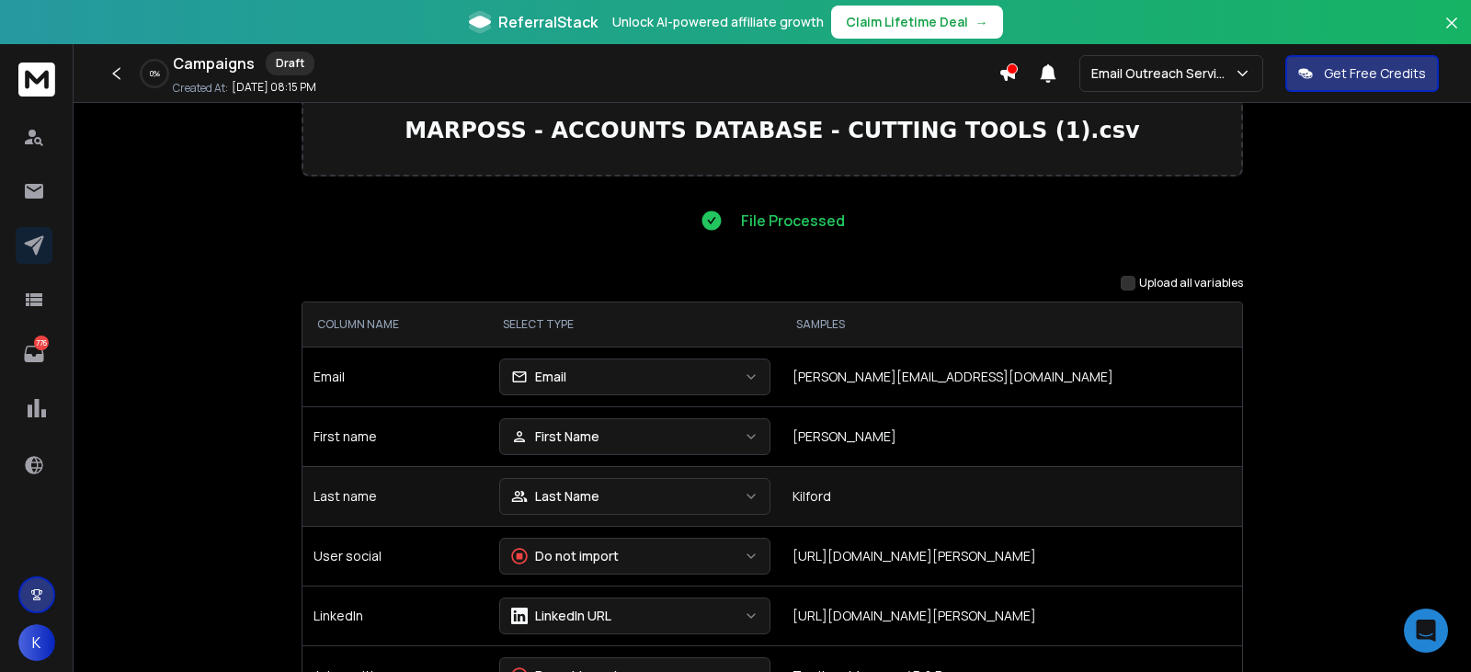
click at [587, 498] on div "Last Name" at bounding box center [555, 496] width 88 height 18
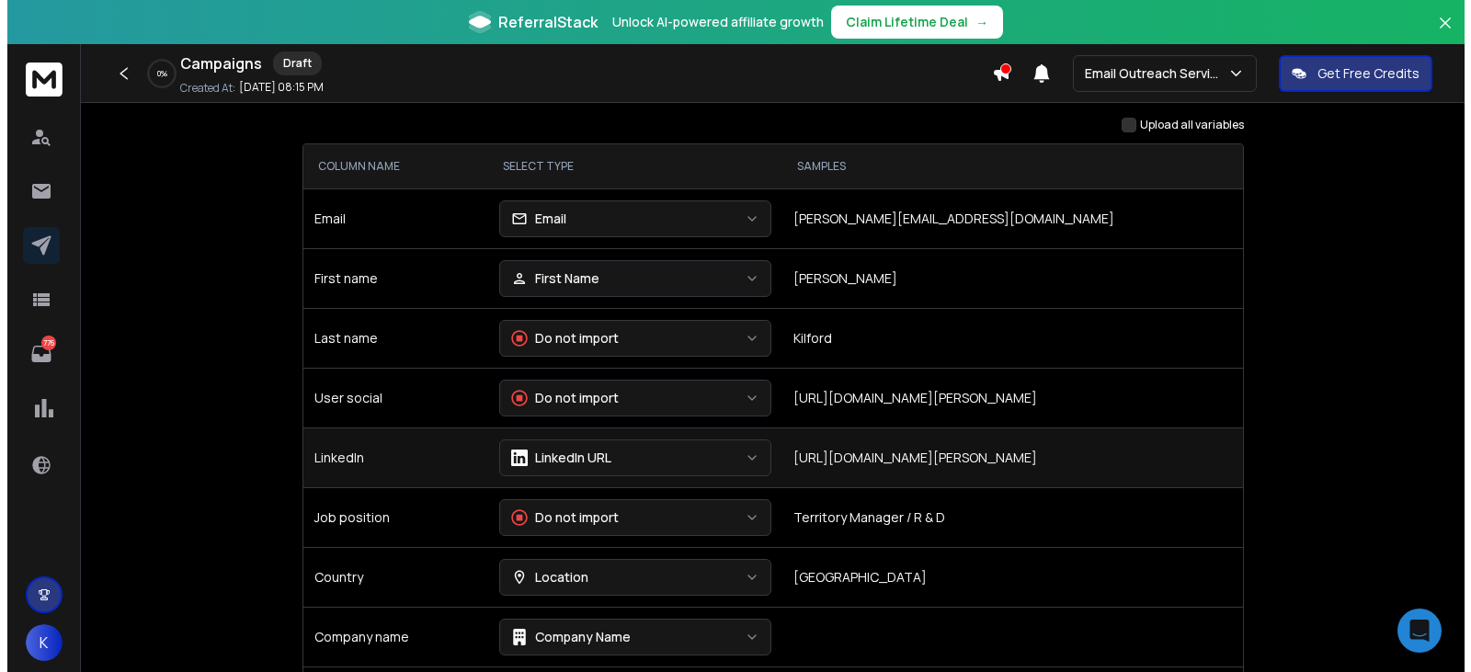
scroll to position [276, 0]
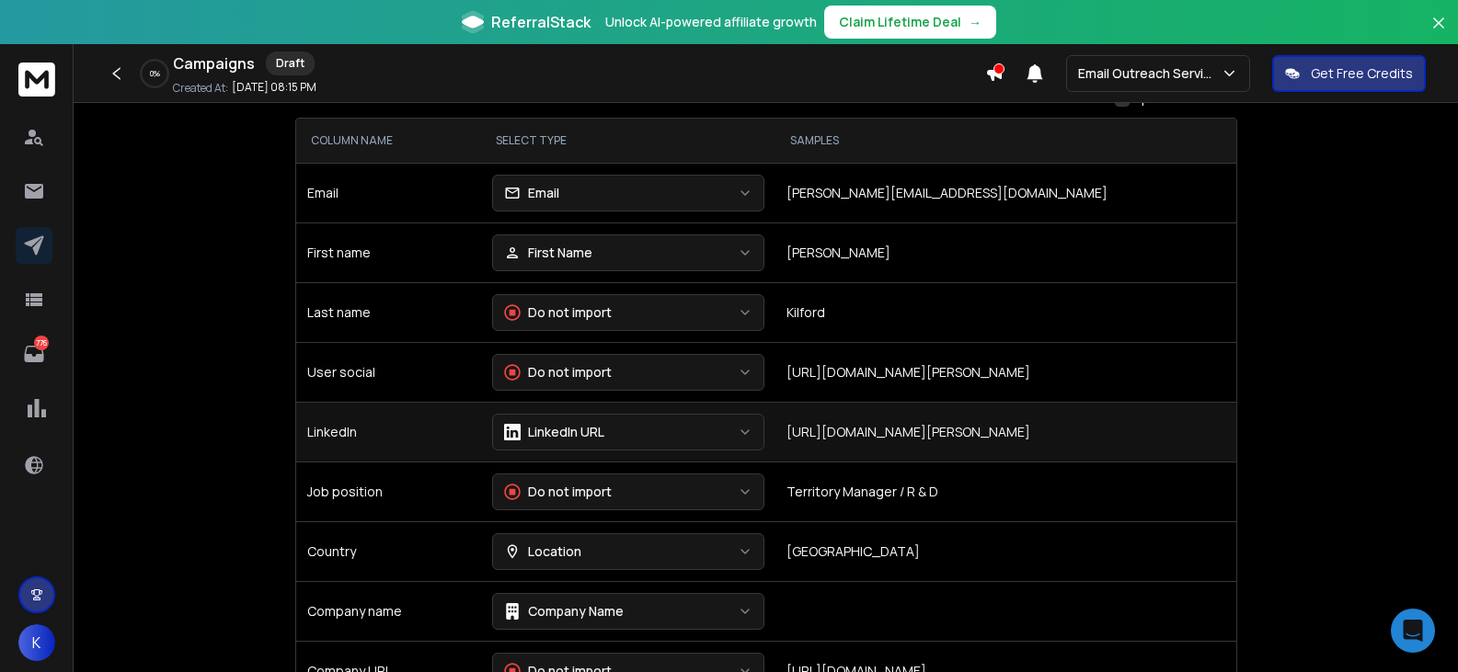
click at [630, 426] on button "LinkedIn URL" at bounding box center [627, 432] width 271 height 37
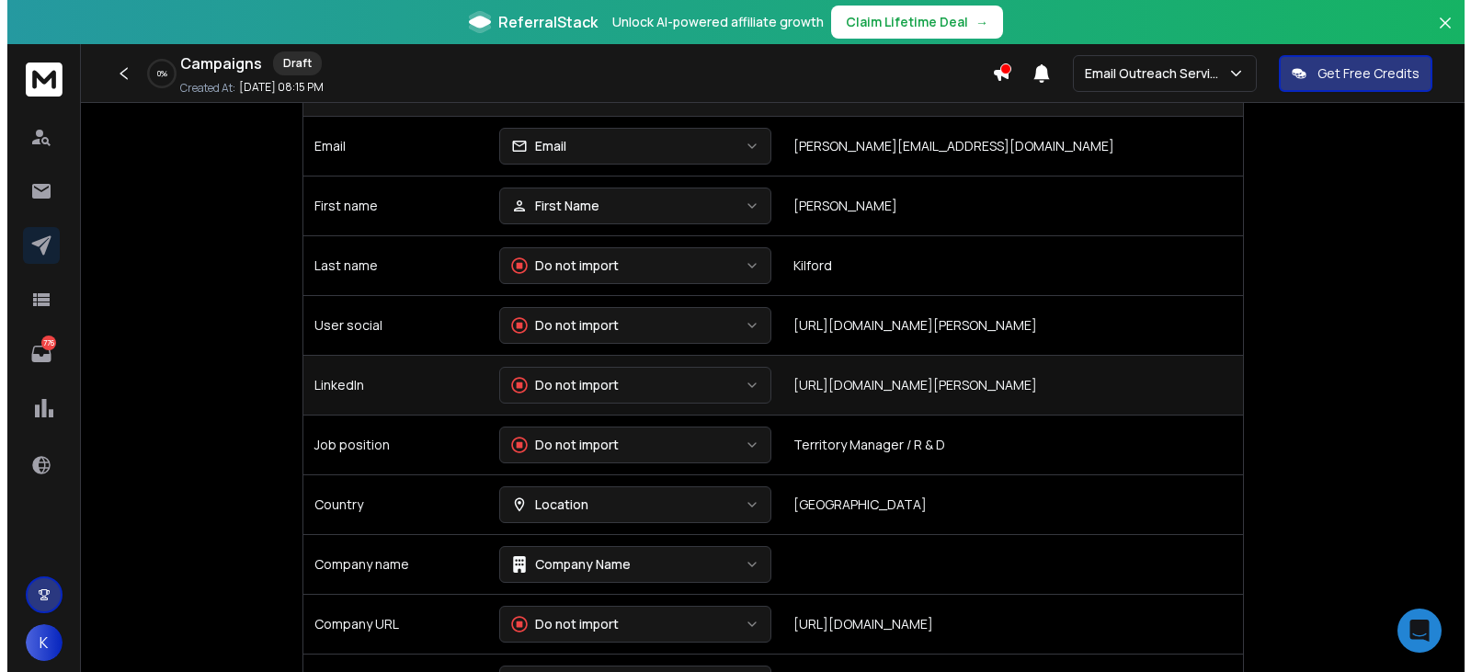
scroll to position [460, 0]
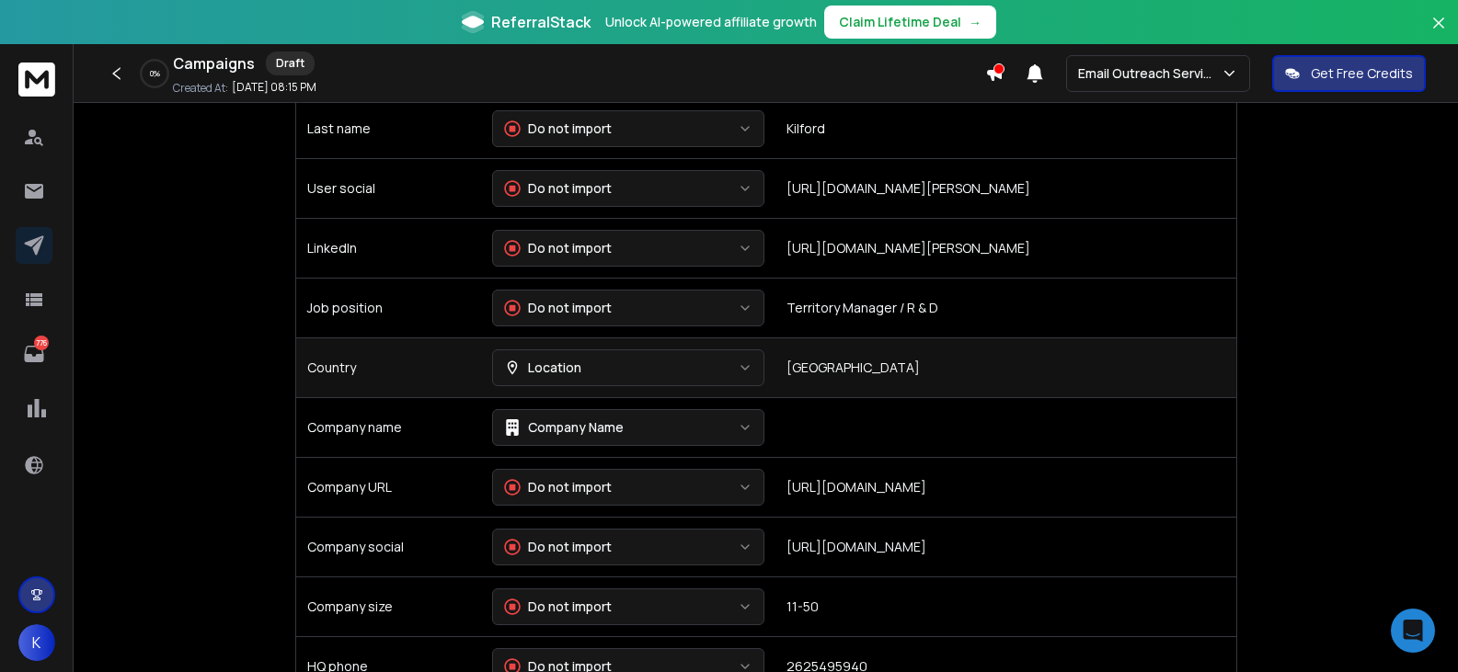
click at [642, 377] on button "Location" at bounding box center [627, 367] width 271 height 37
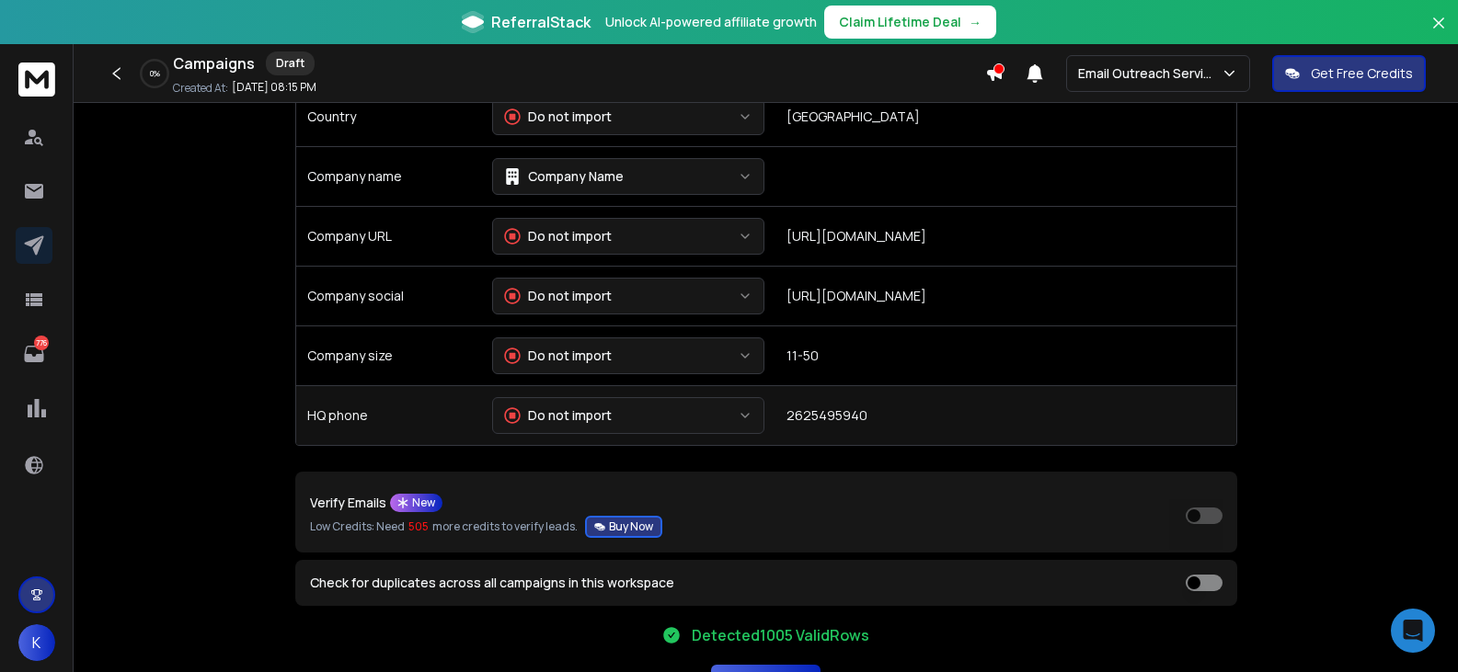
scroll to position [770, 0]
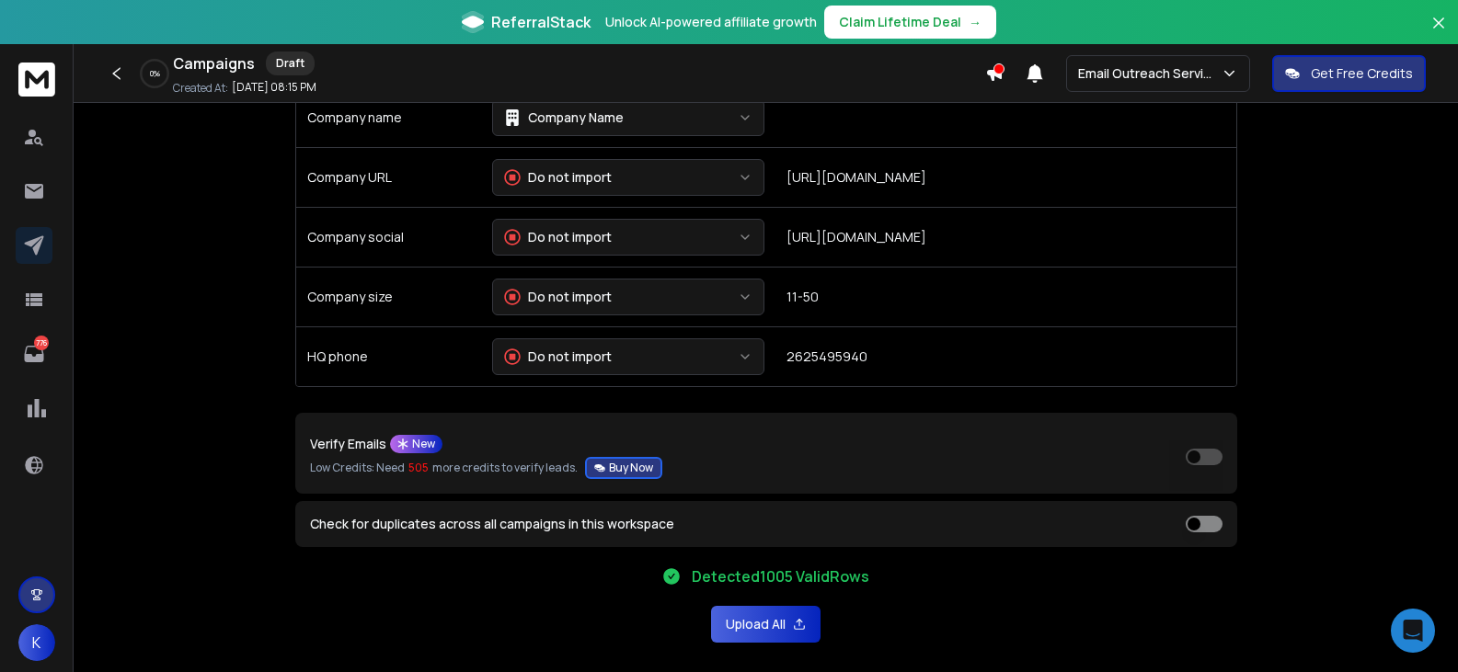
click at [775, 623] on button "Upload All" at bounding box center [765, 624] width 109 height 37
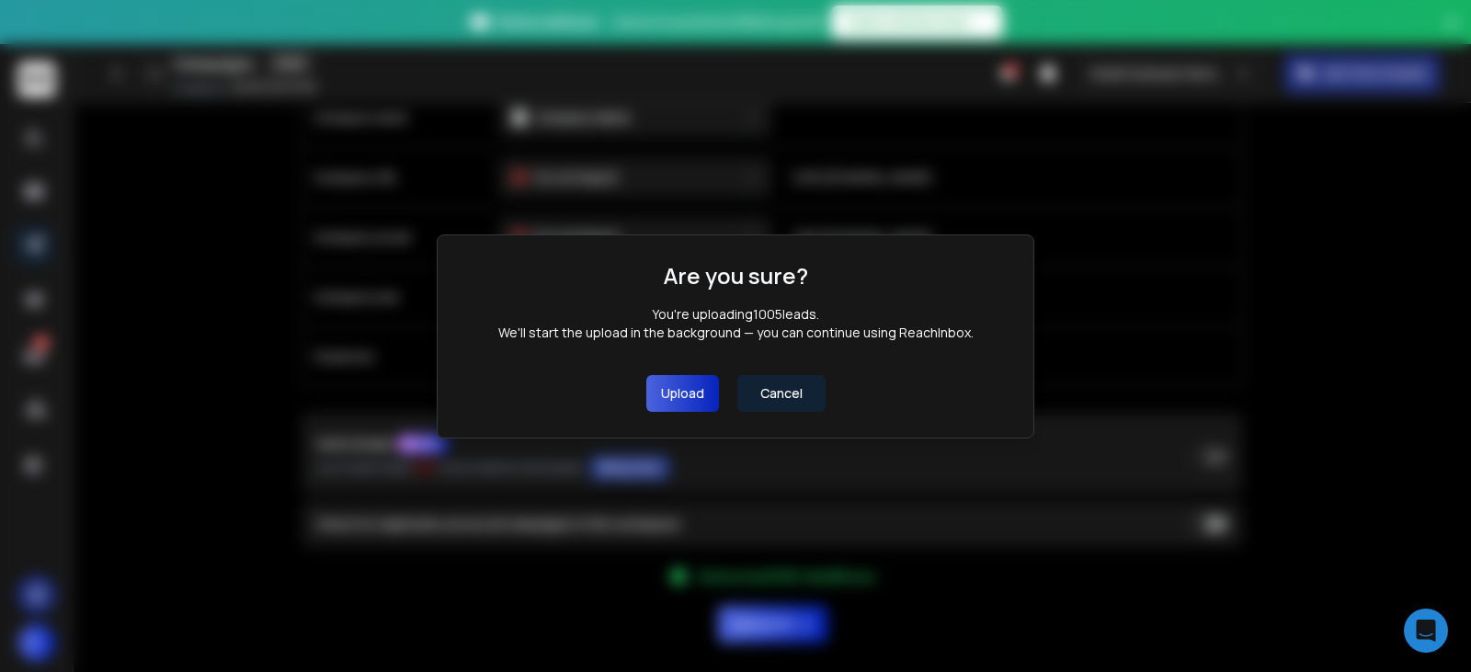
click at [704, 377] on button "Upload" at bounding box center [682, 393] width 73 height 37
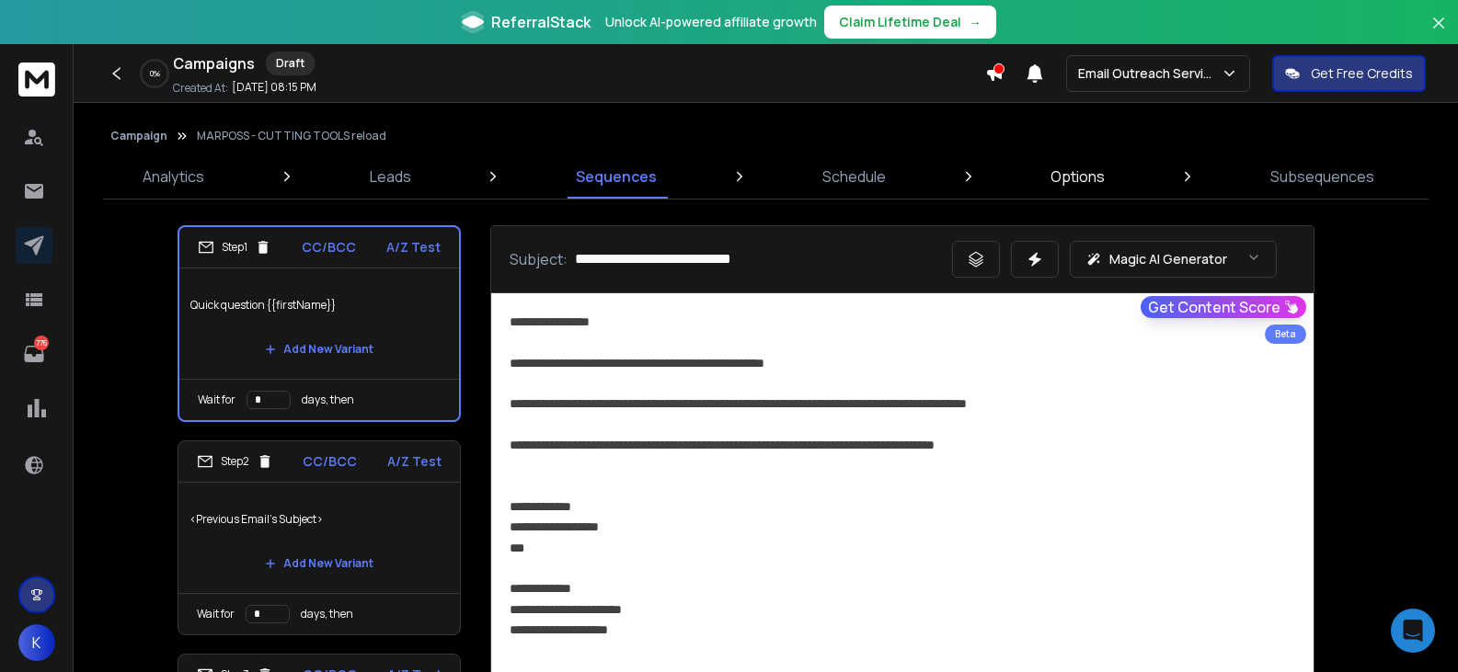
click at [1092, 162] on link "Options" at bounding box center [1077, 176] width 76 height 44
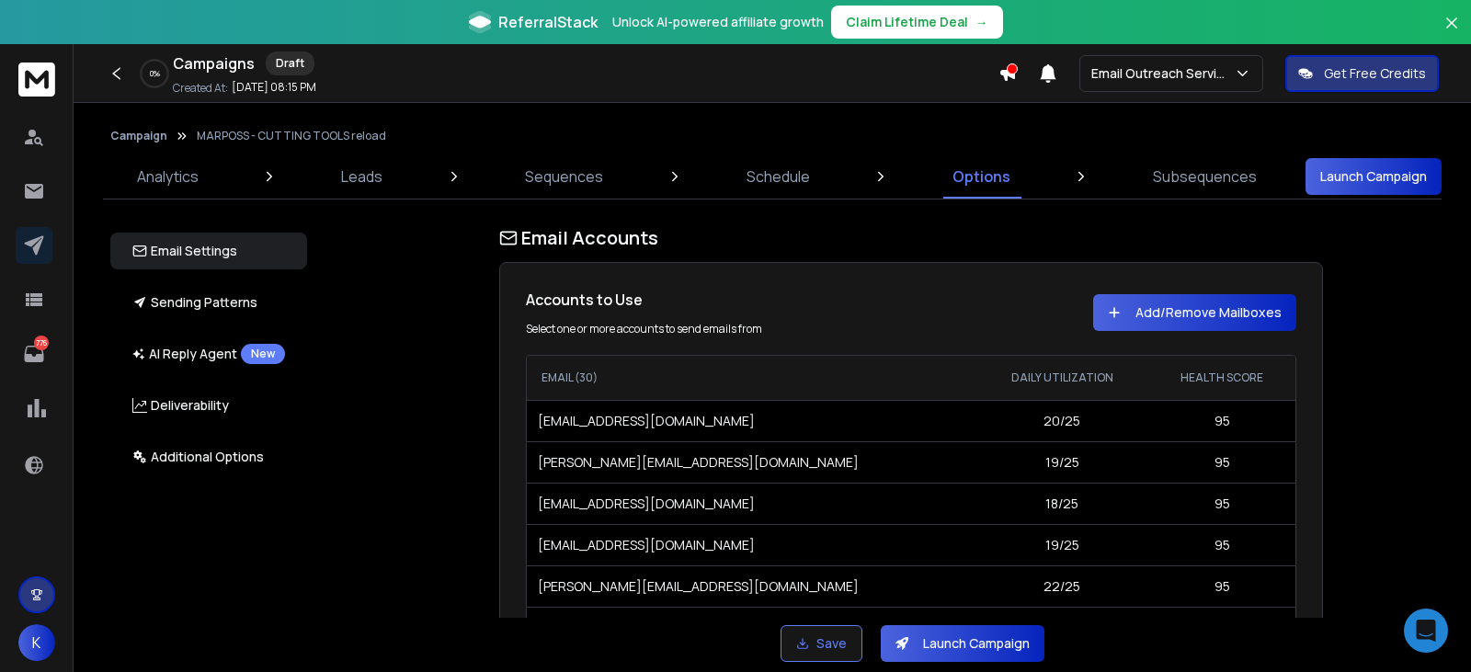
click at [1339, 179] on button "Launch Campaign" at bounding box center [1374, 176] width 136 height 37
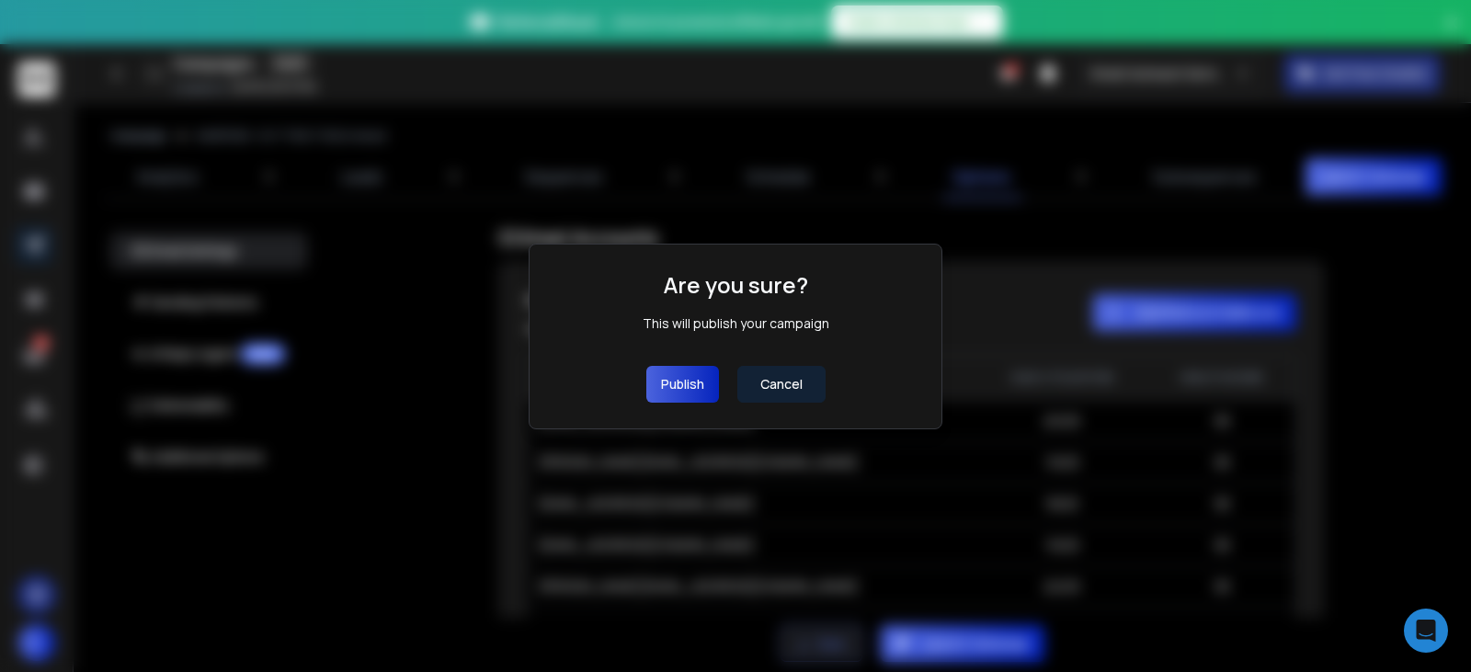
click at [693, 397] on button "Publish" at bounding box center [682, 384] width 73 height 37
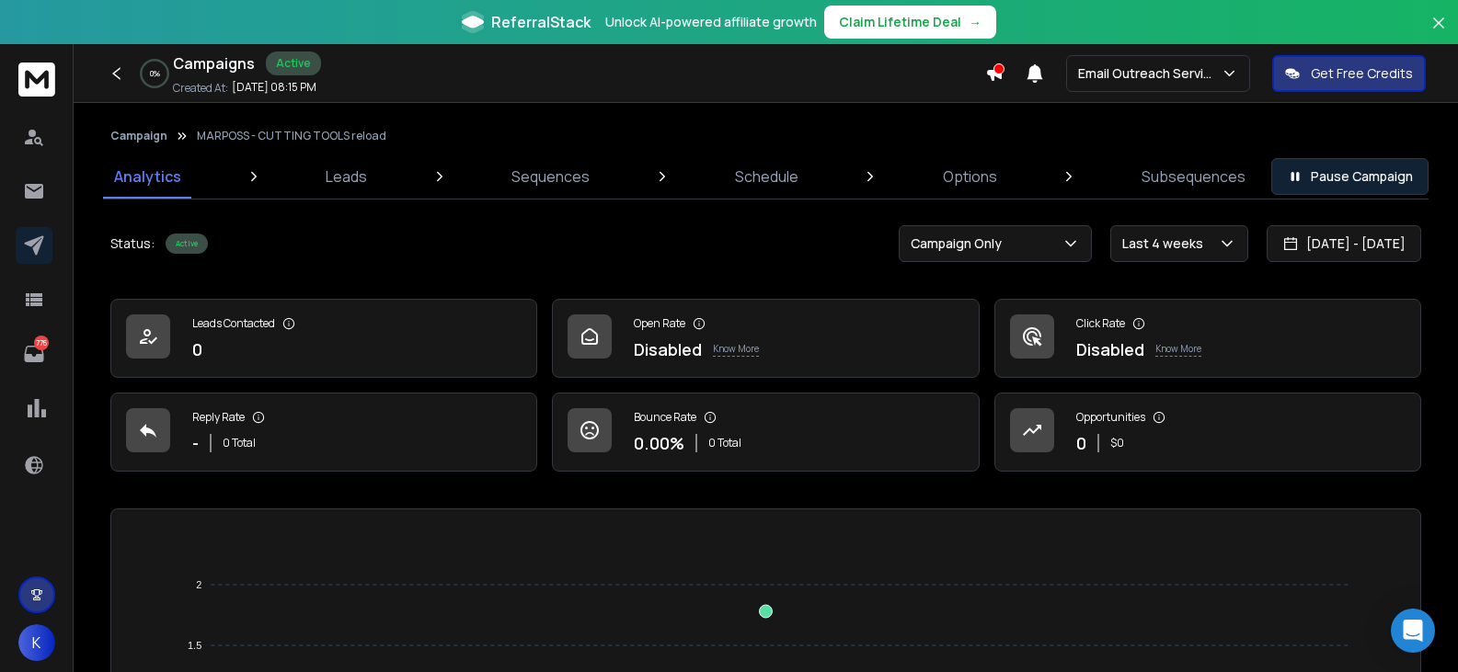
click at [1340, 173] on button "Pause Campaign" at bounding box center [1349, 176] width 157 height 37
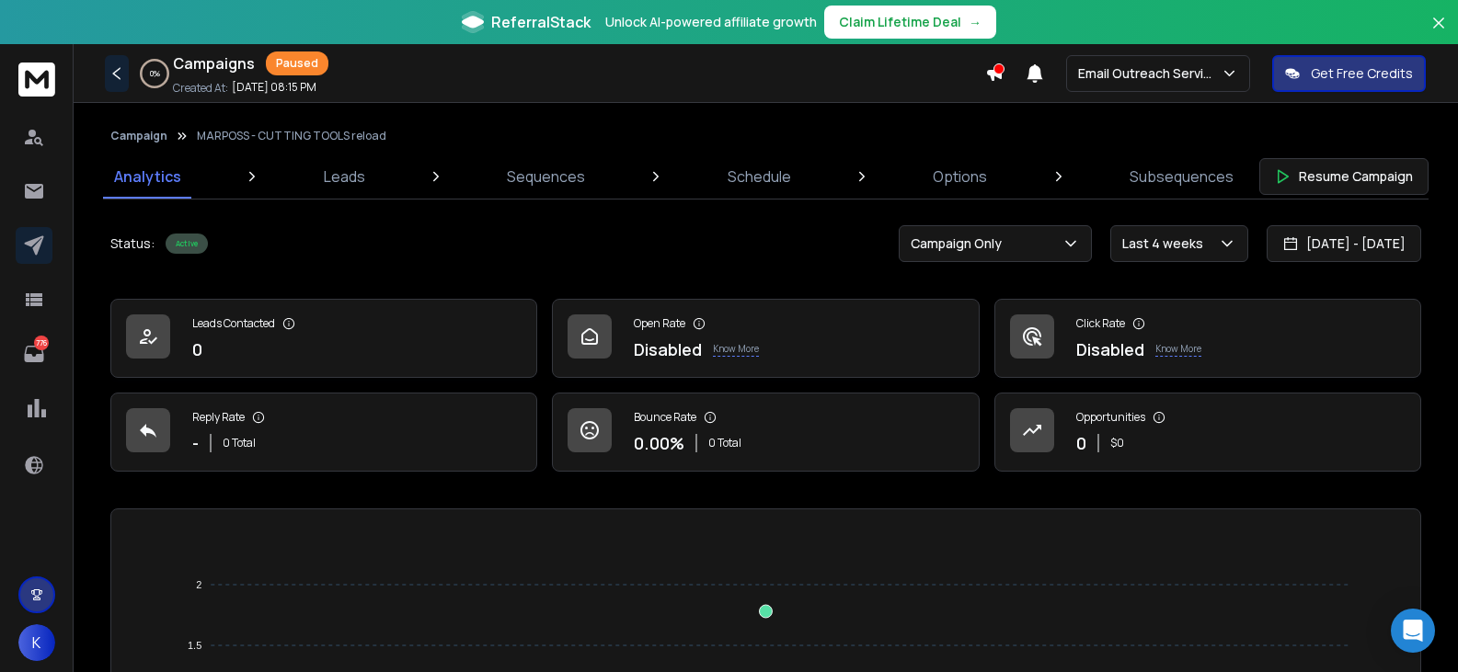
click at [119, 67] on icon at bounding box center [117, 73] width 17 height 17
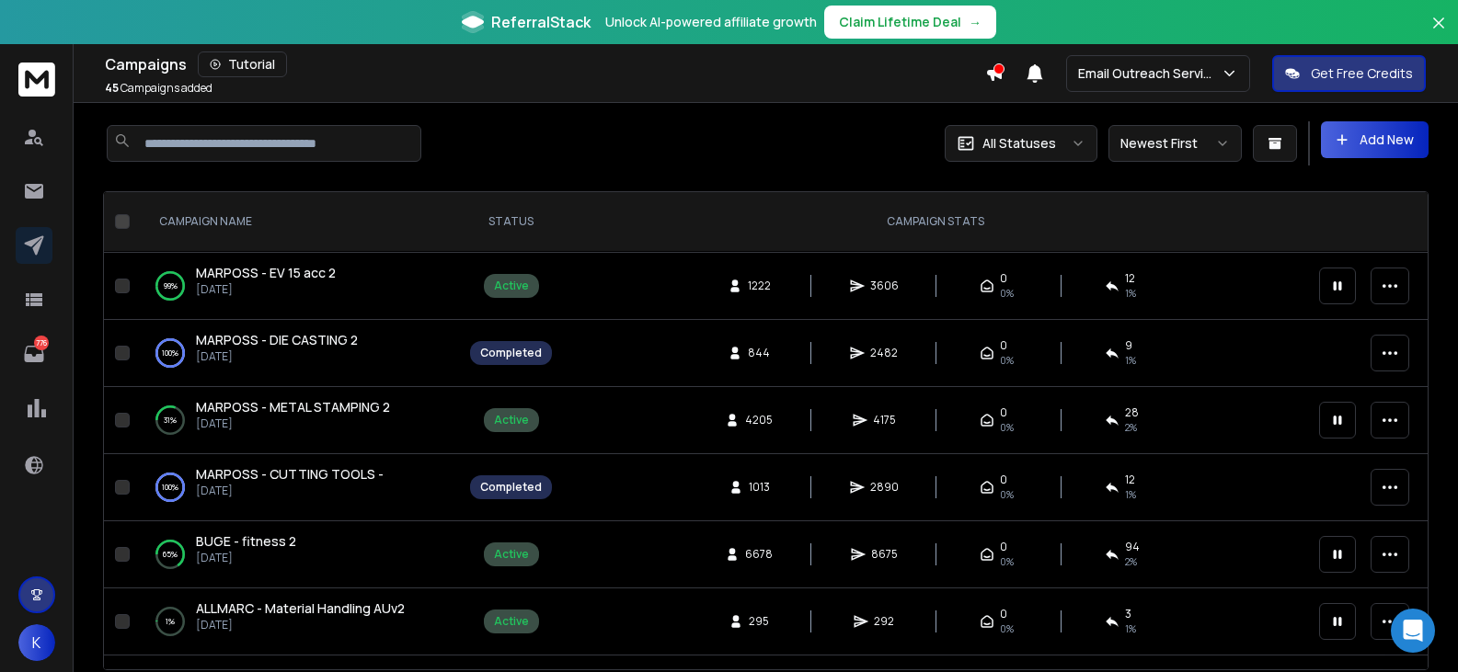
scroll to position [2632, 0]
